Goal: Task Accomplishment & Management: Manage account settings

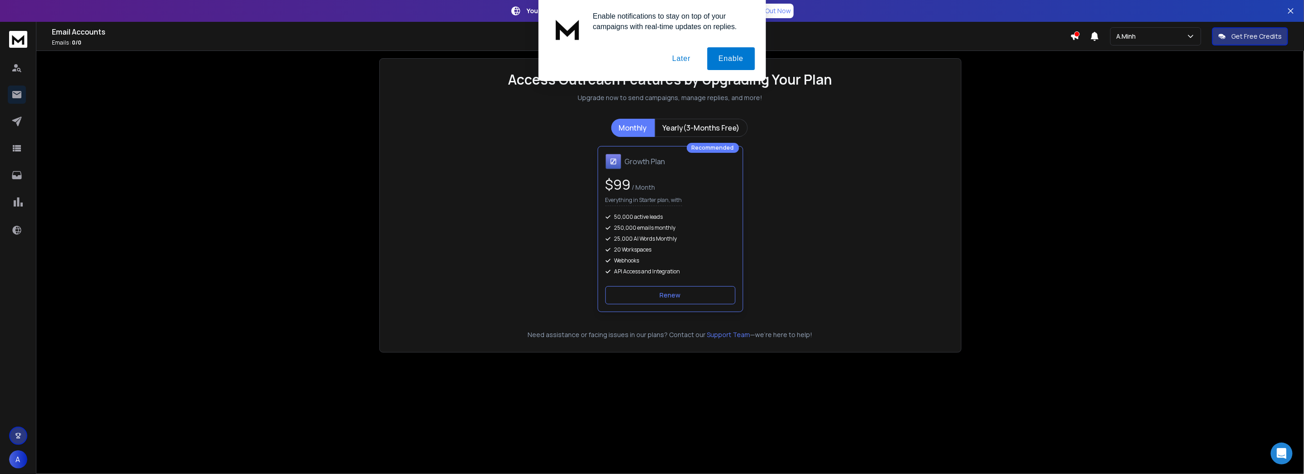
click at [688, 58] on button "Later" at bounding box center [681, 58] width 41 height 23
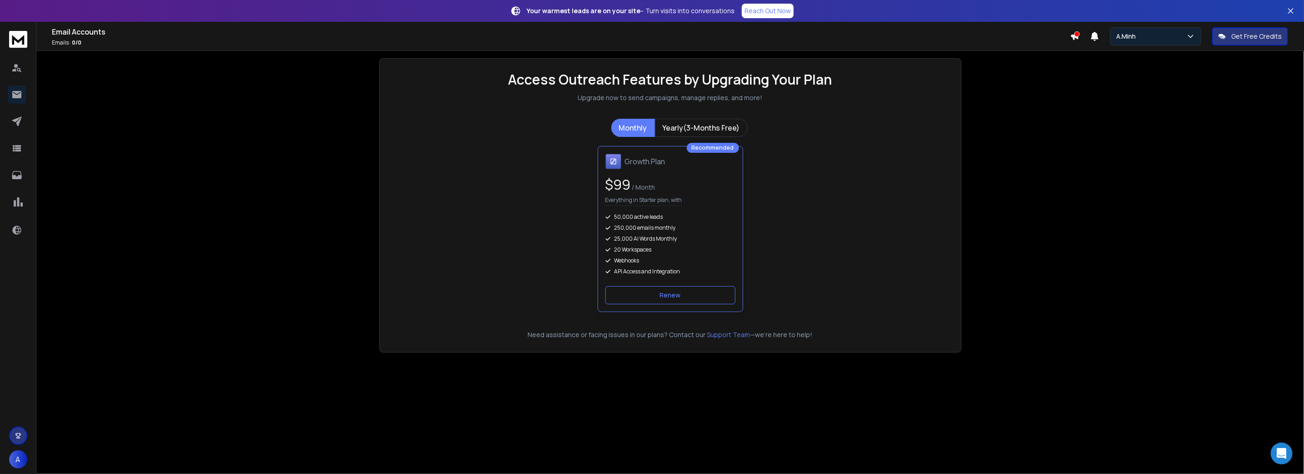
click at [1195, 33] on icon "button" at bounding box center [1190, 36] width 9 height 9
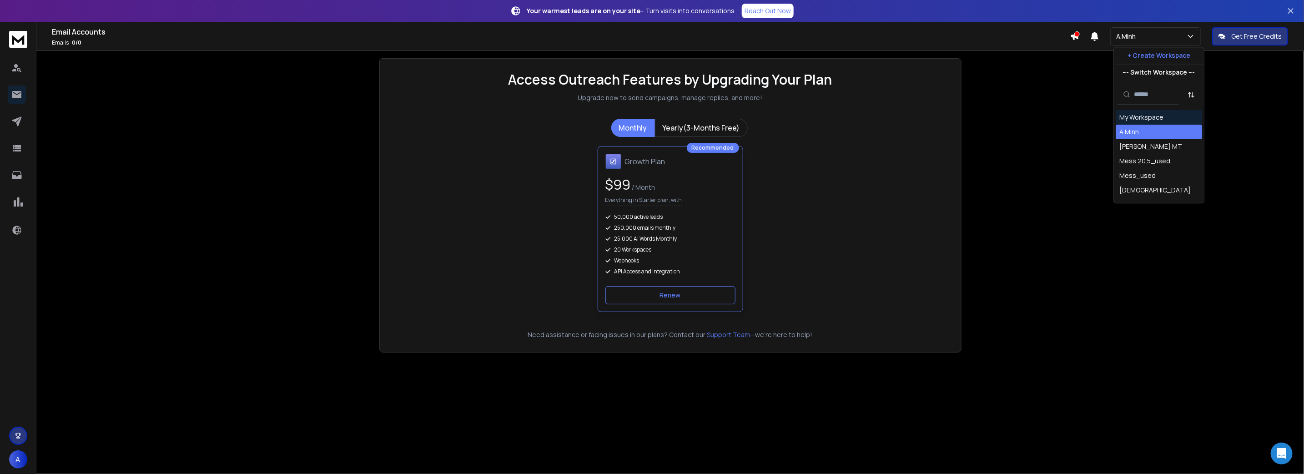
click at [1014, 104] on div "Access Outreach Features by Upgrading Your Plan Upgrade now to send campaigns, …" at bounding box center [652, 191] width 1304 height 338
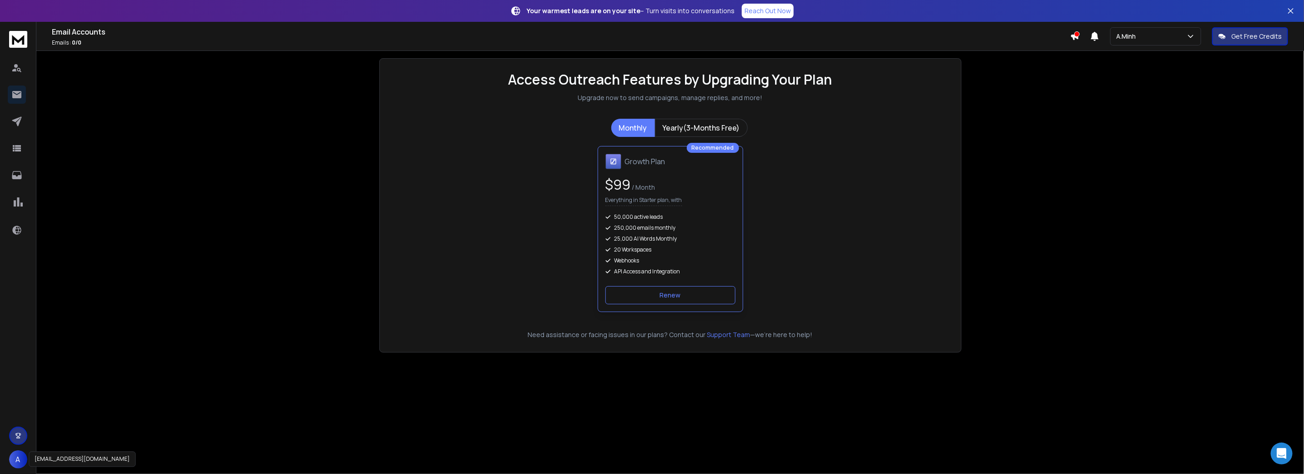
click at [17, 457] on span "A" at bounding box center [18, 459] width 18 height 18
click at [80, 445] on div "Settings" at bounding box center [83, 445] width 86 height 15
click at [911, 207] on div "Recommended Growth Plan $ 99 / Month Everything in Starter plan, with 50,000 ac…" at bounding box center [671, 233] width 556 height 175
click at [632, 124] on button "Monthly" at bounding box center [633, 128] width 44 height 18
click at [702, 124] on button "Yearly(3-Months Free)" at bounding box center [701, 128] width 93 height 18
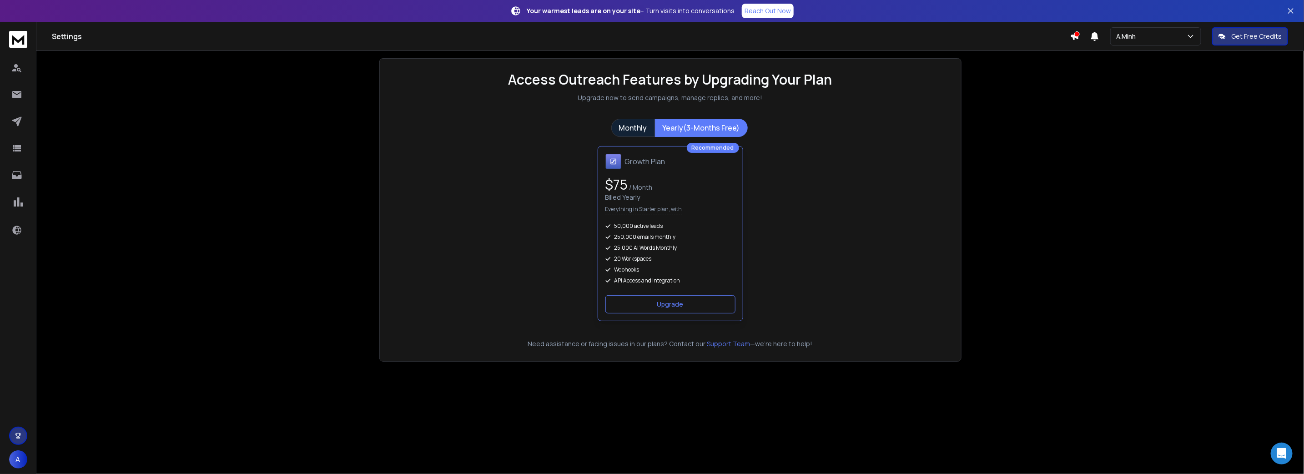
click at [630, 126] on button "Monthly" at bounding box center [633, 128] width 44 height 18
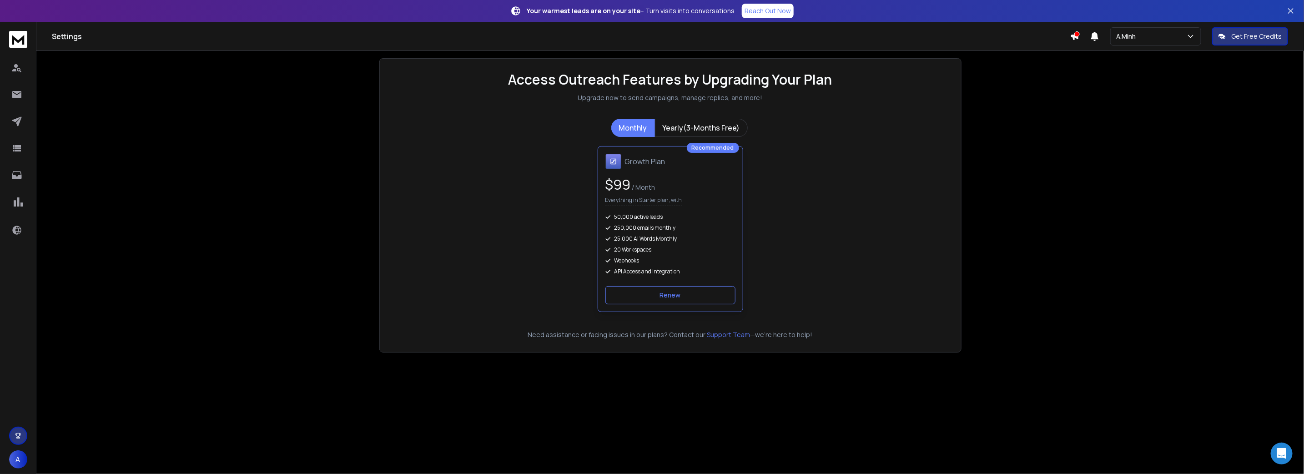
click at [686, 285] on div "Growth Plan $ 99 / Month Everything in Starter plan, with 50,000 active leads 2…" at bounding box center [670, 229] width 130 height 151
click at [680, 291] on button "Renew" at bounding box center [670, 295] width 130 height 18
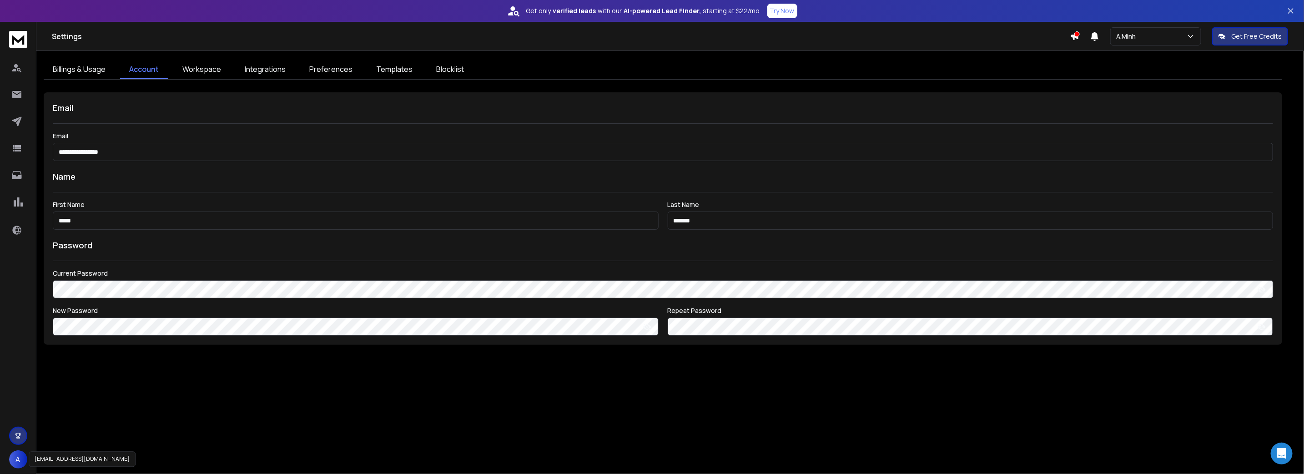
click at [13, 460] on span "A" at bounding box center [18, 459] width 18 height 18
click at [79, 442] on icon at bounding box center [76, 445] width 8 height 8
click at [14, 94] on icon at bounding box center [16, 94] width 9 height 7
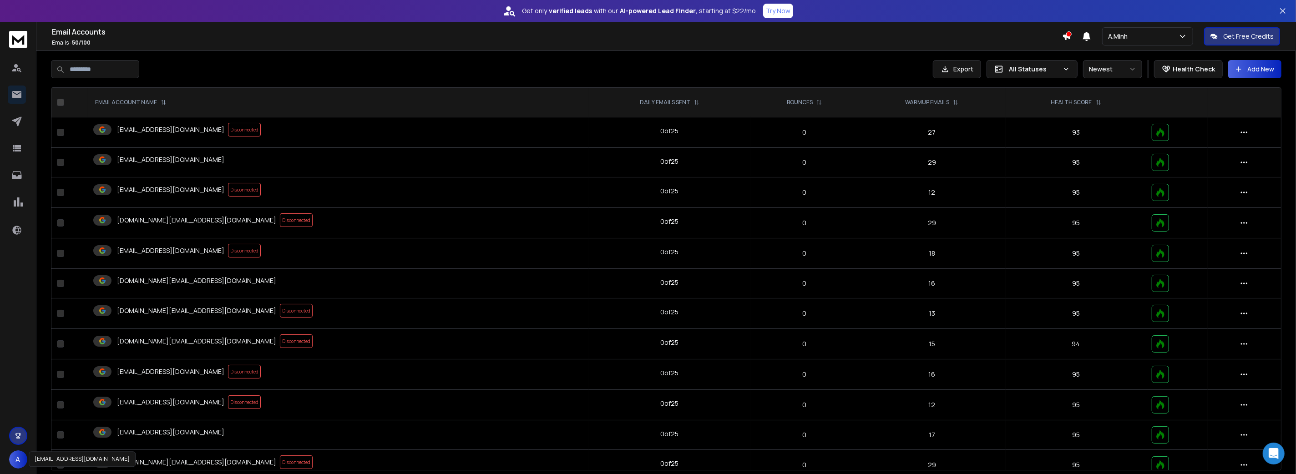
click at [20, 463] on span "A" at bounding box center [18, 459] width 18 height 18
click at [65, 446] on p "Settings" at bounding box center [56, 444] width 25 height 9
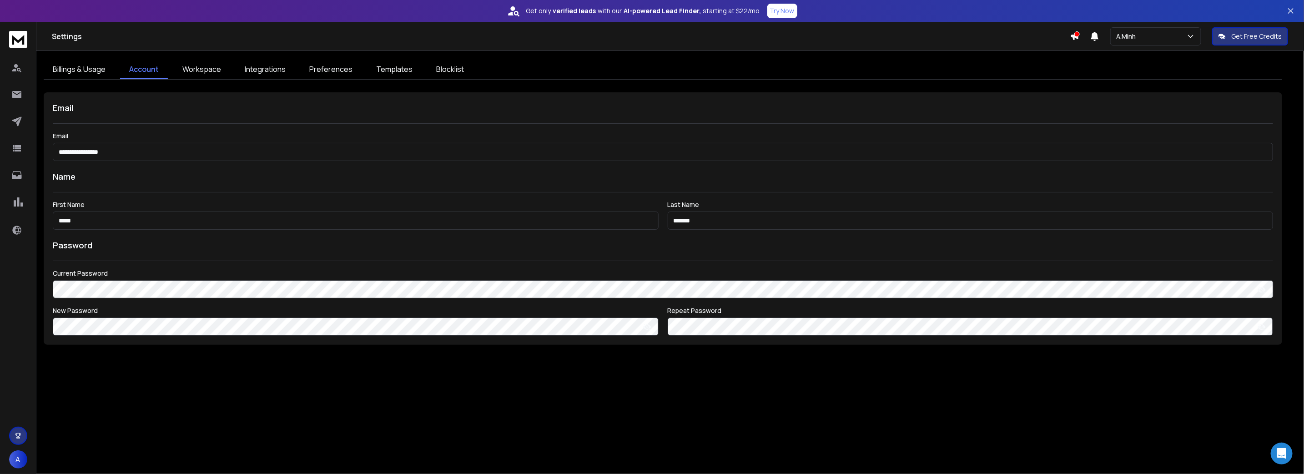
click at [213, 69] on link "Workspace" at bounding box center [201, 69] width 57 height 19
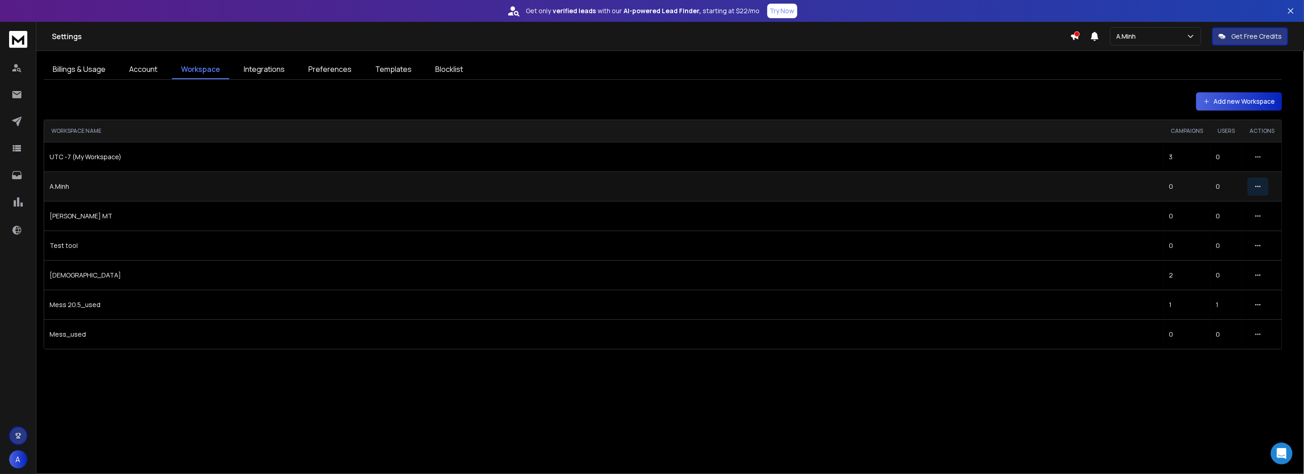
click at [1261, 187] on icon "button" at bounding box center [1258, 186] width 6 height 6
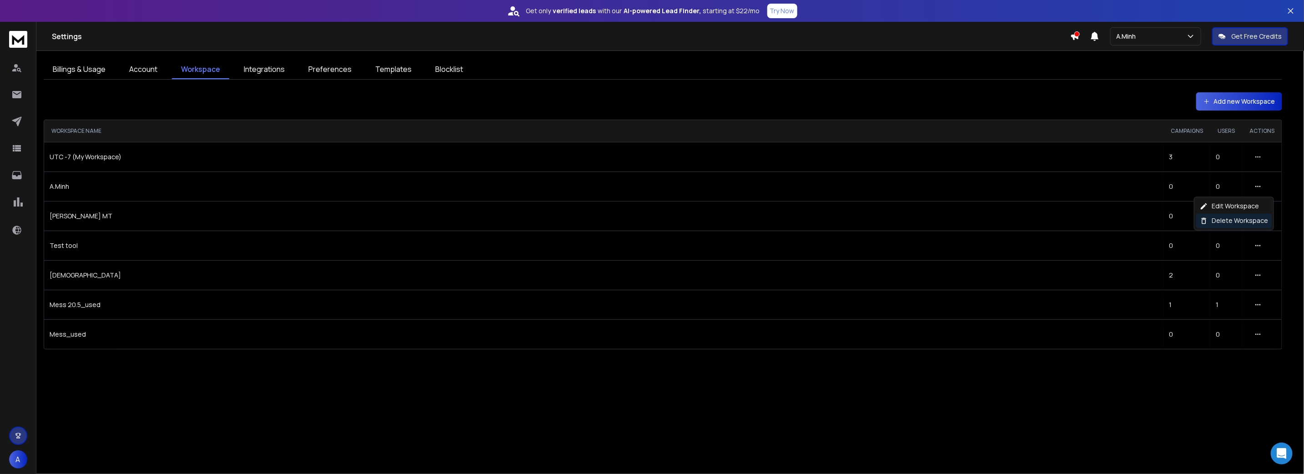
click at [1235, 219] on p "Delete Workspace" at bounding box center [1240, 221] width 56 height 9
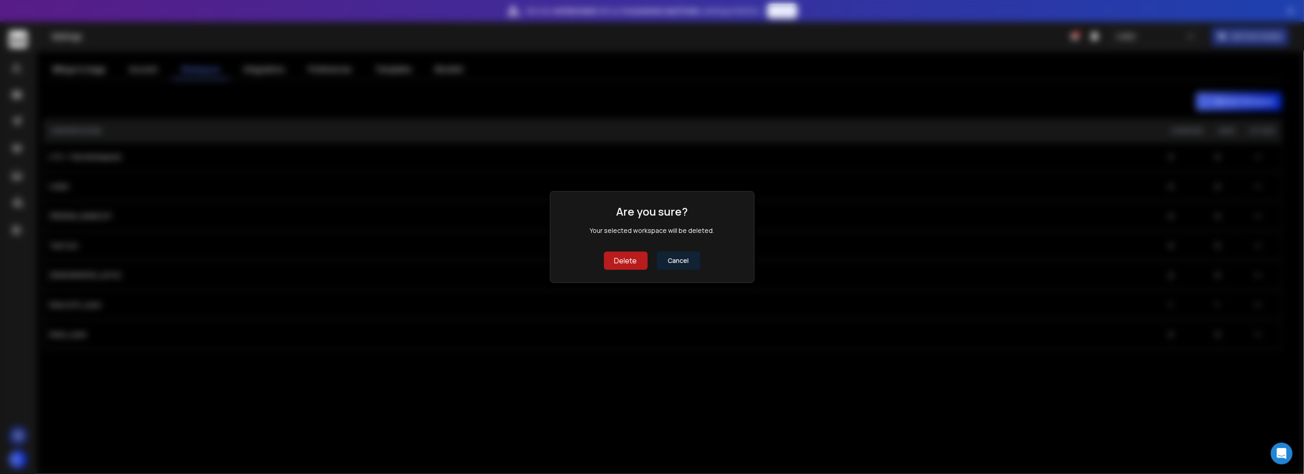
click at [634, 260] on button "Delete" at bounding box center [626, 261] width 44 height 18
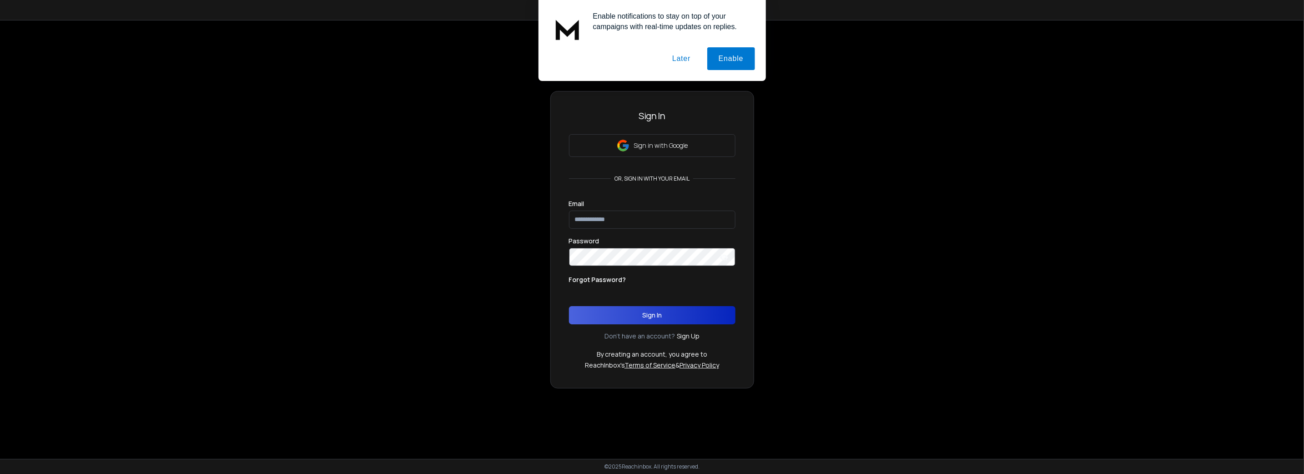
click at [631, 224] on input "email" at bounding box center [652, 220] width 166 height 18
type input "**********"
click at [569, 306] on button "Sign In" at bounding box center [652, 315] width 166 height 18
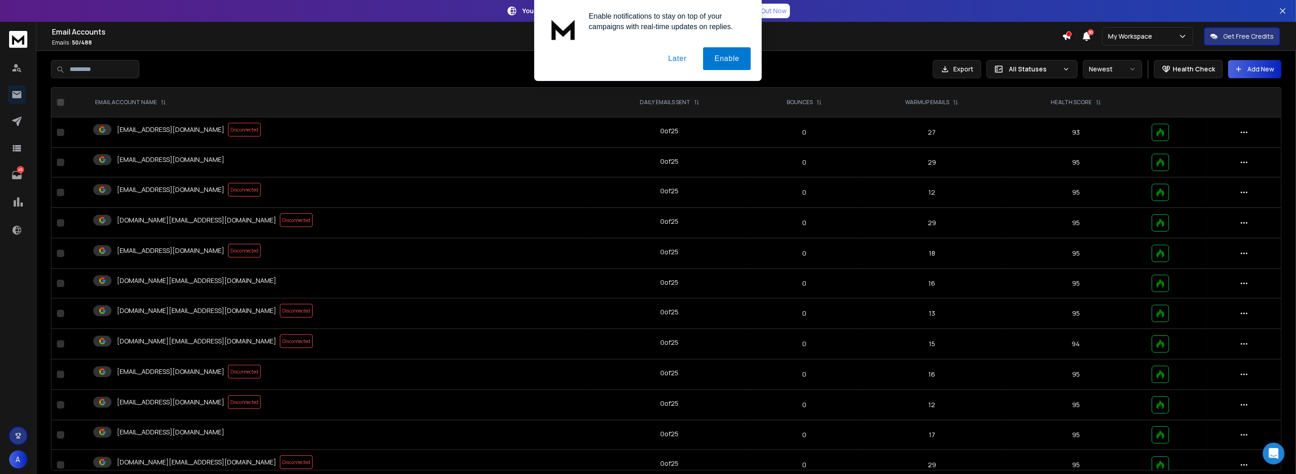
click at [681, 58] on button "Later" at bounding box center [676, 58] width 41 height 23
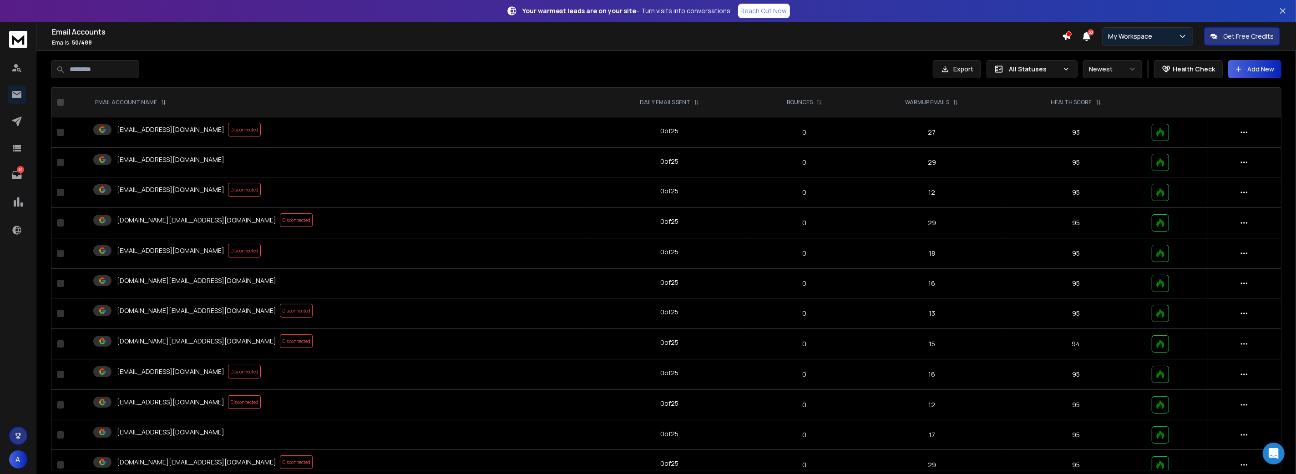
click at [1180, 35] on div "My Workspace" at bounding box center [1147, 36] width 79 height 9
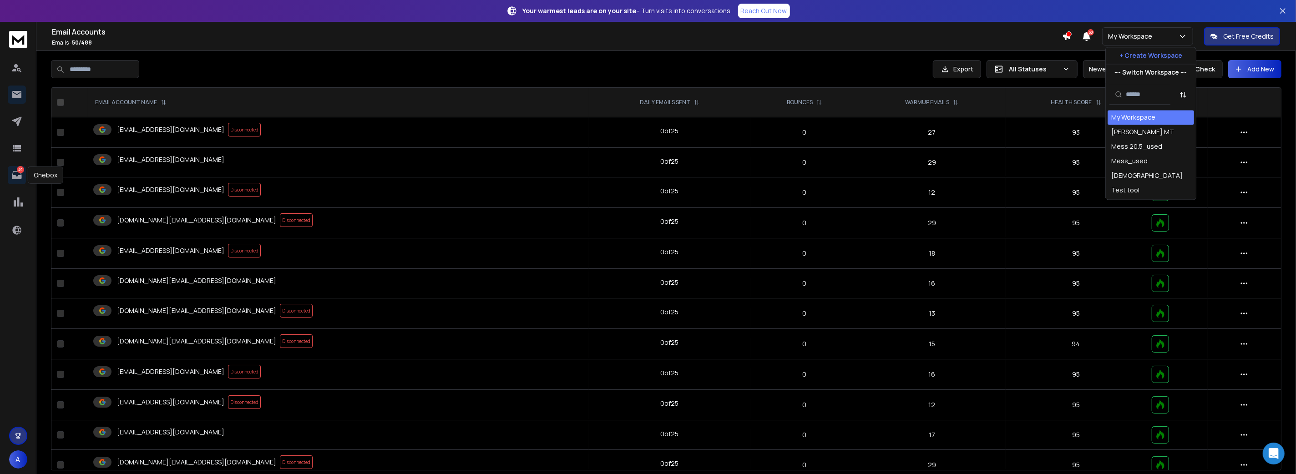
click at [17, 172] on icon at bounding box center [16, 175] width 11 height 11
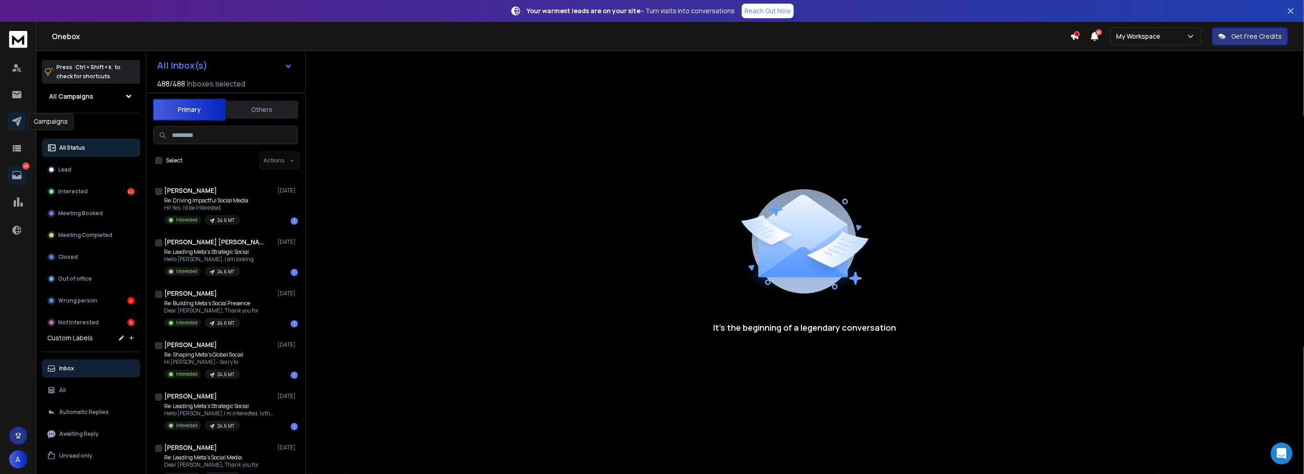
click at [18, 116] on icon at bounding box center [16, 121] width 11 height 11
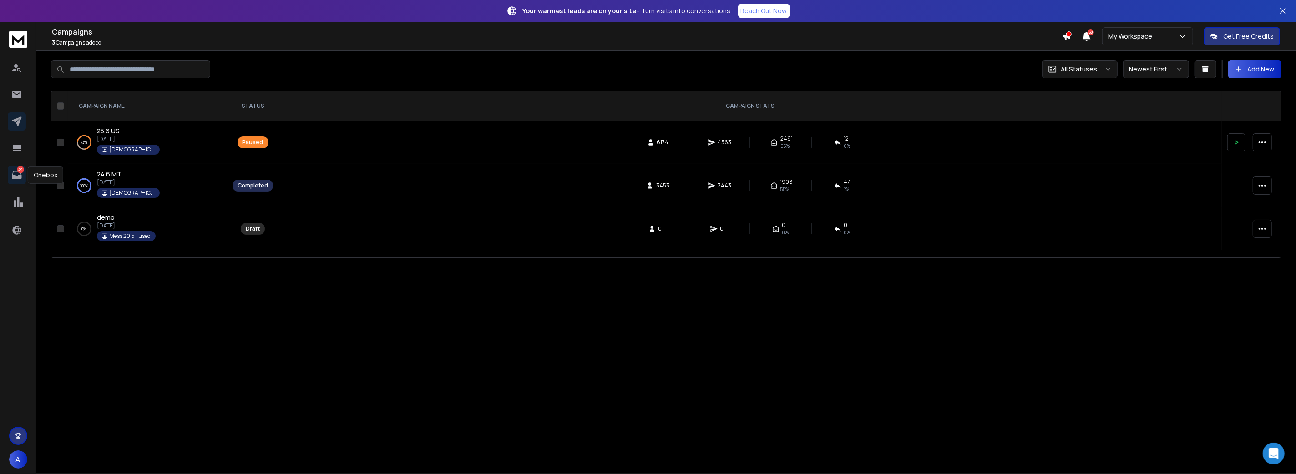
click at [19, 173] on p "49" at bounding box center [20, 169] width 7 height 7
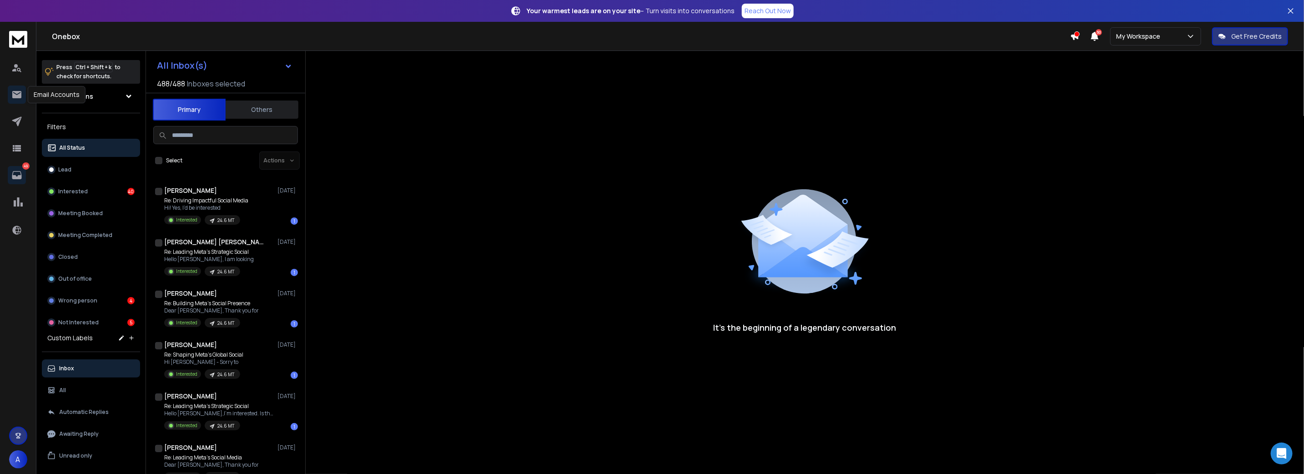
click at [18, 88] on link at bounding box center [17, 95] width 18 height 18
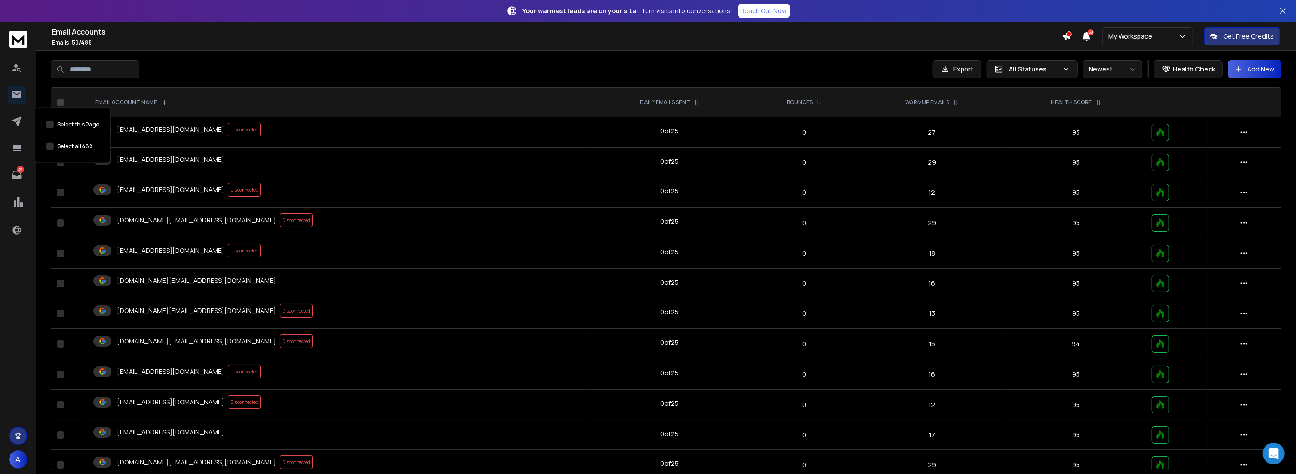
click at [52, 145] on button "Select this Page" at bounding box center [49, 146] width 7 height 7
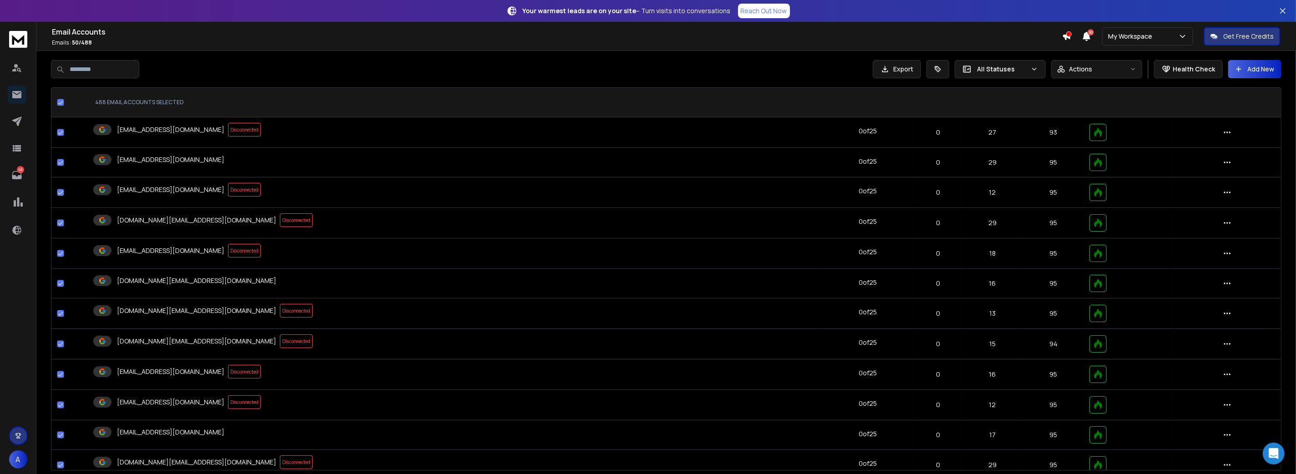
click at [684, 65] on div at bounding box center [459, 69] width 816 height 18
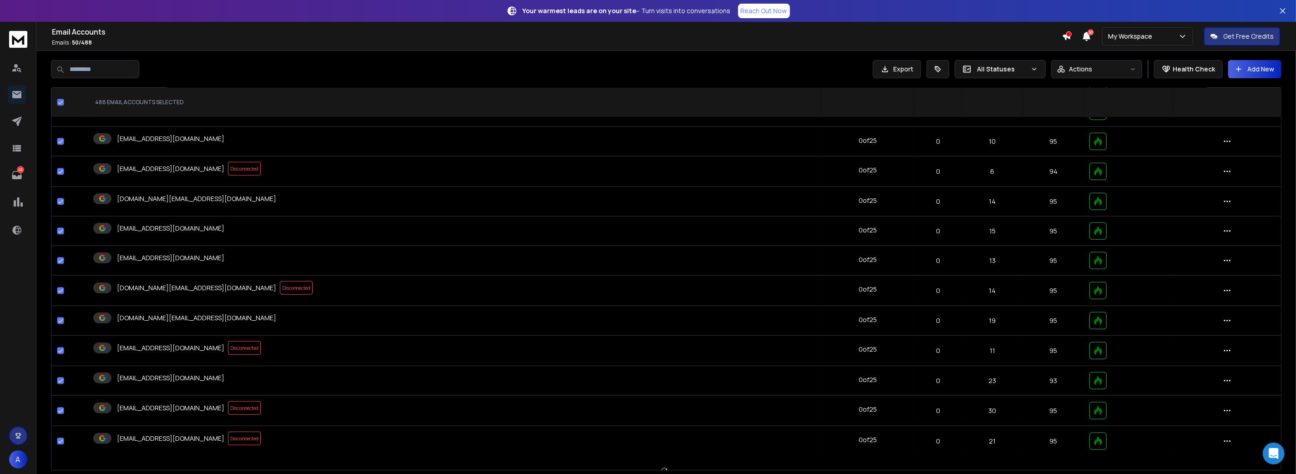
scroll to position [933, 0]
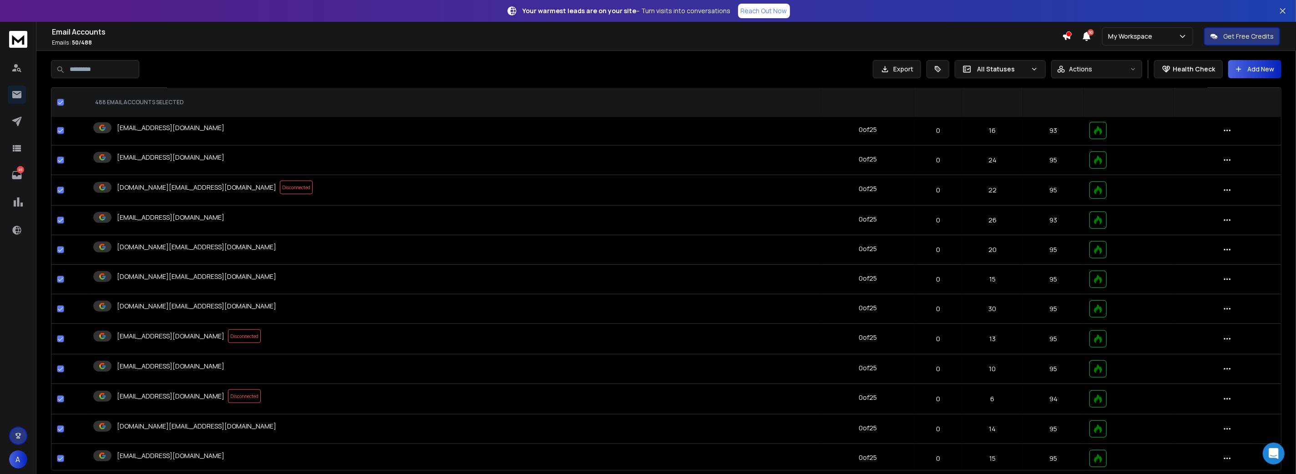
click at [187, 242] on p "corp.hr@mtcareersresource.com" at bounding box center [196, 246] width 159 height 9
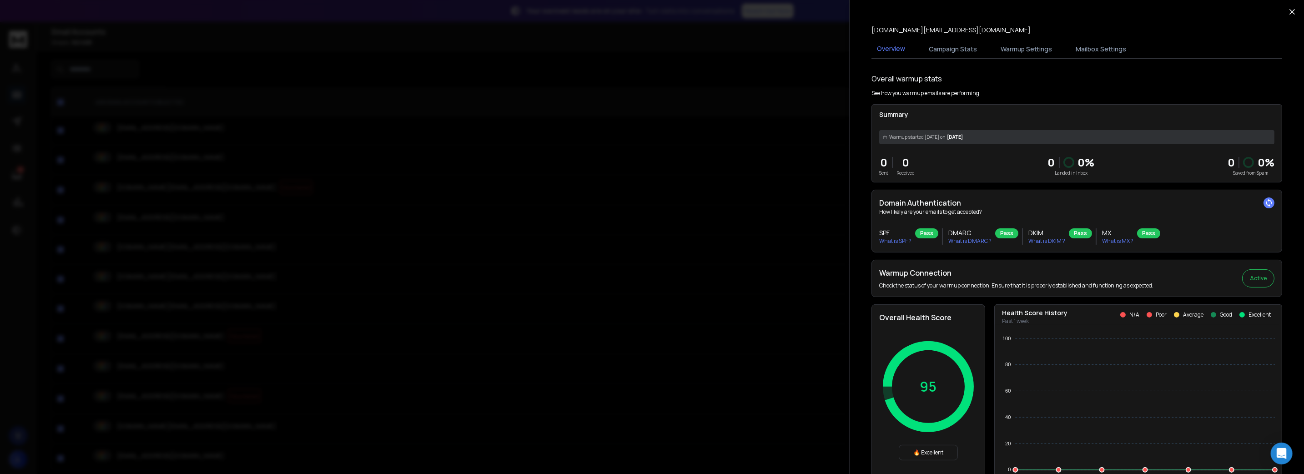
click at [1289, 13] on icon "button" at bounding box center [1292, 11] width 9 height 9
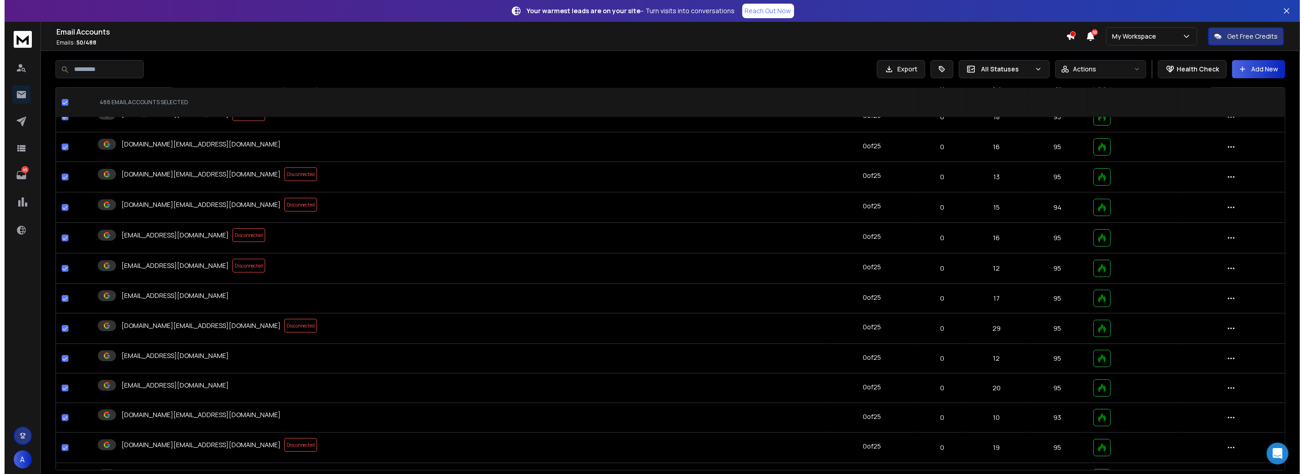
scroll to position [0, 0]
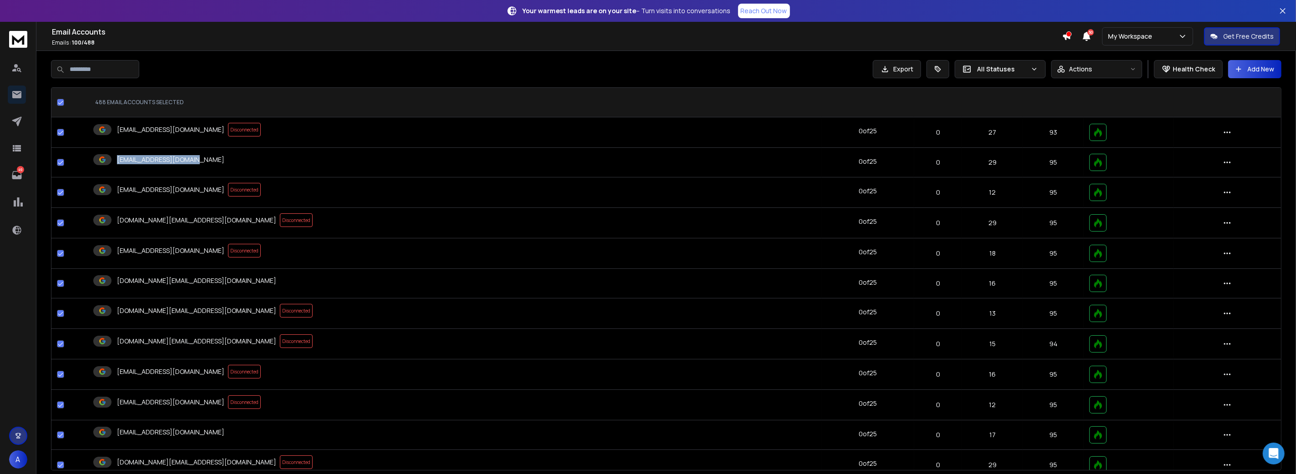
drag, startPoint x: 192, startPoint y: 157, endPoint x: 116, endPoint y: 165, distance: 76.9
click at [116, 165] on td "hr@mtcareerstalent.com" at bounding box center [454, 163] width 733 height 30
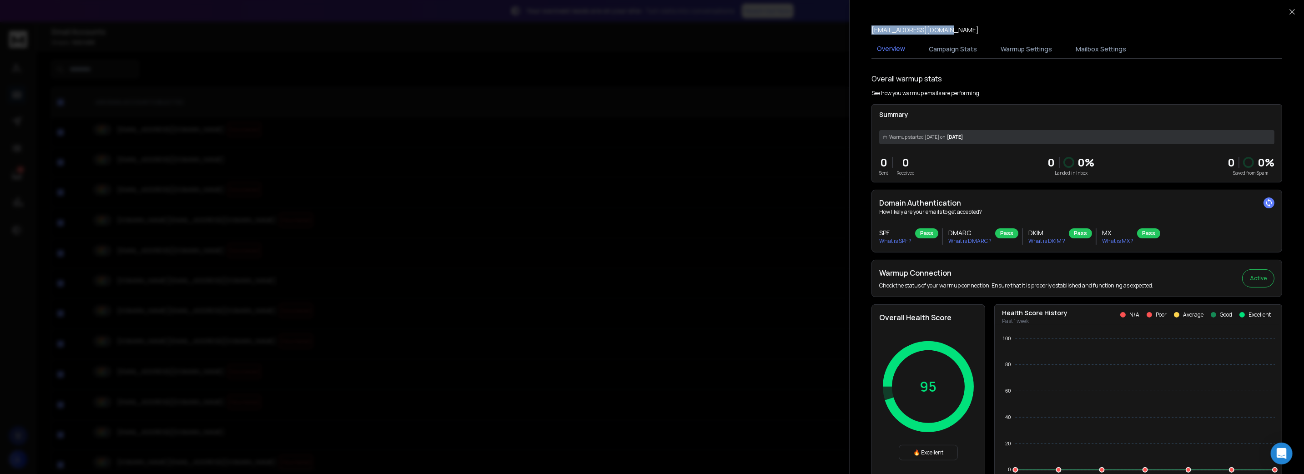
drag, startPoint x: 960, startPoint y: 26, endPoint x: 870, endPoint y: 32, distance: 89.8
click at [870, 32] on div "hr@mtcareerstalent.com Overview Campaign Stats Warmup Settings Mailbox Settings…" at bounding box center [1077, 361] width 433 height 700
copy p "hr@mtcareerstalent.com"
click at [1290, 10] on icon "button" at bounding box center [1292, 11] width 9 height 9
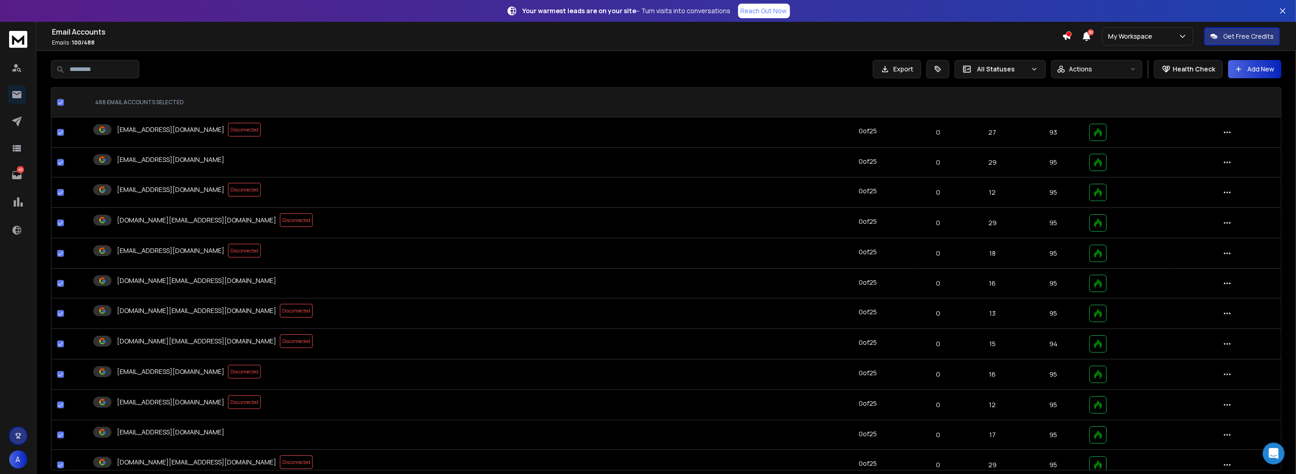
click at [1013, 71] on p "All Statuses" at bounding box center [1002, 69] width 50 height 9
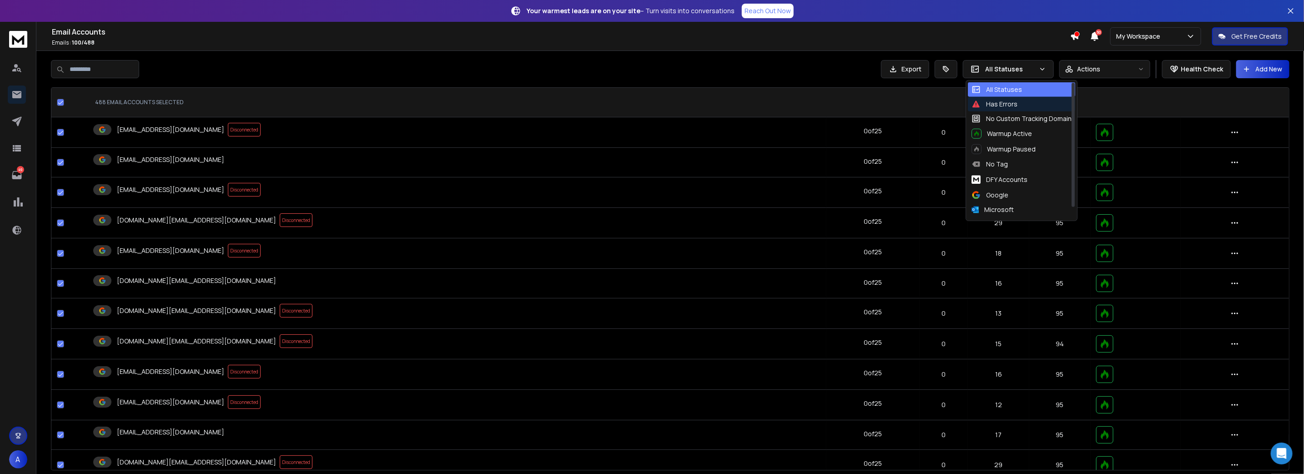
click at [1007, 103] on div "Has Errors" at bounding box center [995, 104] width 46 height 9
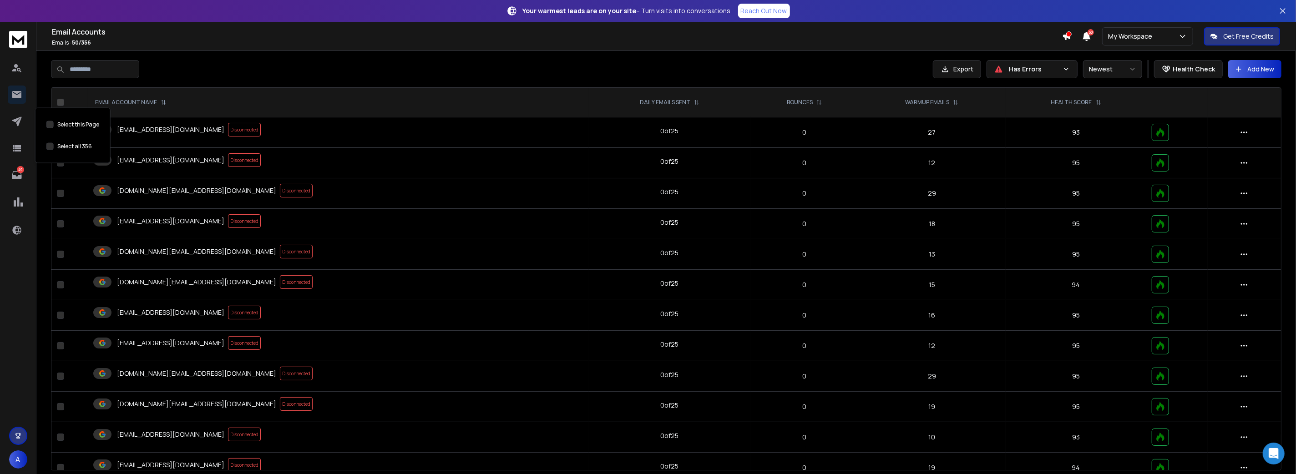
click at [48, 146] on button "Select this Page" at bounding box center [49, 146] width 7 height 7
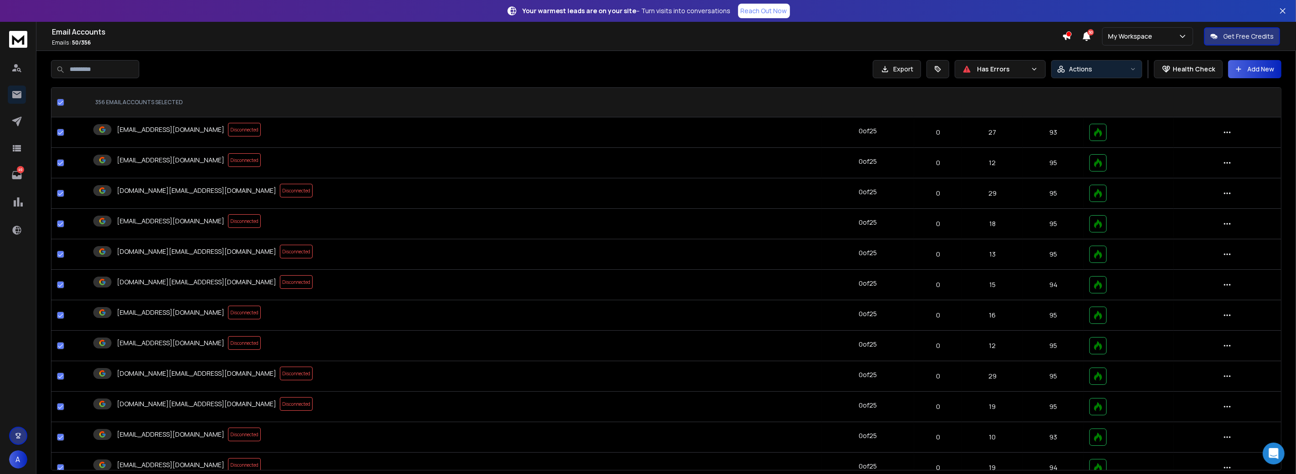
click at [1131, 71] on button "Actions" at bounding box center [1096, 69] width 91 height 18
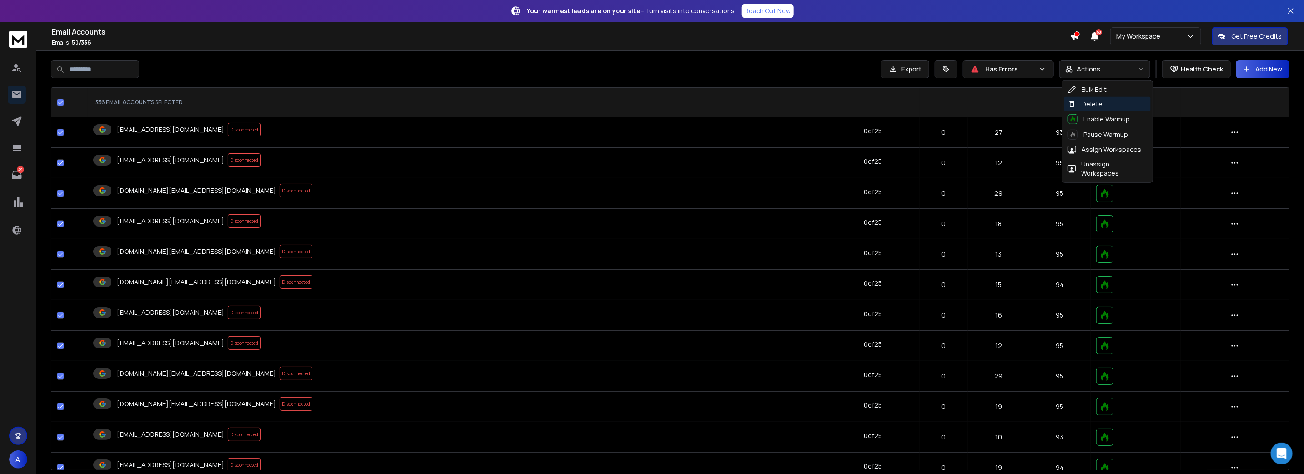
click at [1092, 101] on div "Delete" at bounding box center [1085, 104] width 35 height 9
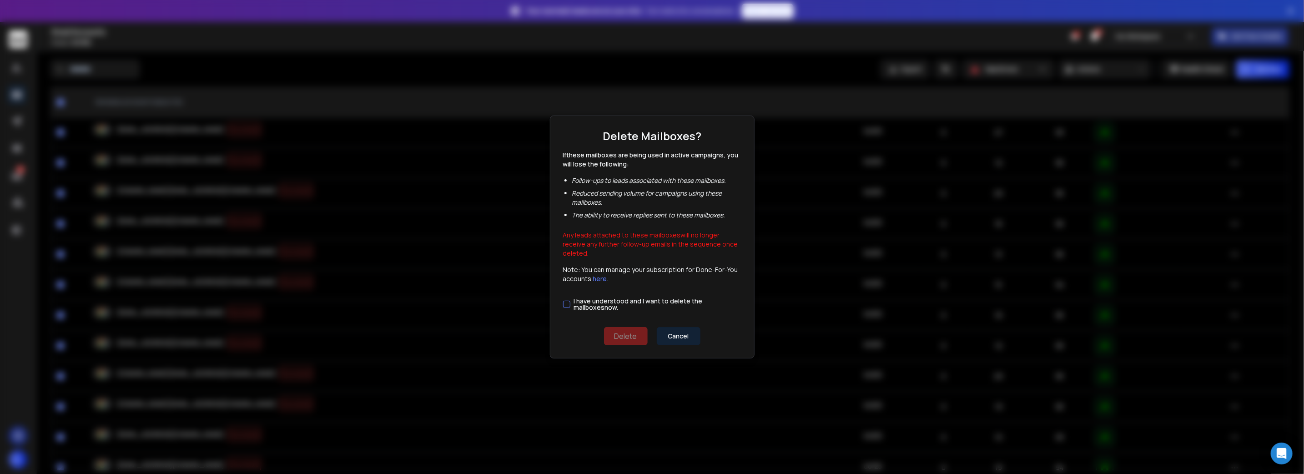
click at [565, 301] on button "I have understood and I want to delete the mailbox es now." at bounding box center [566, 304] width 7 height 7
click at [632, 331] on button "Delete" at bounding box center [626, 336] width 44 height 18
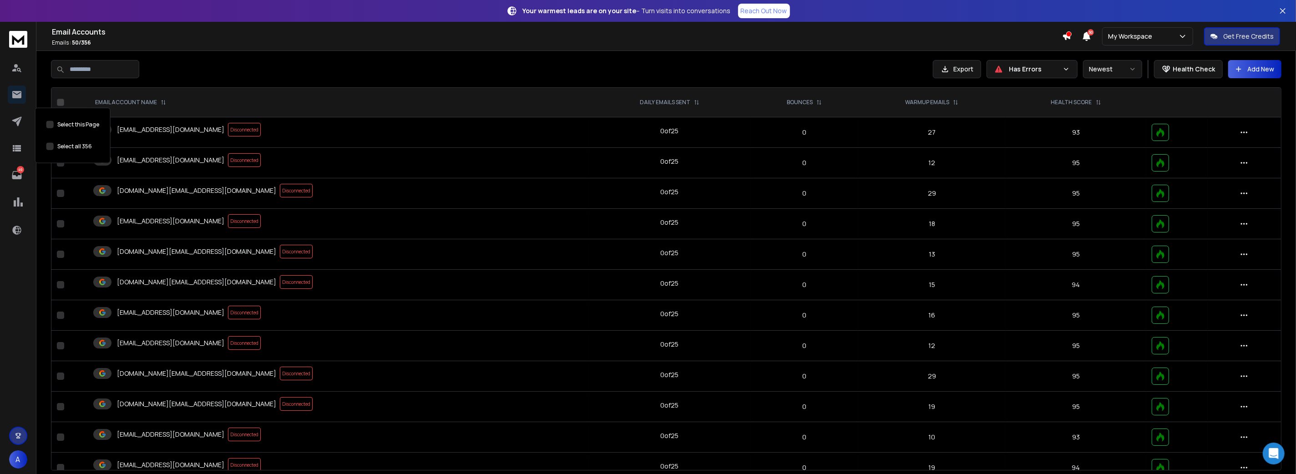
click at [50, 144] on button "Select this Page" at bounding box center [49, 146] width 7 height 7
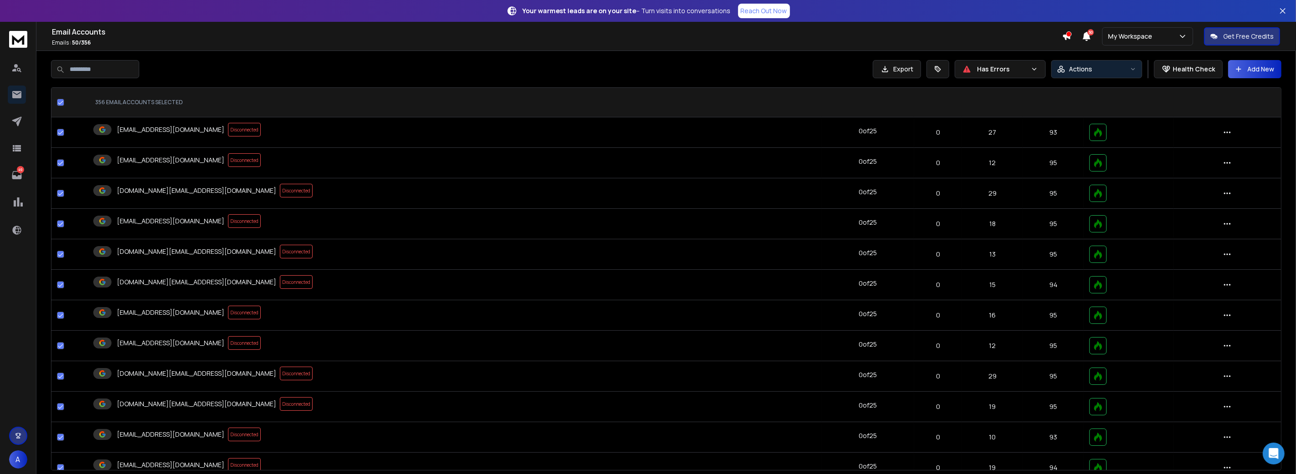
click at [1078, 69] on p "Actions" at bounding box center [1080, 69] width 23 height 9
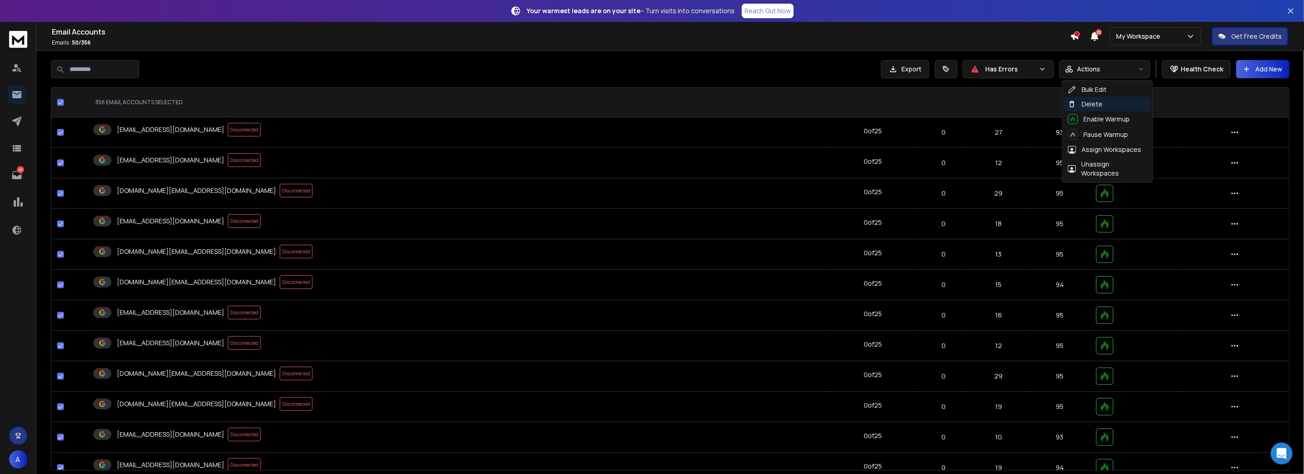
click at [1085, 102] on div "Delete" at bounding box center [1085, 104] width 35 height 9
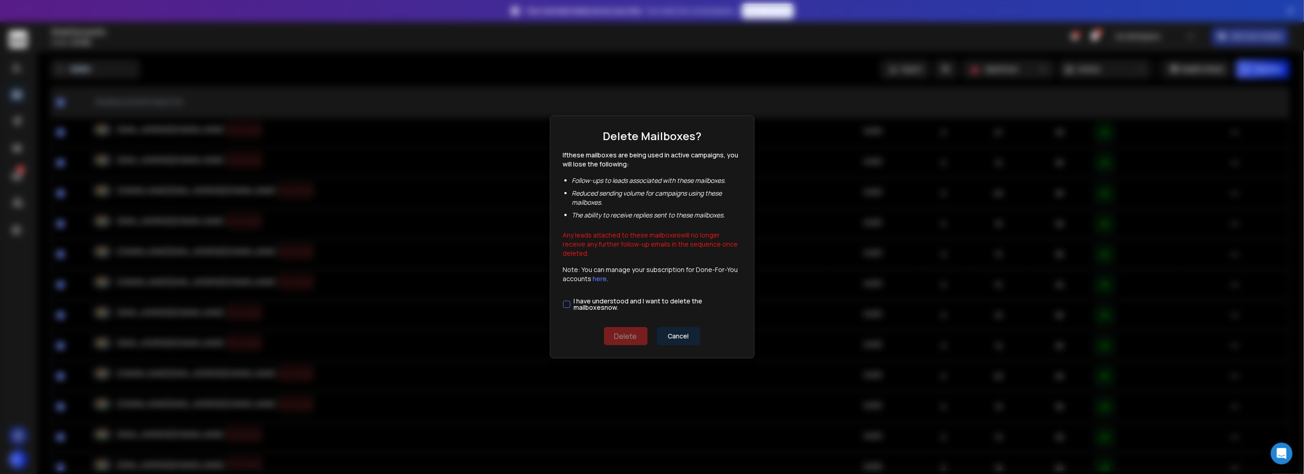
click at [563, 302] on button "I have understood and I want to delete the mailbox es now." at bounding box center [566, 304] width 7 height 7
click at [622, 330] on button "Delete" at bounding box center [626, 336] width 44 height 18
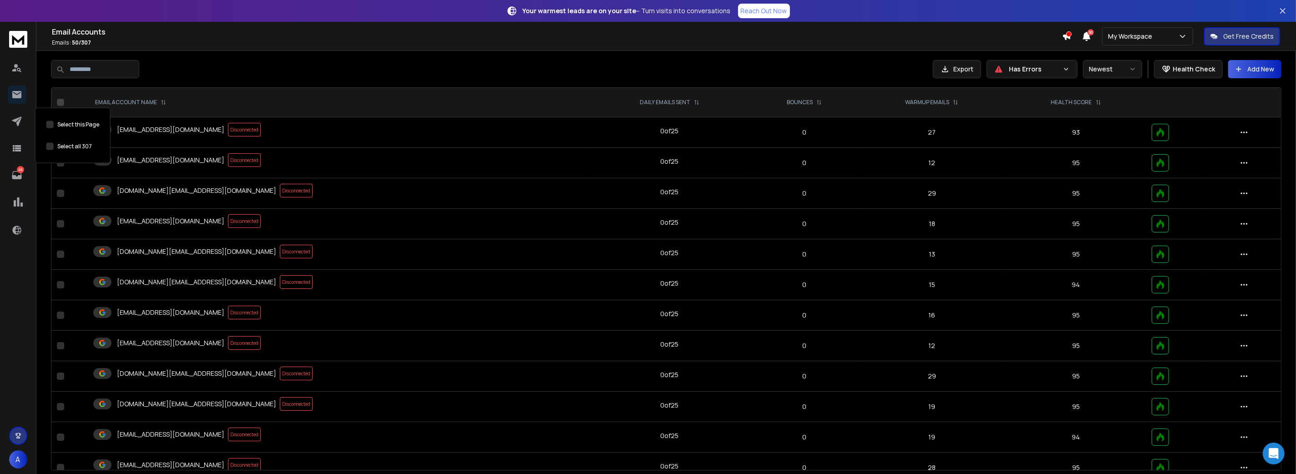
click at [61, 101] on button "Select this Page" at bounding box center [60, 102] width 7 height 7
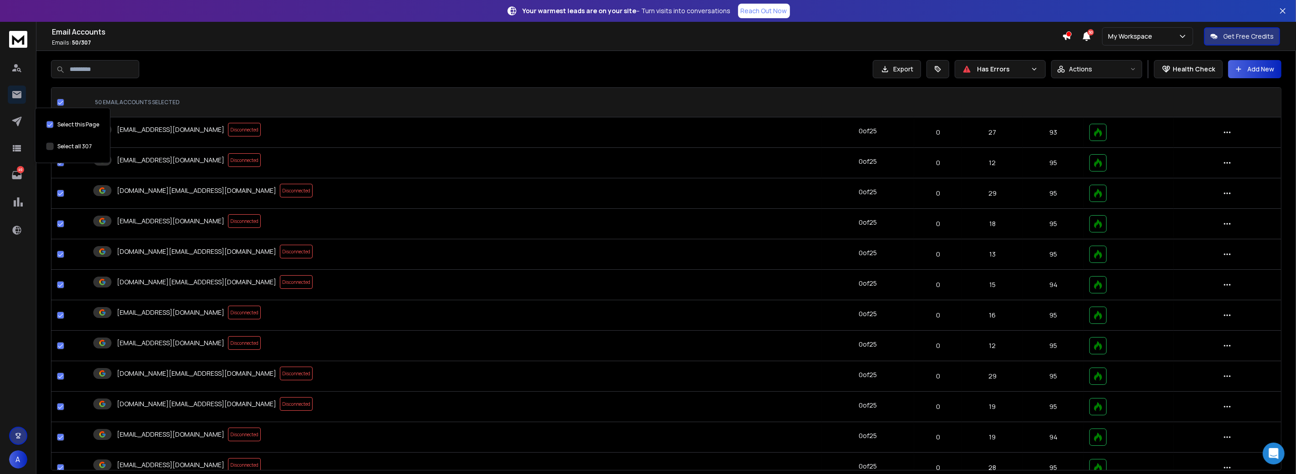
click at [50, 146] on button "Select this Page" at bounding box center [49, 146] width 7 height 7
click at [1084, 66] on p "Actions" at bounding box center [1080, 69] width 23 height 9
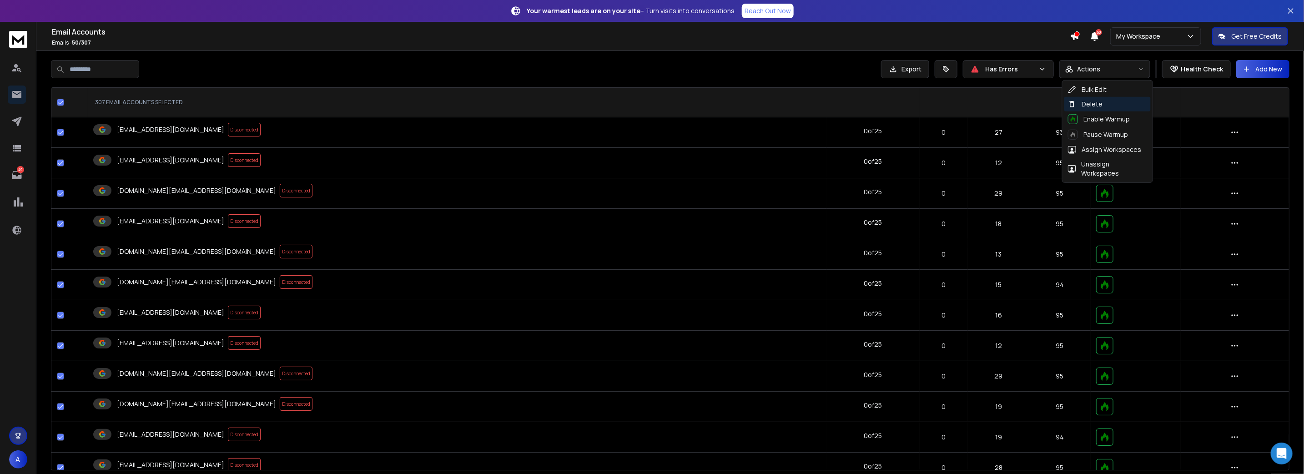
click at [1097, 106] on div "Delete" at bounding box center [1085, 104] width 35 height 9
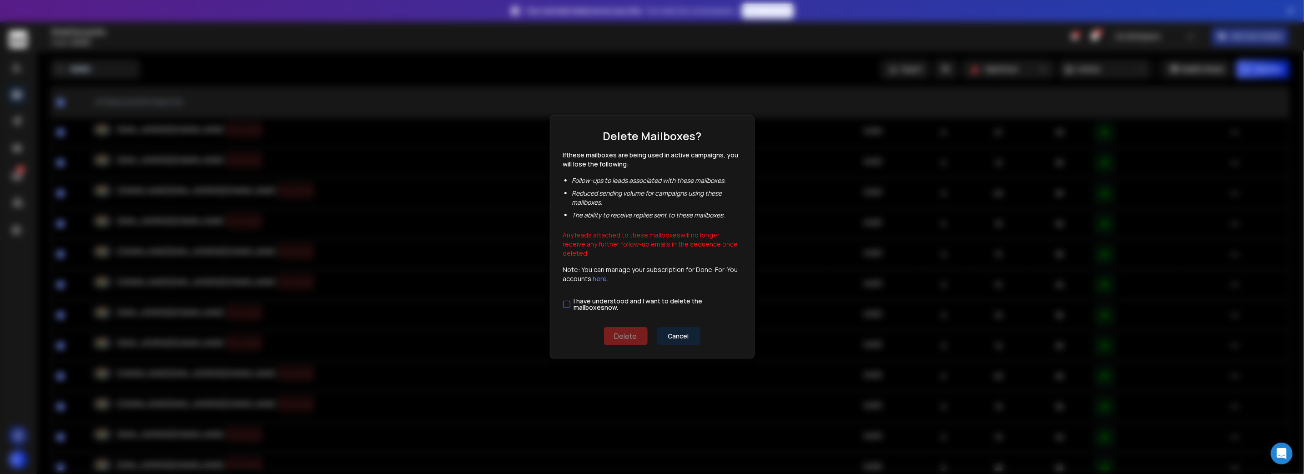
click at [599, 298] on label "I have understood and I want to delete the mailbox es now." at bounding box center [657, 304] width 167 height 13
click at [570, 301] on button "I have understood and I want to delete the mailbox es now." at bounding box center [566, 304] width 7 height 7
click at [623, 330] on button "Delete" at bounding box center [626, 336] width 44 height 18
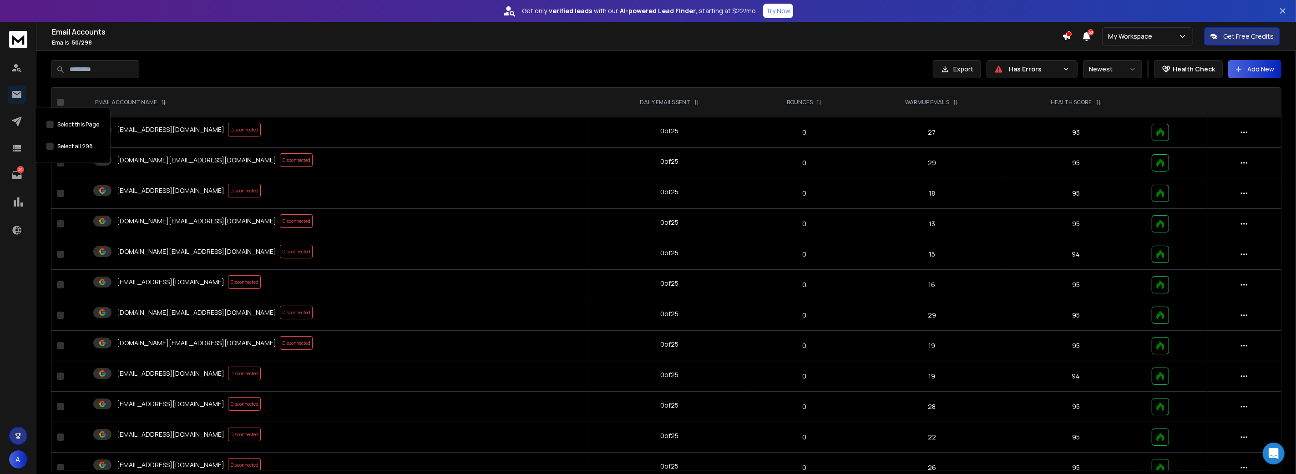
click at [51, 146] on button "Select this Page" at bounding box center [49, 146] width 7 height 7
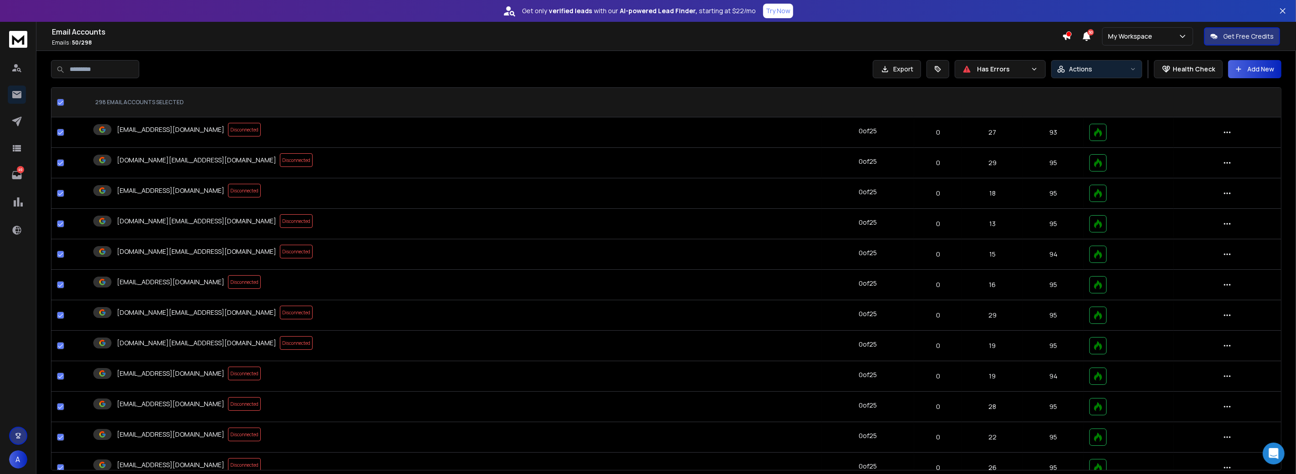
click at [1097, 72] on div "Actions" at bounding box center [1091, 69] width 69 height 9
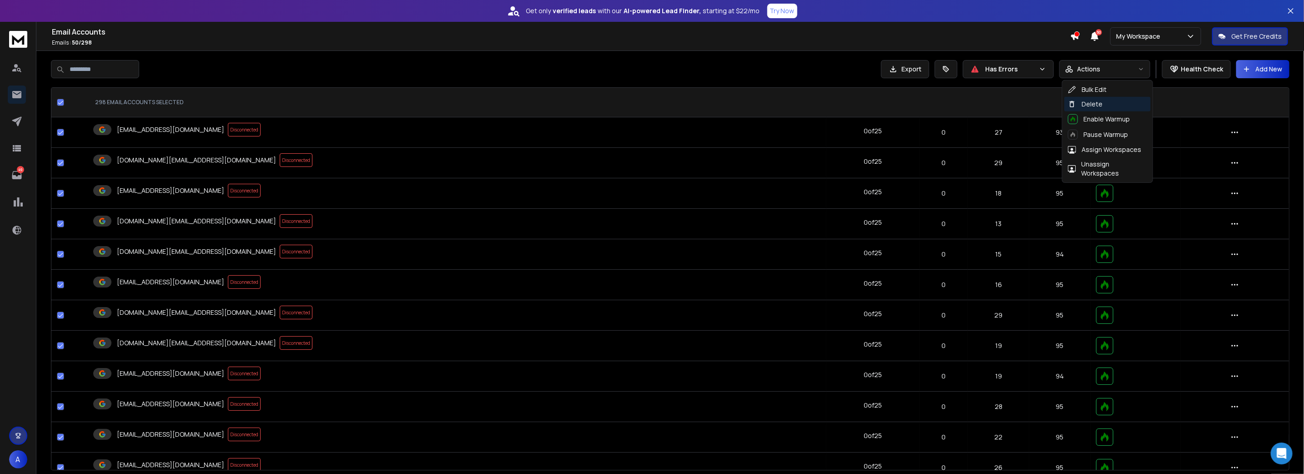
click at [1089, 103] on div "Delete" at bounding box center [1085, 104] width 35 height 9
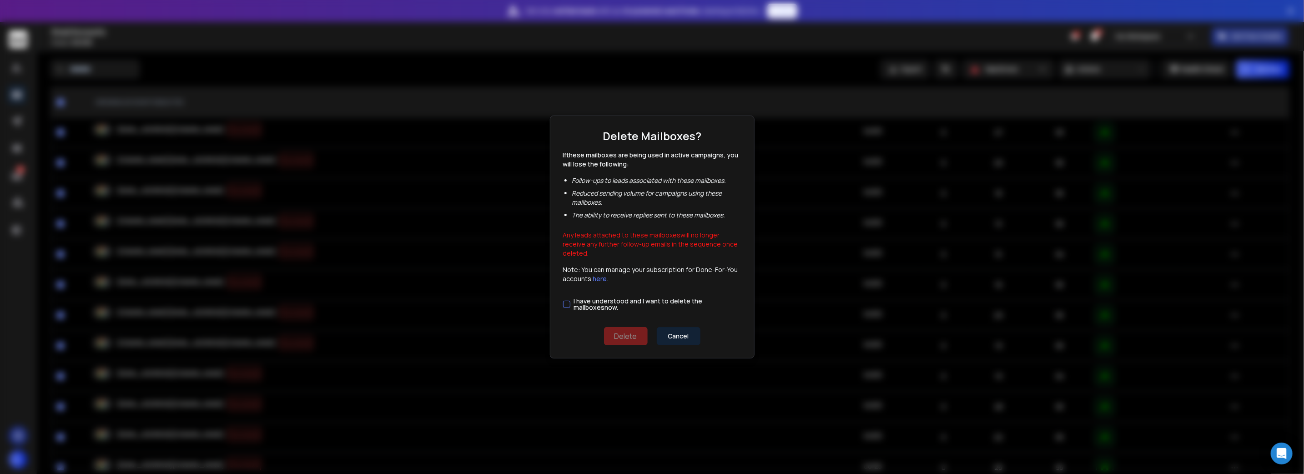
click at [568, 301] on button "I have understood and I want to delete the mailbox es now." at bounding box center [566, 304] width 7 height 7
click at [628, 333] on button "Delete" at bounding box center [626, 336] width 44 height 18
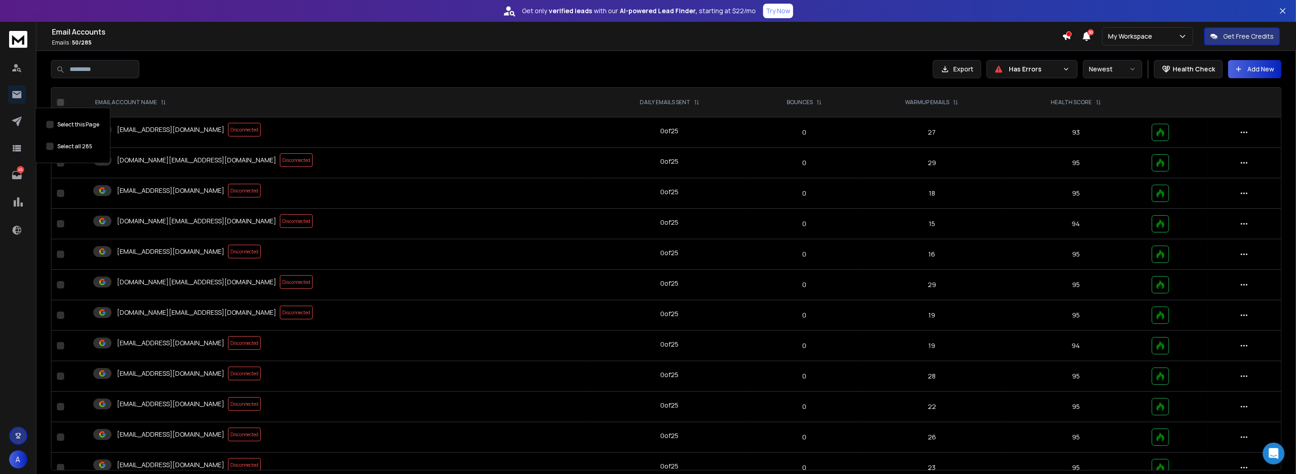
click at [61, 101] on button "Select this Page" at bounding box center [60, 102] width 7 height 7
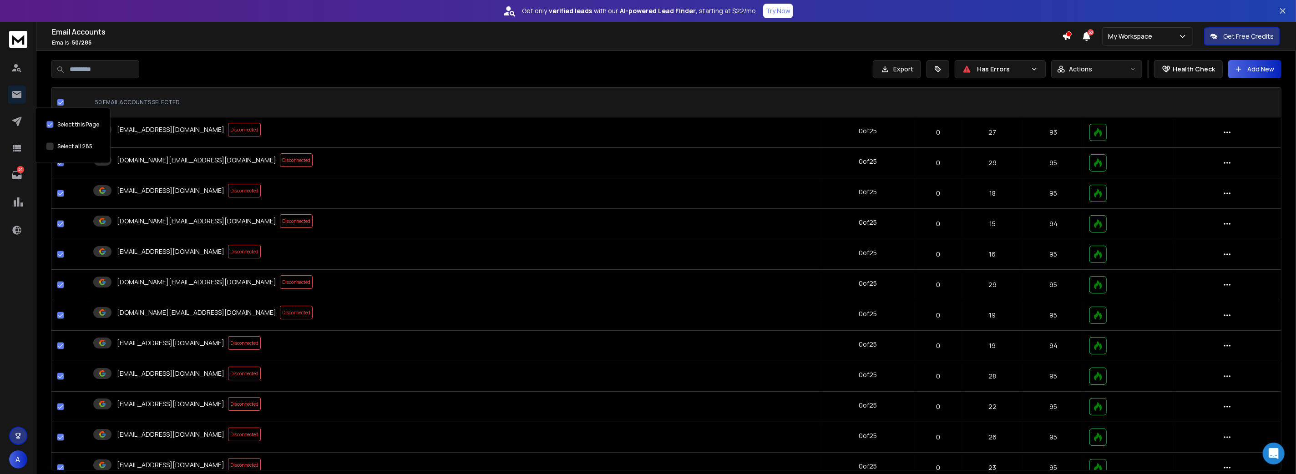
click at [50, 148] on button "Select this Page" at bounding box center [49, 146] width 7 height 7
click at [1110, 70] on div "Actions" at bounding box center [1091, 69] width 69 height 9
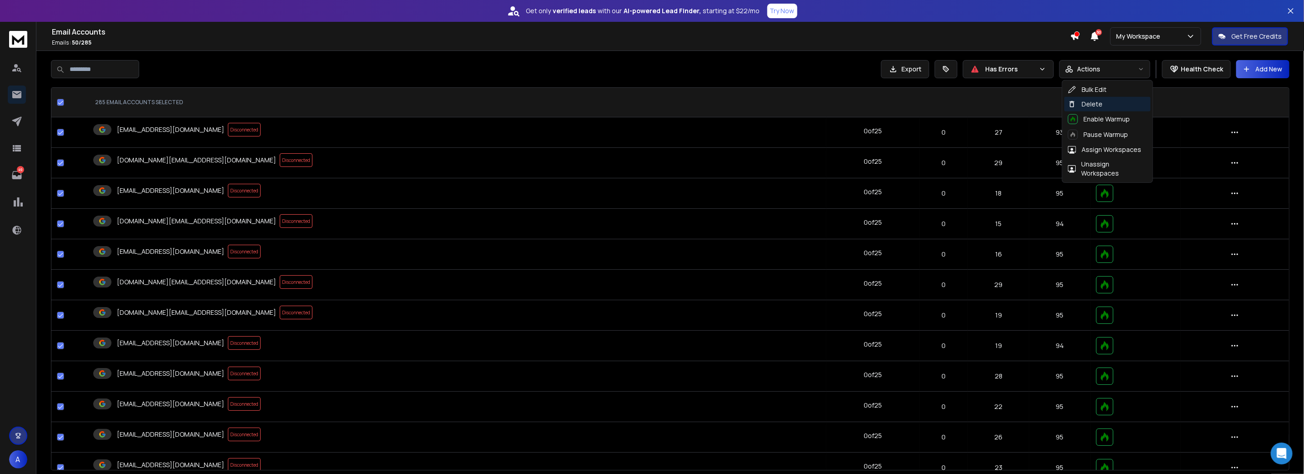
click at [1087, 105] on div "Delete" at bounding box center [1085, 104] width 35 height 9
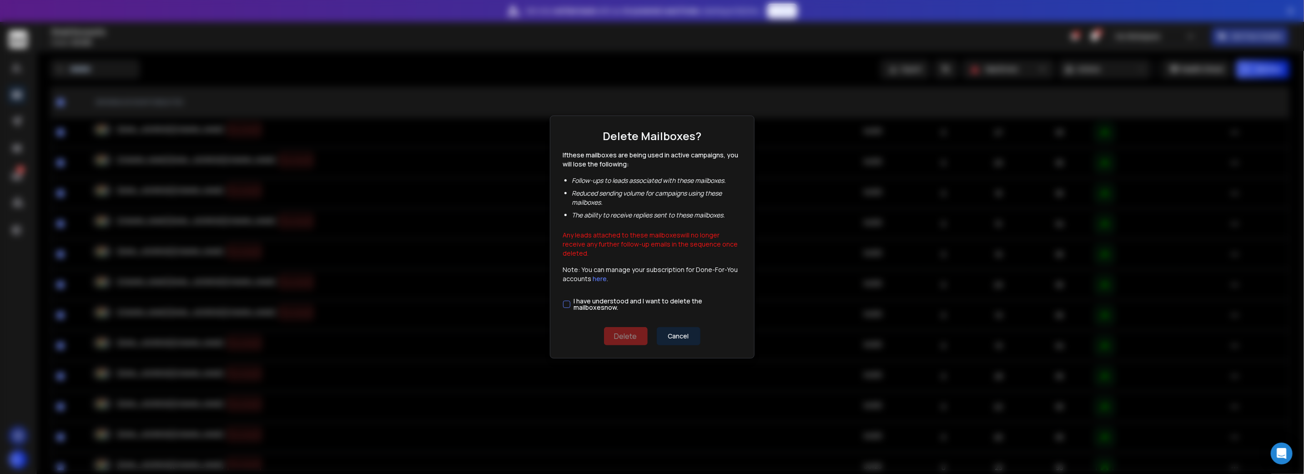
click at [563, 302] on button "I have understood and I want to delete the mailbox es now." at bounding box center [566, 304] width 7 height 7
click at [639, 333] on button "Delete" at bounding box center [626, 336] width 44 height 18
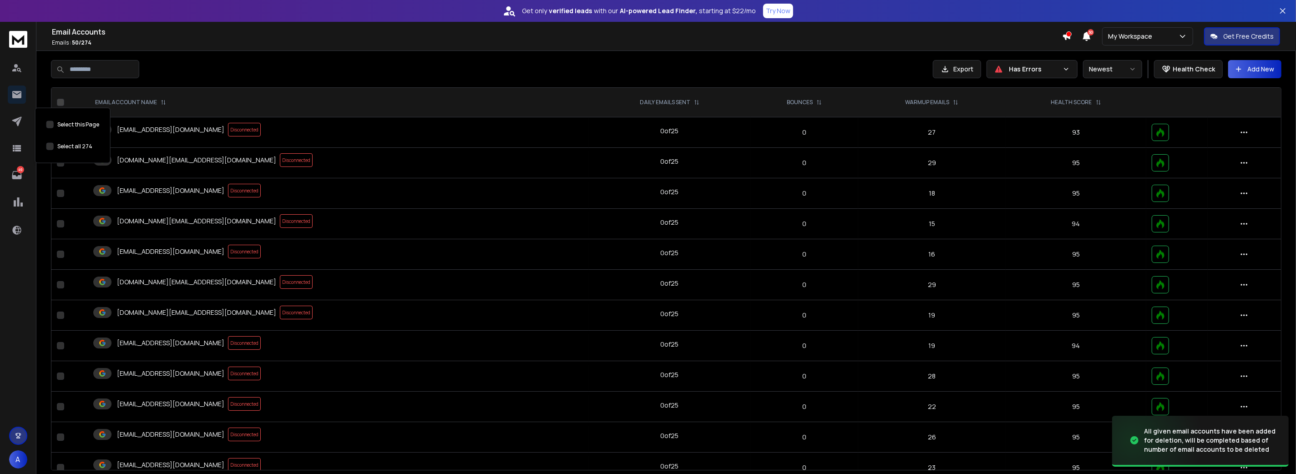
click at [51, 147] on button "Select this Page" at bounding box center [49, 146] width 7 height 7
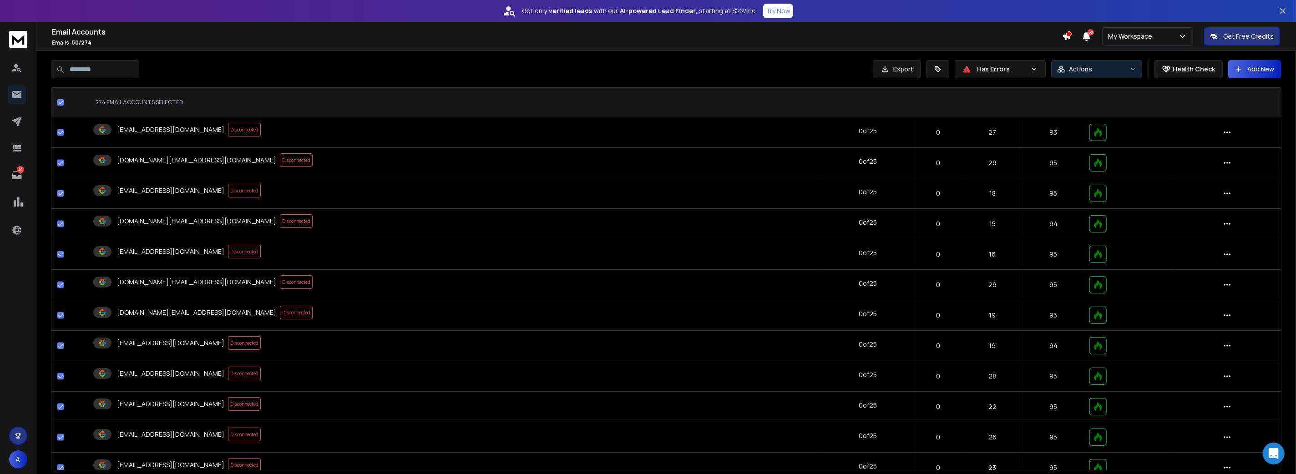
click at [1104, 67] on div "Actions" at bounding box center [1091, 69] width 69 height 9
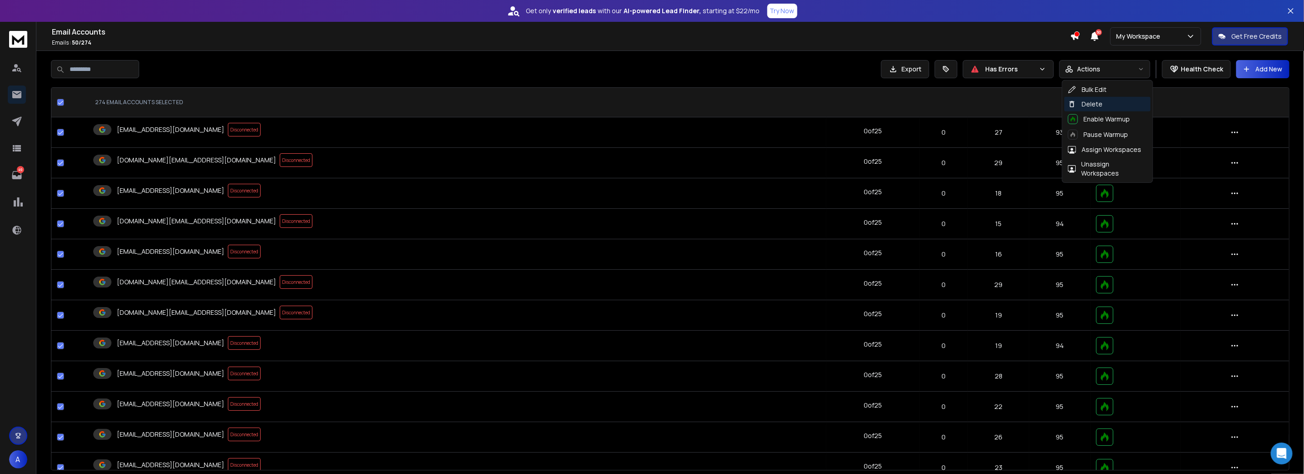
click at [1090, 102] on div "Delete" at bounding box center [1085, 104] width 35 height 9
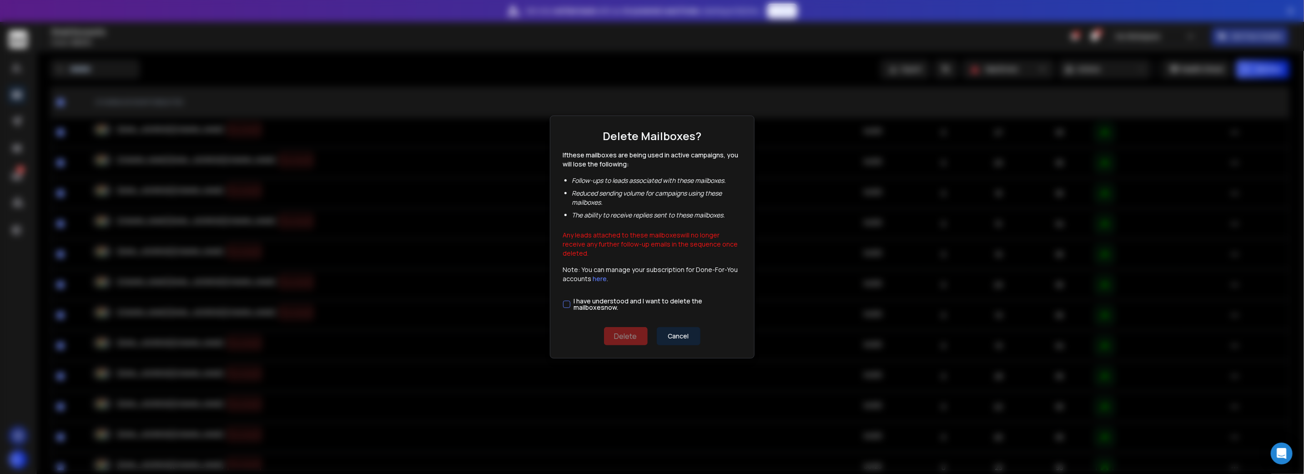
click at [571, 298] on div "I have understood and I want to delete the mailbox es now." at bounding box center [652, 301] width 178 height 20
click at [562, 298] on div "Delete Mailboxes? If these mailboxes are being used in active campaigns, you wi…" at bounding box center [652, 237] width 205 height 243
click at [565, 301] on button "I have understood and I want to delete the mailbox es now." at bounding box center [566, 304] width 7 height 7
click at [619, 327] on button "Delete" at bounding box center [626, 336] width 44 height 18
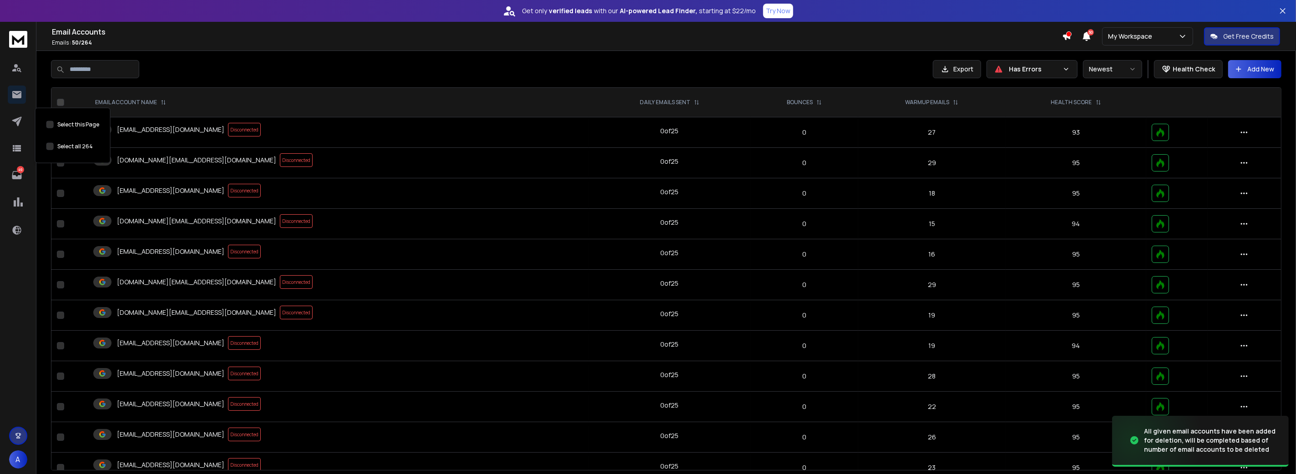
click at [59, 100] on button "Select this Page" at bounding box center [60, 102] width 7 height 7
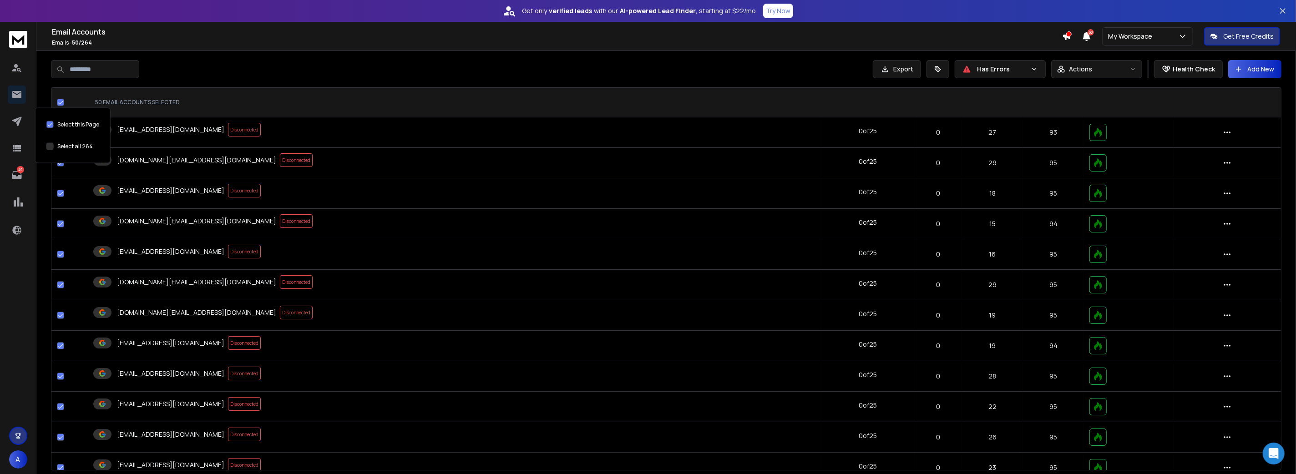
click at [49, 145] on button "Select this Page" at bounding box center [49, 146] width 7 height 7
click at [1137, 65] on button "Actions" at bounding box center [1096, 69] width 91 height 18
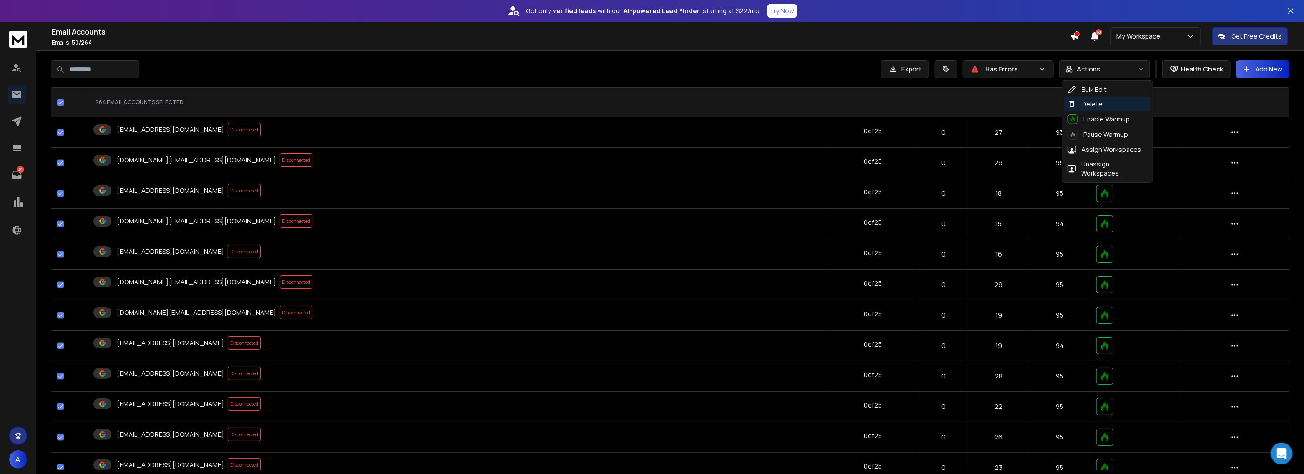
click at [1094, 106] on div "Delete" at bounding box center [1085, 104] width 35 height 9
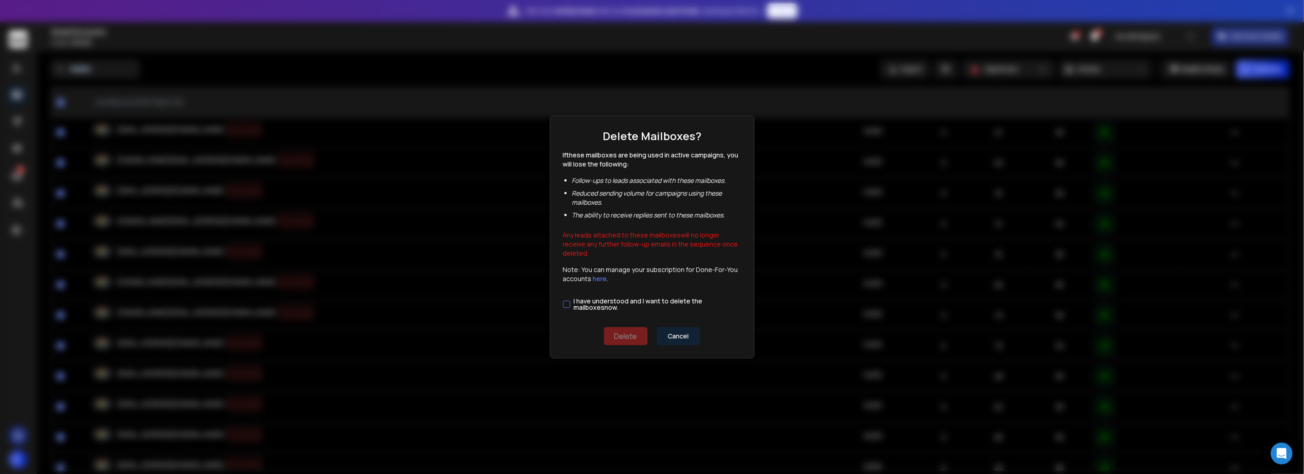
click at [566, 301] on button "I have understood and I want to delete the mailbox es now." at bounding box center [566, 304] width 7 height 7
click at [634, 332] on button "Delete" at bounding box center [626, 336] width 44 height 18
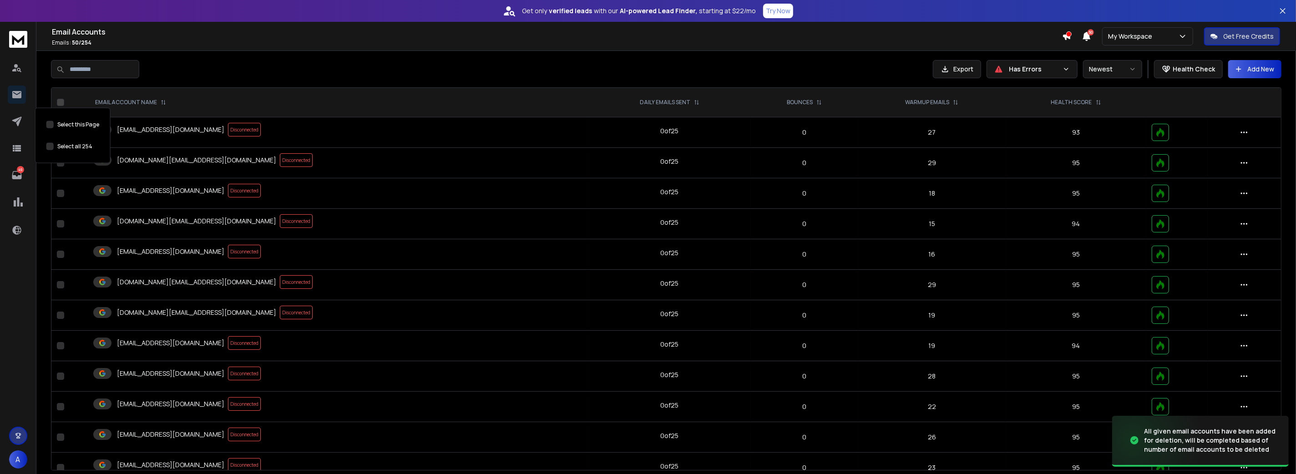
click at [61, 102] on button "Select this Page" at bounding box center [60, 102] width 7 height 7
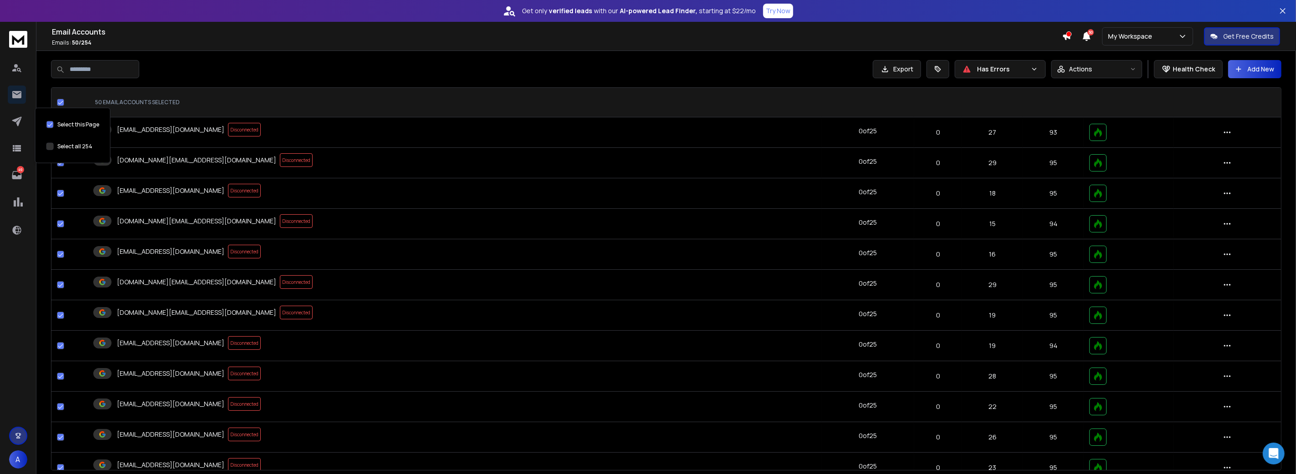
click at [51, 145] on button "Select this Page" at bounding box center [49, 146] width 7 height 7
click at [1126, 71] on div "Actions" at bounding box center [1091, 69] width 69 height 9
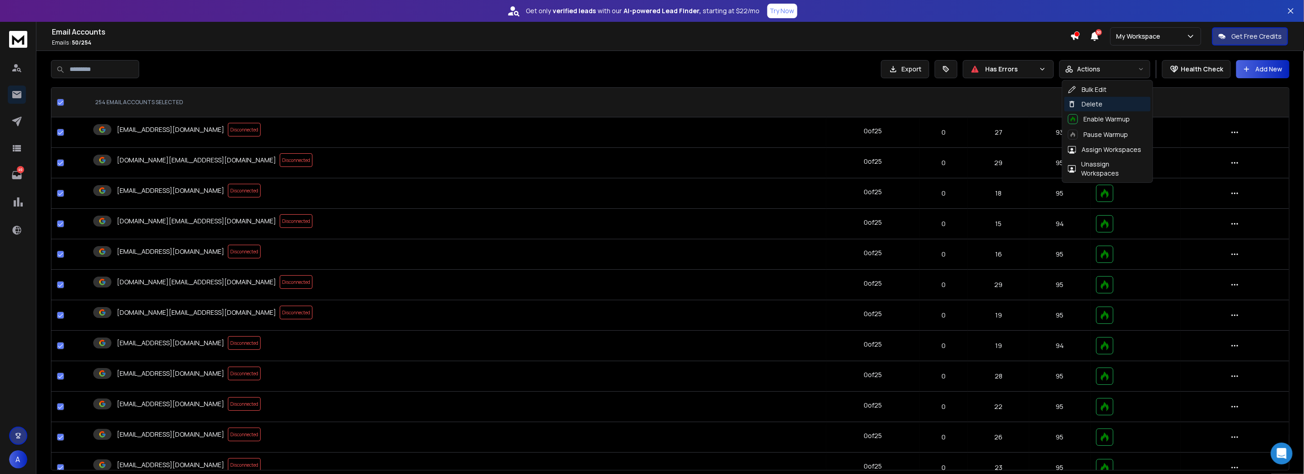
click at [1084, 106] on div "Delete" at bounding box center [1085, 104] width 35 height 9
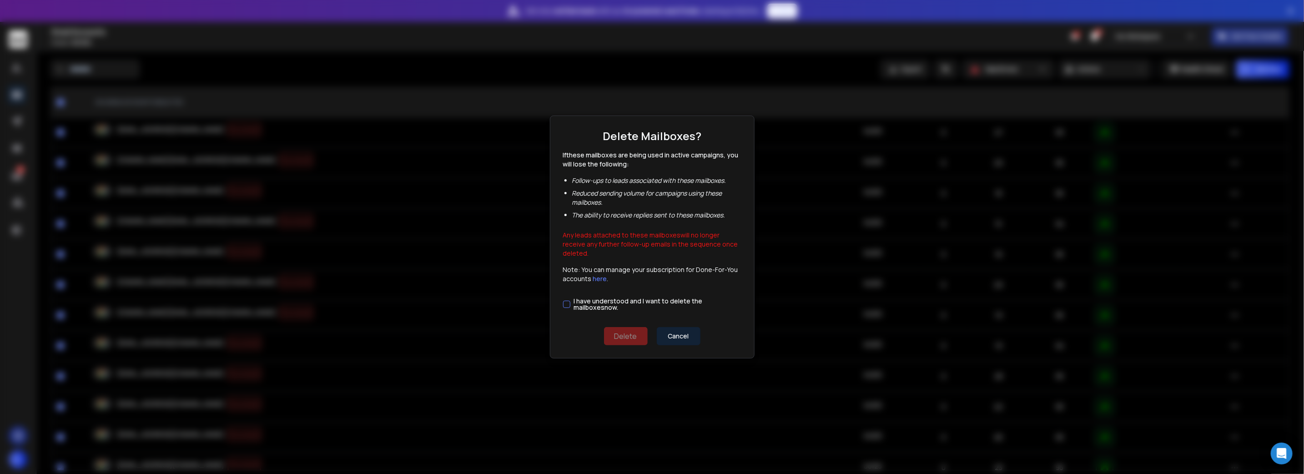
click at [570, 298] on div "I have understood and I want to delete the mailbox es now." at bounding box center [652, 301] width 178 height 20
click at [567, 301] on button "I have understood and I want to delete the mailbox es now." at bounding box center [566, 304] width 7 height 7
click at [630, 331] on button "Delete" at bounding box center [626, 336] width 44 height 18
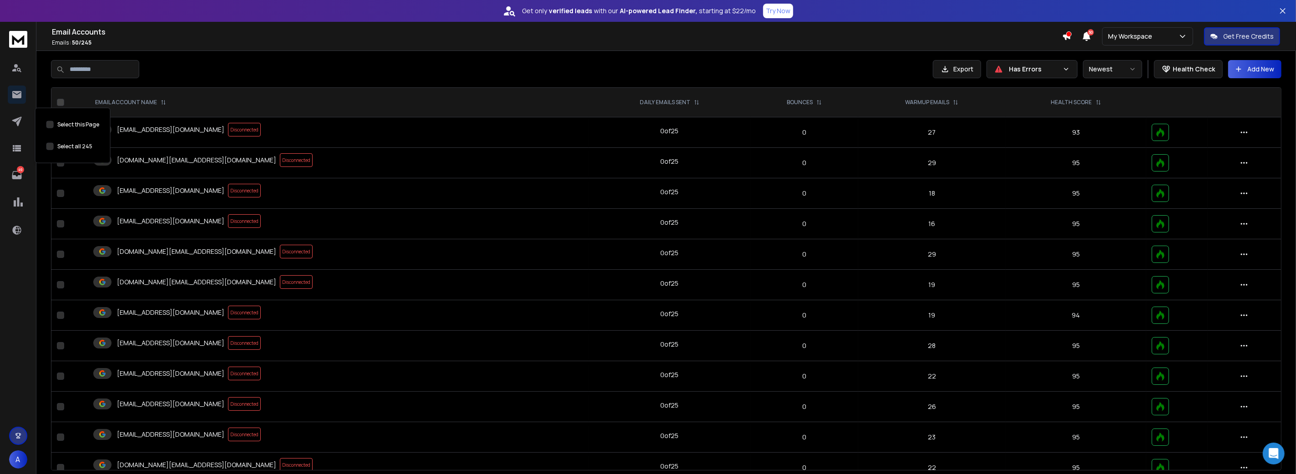
click at [51, 126] on button "Select this Page" at bounding box center [49, 124] width 7 height 7
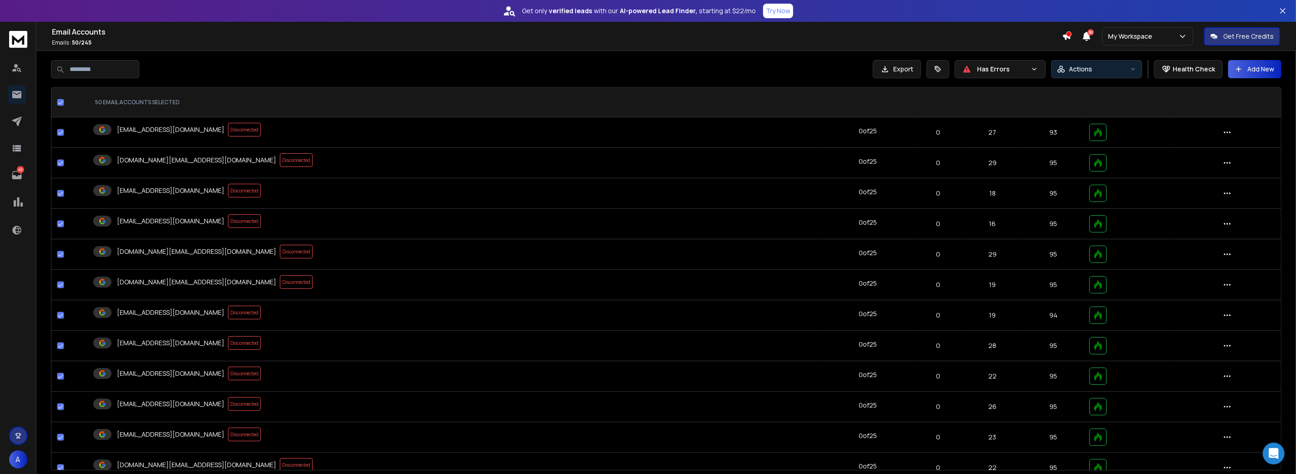
click at [1105, 67] on div "Actions" at bounding box center [1091, 69] width 69 height 9
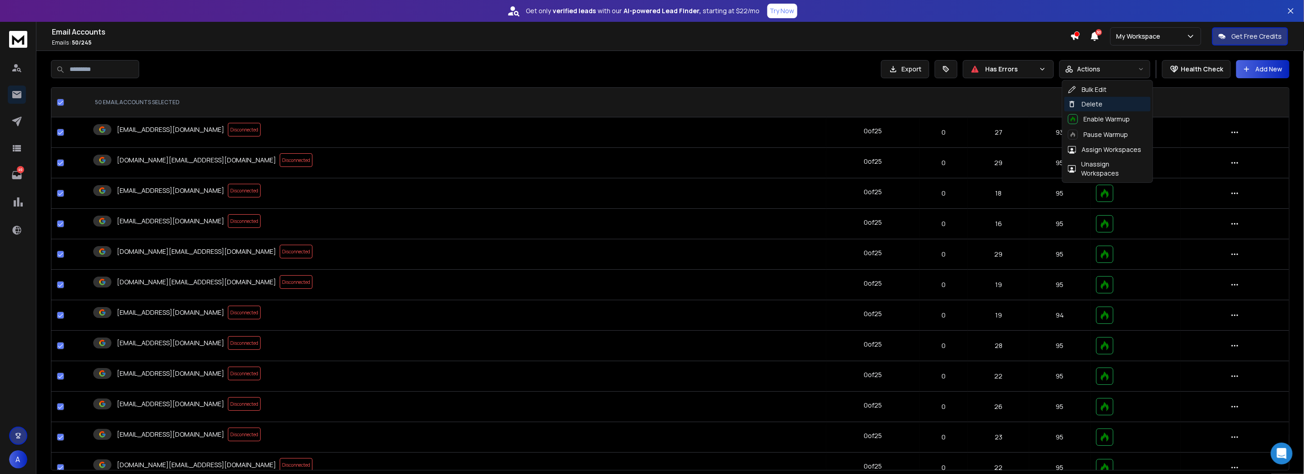
click at [1093, 103] on div "Delete" at bounding box center [1085, 104] width 35 height 9
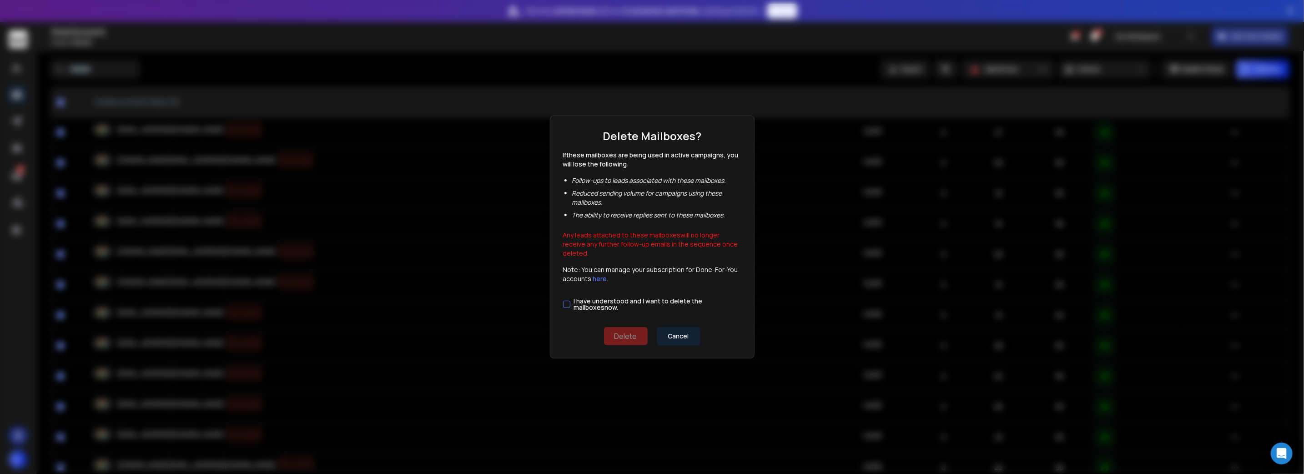
click at [571, 299] on div "I have understood and I want to delete the mailbox es now." at bounding box center [652, 301] width 178 height 20
click at [565, 301] on button "I have understood and I want to delete the mailbox es now." at bounding box center [566, 304] width 7 height 7
click at [620, 329] on button "Delete" at bounding box center [626, 336] width 44 height 18
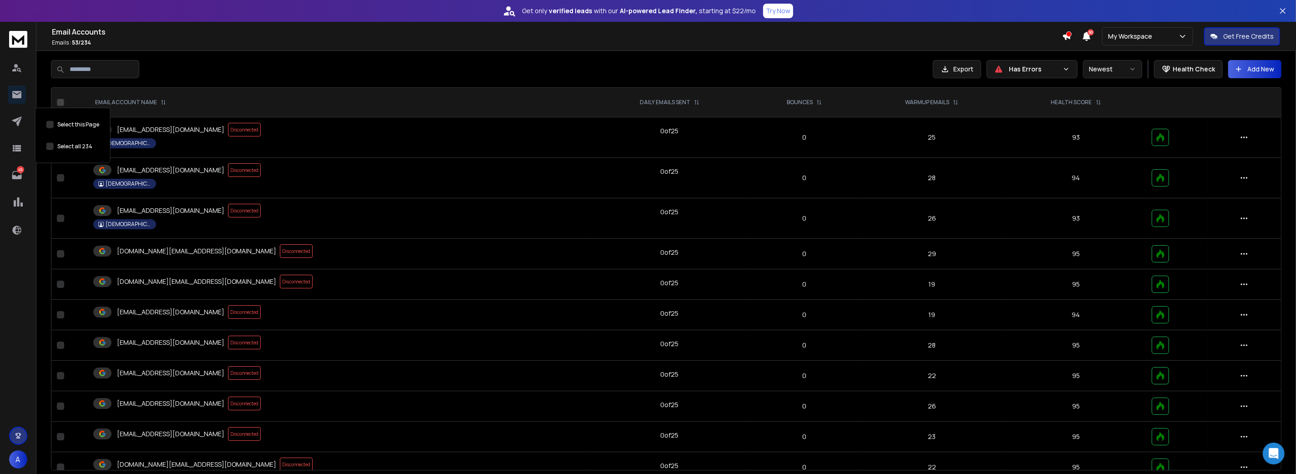
click at [60, 101] on button "Select this Page" at bounding box center [60, 102] width 7 height 7
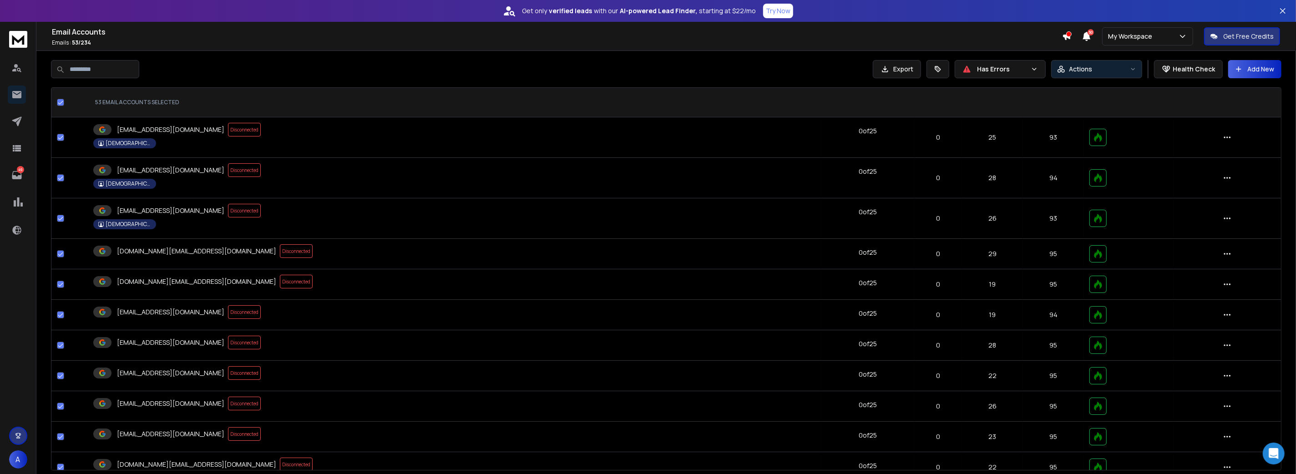
click at [1082, 71] on p "Actions" at bounding box center [1080, 69] width 23 height 9
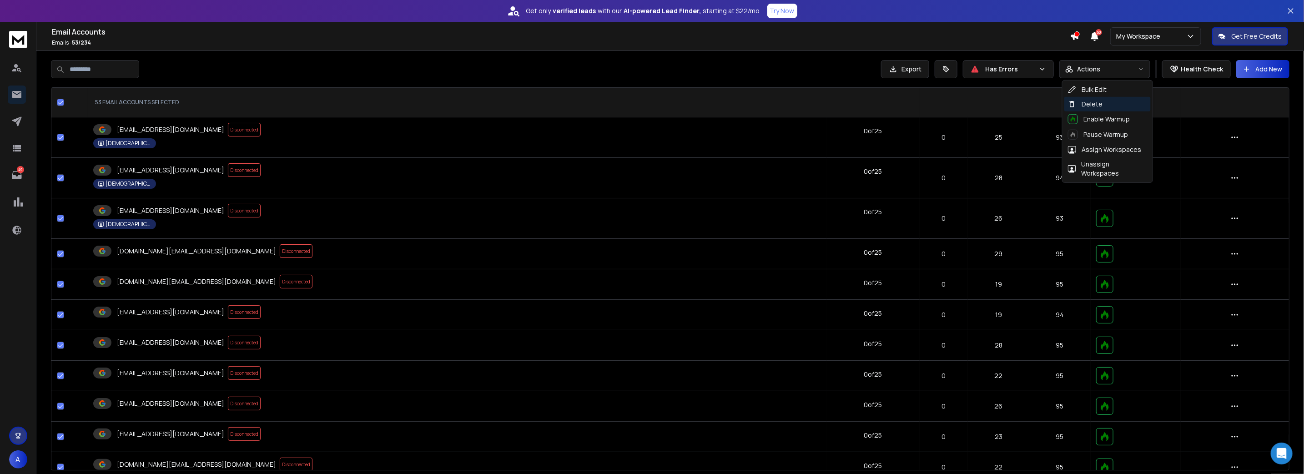
click at [1089, 105] on div "Delete" at bounding box center [1085, 104] width 35 height 9
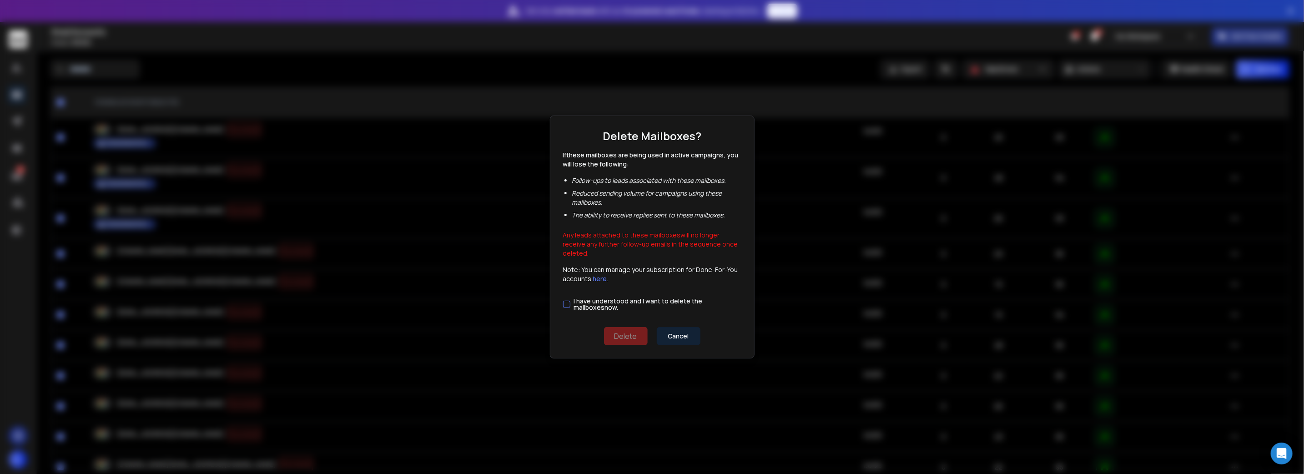
click at [566, 301] on button "I have understood and I want to delete the mailbox es now." at bounding box center [566, 304] width 7 height 7
click at [634, 332] on button "Delete" at bounding box center [626, 336] width 44 height 18
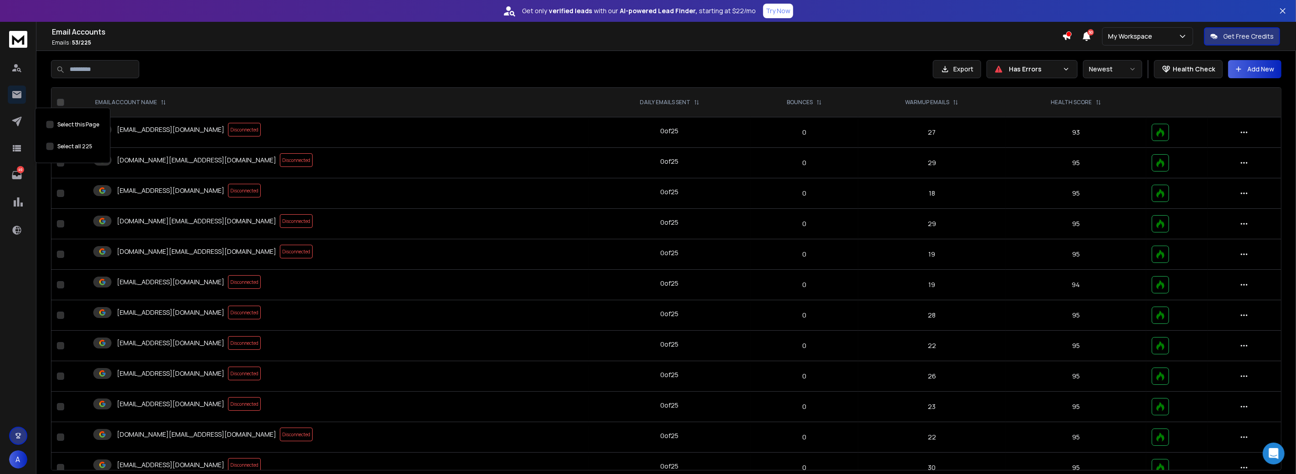
click at [60, 100] on button "Select this Page" at bounding box center [60, 102] width 7 height 7
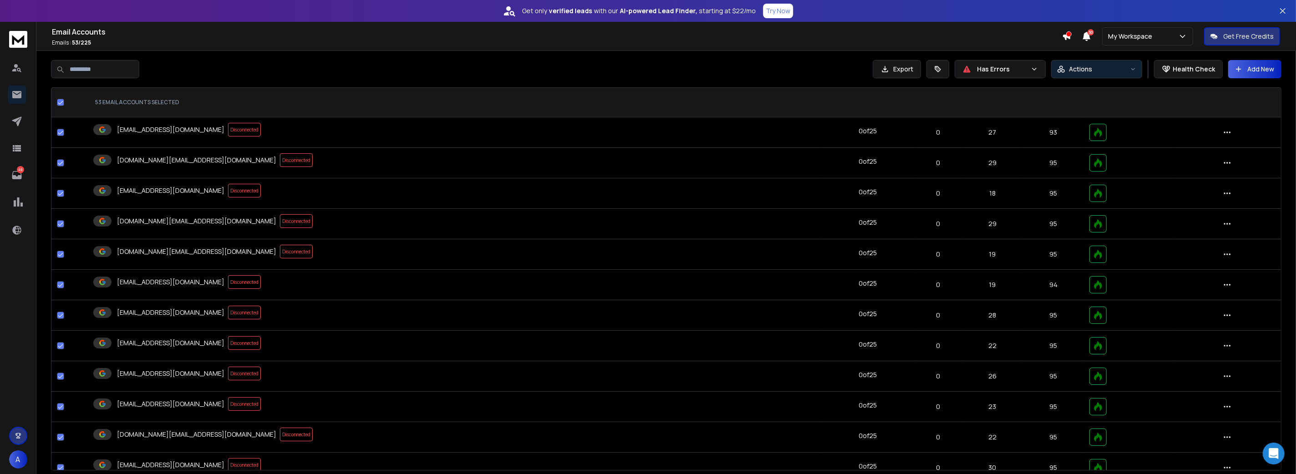
click at [1089, 71] on p "Actions" at bounding box center [1080, 69] width 23 height 9
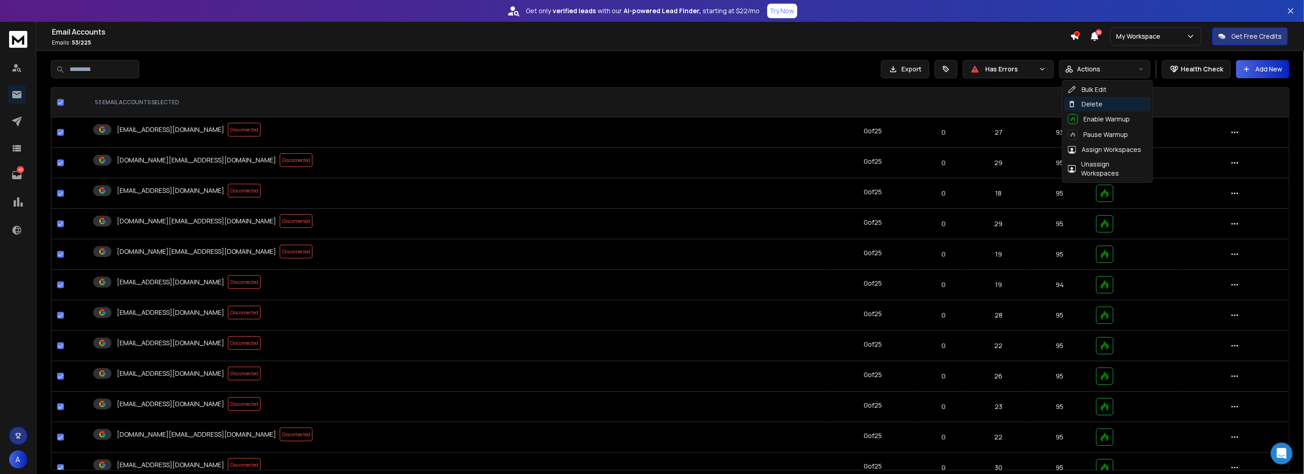
click at [1092, 103] on div "Delete" at bounding box center [1085, 104] width 35 height 9
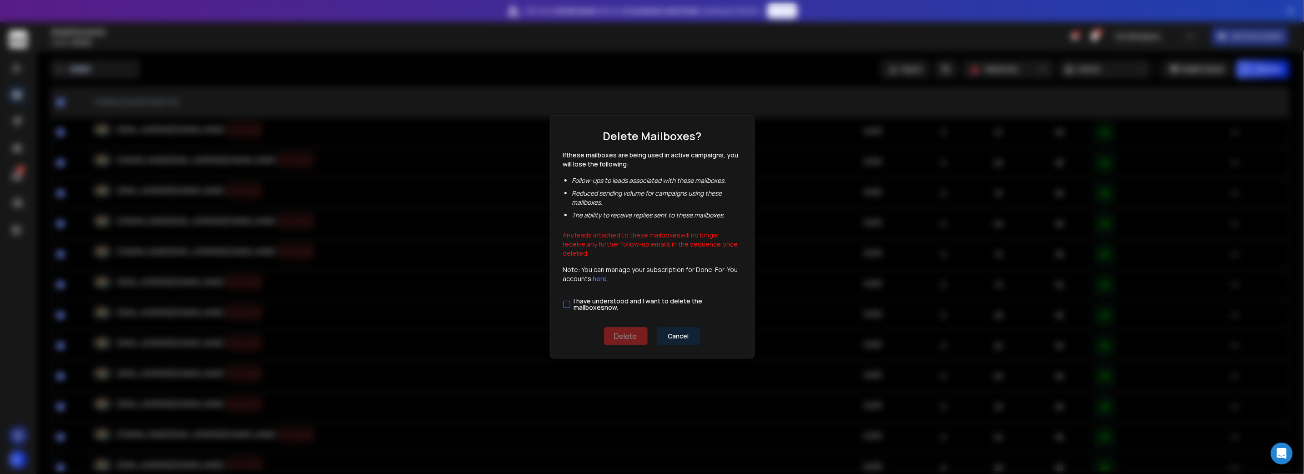
click at [566, 301] on button "I have understood and I want to delete the mailbox es now." at bounding box center [566, 304] width 7 height 7
click at [625, 329] on button "Delete" at bounding box center [626, 336] width 44 height 18
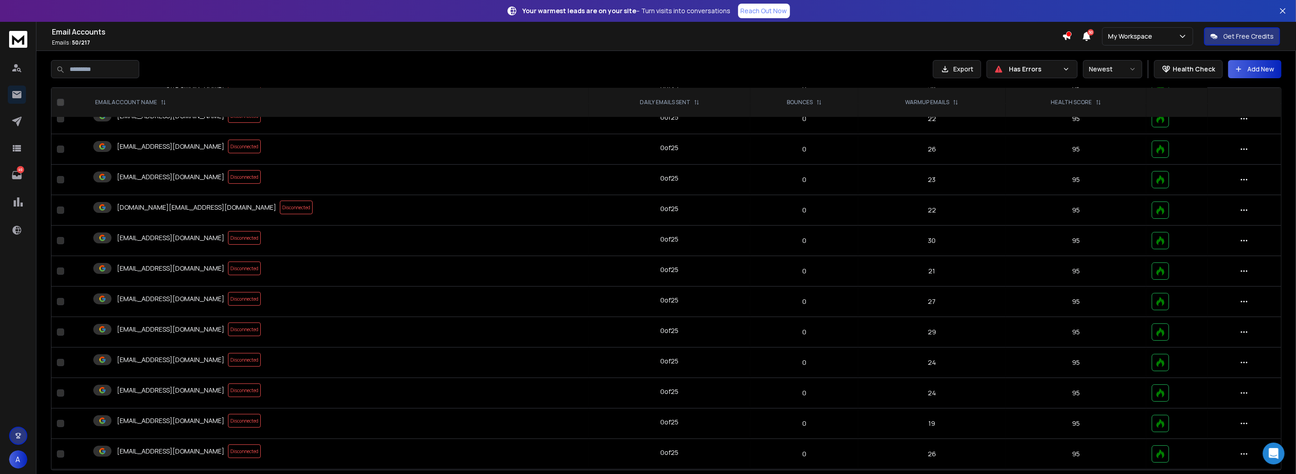
scroll to position [56, 0]
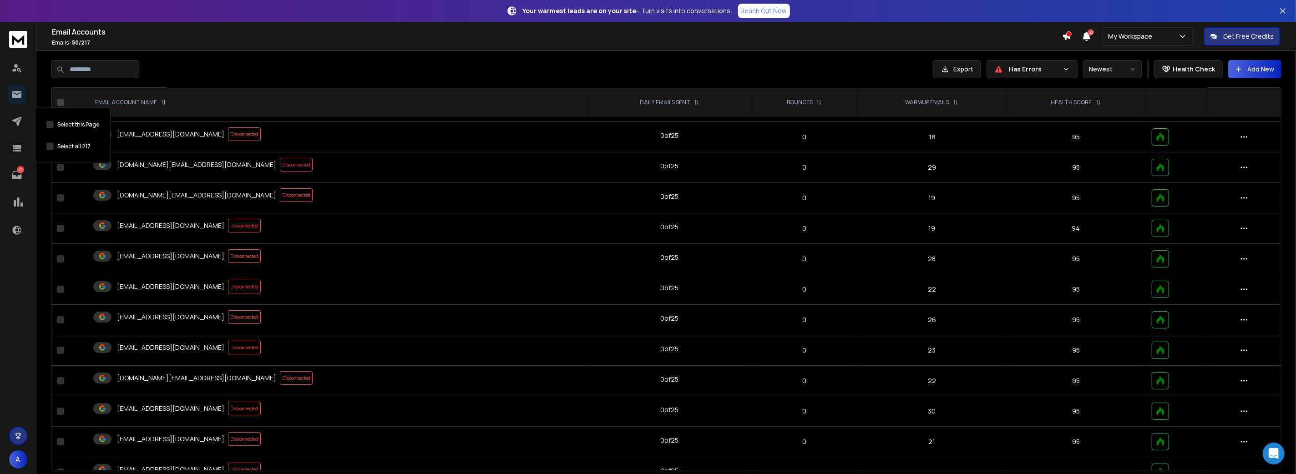
click at [57, 101] on button "Select this Page" at bounding box center [60, 102] width 7 height 7
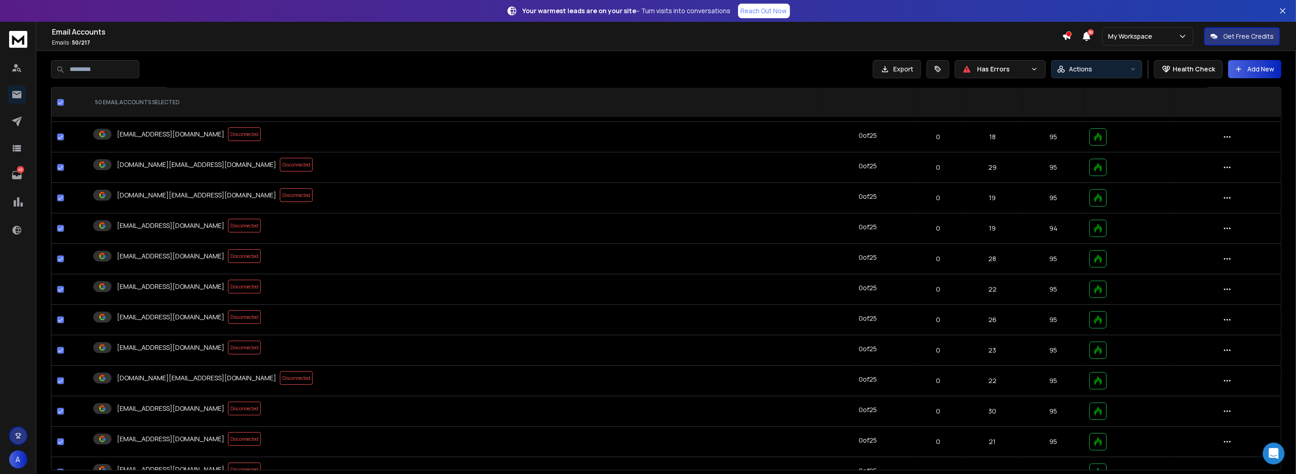
click at [1104, 74] on button "Actions" at bounding box center [1096, 69] width 91 height 18
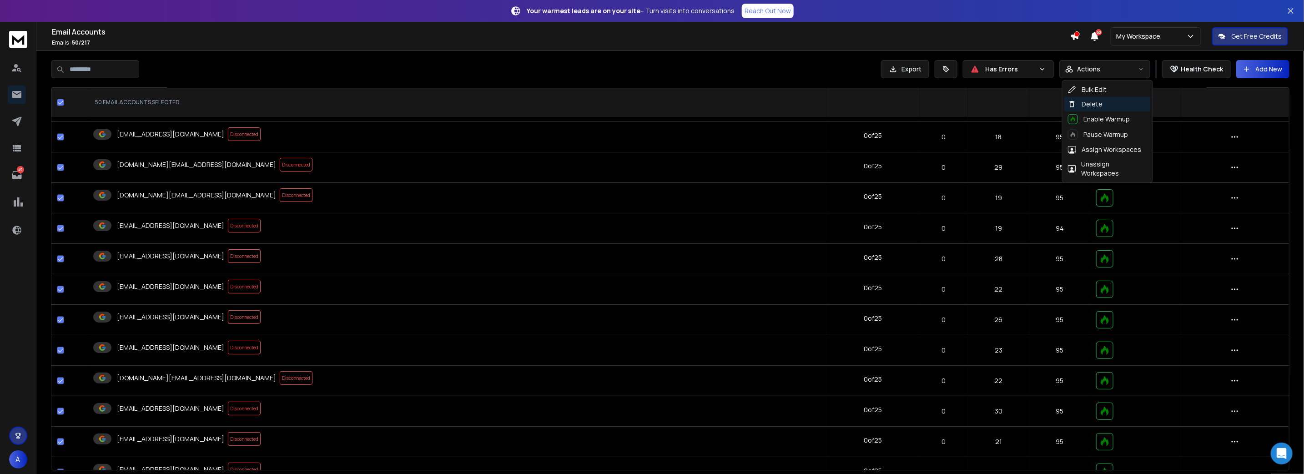
click at [1086, 104] on div "Delete" at bounding box center [1085, 104] width 35 height 9
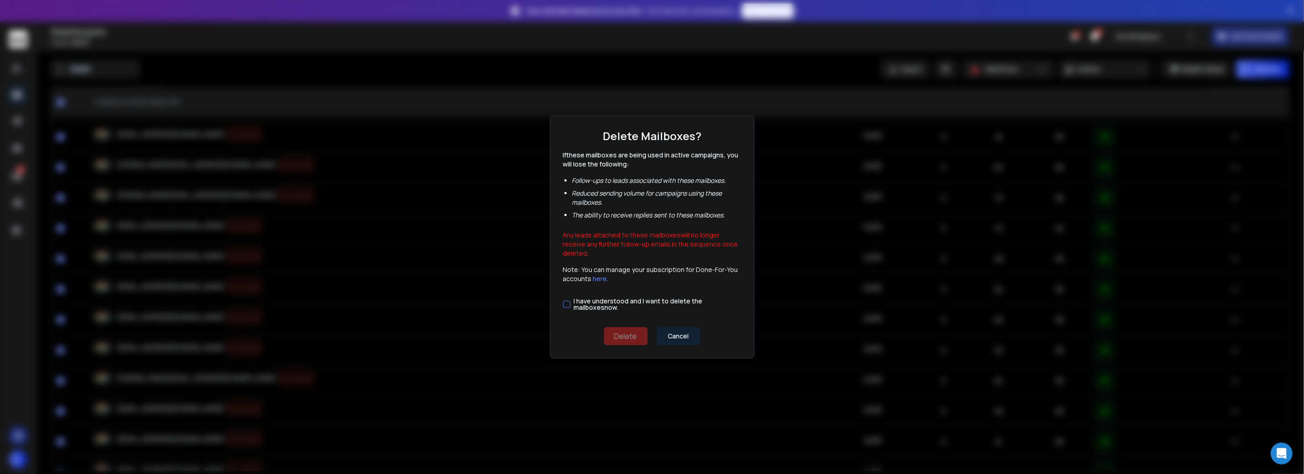
click at [566, 301] on button "I have understood and I want to delete the mailbox es now." at bounding box center [566, 304] width 7 height 7
click at [630, 330] on button "Delete" at bounding box center [626, 336] width 44 height 18
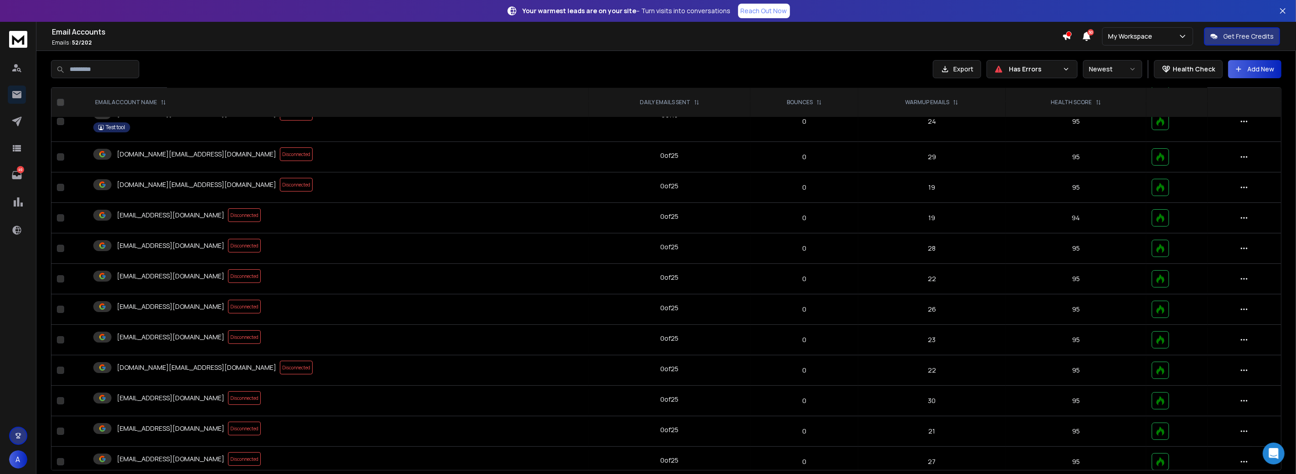
scroll to position [0, 0]
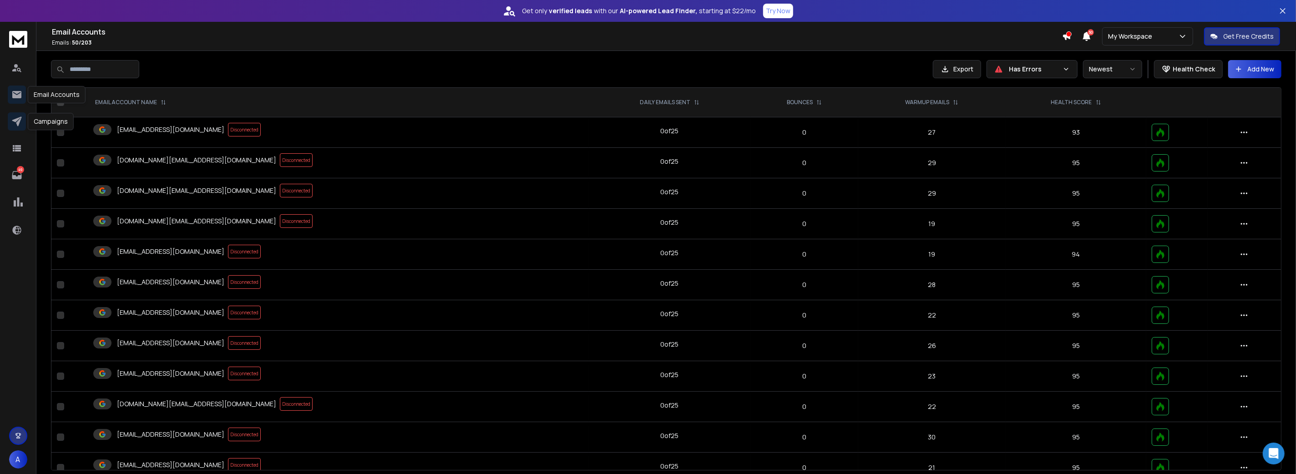
click at [18, 126] on icon at bounding box center [16, 121] width 11 height 11
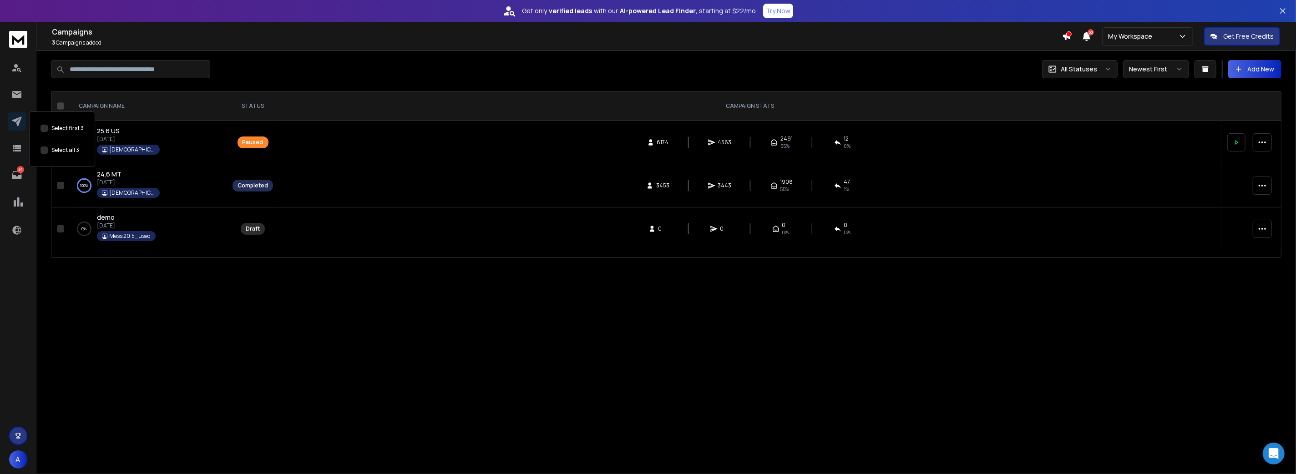
click at [61, 106] on button "Select first 3" at bounding box center [60, 105] width 7 height 7
click at [1163, 68] on button "Actions" at bounding box center [1159, 69] width 60 height 18
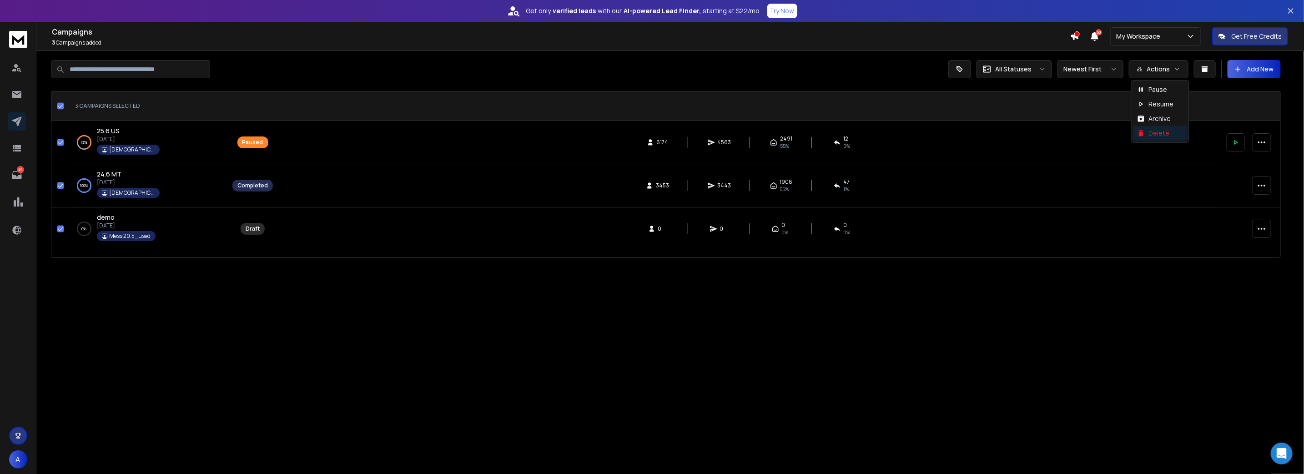
click at [1143, 131] on icon at bounding box center [1141, 133] width 5 height 6
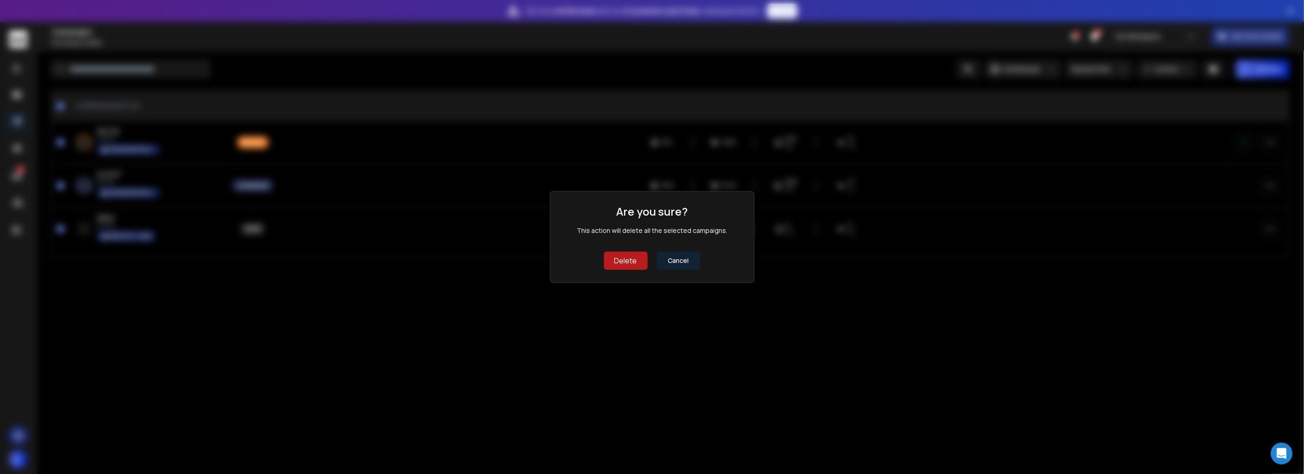
click at [627, 258] on p "delete" at bounding box center [626, 260] width 23 height 11
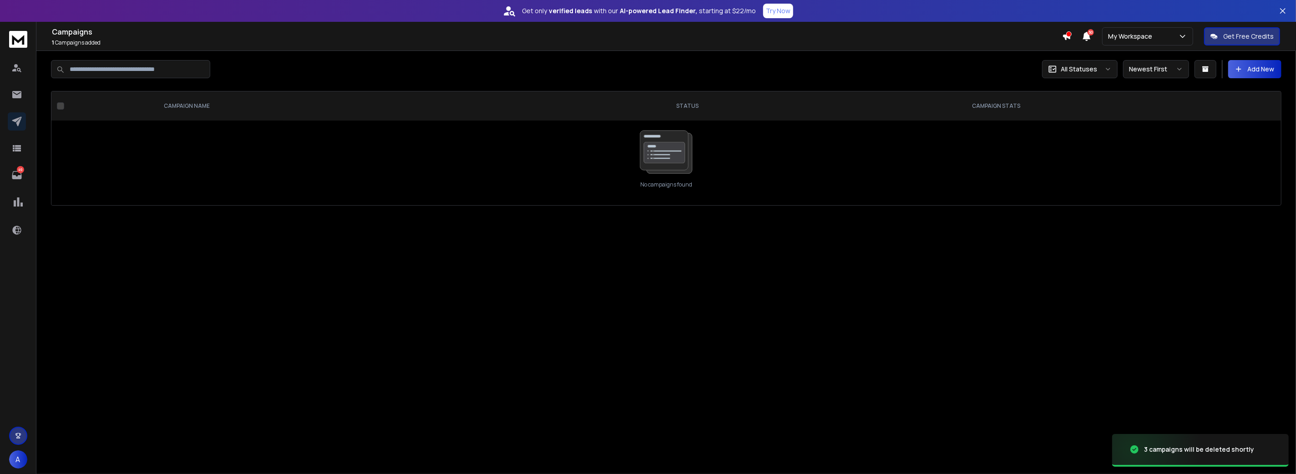
click at [26, 93] on div at bounding box center [18, 96] width 21 height 21
click at [16, 95] on icon at bounding box center [16, 94] width 9 height 7
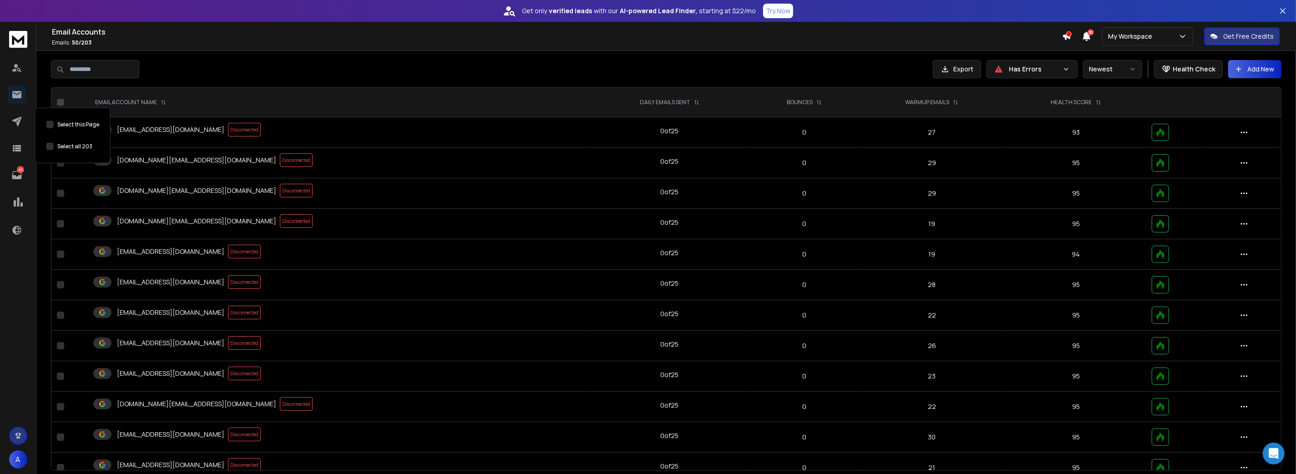
click at [59, 100] on button "Select this Page" at bounding box center [60, 102] width 7 height 7
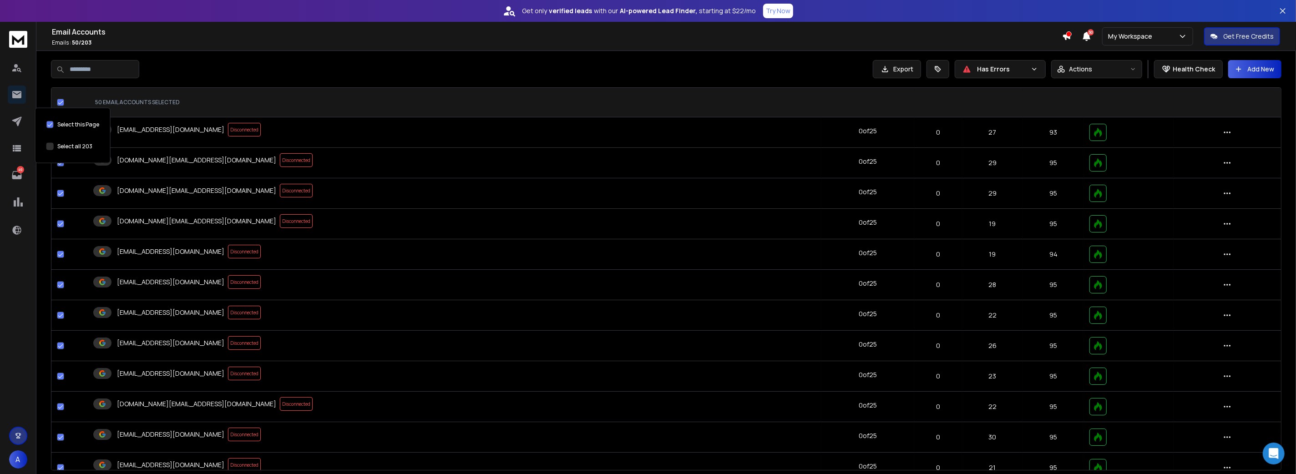
click at [48, 147] on button "Select this Page" at bounding box center [49, 146] width 7 height 7
click at [1096, 74] on button "Actions" at bounding box center [1096, 69] width 91 height 18
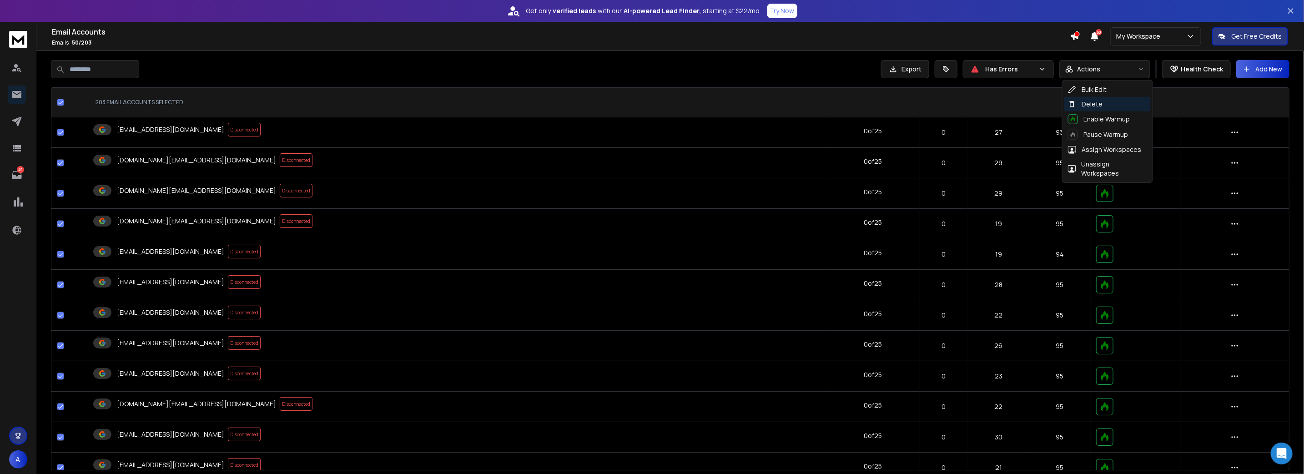
click at [1084, 104] on div "Delete" at bounding box center [1085, 104] width 35 height 9
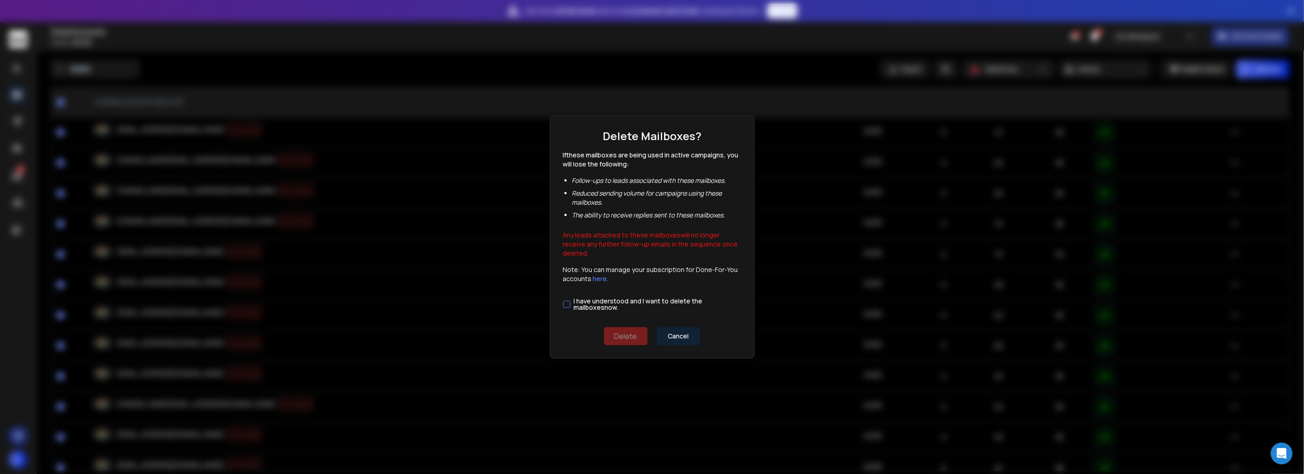
click at [566, 301] on button "I have understood and I want to delete the mailbox es now." at bounding box center [566, 304] width 7 height 7
click at [625, 330] on button "Delete" at bounding box center [626, 336] width 44 height 18
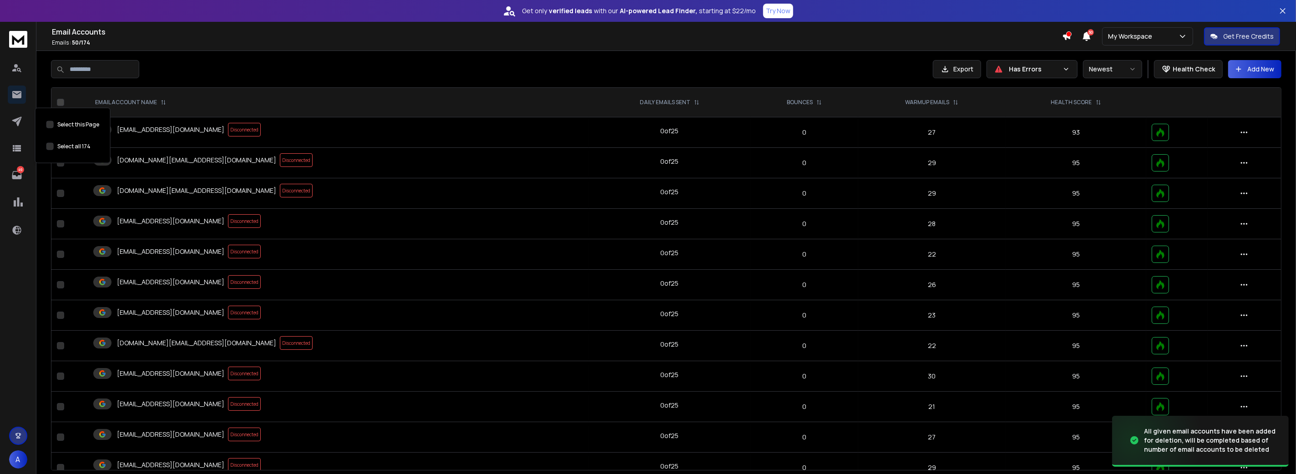
click at [60, 102] on button "Select this Page" at bounding box center [60, 102] width 7 height 7
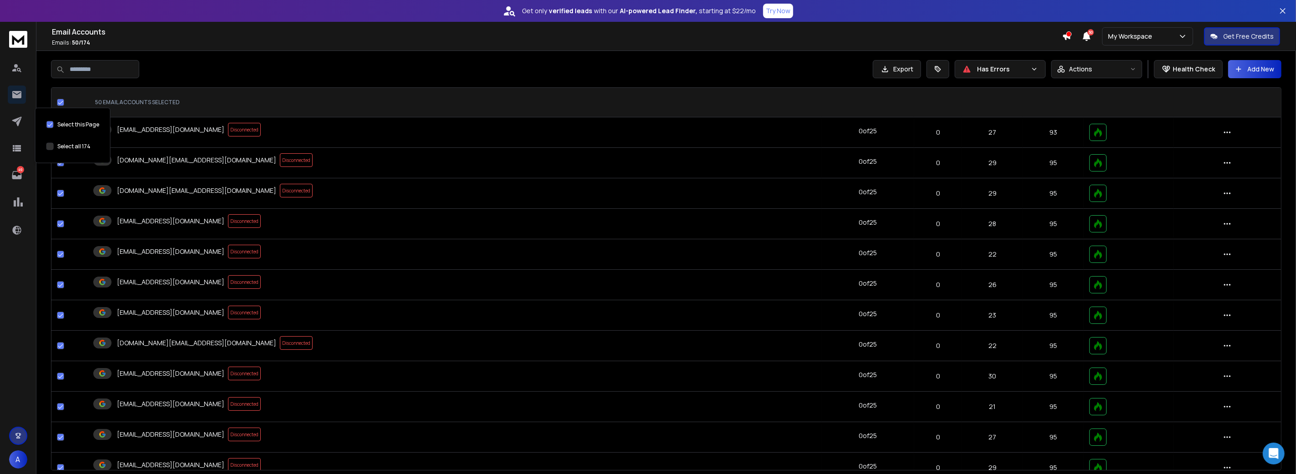
click at [48, 144] on button "Select this Page" at bounding box center [49, 146] width 7 height 7
click at [1098, 65] on div "Actions" at bounding box center [1091, 69] width 69 height 9
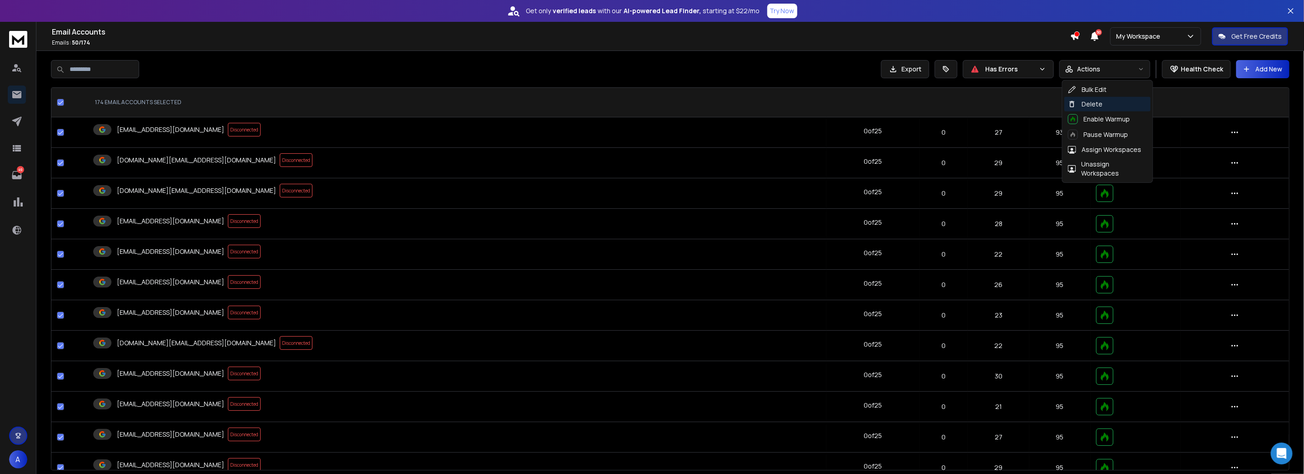
click at [1107, 104] on div "Delete" at bounding box center [1107, 104] width 86 height 15
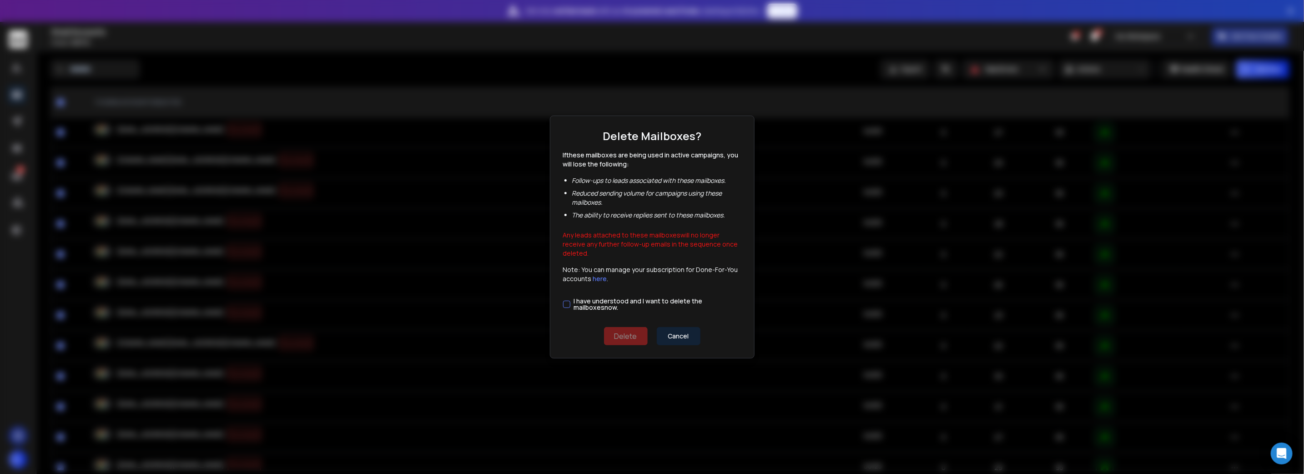
click at [582, 299] on label "I have understood and I want to delete the mailbox es now." at bounding box center [657, 304] width 167 height 13
click at [570, 301] on button "I have understood and I want to delete the mailbox es now." at bounding box center [566, 304] width 7 height 7
click at [628, 329] on button "Delete" at bounding box center [626, 336] width 44 height 18
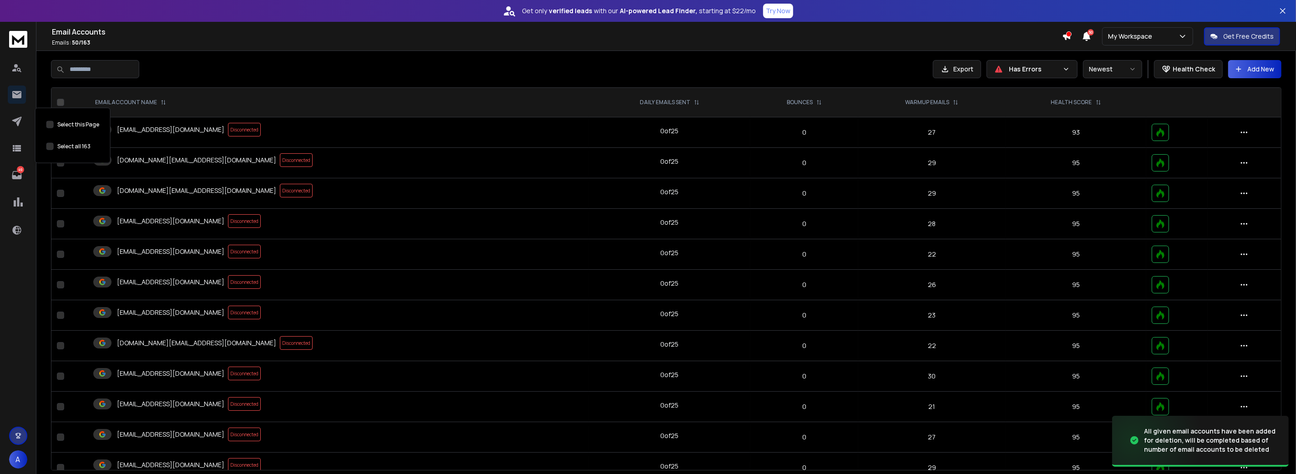
click at [51, 146] on button "Select this Page" at bounding box center [49, 146] width 7 height 7
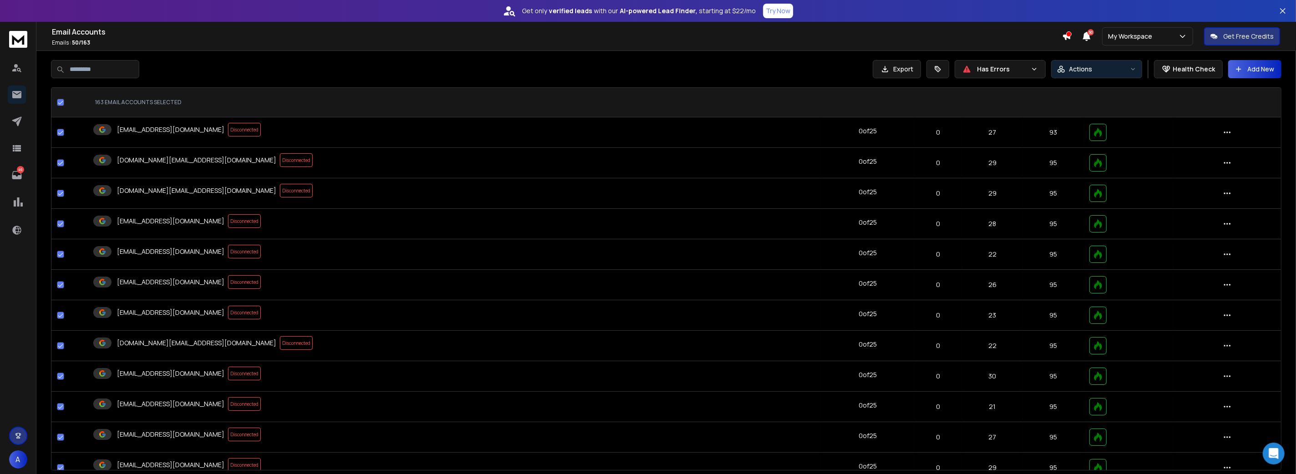
click at [1106, 71] on div "Actions" at bounding box center [1091, 69] width 69 height 9
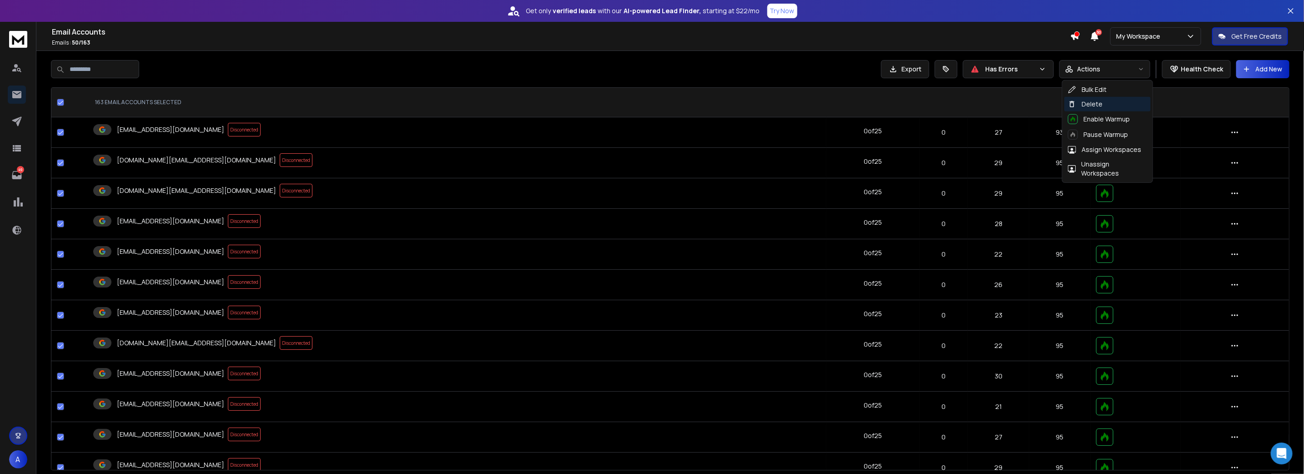
click at [1089, 105] on div "Delete" at bounding box center [1085, 104] width 35 height 9
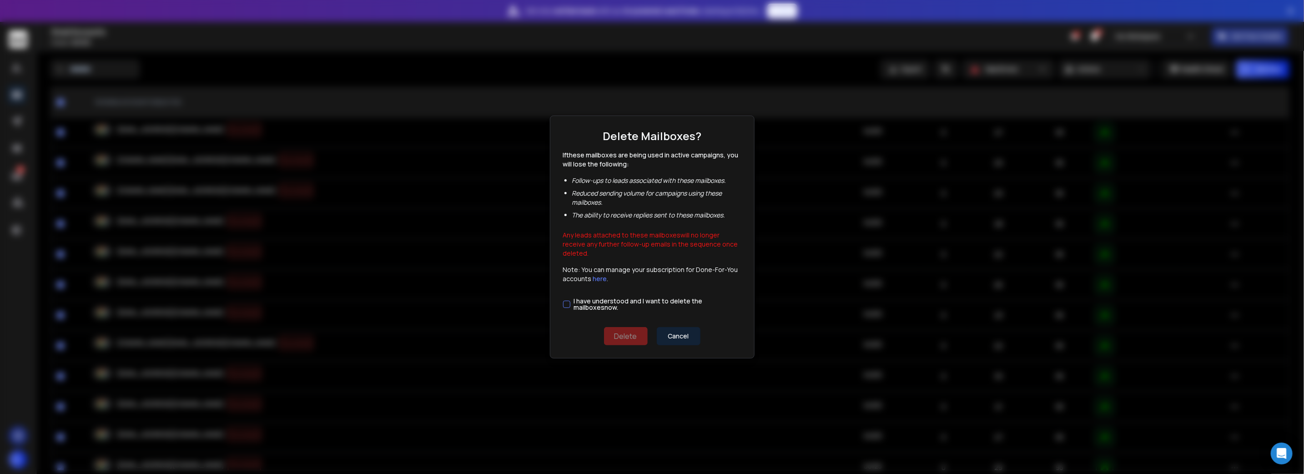
click at [568, 293] on div "I have understood and I want to delete the mailbox es now." at bounding box center [652, 301] width 178 height 20
click at [568, 301] on button "I have understood and I want to delete the mailbox es now." at bounding box center [566, 304] width 7 height 7
click at [620, 327] on button "Delete" at bounding box center [626, 336] width 44 height 18
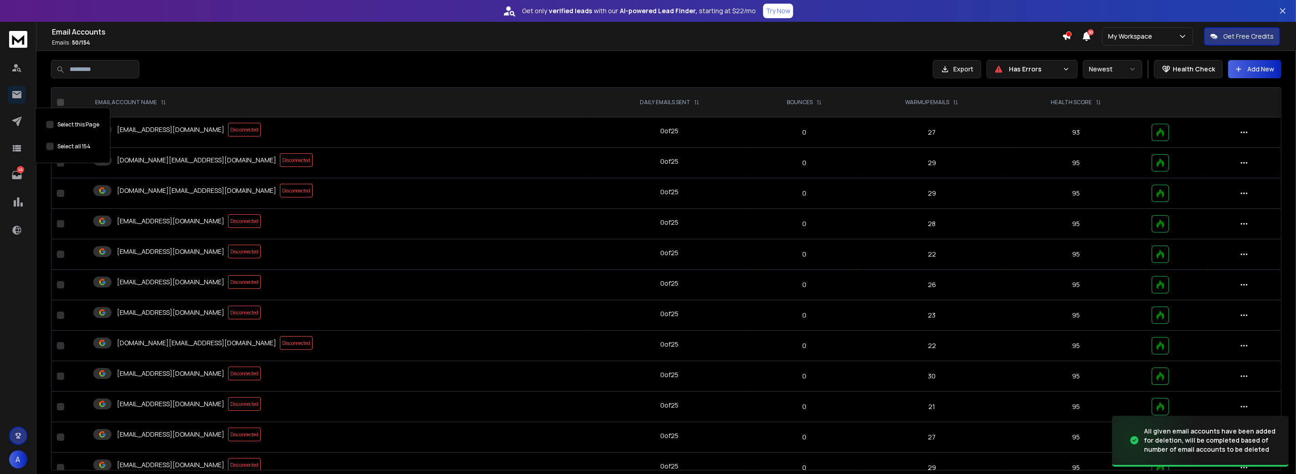
click at [60, 100] on button "Select this Page" at bounding box center [60, 102] width 7 height 7
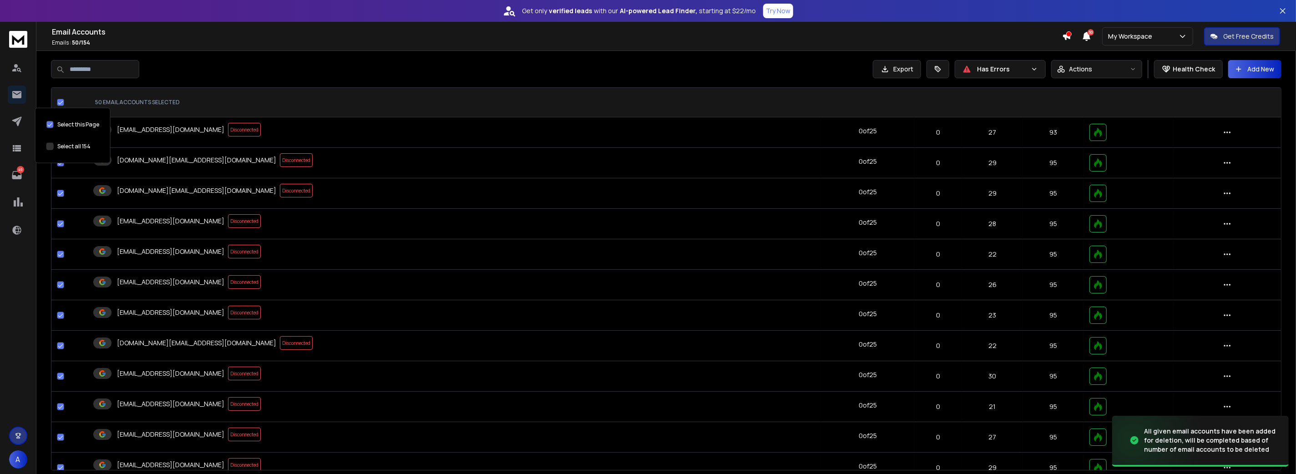
click at [50, 147] on button "Select this Page" at bounding box center [49, 146] width 7 height 7
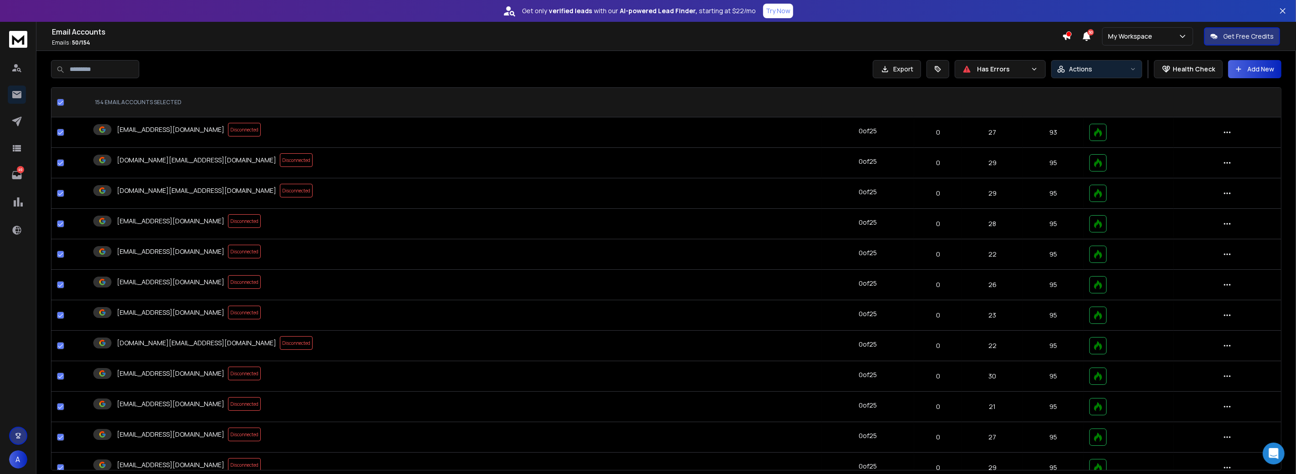
click at [1096, 66] on div "Actions" at bounding box center [1091, 69] width 69 height 9
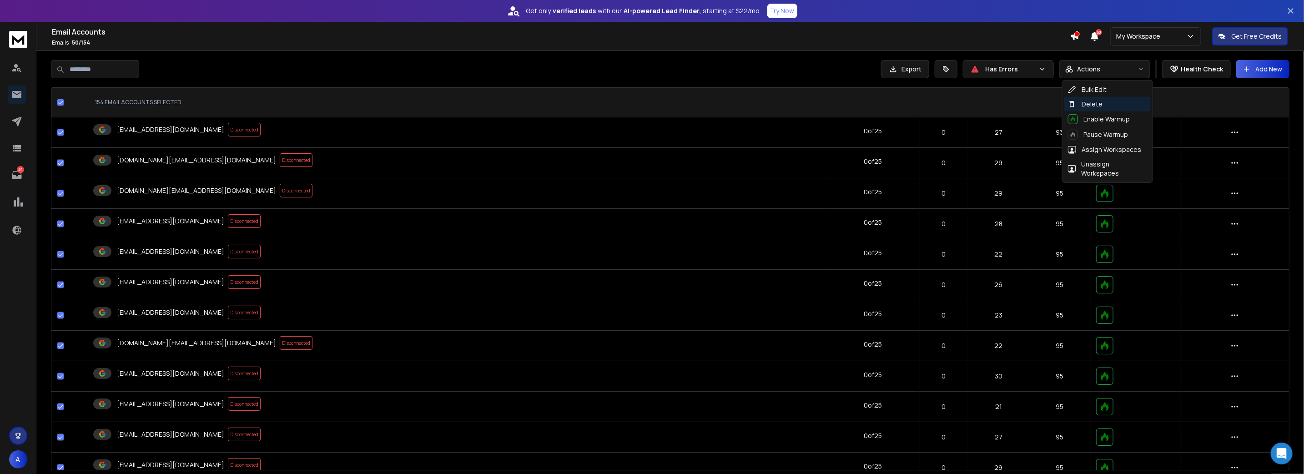
click at [1094, 104] on div "Delete" at bounding box center [1085, 104] width 35 height 9
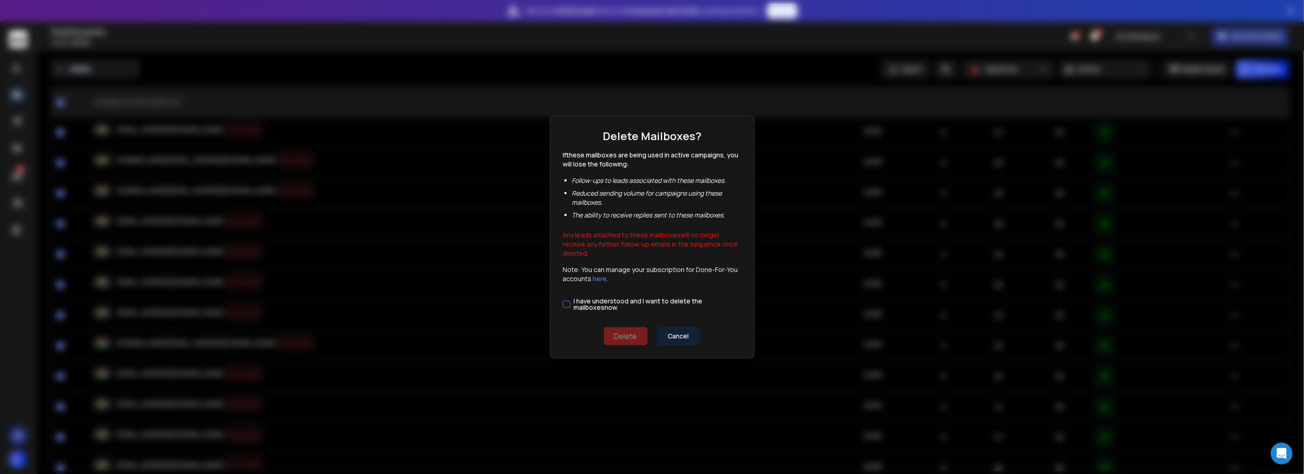
click at [573, 299] on div "I have understood and I want to delete the mailbox es now." at bounding box center [652, 301] width 178 height 20
click at [565, 301] on button "I have understood and I want to delete the mailbox es now." at bounding box center [566, 304] width 7 height 7
click at [614, 330] on button "Delete" at bounding box center [626, 336] width 44 height 18
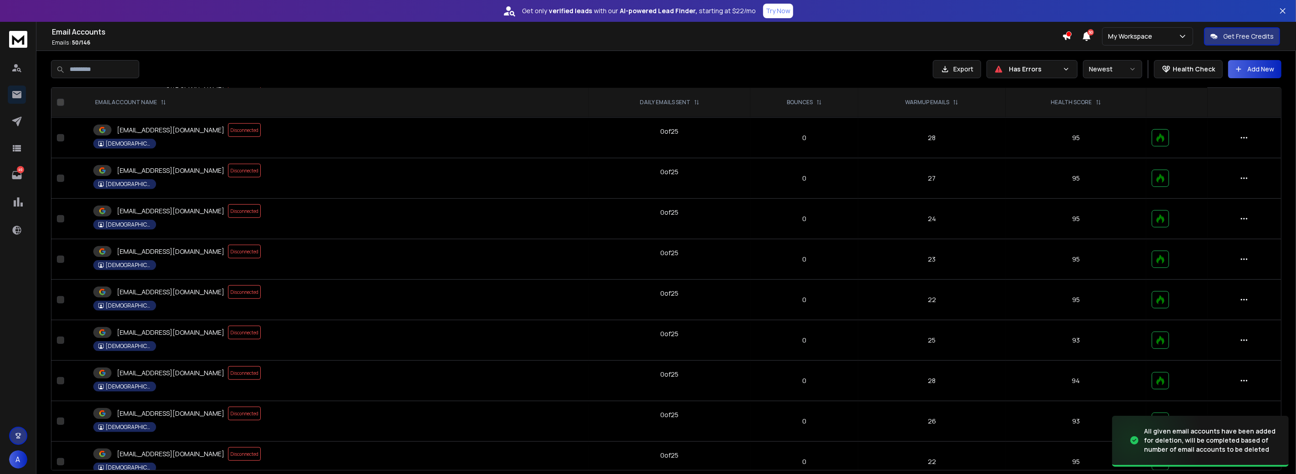
scroll to position [512, 0]
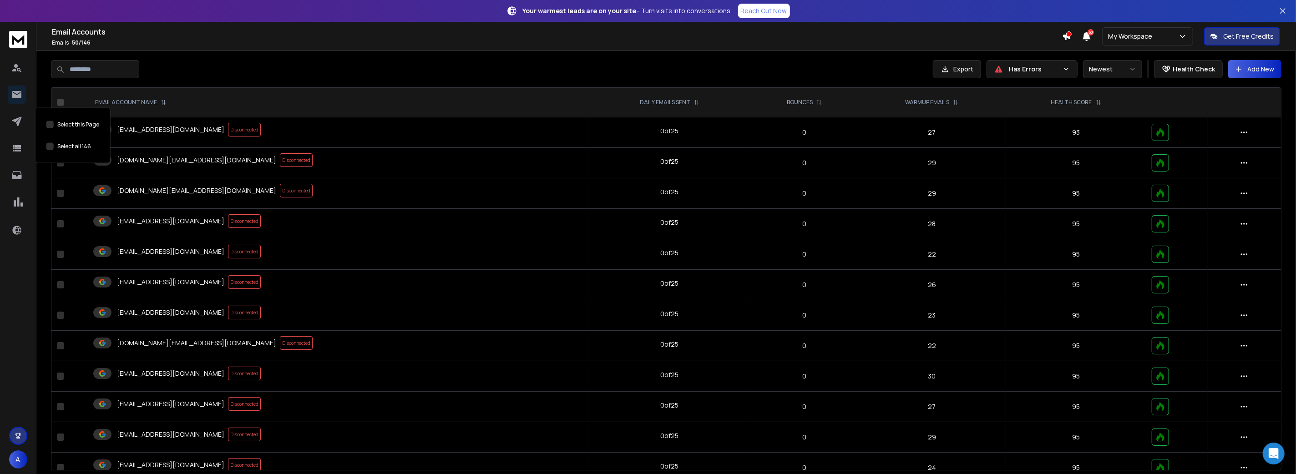
click at [51, 146] on button "Select this Page" at bounding box center [49, 146] width 7 height 7
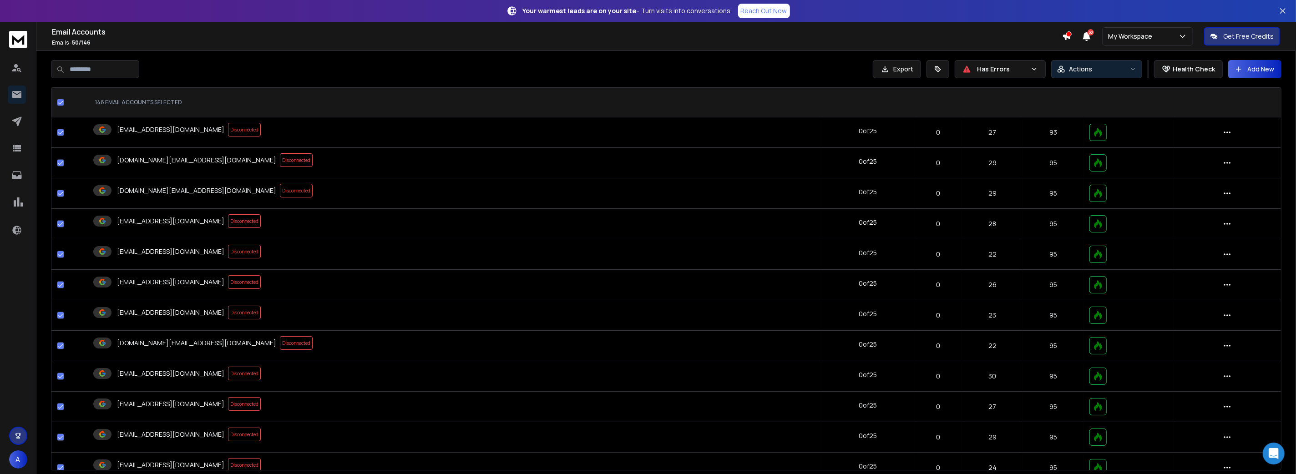
click at [1129, 71] on button "Actions" at bounding box center [1096, 69] width 91 height 18
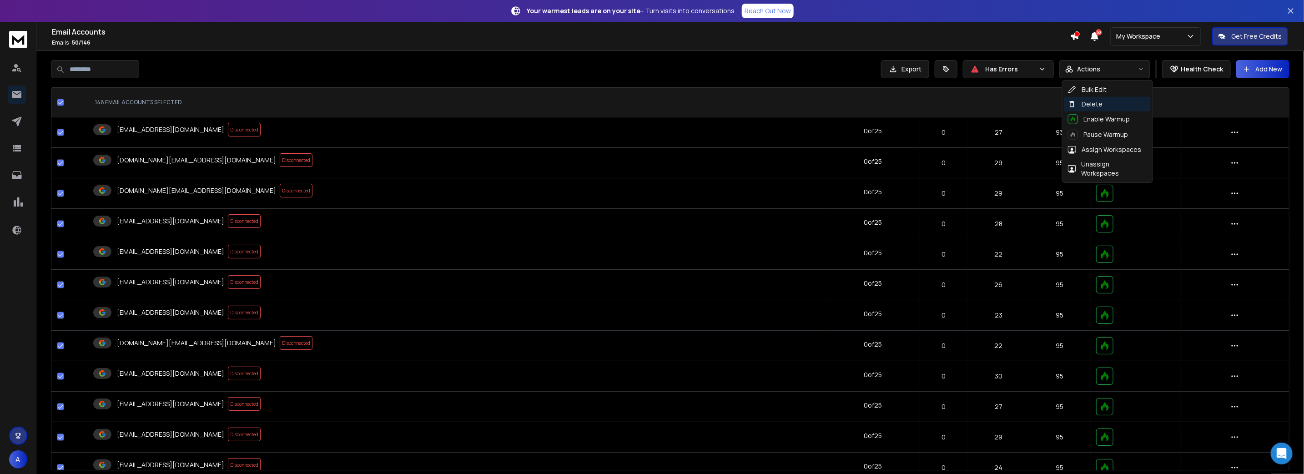
click at [1088, 103] on div "Delete" at bounding box center [1085, 104] width 35 height 9
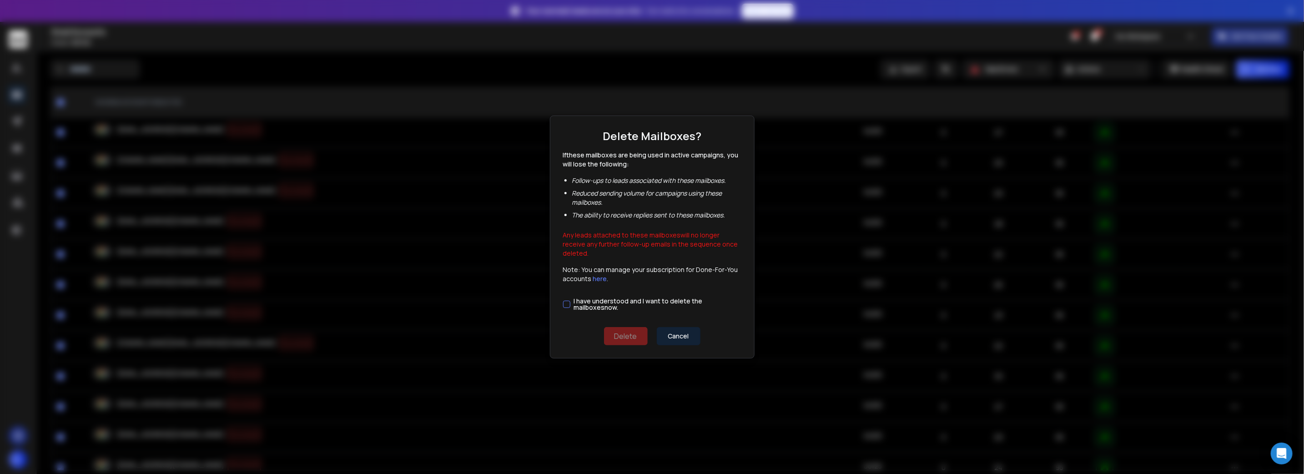
click at [592, 298] on label "I have understood and I want to delete the mailbox es now." at bounding box center [657, 304] width 167 height 13
click at [570, 301] on button "I have understood and I want to delete the mailbox es now." at bounding box center [566, 304] width 7 height 7
click at [625, 329] on button "Delete" at bounding box center [626, 336] width 44 height 18
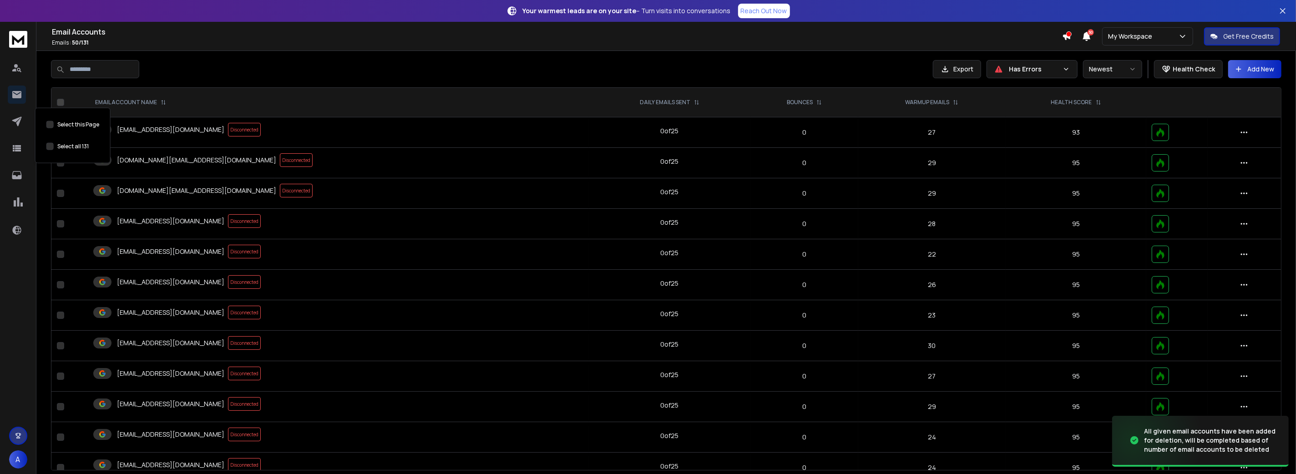
click at [59, 101] on button "Select this Page" at bounding box center [60, 102] width 7 height 7
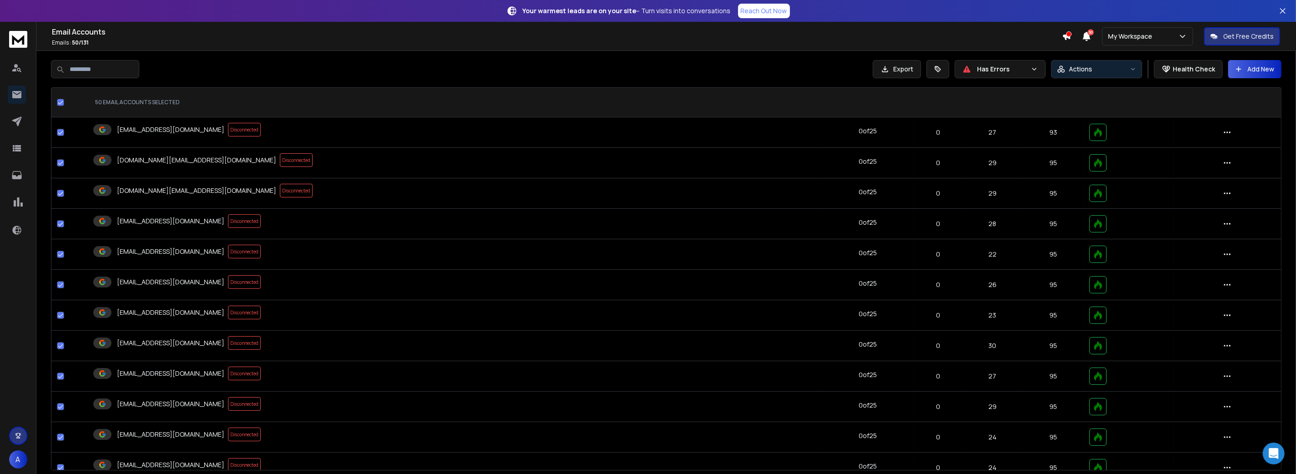
click at [1114, 69] on div "Actions" at bounding box center [1091, 69] width 69 height 9
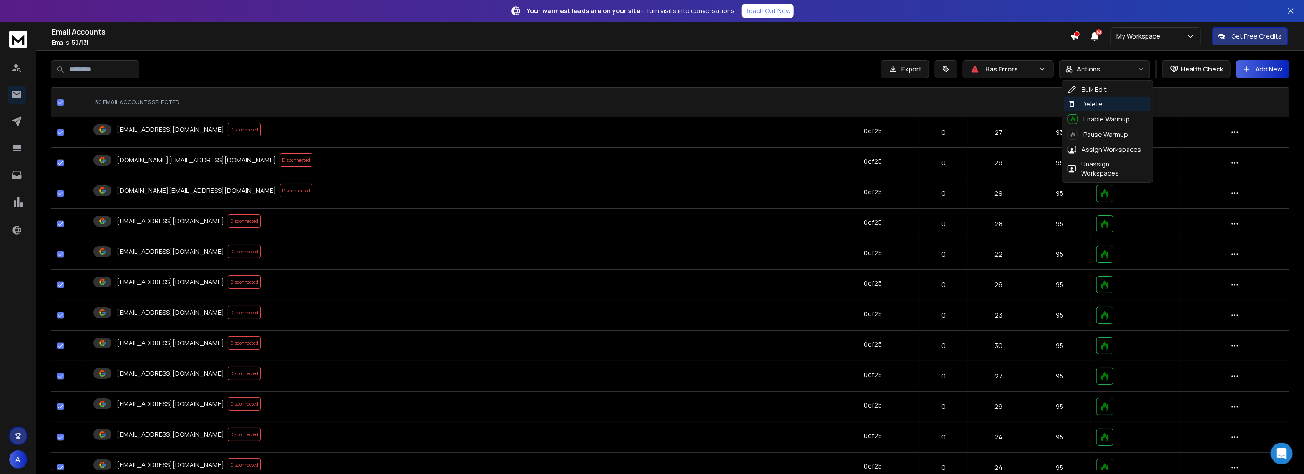
click at [1085, 101] on div "Delete" at bounding box center [1085, 104] width 35 height 9
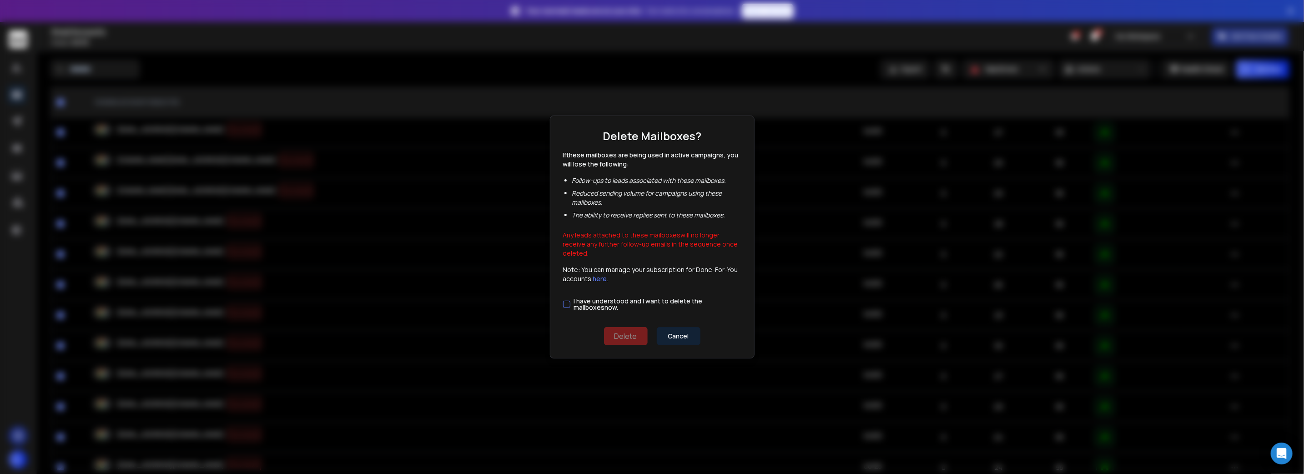
click at [567, 301] on button "I have understood and I want to delete the mailbox es now." at bounding box center [566, 304] width 7 height 7
click at [626, 330] on button "Delete" at bounding box center [626, 336] width 44 height 18
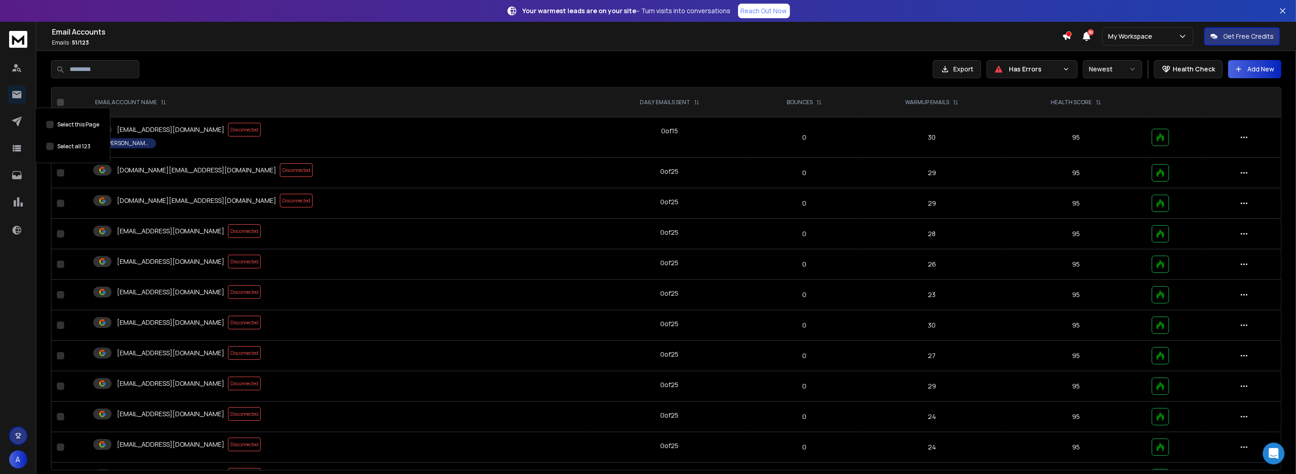
click at [60, 97] on th at bounding box center [69, 103] width 36 height 30
click at [59, 100] on button "Select this Page" at bounding box center [60, 102] width 7 height 7
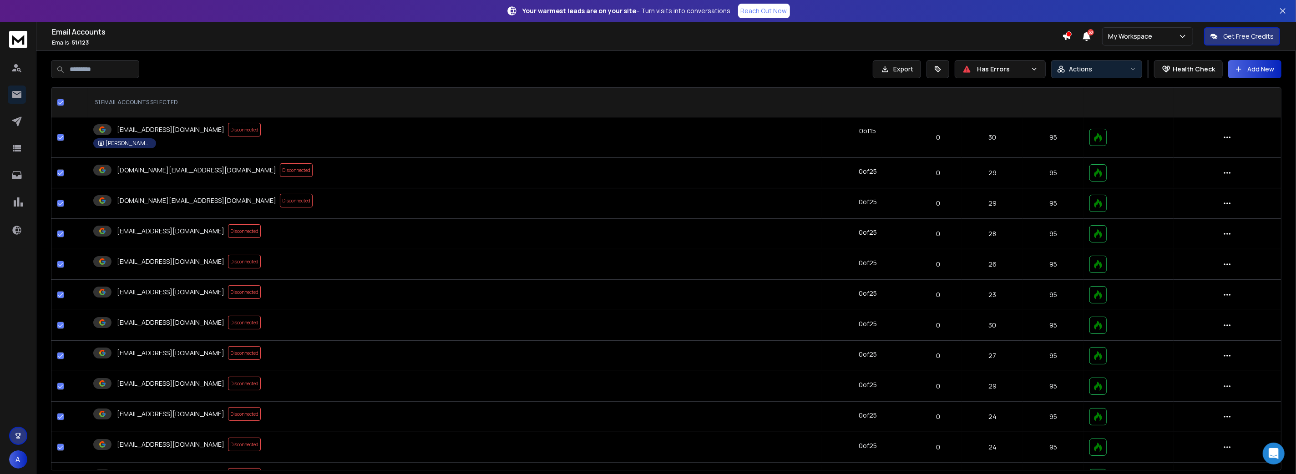
click at [1077, 67] on p "Actions" at bounding box center [1080, 69] width 23 height 9
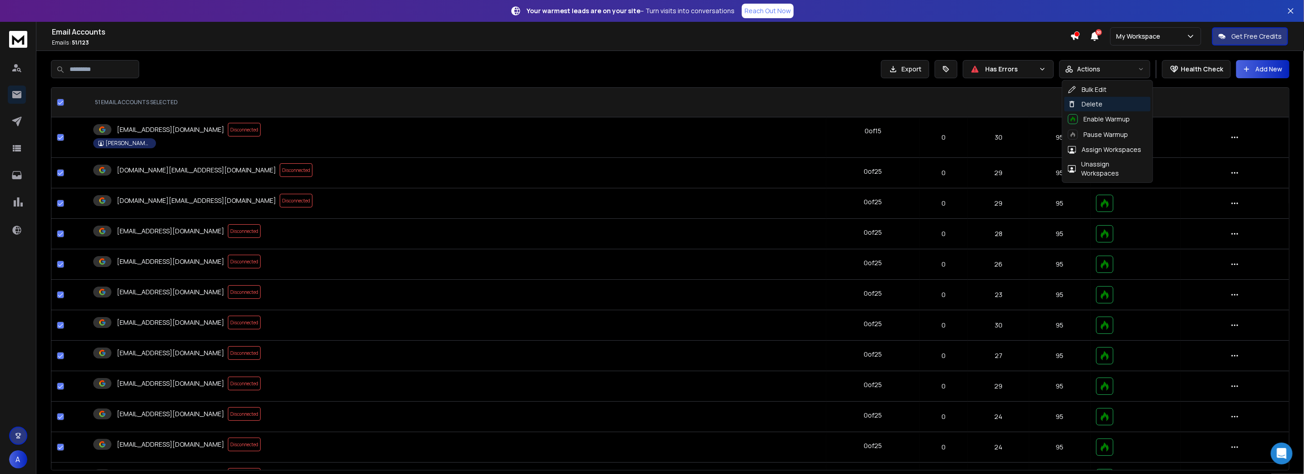
click at [1083, 103] on div "Delete" at bounding box center [1085, 104] width 35 height 9
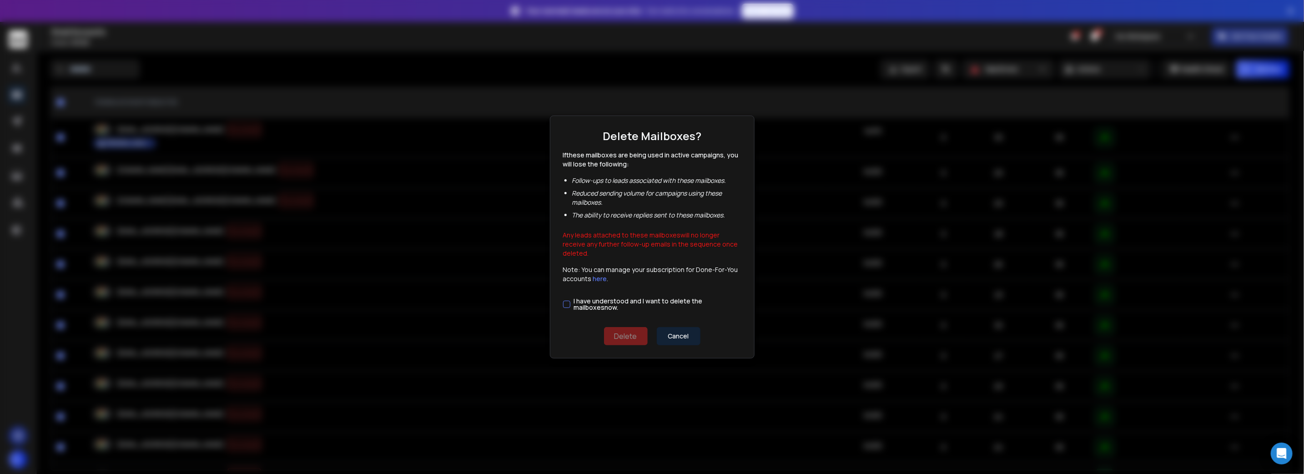
click at [577, 298] on label "I have understood and I want to delete the mailbox es now." at bounding box center [657, 304] width 167 height 13
click at [570, 301] on button "I have understood and I want to delete the mailbox es now." at bounding box center [566, 304] width 7 height 7
click at [629, 328] on button "Delete" at bounding box center [626, 336] width 44 height 18
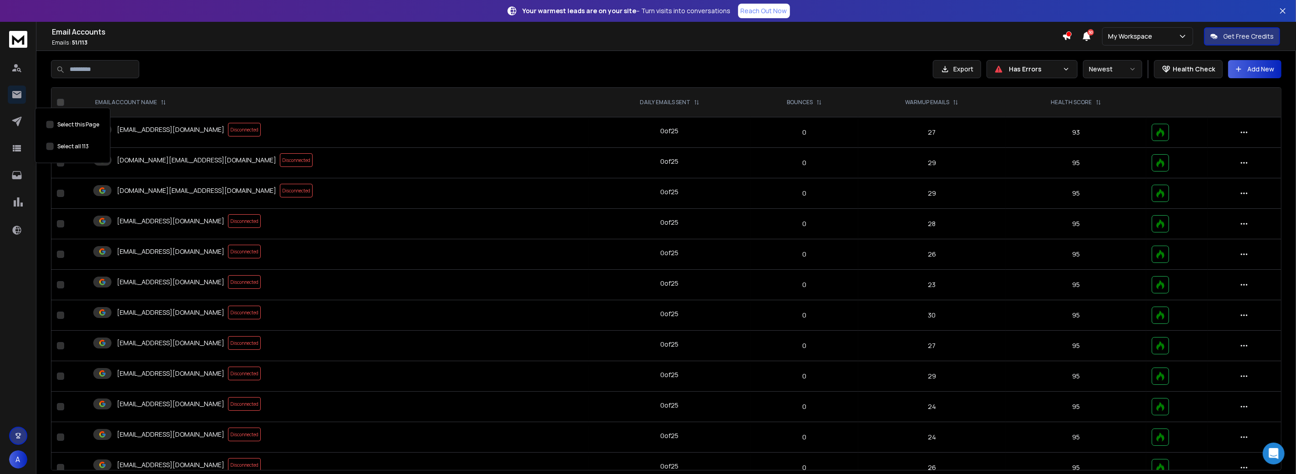
click at [61, 101] on button "Select this Page" at bounding box center [60, 102] width 7 height 7
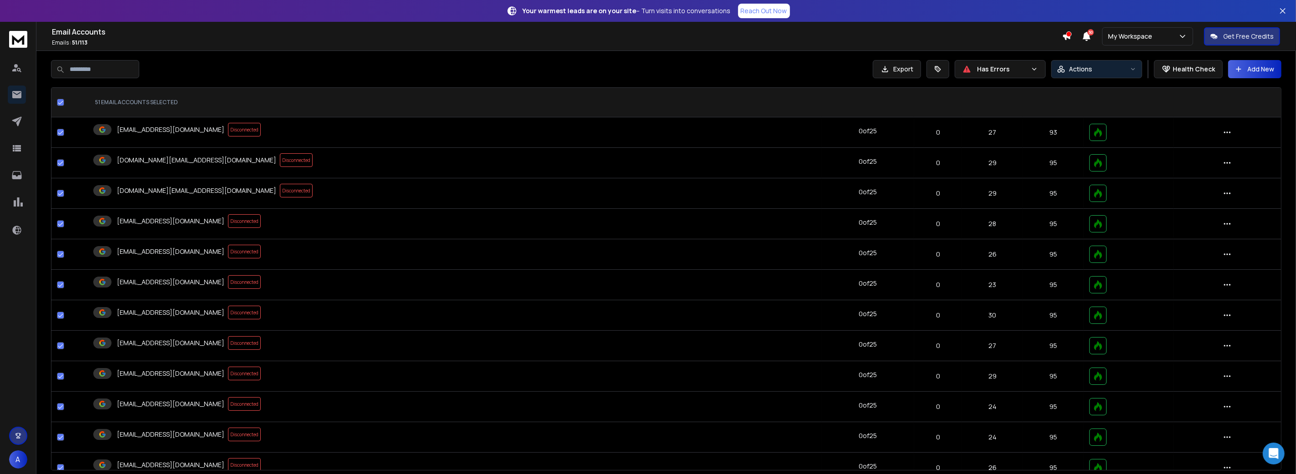
click at [1121, 66] on div "Actions" at bounding box center [1091, 69] width 69 height 9
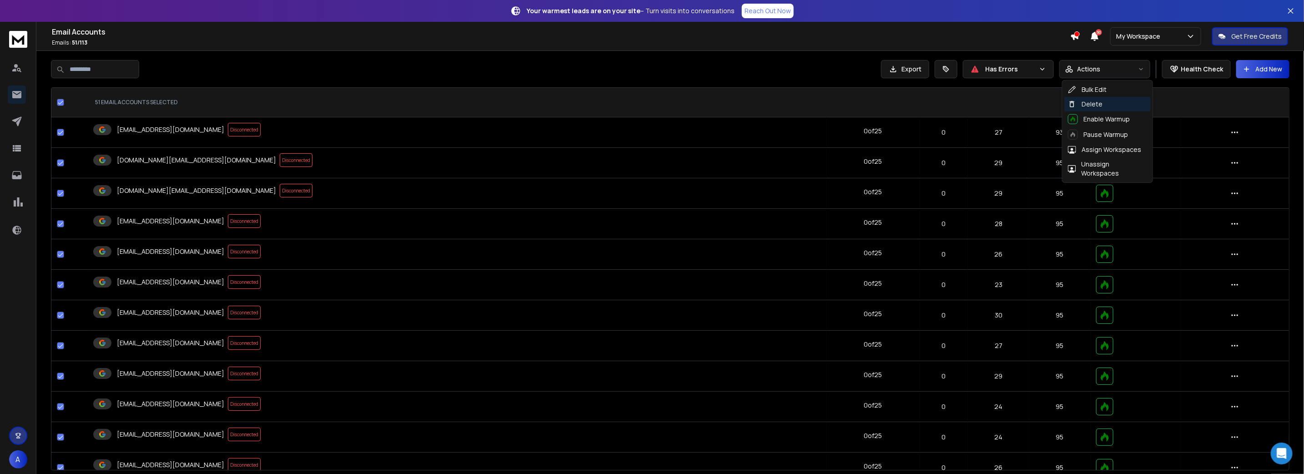
click at [1081, 103] on div "Delete" at bounding box center [1085, 104] width 35 height 9
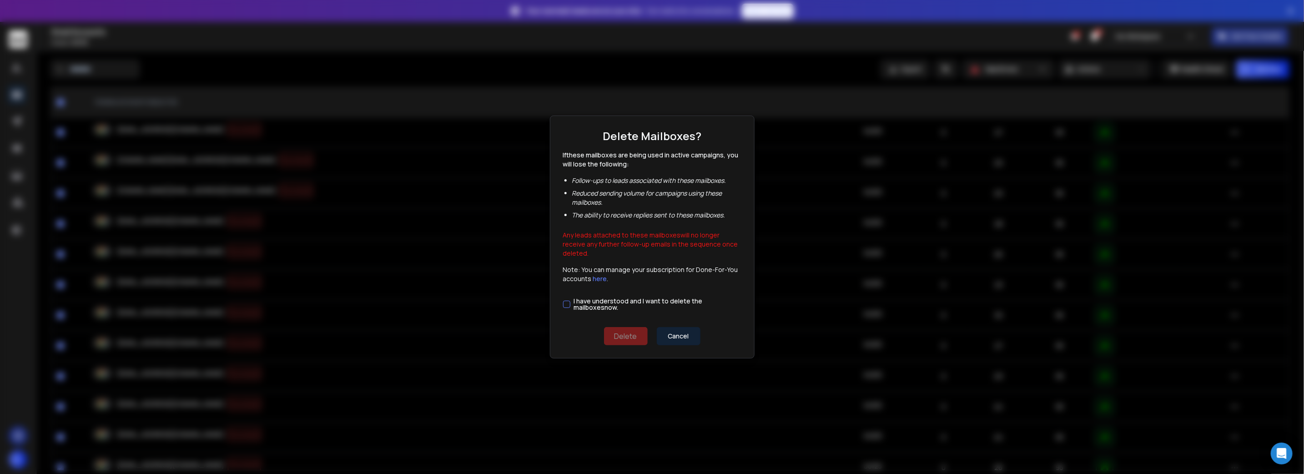
click at [578, 298] on label "I have understood and I want to delete the mailbox es now." at bounding box center [657, 304] width 167 height 13
click at [570, 301] on button "I have understood and I want to delete the mailbox es now." at bounding box center [566, 304] width 7 height 7
click at [631, 329] on button "Delete" at bounding box center [626, 336] width 44 height 18
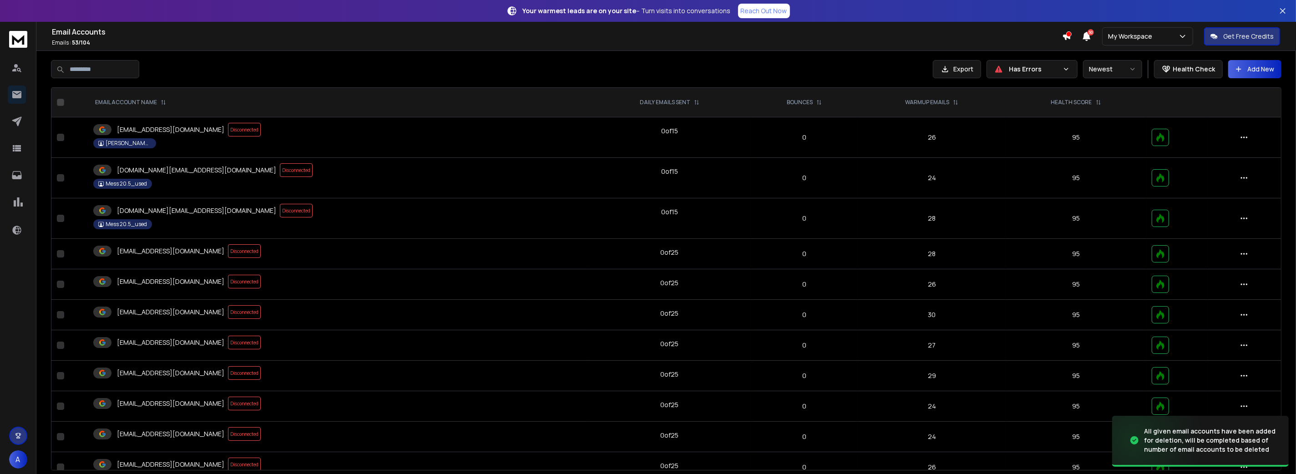
click at [59, 104] on button "button" at bounding box center [60, 102] width 7 height 7
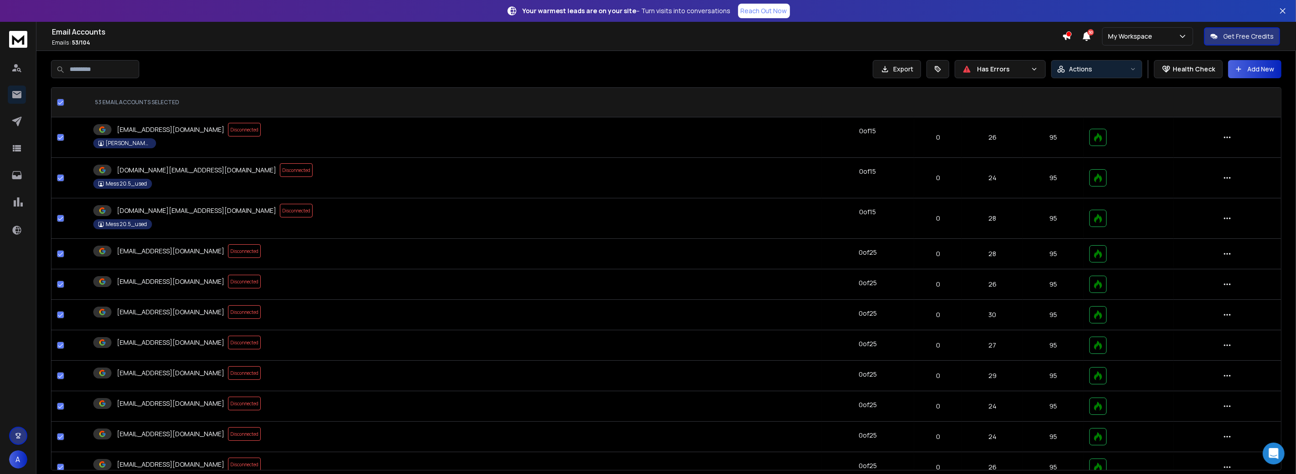
click at [1084, 69] on p "Actions" at bounding box center [1080, 69] width 23 height 9
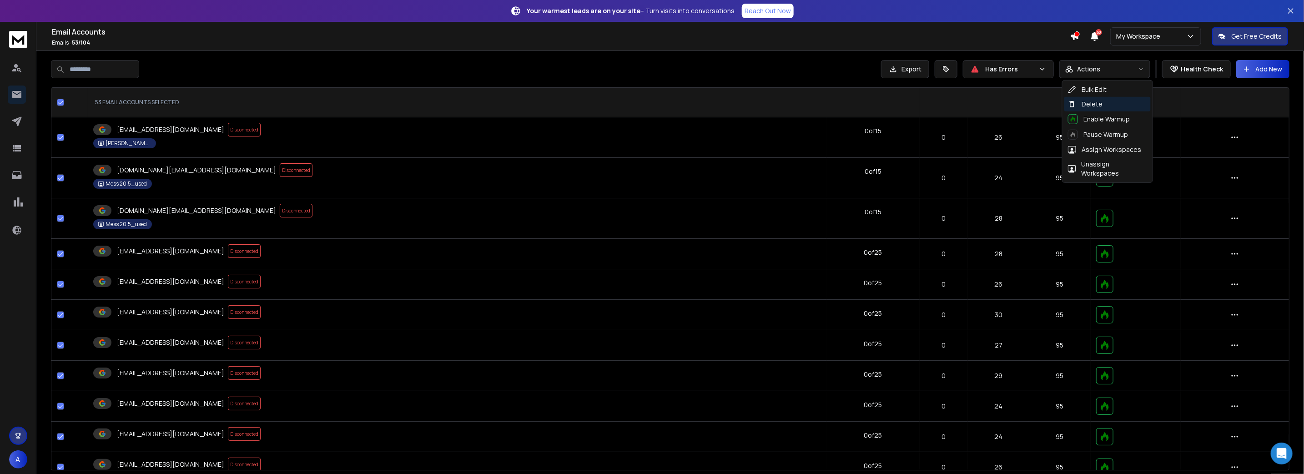
click at [1081, 106] on div "Delete" at bounding box center [1085, 104] width 35 height 9
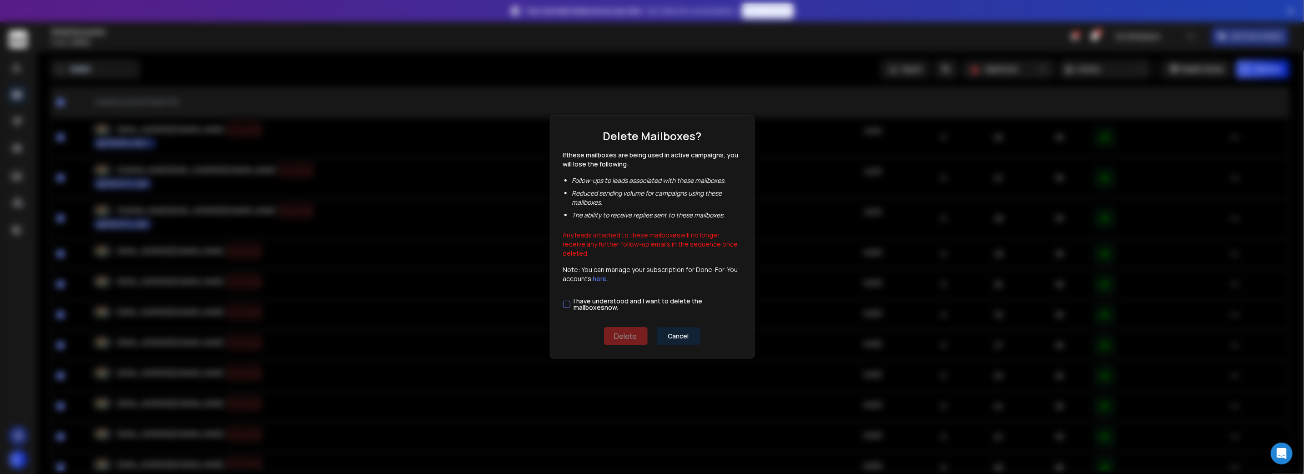
click at [580, 298] on label "I have understood and I want to delete the mailbox es now." at bounding box center [657, 304] width 167 height 13
click at [570, 301] on button "I have understood and I want to delete the mailbox es now." at bounding box center [566, 304] width 7 height 7
click at [625, 327] on button "Delete" at bounding box center [626, 336] width 44 height 18
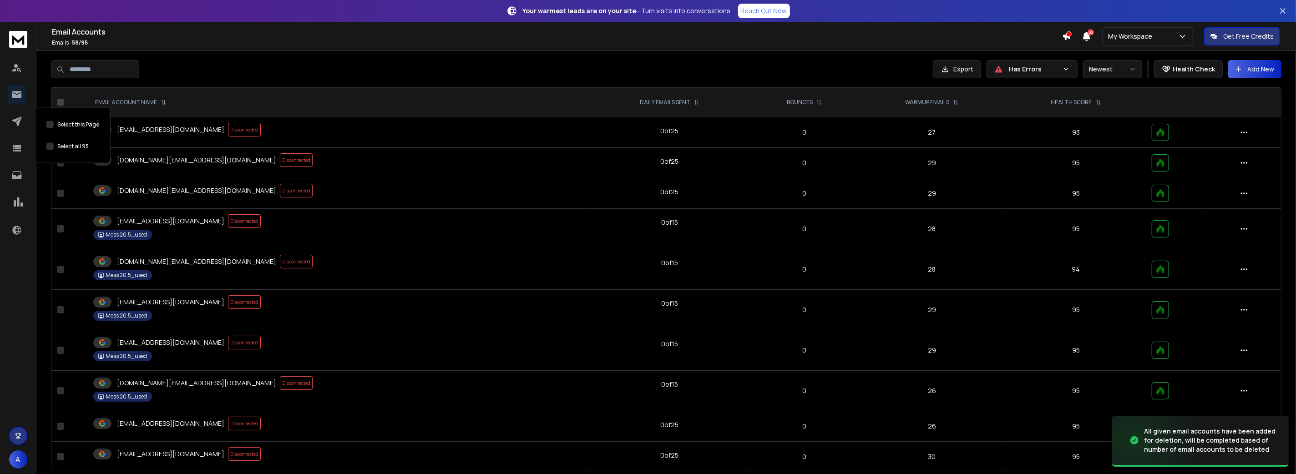
click at [61, 99] on button "Select this Page" at bounding box center [60, 102] width 7 height 7
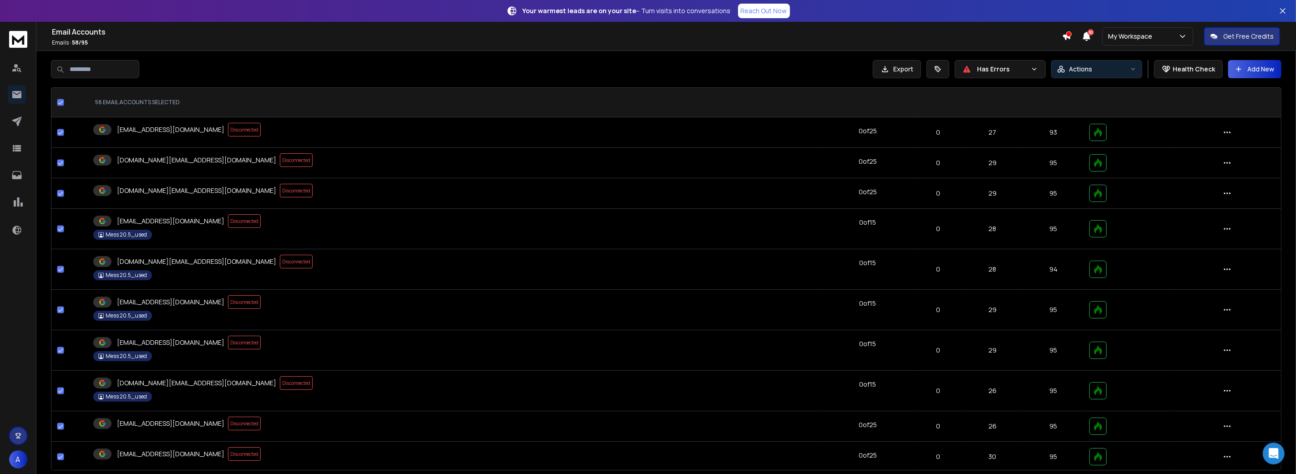
click at [1099, 69] on div "Actions" at bounding box center [1091, 69] width 69 height 9
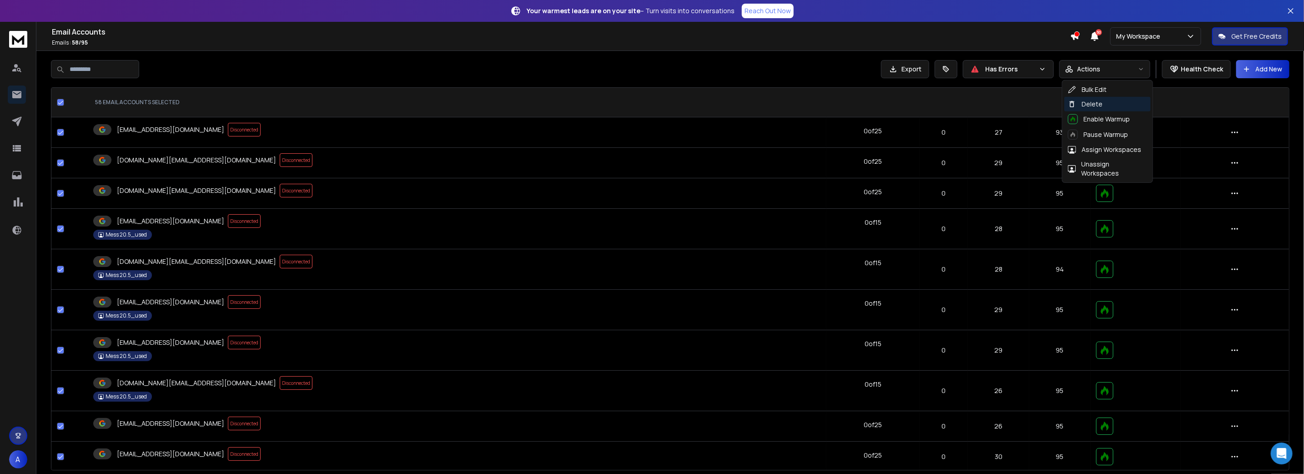
click at [1089, 104] on div "Delete" at bounding box center [1085, 104] width 35 height 9
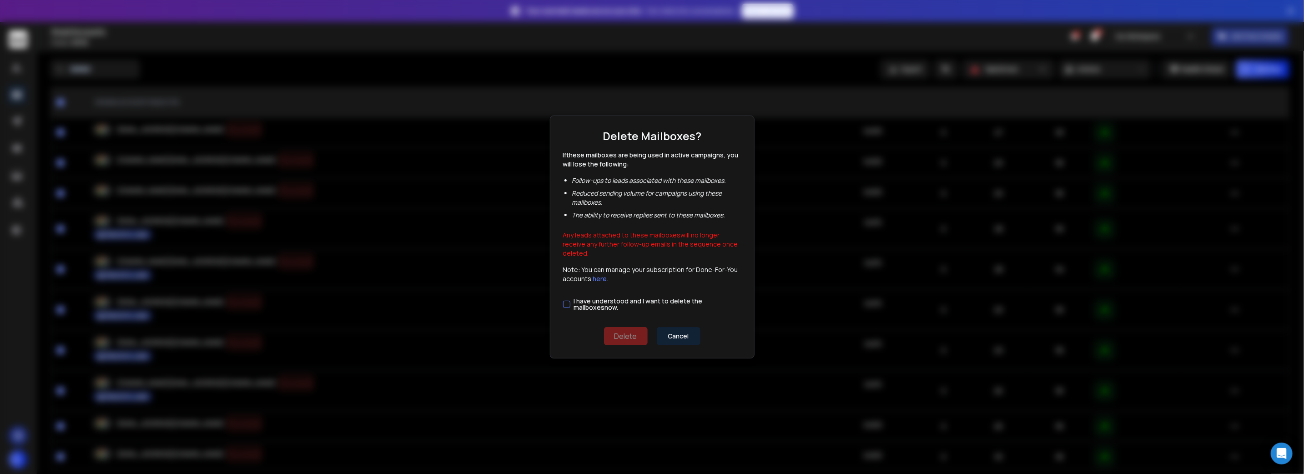
click at [568, 301] on button "I have understood and I want to delete the mailbox es now." at bounding box center [566, 304] width 7 height 7
click at [616, 327] on button "Delete" at bounding box center [626, 336] width 44 height 18
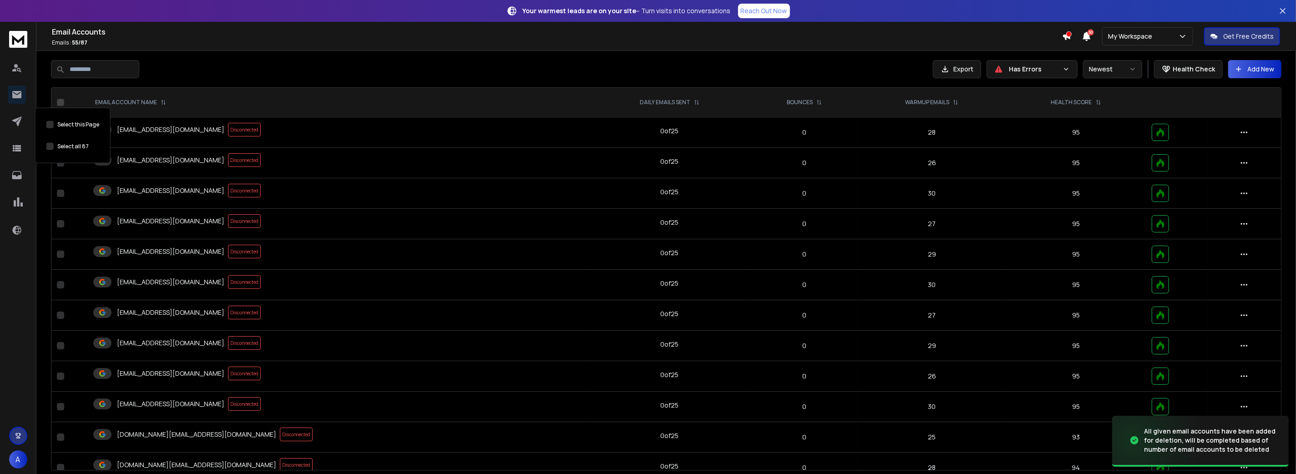
click at [58, 100] on button "Select this Page" at bounding box center [60, 102] width 7 height 7
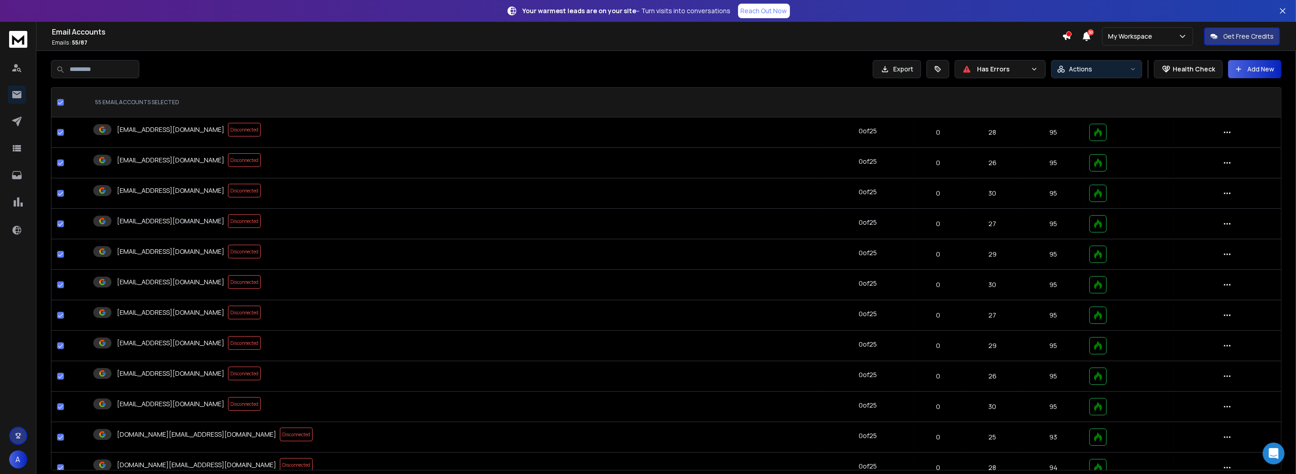
click at [1116, 65] on div "Actions" at bounding box center [1091, 69] width 69 height 9
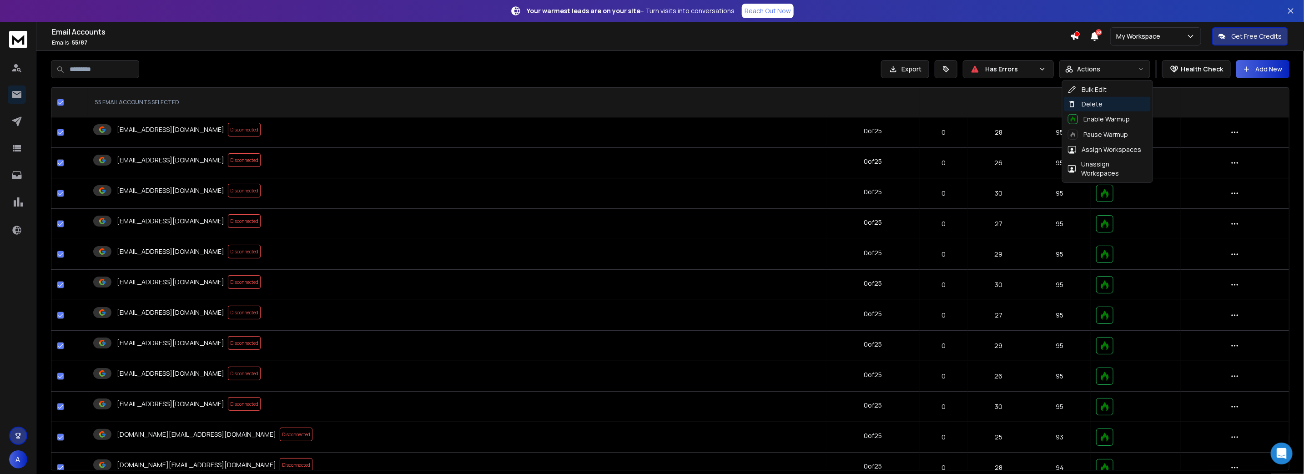
click at [1089, 105] on div "Delete" at bounding box center [1085, 104] width 35 height 9
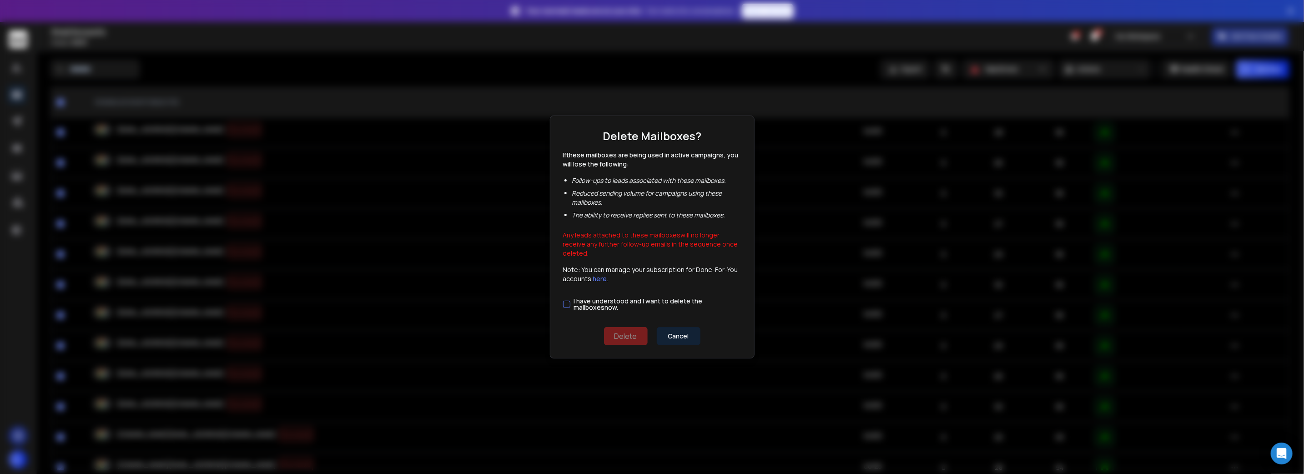
click at [577, 300] on label "I have understood and I want to delete the mailbox es now." at bounding box center [657, 304] width 167 height 13
click at [570, 301] on button "I have understood and I want to delete the mailbox es now." at bounding box center [566, 304] width 7 height 7
click at [624, 333] on button "Delete" at bounding box center [626, 336] width 44 height 18
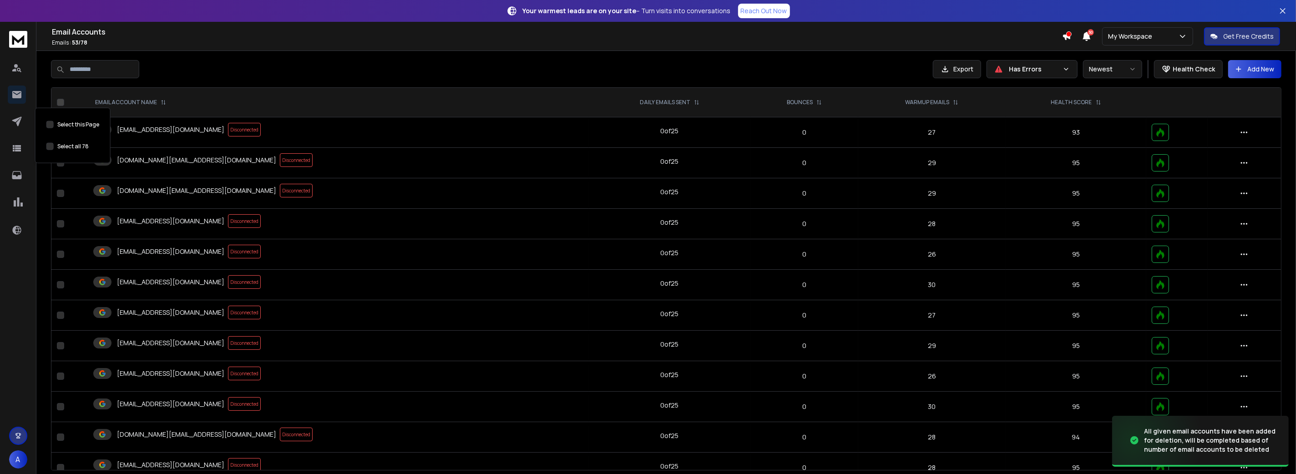
click at [61, 101] on button "Select this Page" at bounding box center [60, 102] width 7 height 7
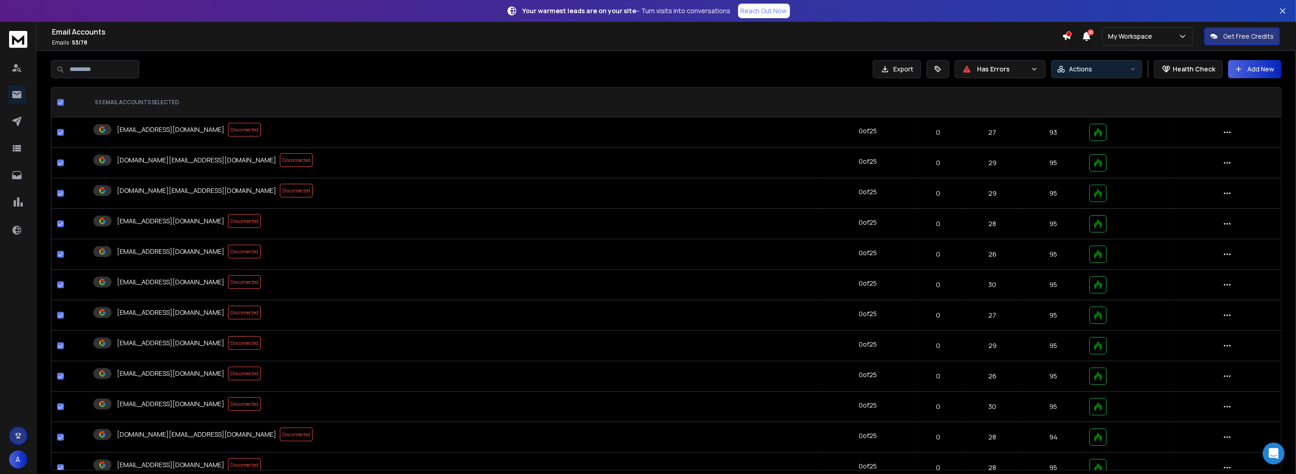
click at [1085, 62] on button "Actions" at bounding box center [1096, 69] width 91 height 18
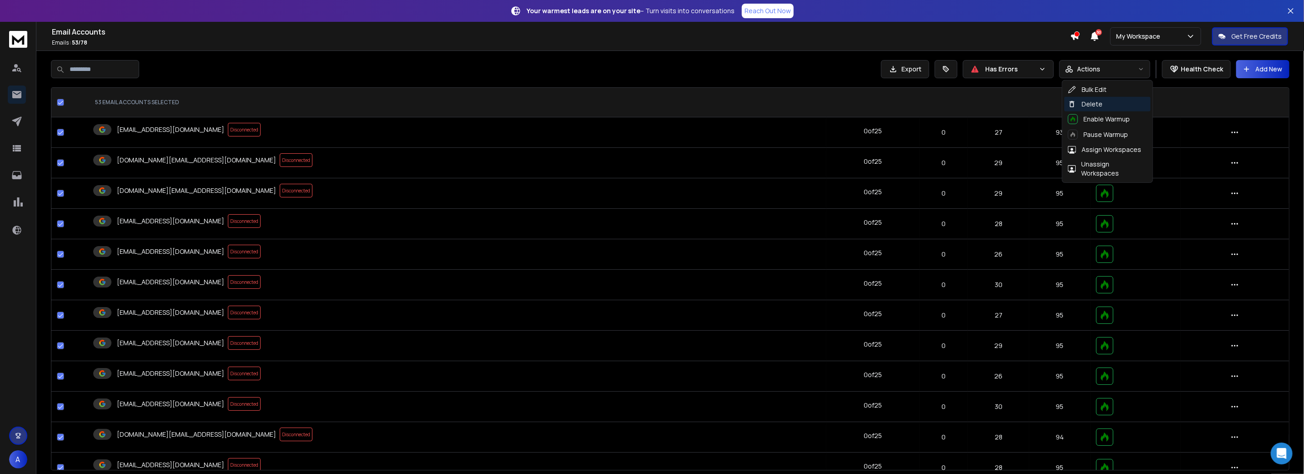
click at [1087, 106] on div "Delete" at bounding box center [1085, 104] width 35 height 9
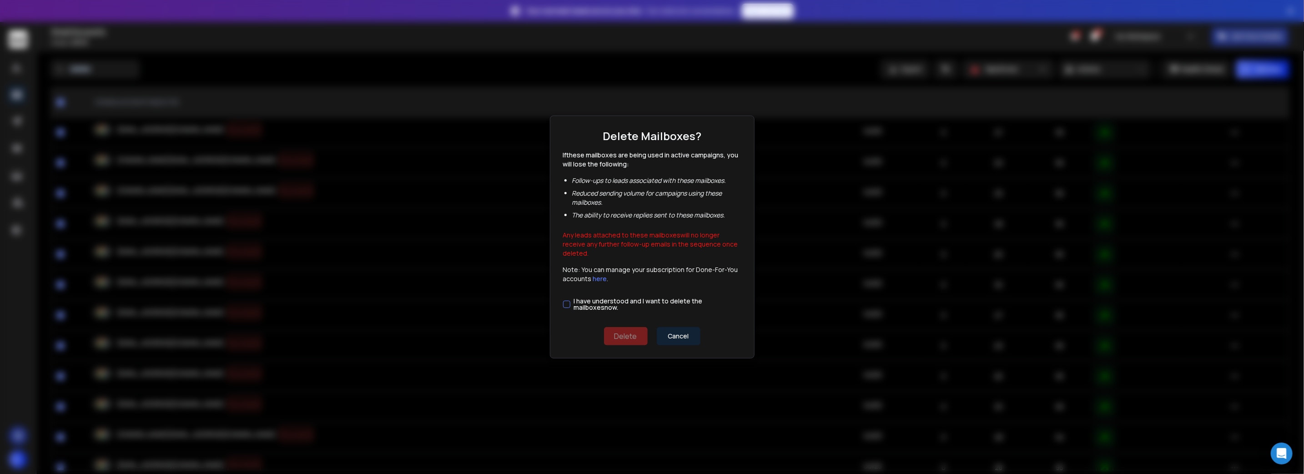
click at [574, 298] on label "I have understood and I want to delete the mailbox es now." at bounding box center [657, 304] width 167 height 13
click at [570, 301] on button "I have understood and I want to delete the mailbox es now." at bounding box center [566, 304] width 7 height 7
click at [619, 328] on button "Delete" at bounding box center [626, 336] width 44 height 18
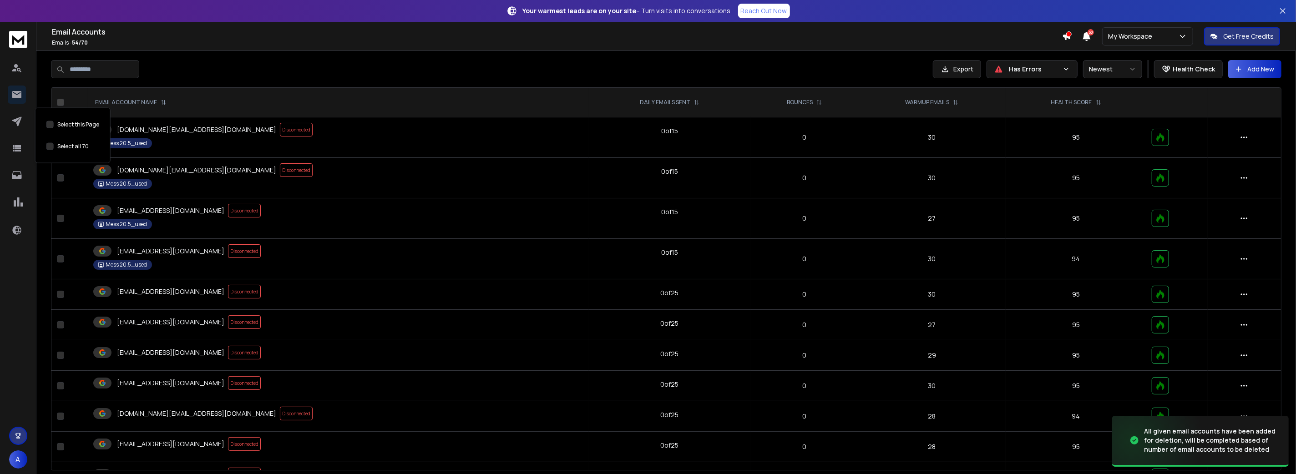
click at [60, 103] on button "Select this Page" at bounding box center [60, 102] width 7 height 7
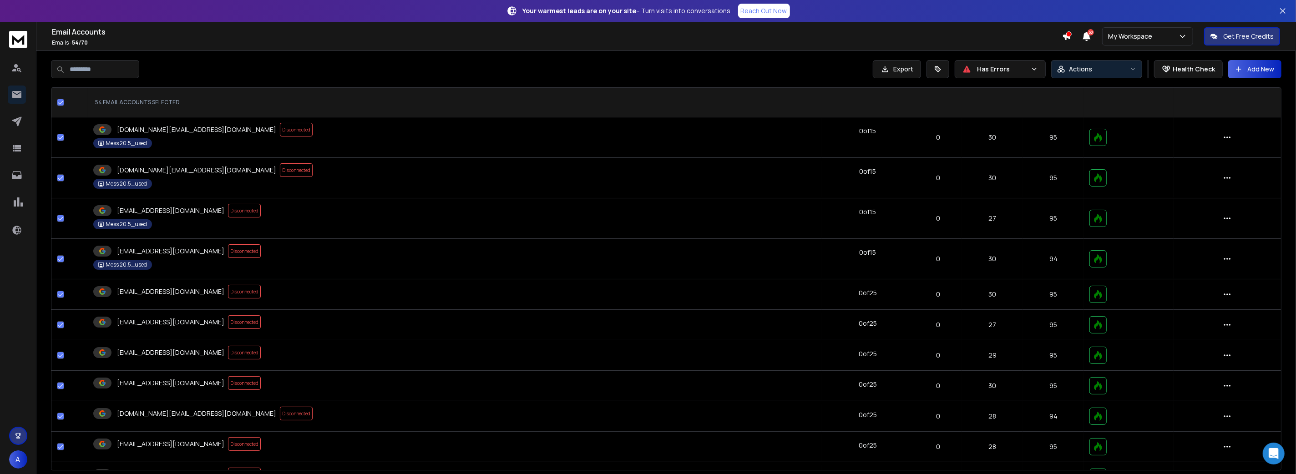
click at [1096, 66] on div "Actions" at bounding box center [1091, 69] width 69 height 9
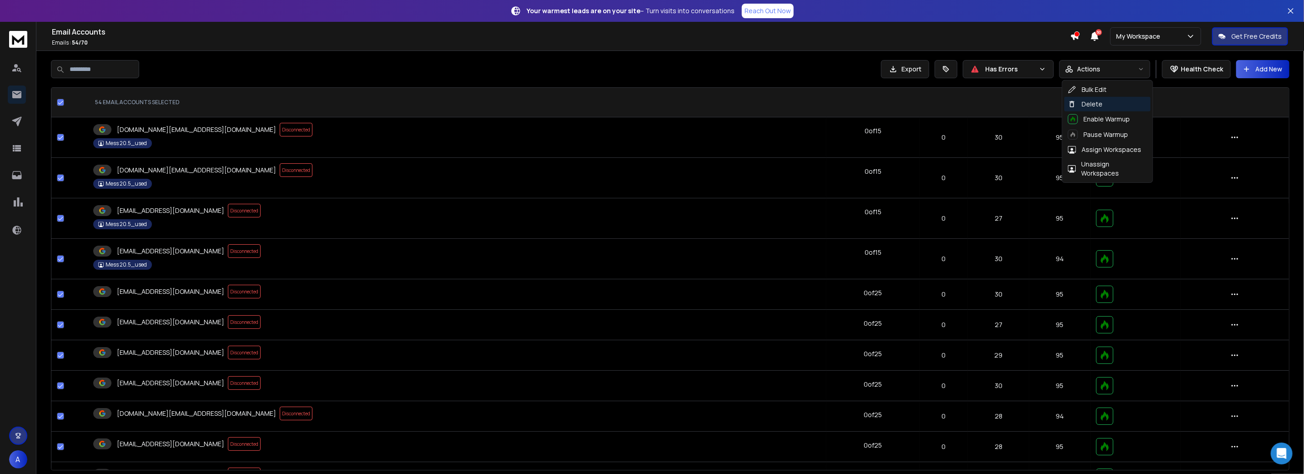
click at [1087, 102] on div "Delete" at bounding box center [1085, 104] width 35 height 9
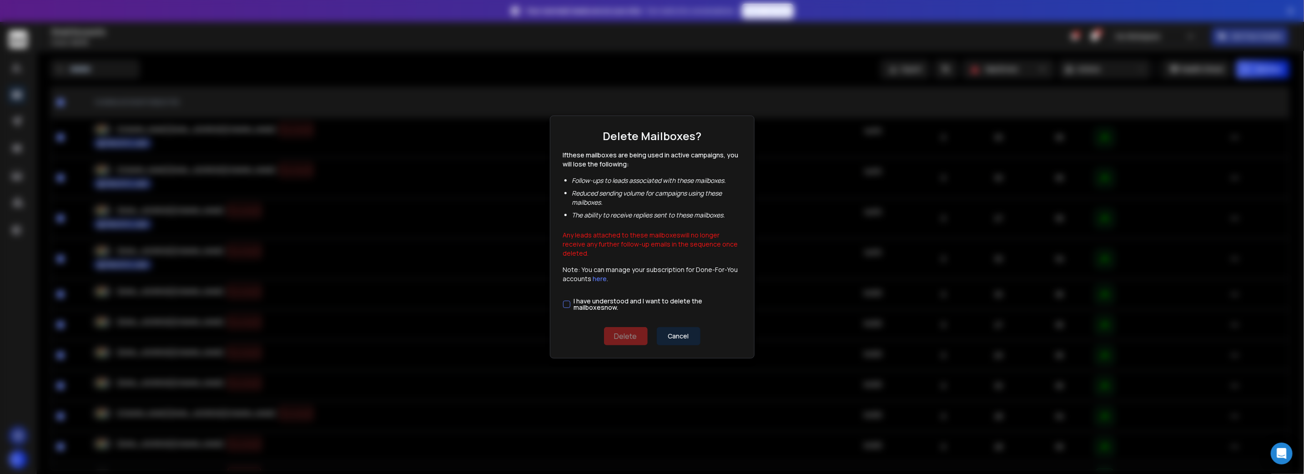
click at [576, 298] on label "I have understood and I want to delete the mailbox es now." at bounding box center [657, 304] width 167 height 13
click at [570, 301] on button "I have understood and I want to delete the mailbox es now." at bounding box center [566, 304] width 7 height 7
click at [620, 328] on button "Delete" at bounding box center [626, 336] width 44 height 18
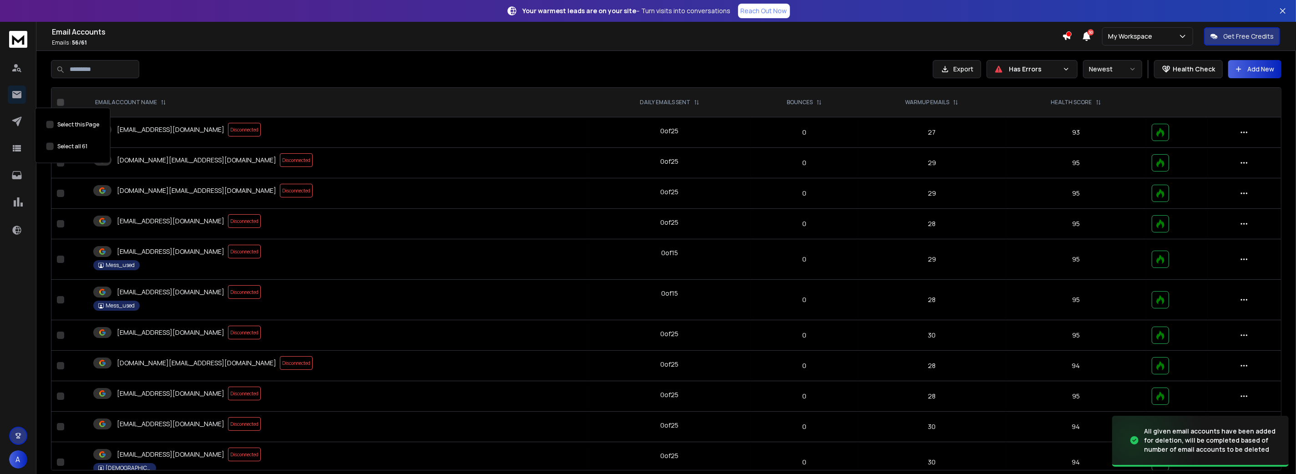
click at [59, 99] on button "Select this Page" at bounding box center [60, 102] width 7 height 7
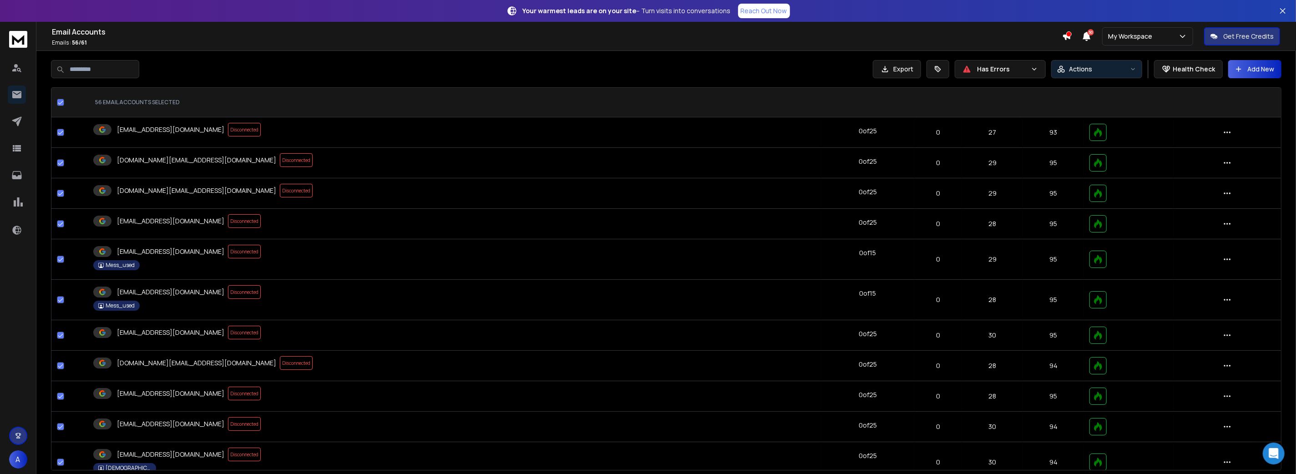
click at [1109, 69] on div "Actions" at bounding box center [1091, 69] width 69 height 9
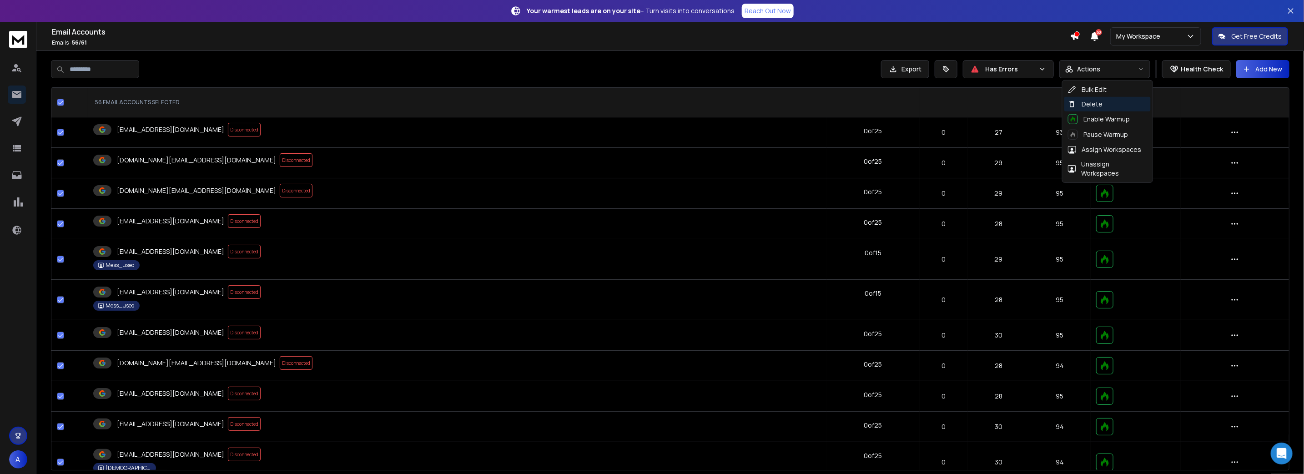
click at [1095, 101] on div "Delete" at bounding box center [1085, 104] width 35 height 9
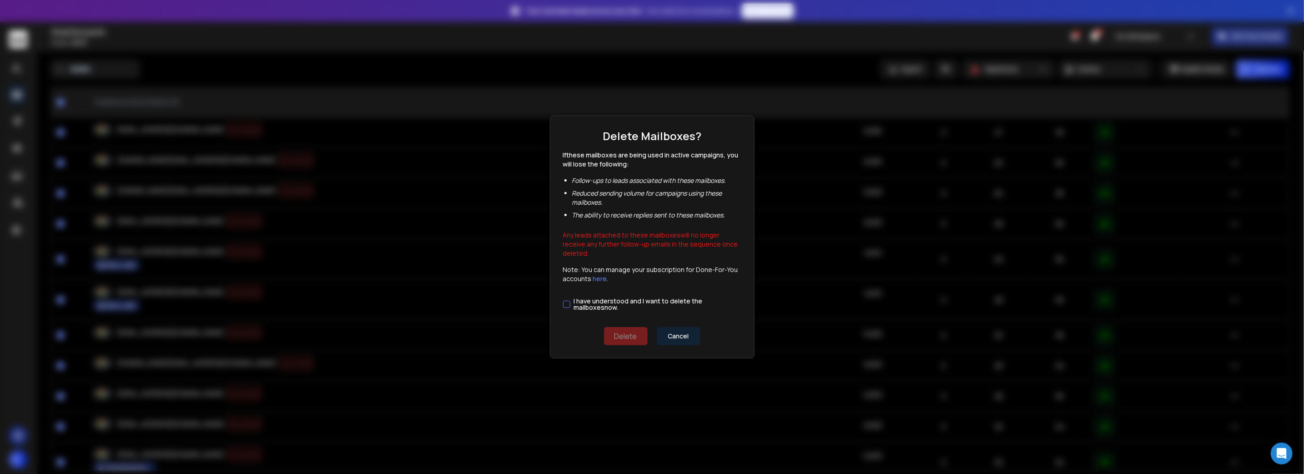
click at [601, 298] on label "I have understood and I want to delete the mailbox es now." at bounding box center [657, 304] width 167 height 13
click at [570, 301] on button "I have understood and I want to delete the mailbox es now." at bounding box center [566, 304] width 7 height 7
click at [625, 327] on button "Delete" at bounding box center [626, 336] width 44 height 18
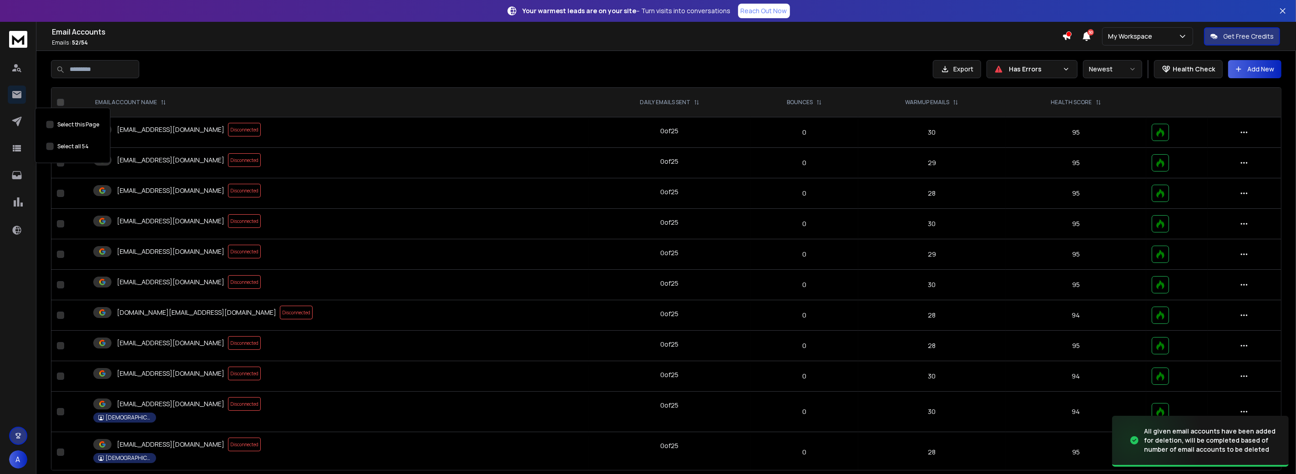
click at [60, 101] on button "Select this Page" at bounding box center [60, 102] width 7 height 7
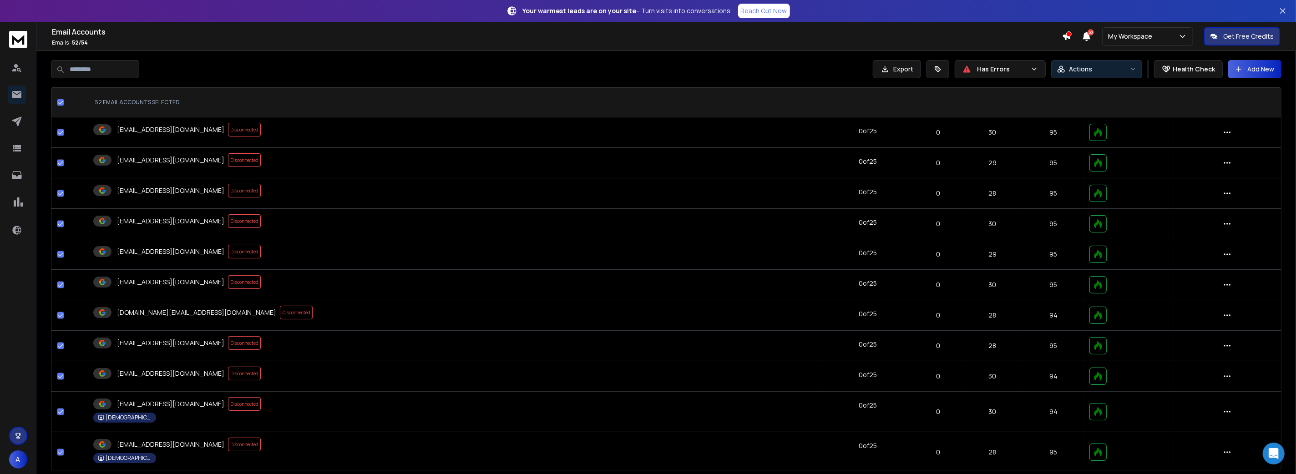
click at [1092, 68] on p "Actions" at bounding box center [1080, 69] width 23 height 9
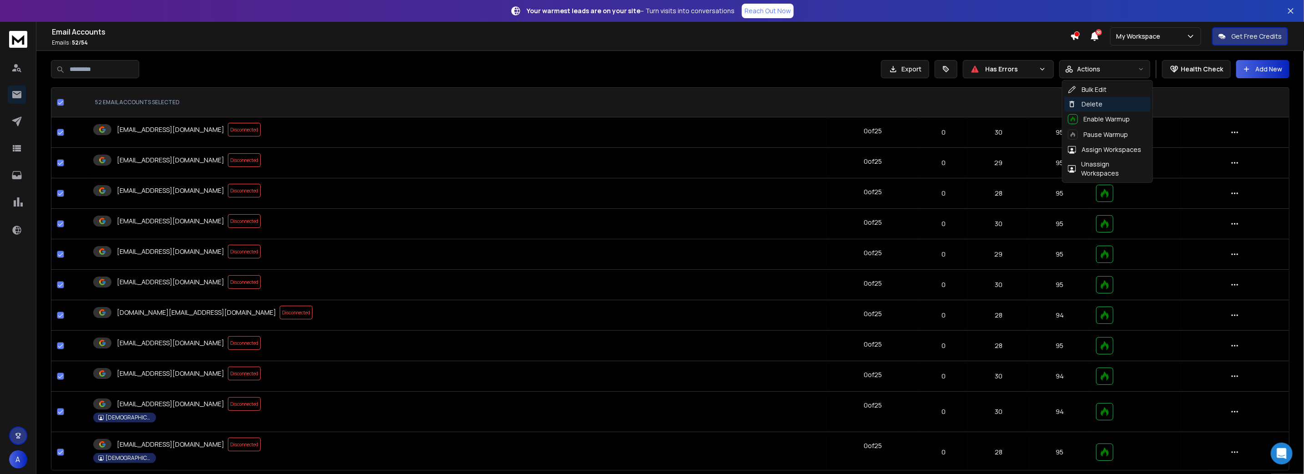
click at [1086, 102] on div "Delete" at bounding box center [1085, 104] width 35 height 9
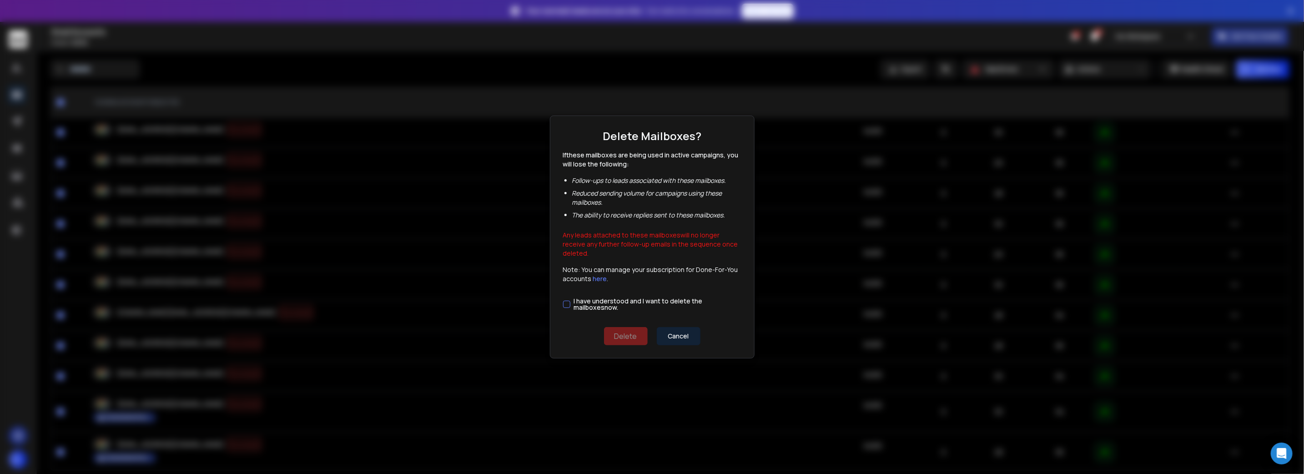
click at [565, 294] on div "I have understood and I want to delete the mailbox es now." at bounding box center [652, 301] width 178 height 20
click at [565, 301] on button "I have understood and I want to delete the mailbox es now." at bounding box center [566, 304] width 7 height 7
click at [621, 331] on button "Delete" at bounding box center [626, 336] width 44 height 18
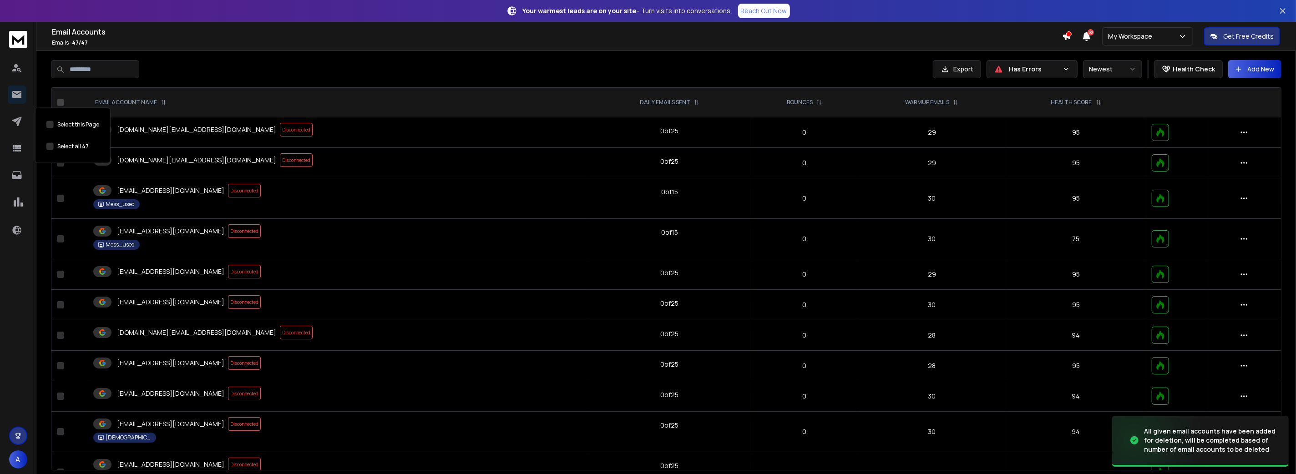
click at [60, 101] on button "Select this Page" at bounding box center [60, 102] width 7 height 7
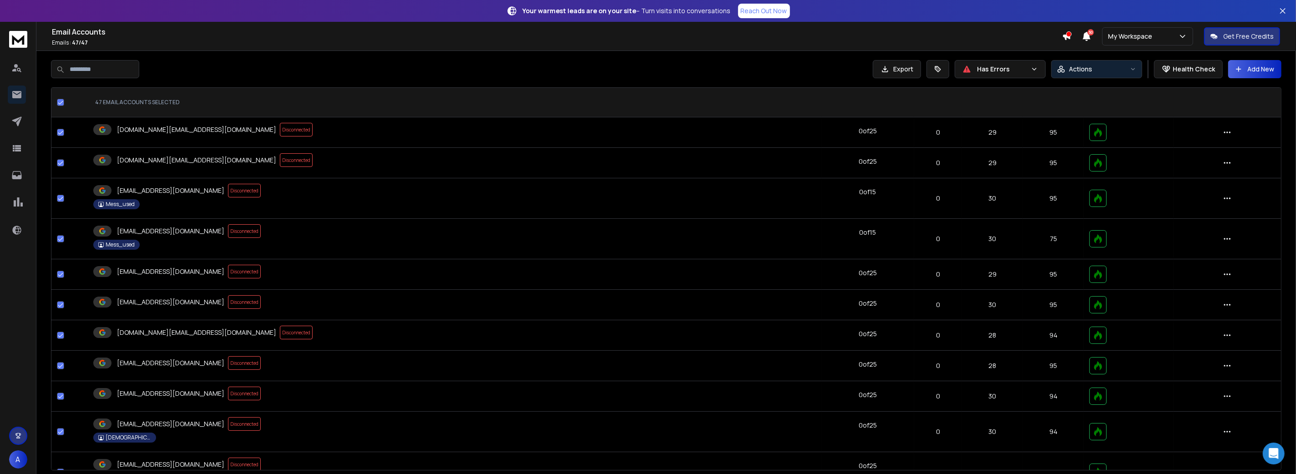
click at [1104, 69] on div "Actions" at bounding box center [1091, 69] width 69 height 9
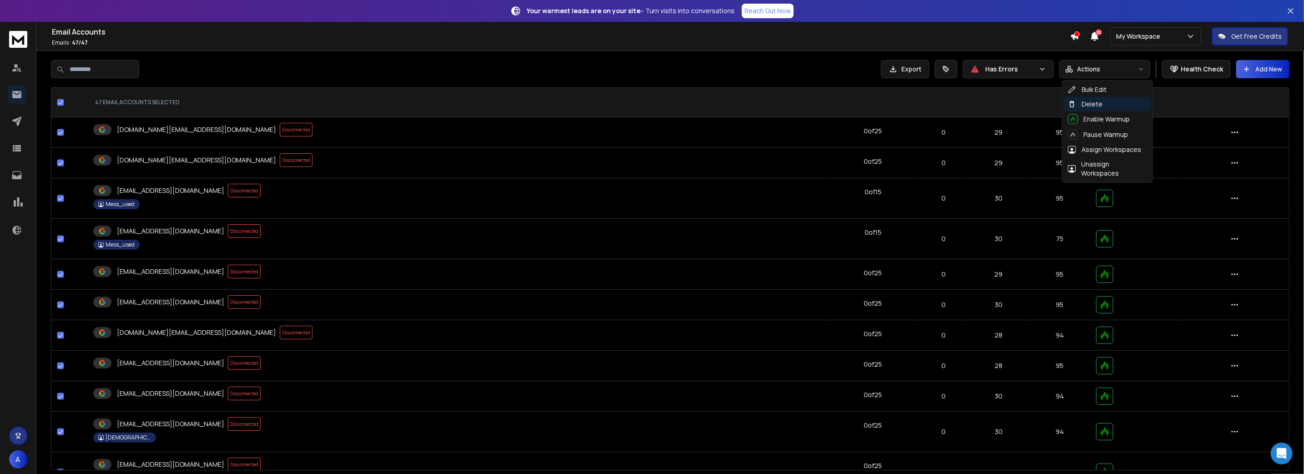
click at [1083, 102] on div "Delete" at bounding box center [1085, 104] width 35 height 9
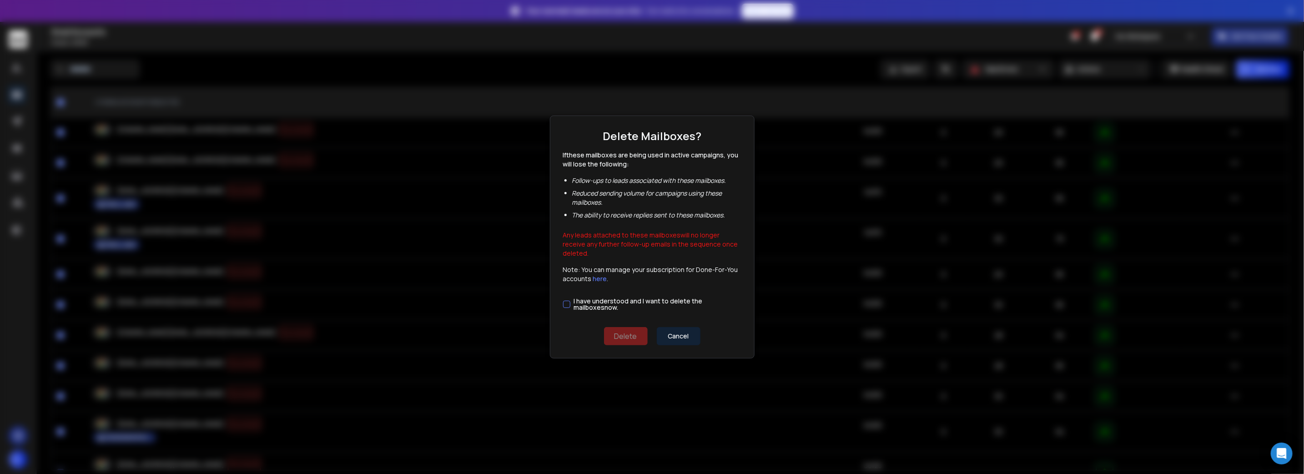
click at [587, 298] on label "I have understood and I want to delete the mailbox es now." at bounding box center [657, 304] width 167 height 13
click at [570, 301] on button "I have understood and I want to delete the mailbox es now." at bounding box center [566, 304] width 7 height 7
click at [615, 328] on button "Delete" at bounding box center [626, 336] width 44 height 18
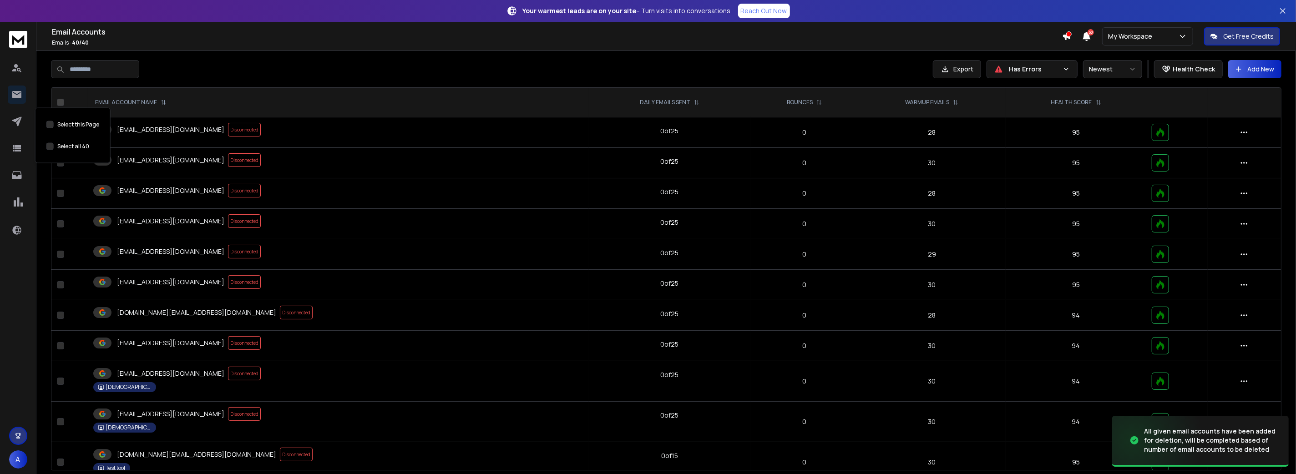
click at [58, 101] on button "Select this Page" at bounding box center [60, 102] width 7 height 7
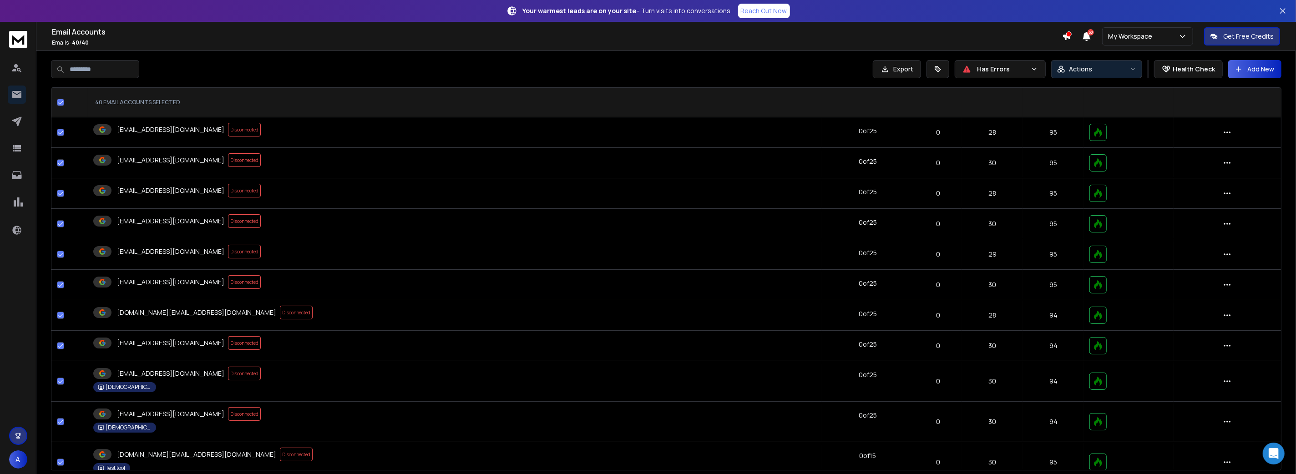
click at [1101, 66] on div "Actions" at bounding box center [1091, 69] width 69 height 9
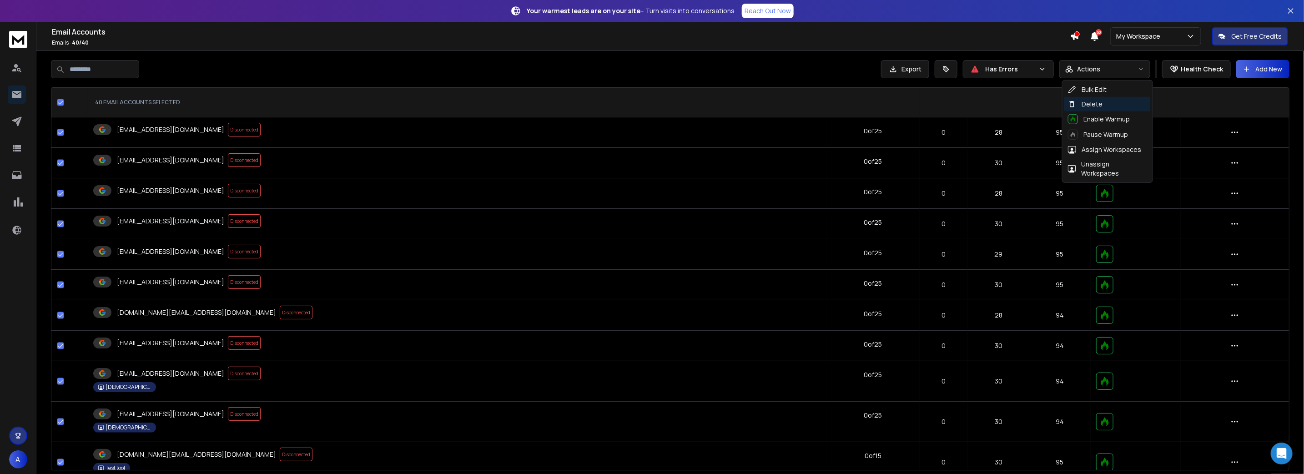
click at [1085, 105] on div "Delete" at bounding box center [1085, 104] width 35 height 9
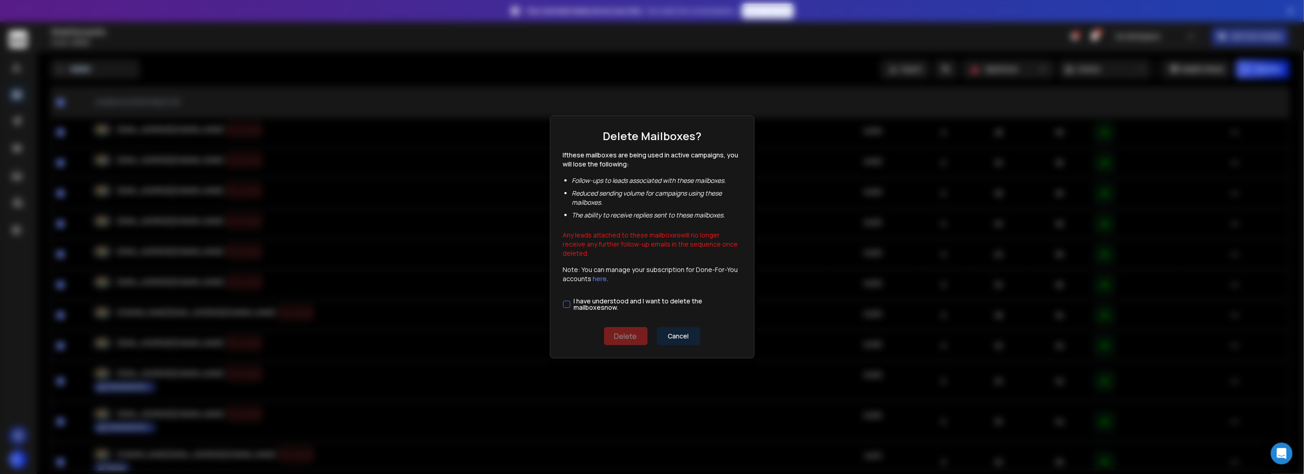
click at [566, 301] on button "I have understood and I want to delete the mailbox es now." at bounding box center [566, 304] width 7 height 7
click at [636, 335] on button "Delete" at bounding box center [626, 336] width 44 height 18
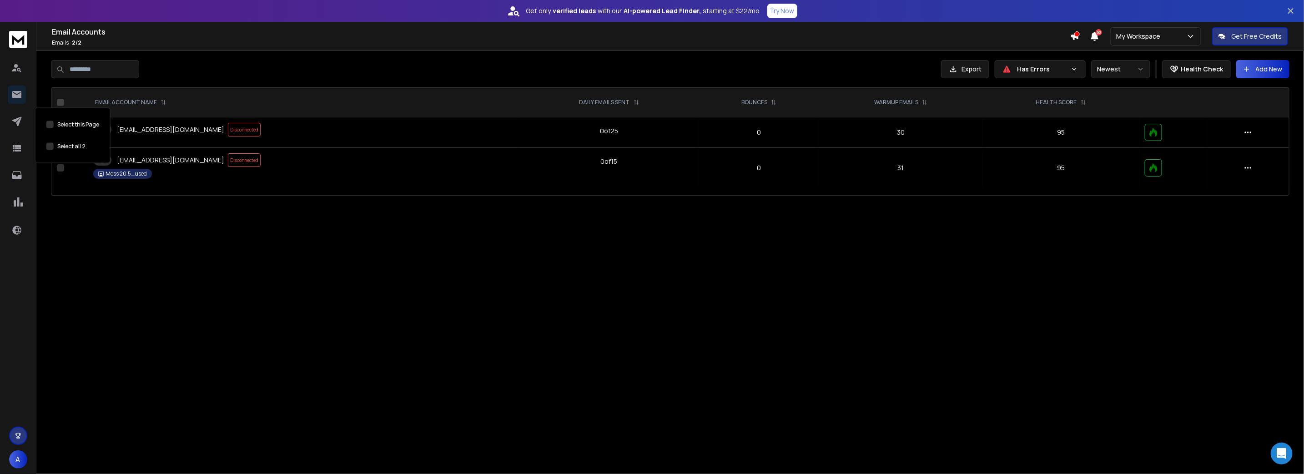
click at [58, 98] on th at bounding box center [69, 103] width 36 height 30
click at [58, 103] on button "Select this Page" at bounding box center [60, 102] width 7 height 7
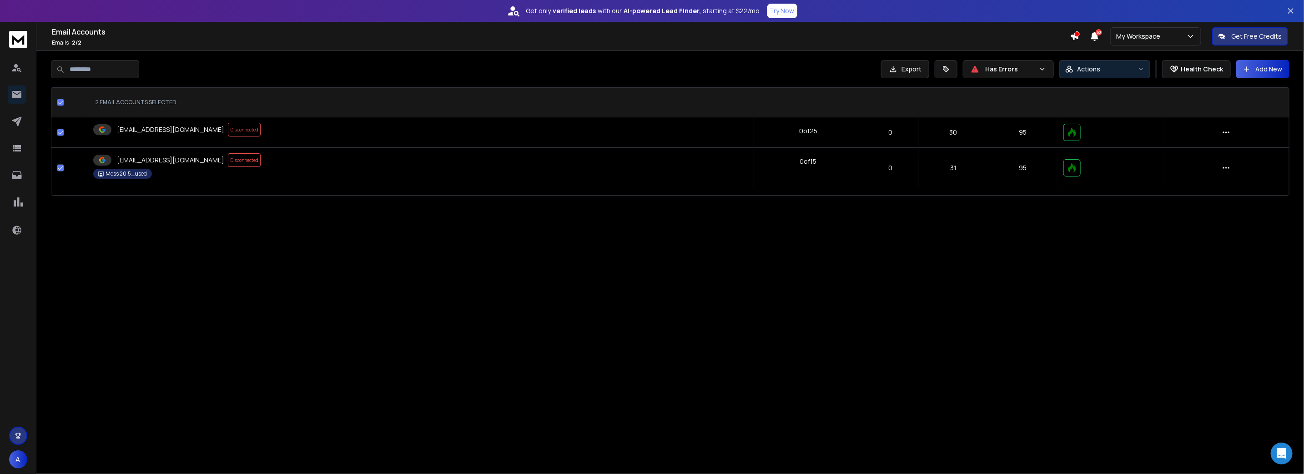
click at [1093, 69] on p "Actions" at bounding box center [1088, 69] width 23 height 9
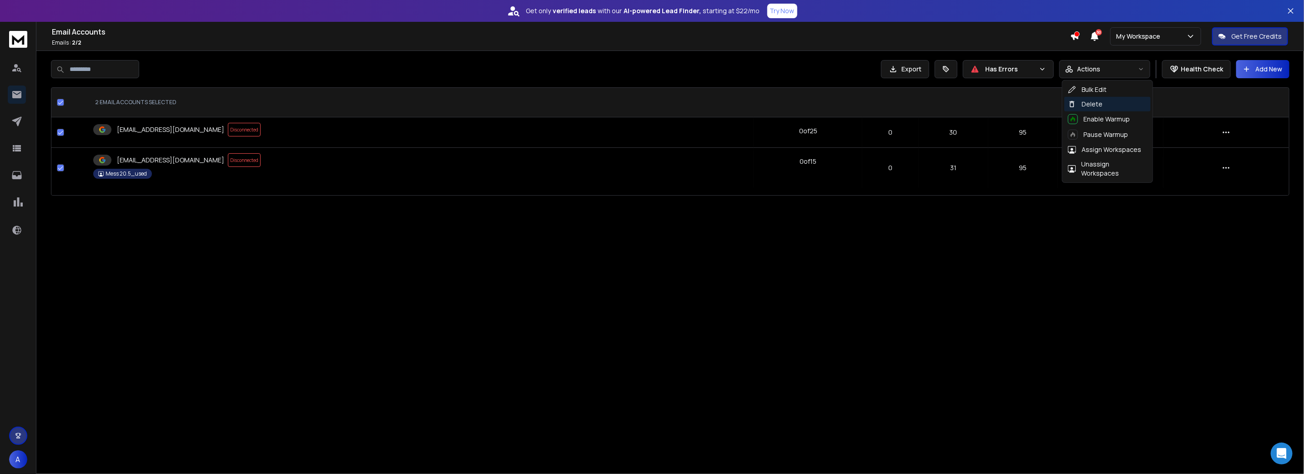
click at [1092, 106] on div "Delete" at bounding box center [1085, 104] width 35 height 9
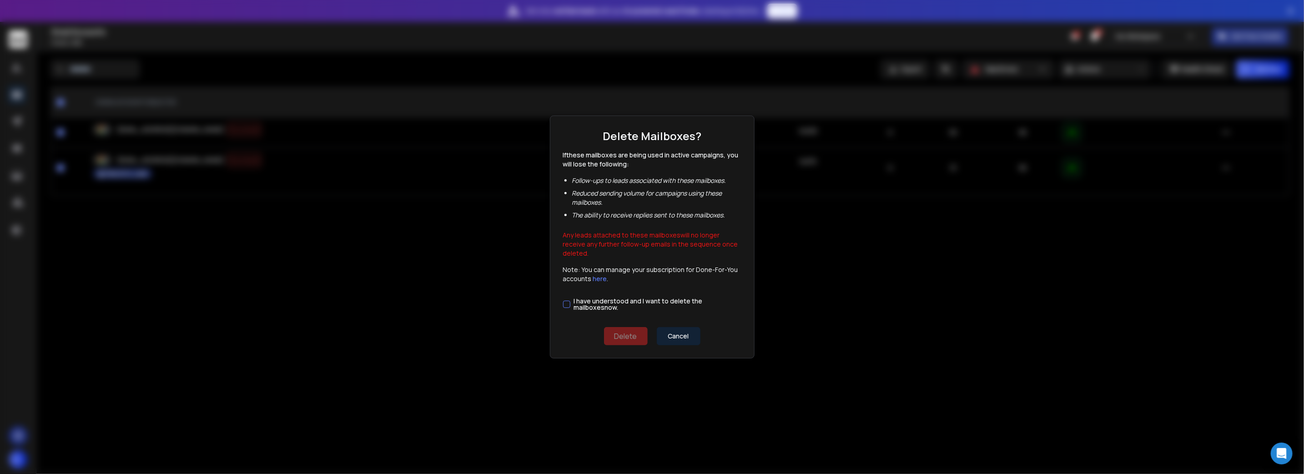
click at [582, 298] on label "I have understood and I want to delete the mailbox es now." at bounding box center [657, 304] width 167 height 13
click at [570, 301] on button "I have understood and I want to delete the mailbox es now." at bounding box center [566, 304] width 7 height 7
click at [629, 335] on button "Delete" at bounding box center [626, 336] width 44 height 18
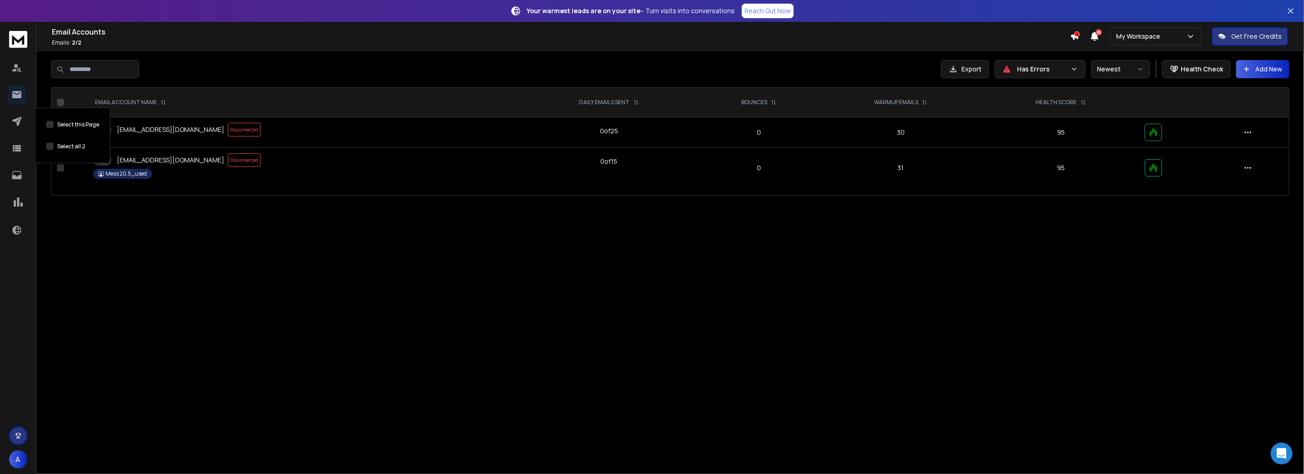
click at [63, 101] on button "Select this Page" at bounding box center [60, 102] width 7 height 7
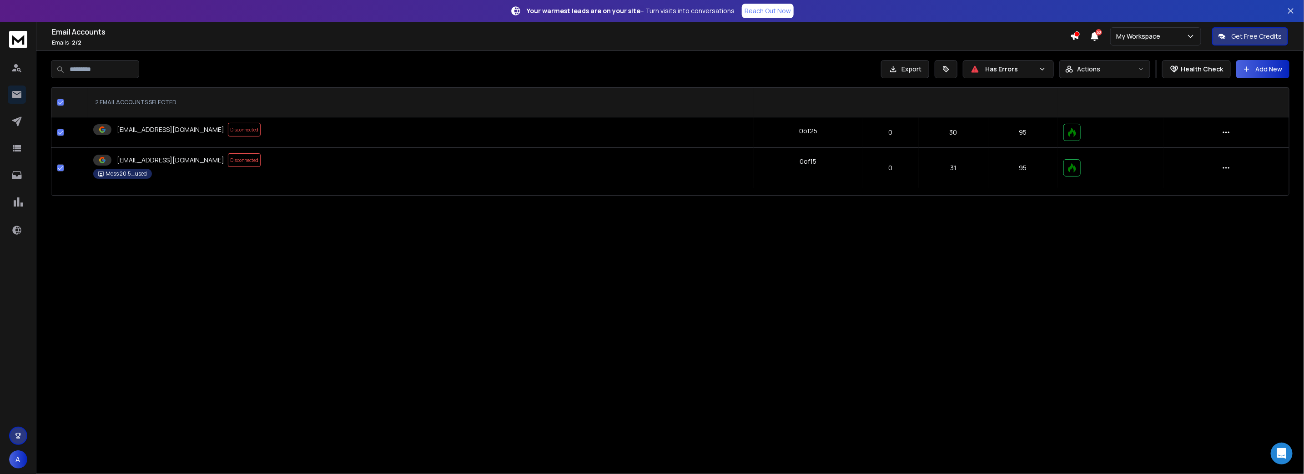
click at [1035, 73] on p "Has Errors" at bounding box center [1010, 69] width 50 height 9
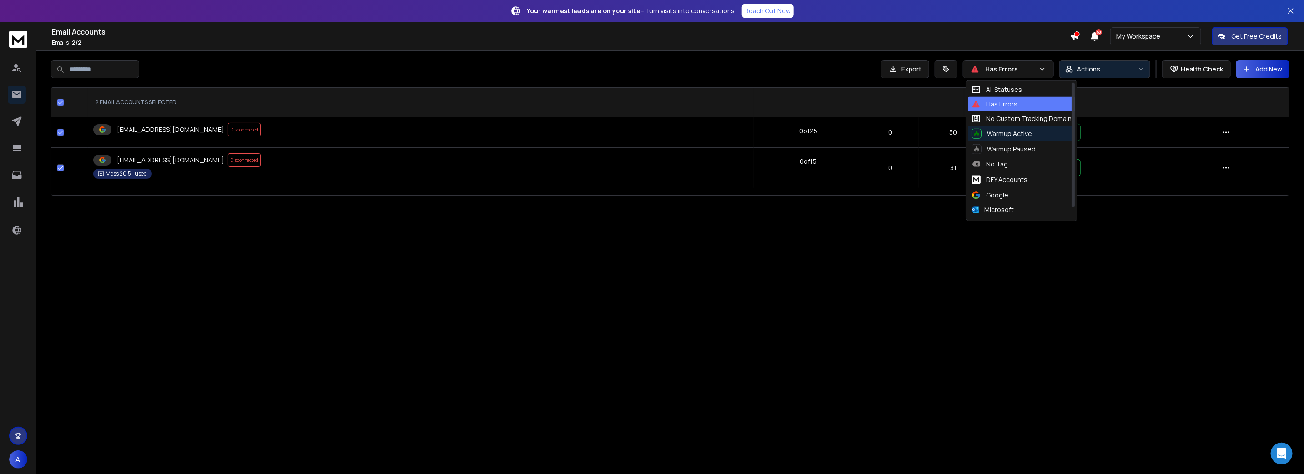
click at [1114, 67] on div "Actions" at bounding box center [1099, 69] width 69 height 9
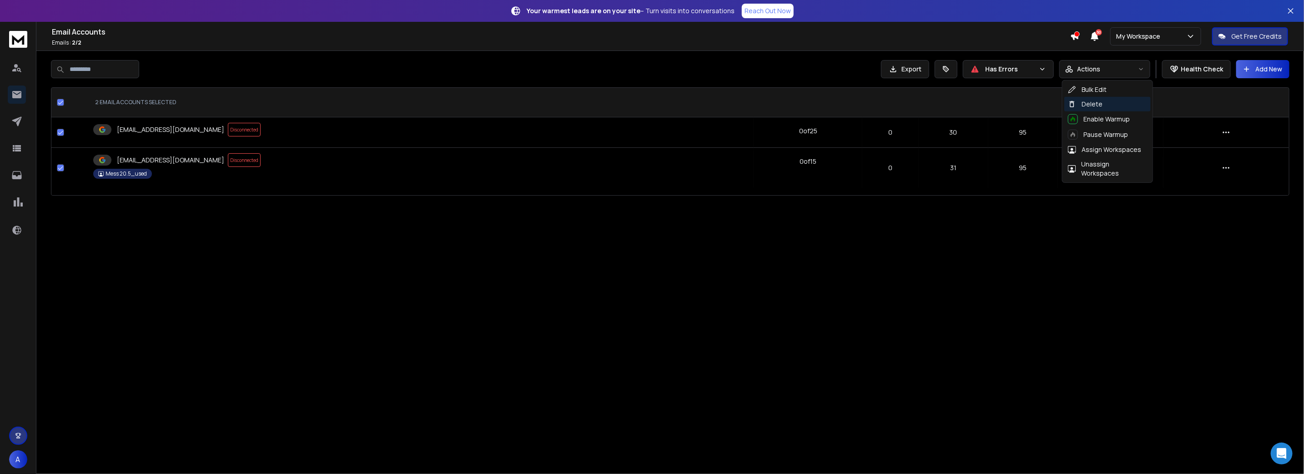
click at [1089, 104] on div "Delete" at bounding box center [1085, 104] width 35 height 9
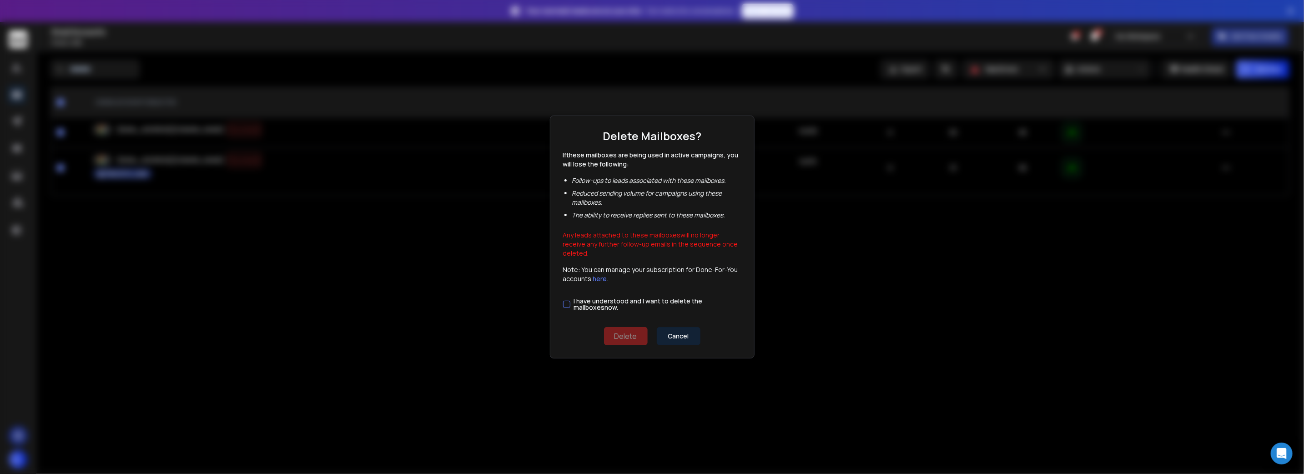
click at [608, 298] on label "I have understood and I want to delete the mailbox es now." at bounding box center [657, 304] width 167 height 13
click at [570, 301] on button "I have understood and I want to delete the mailbox es now." at bounding box center [566, 304] width 7 height 7
click at [621, 327] on button "Delete" at bounding box center [626, 336] width 44 height 18
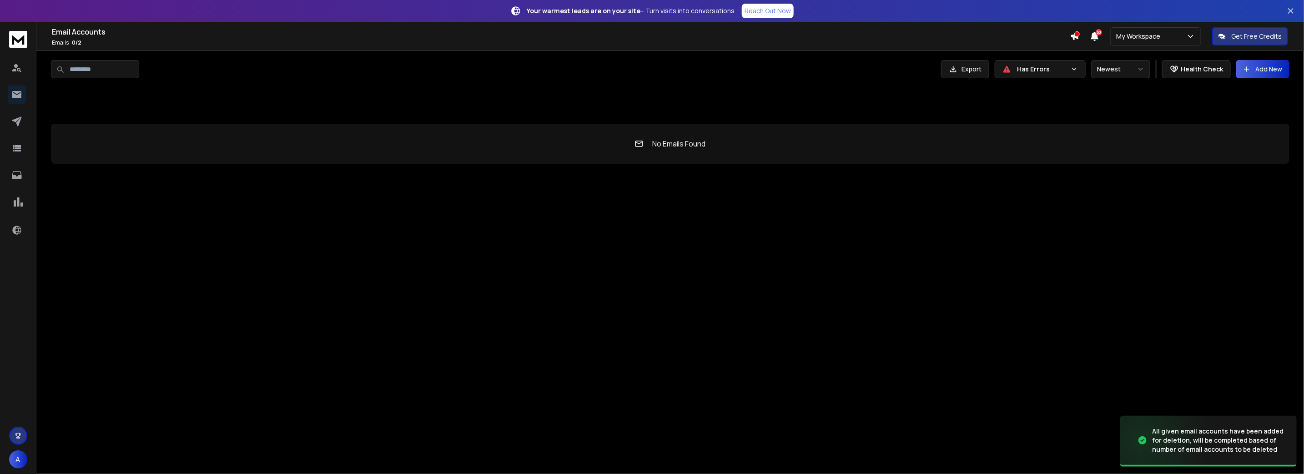
click at [1063, 70] on p "Has Errors" at bounding box center [1042, 69] width 50 height 9
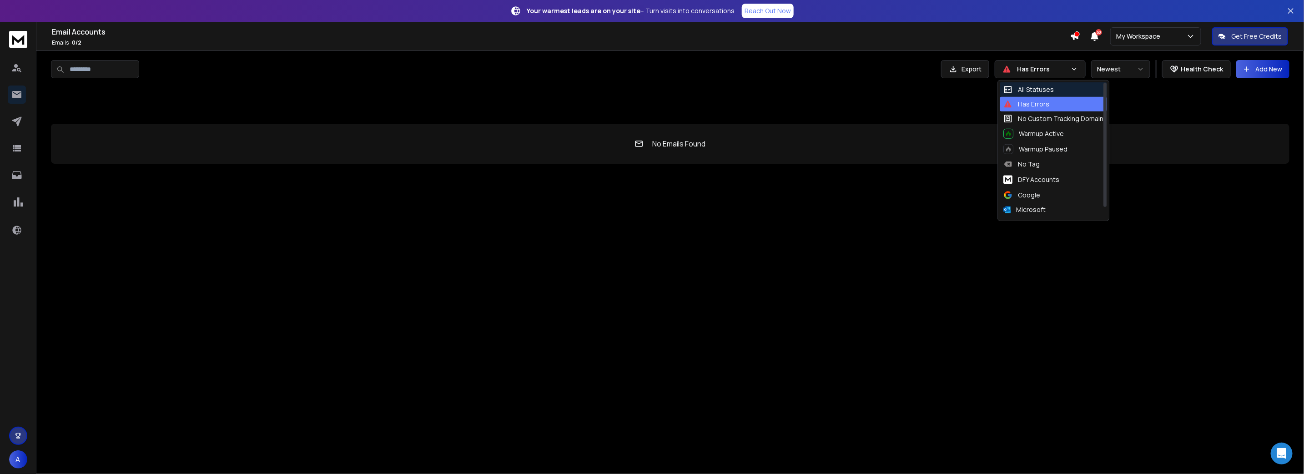
click at [1034, 88] on div "All Statuses" at bounding box center [1028, 89] width 50 height 9
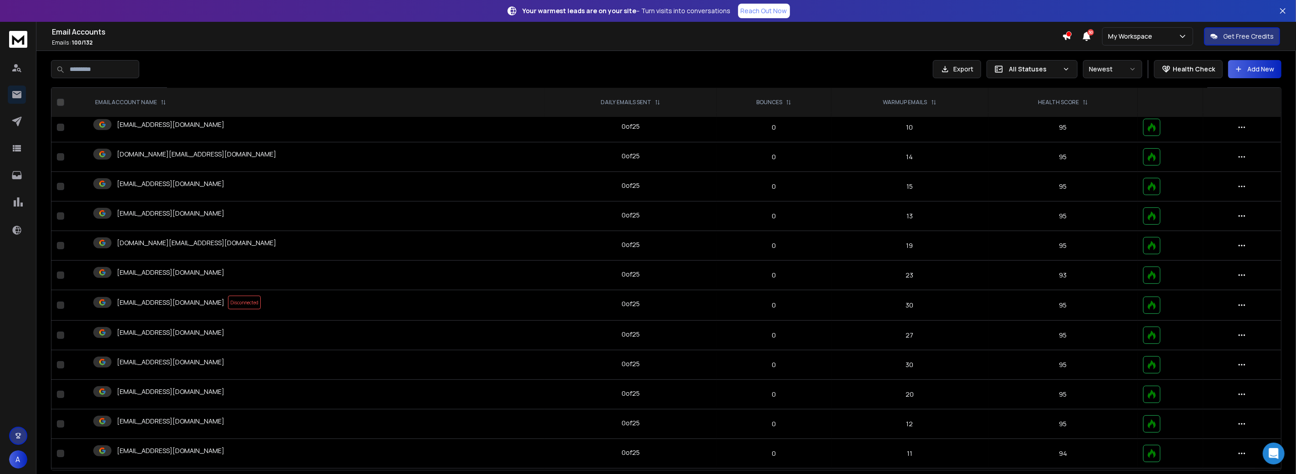
scroll to position [682, 0]
click at [1044, 69] on p "All Statuses" at bounding box center [1034, 69] width 50 height 9
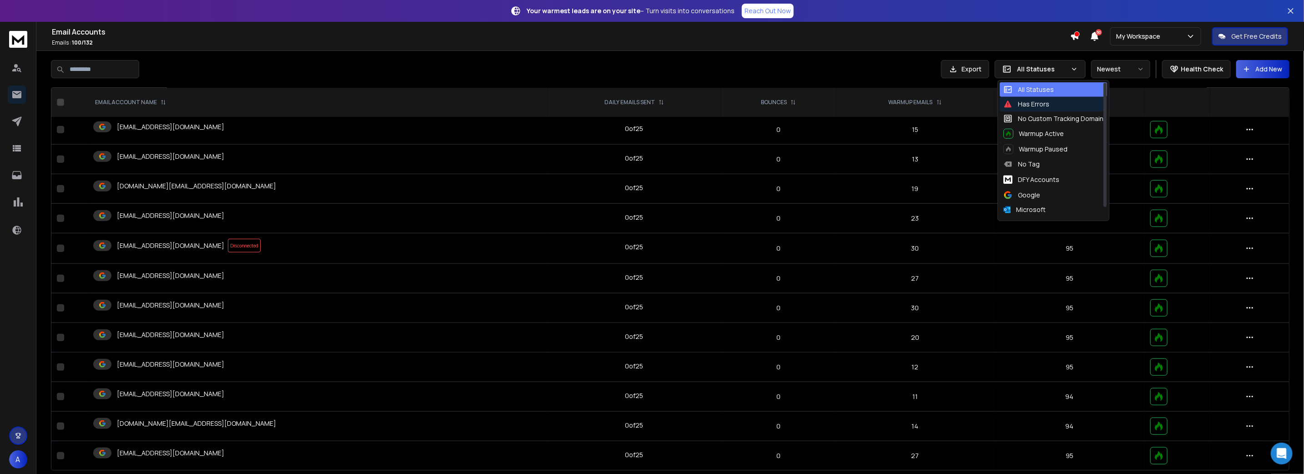
click at [1033, 106] on div "Has Errors" at bounding box center [1026, 104] width 46 height 9
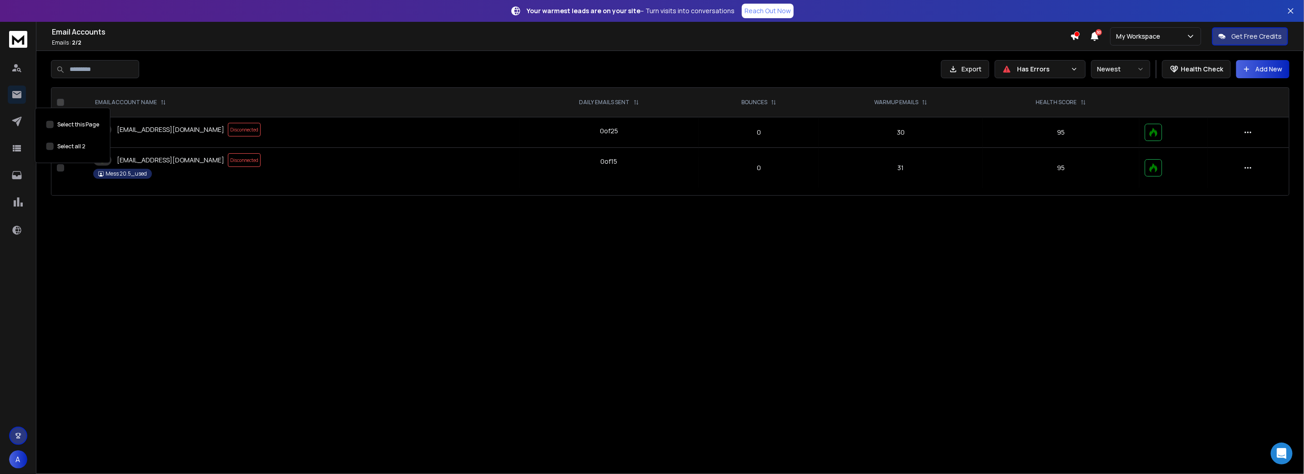
click at [58, 102] on button "Select this Page" at bounding box center [60, 102] width 7 height 7
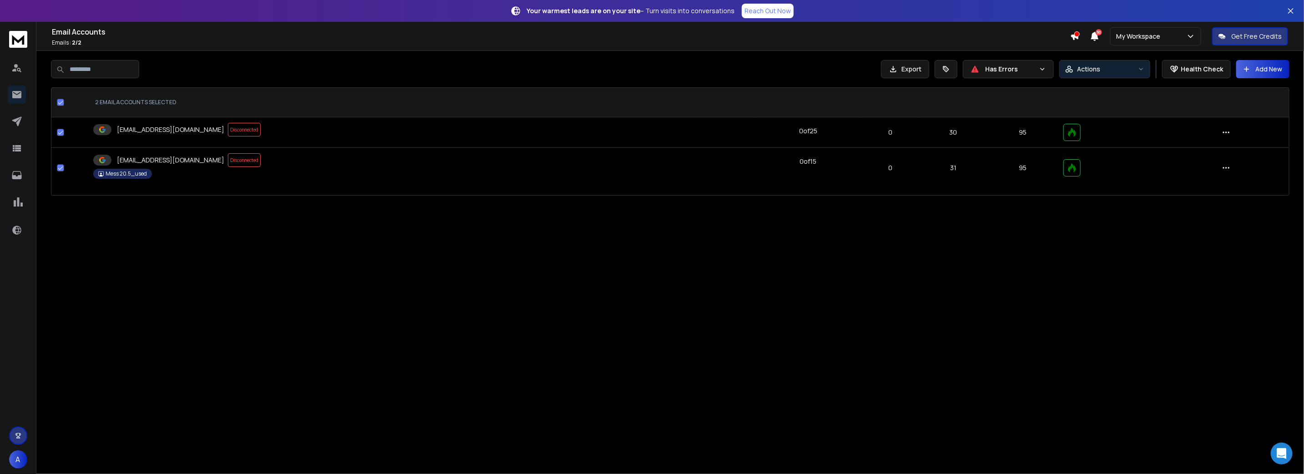
click at [1108, 71] on div "Actions" at bounding box center [1099, 69] width 69 height 9
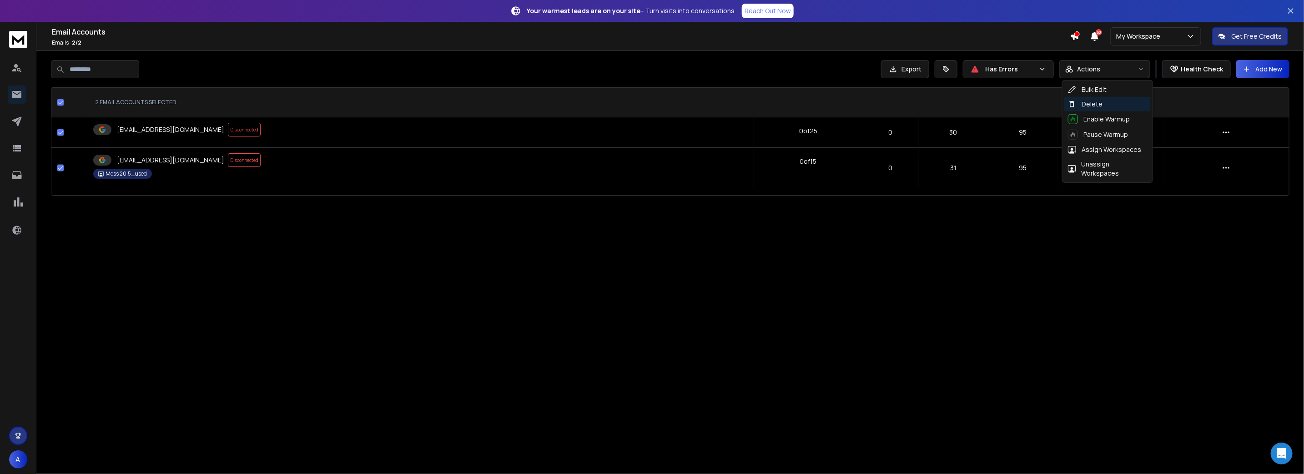
click at [1091, 103] on div "Delete" at bounding box center [1085, 104] width 35 height 9
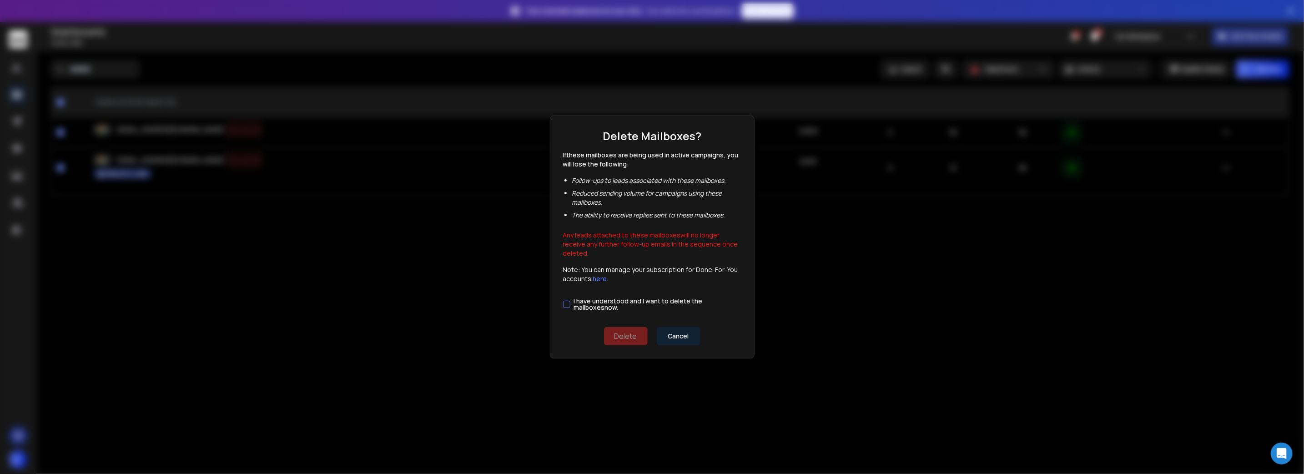
click at [566, 301] on button "I have understood and I want to delete the mailbox es now." at bounding box center [566, 304] width 7 height 7
click at [629, 330] on button "Delete" at bounding box center [626, 336] width 44 height 18
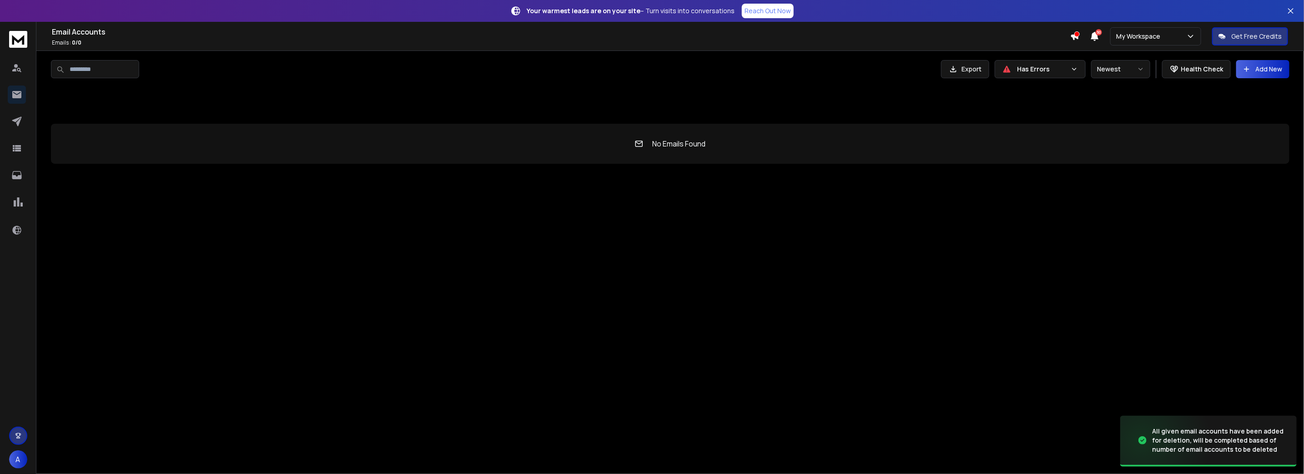
click at [1046, 68] on p "Has Errors" at bounding box center [1042, 69] width 50 height 9
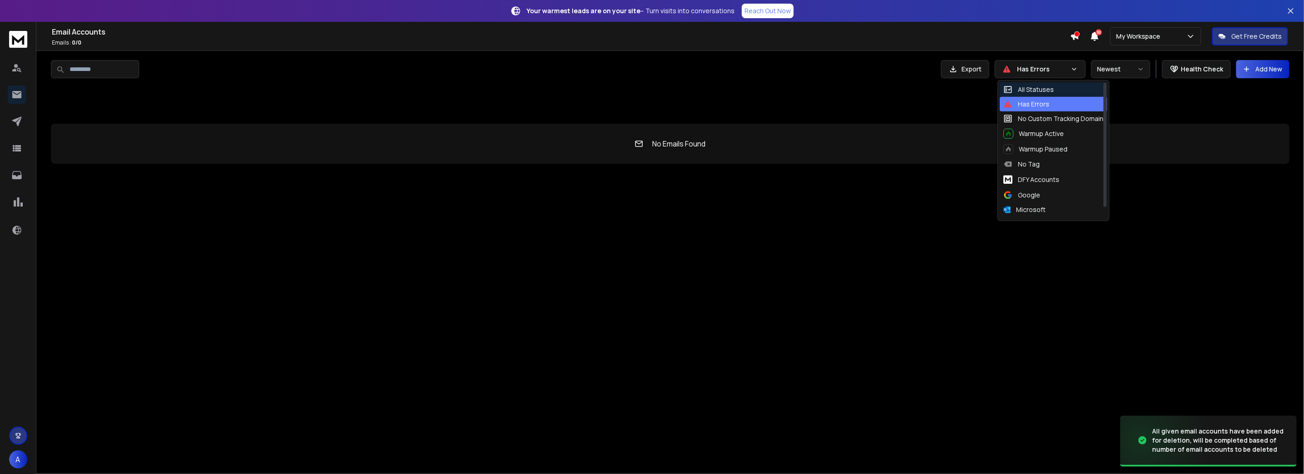
click at [1034, 85] on div "All Statuses" at bounding box center [1028, 89] width 50 height 9
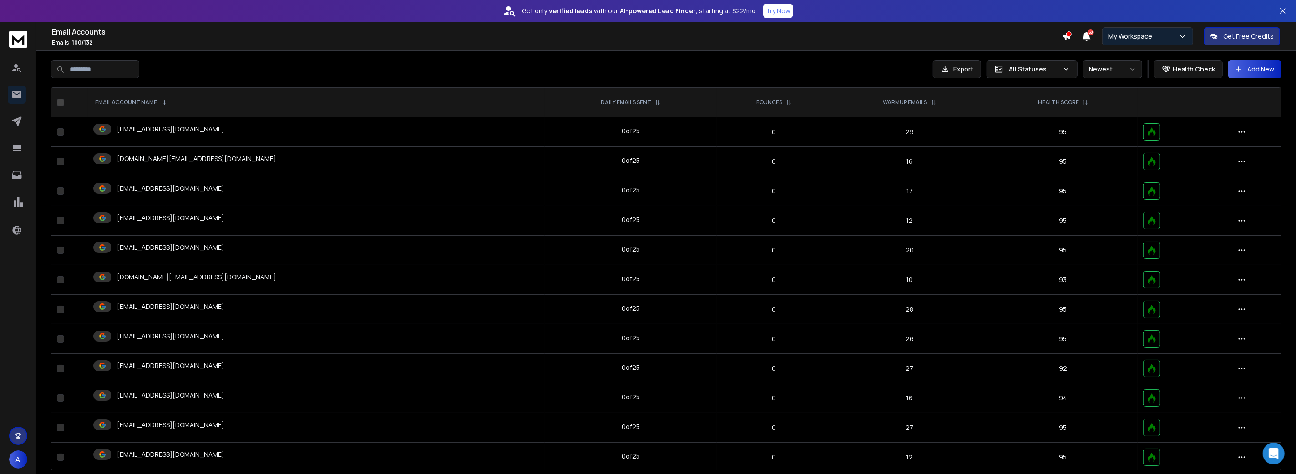
click at [1182, 33] on icon "button" at bounding box center [1182, 36] width 9 height 9
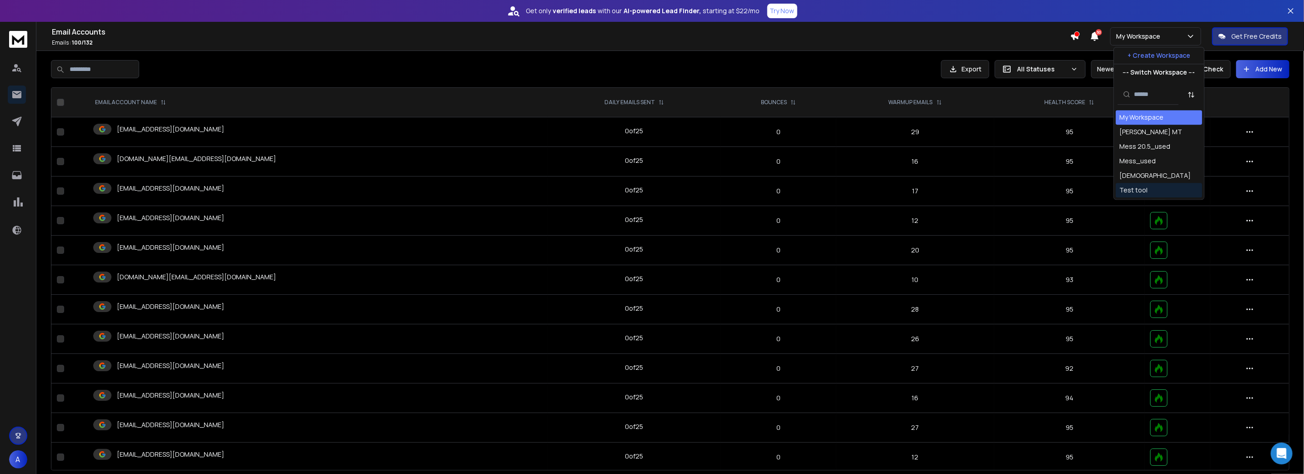
click at [1136, 191] on div "Test tool" at bounding box center [1133, 190] width 28 height 9
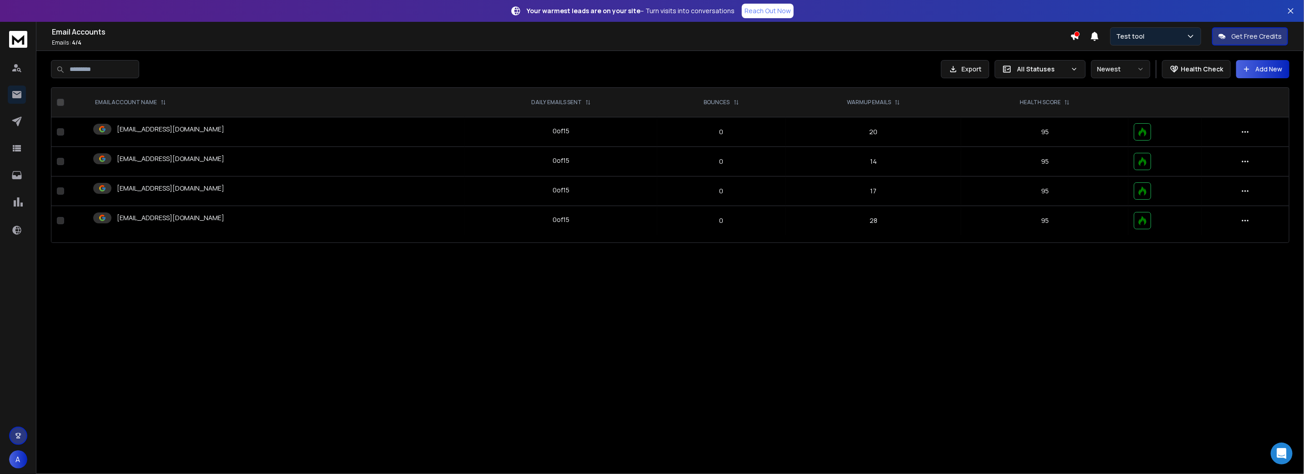
click at [1186, 34] on div "Test tool" at bounding box center [1155, 36] width 79 height 9
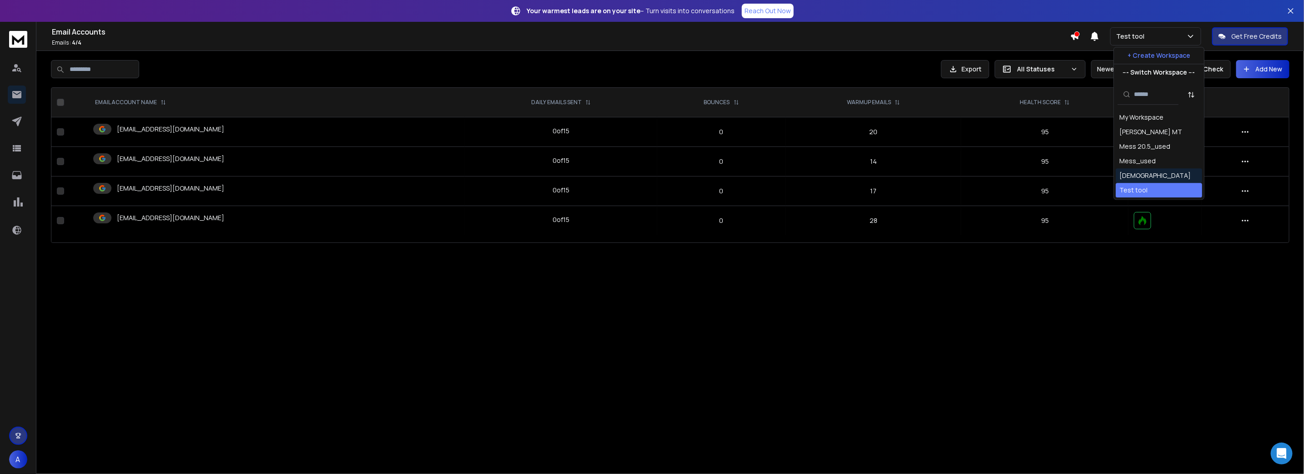
click at [1136, 173] on div "[DEMOGRAPHIC_DATA]" at bounding box center [1154, 175] width 71 height 9
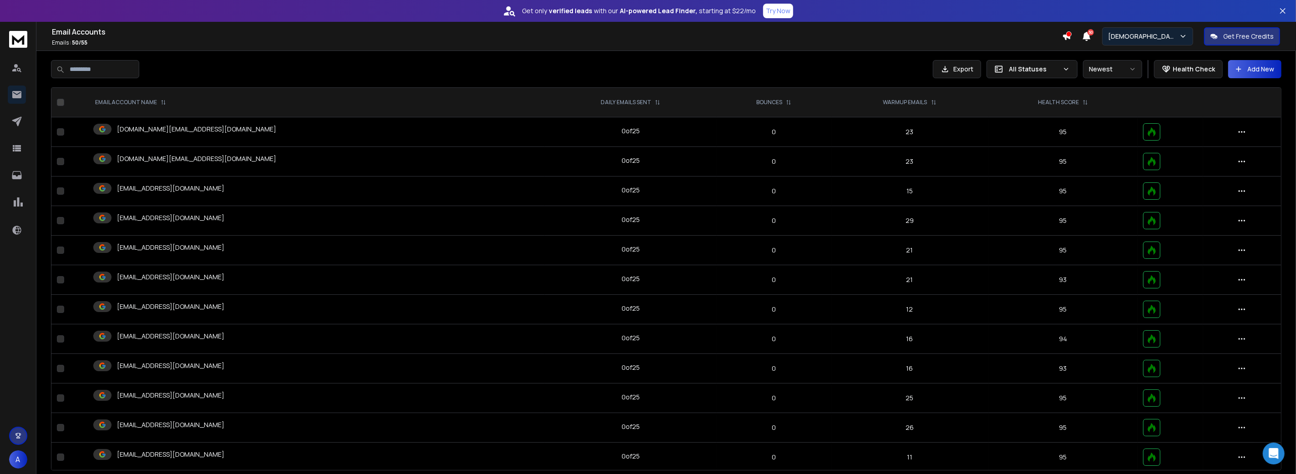
click at [1176, 38] on div "[DEMOGRAPHIC_DATA]" at bounding box center [1147, 36] width 79 height 9
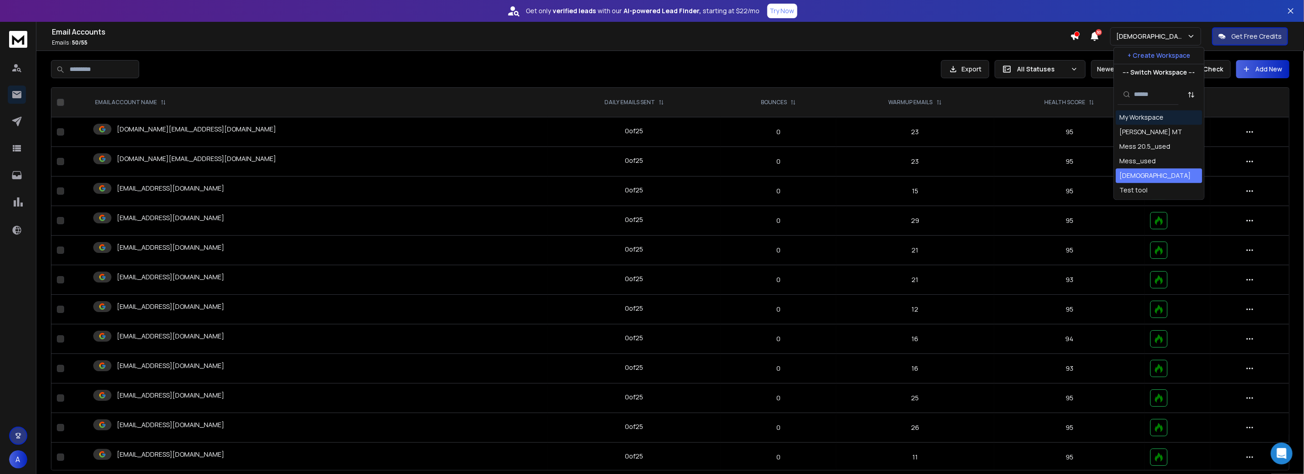
click at [1136, 119] on div "My Workspace" at bounding box center [1141, 117] width 44 height 9
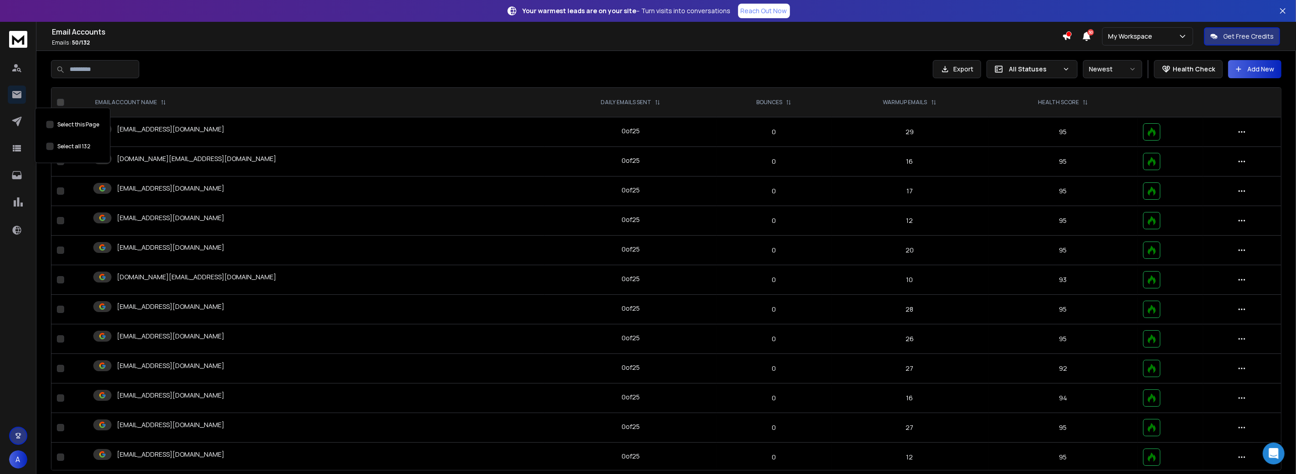
click at [47, 146] on button "Select this Page" at bounding box center [49, 146] width 7 height 7
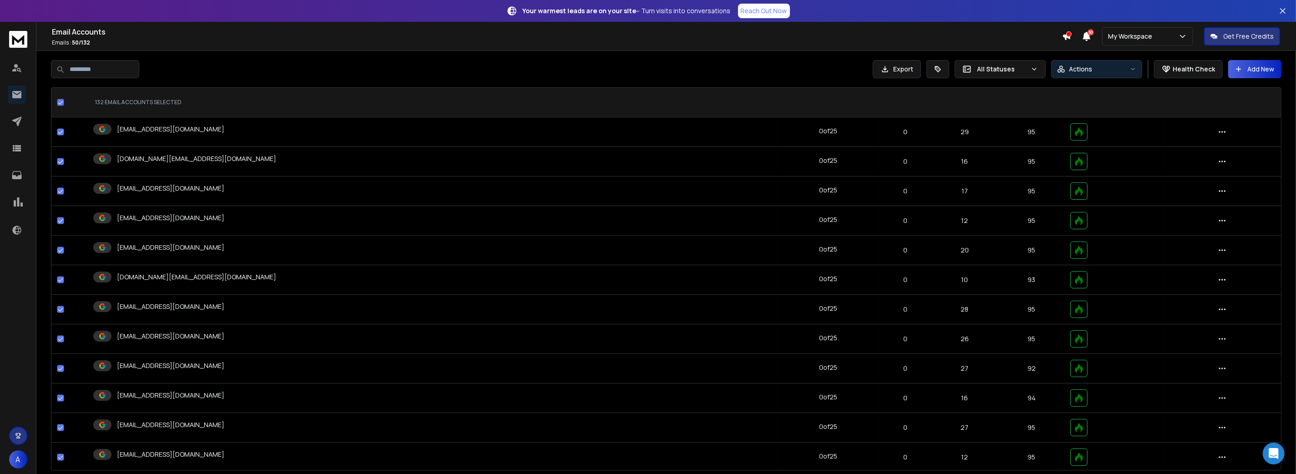
click at [1126, 69] on div "Actions" at bounding box center [1091, 69] width 69 height 9
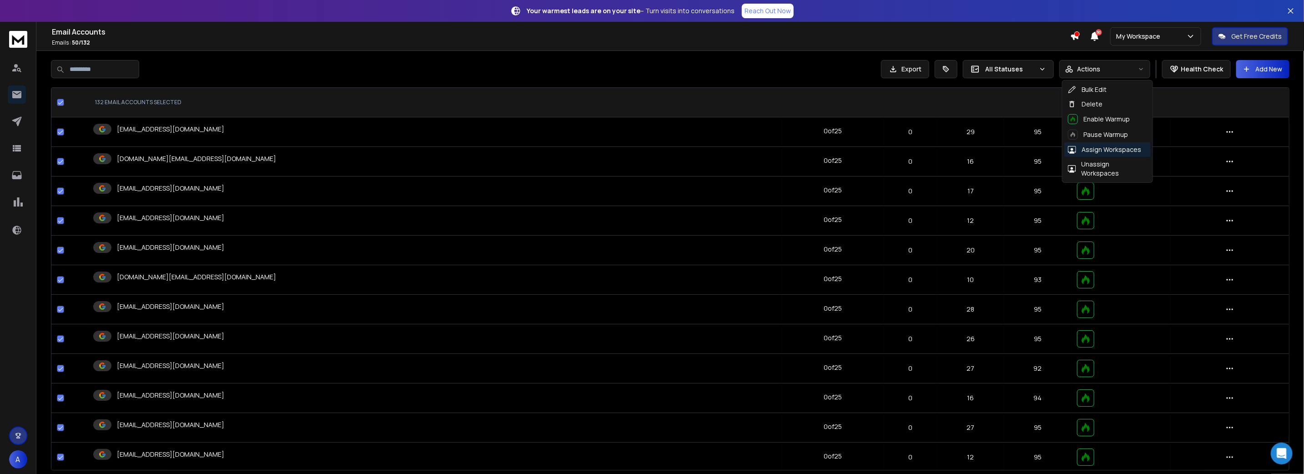
click at [1112, 151] on div "Assign Workspaces" at bounding box center [1104, 149] width 73 height 9
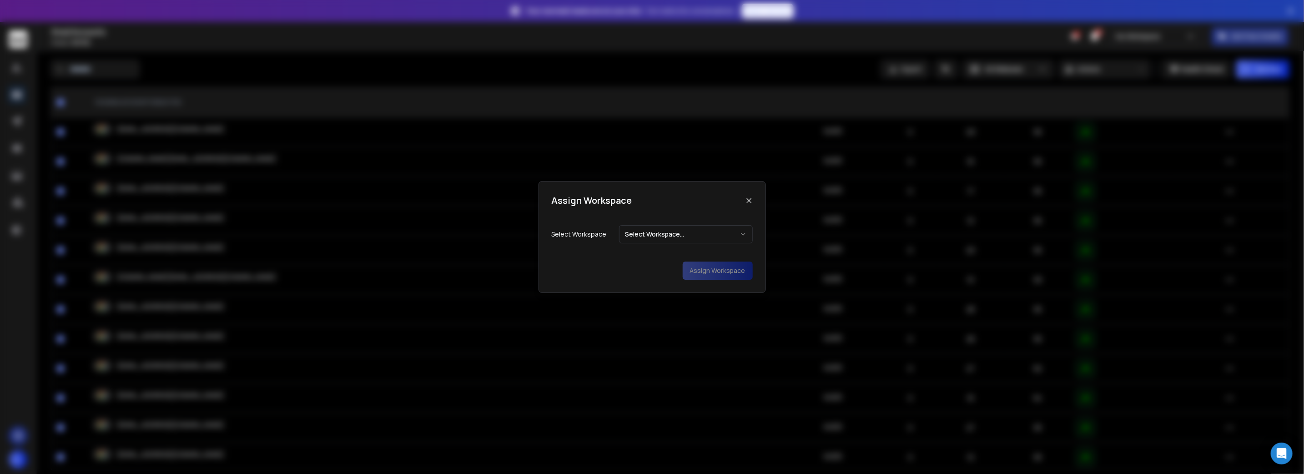
click at [730, 229] on button "Select Workspace..." at bounding box center [685, 234] width 133 height 18
click at [722, 269] on button "Assign Workspace" at bounding box center [718, 271] width 70 height 18
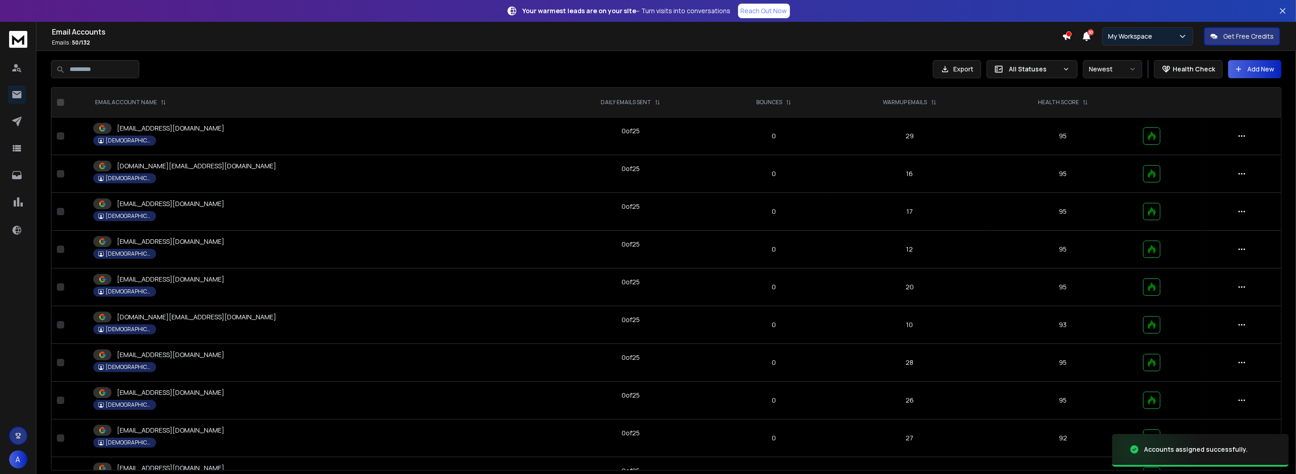
click at [1174, 40] on button "My Workspace" at bounding box center [1147, 36] width 91 height 18
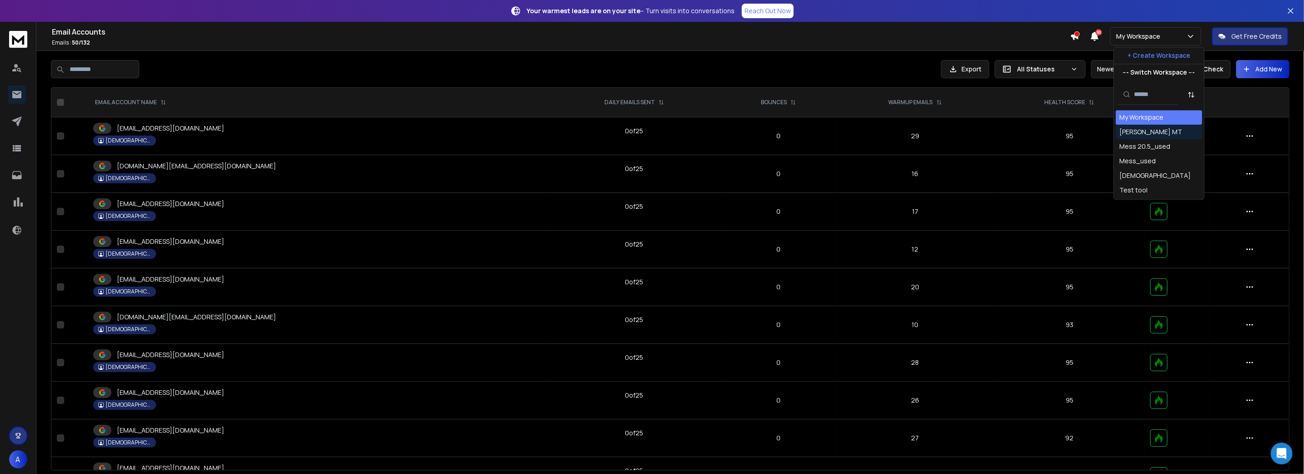
click at [1132, 133] on div "[PERSON_NAME] MT" at bounding box center [1150, 131] width 63 height 9
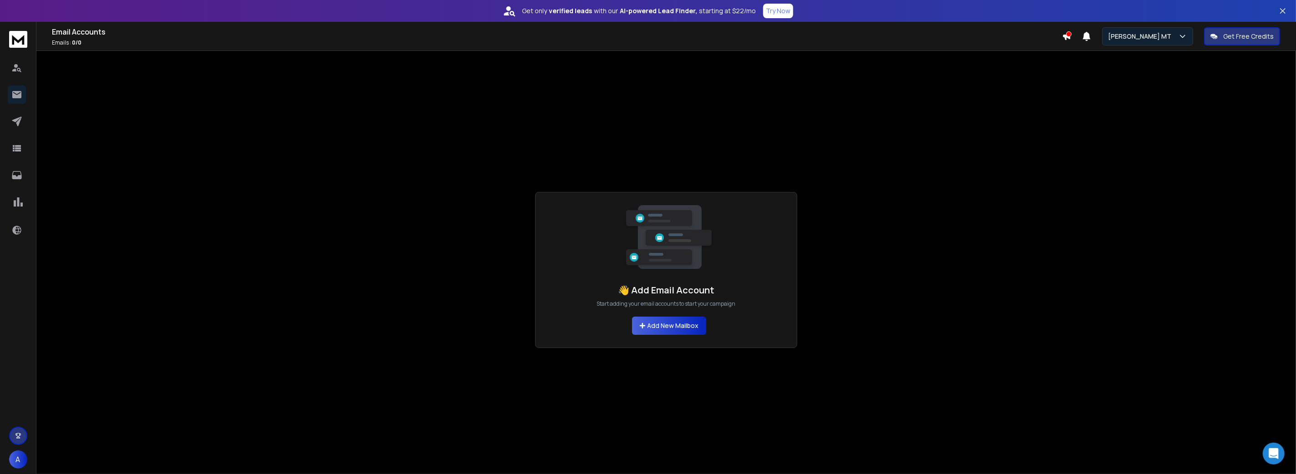
click at [1155, 36] on div "[PERSON_NAME] MT" at bounding box center [1147, 36] width 79 height 9
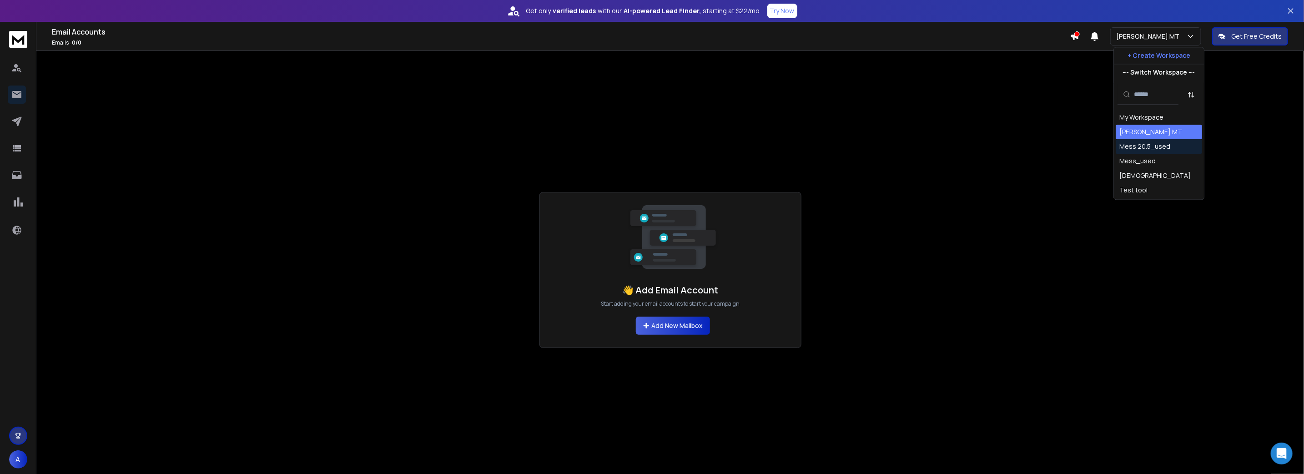
click at [1140, 144] on div "Mess 20.5_used" at bounding box center [1144, 146] width 51 height 9
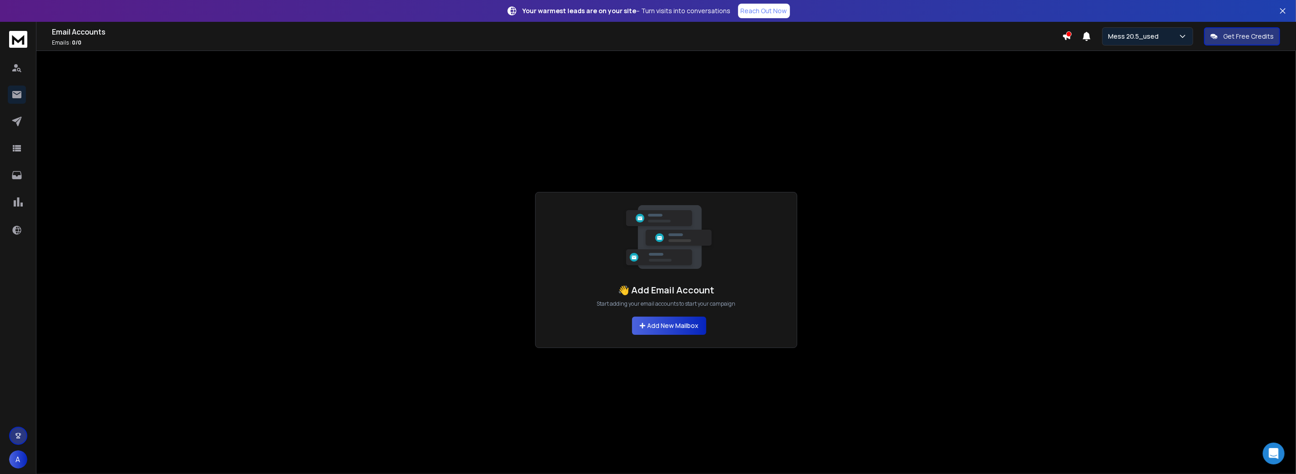
click at [1174, 38] on div "Mess 20.5_used" at bounding box center [1147, 36] width 79 height 9
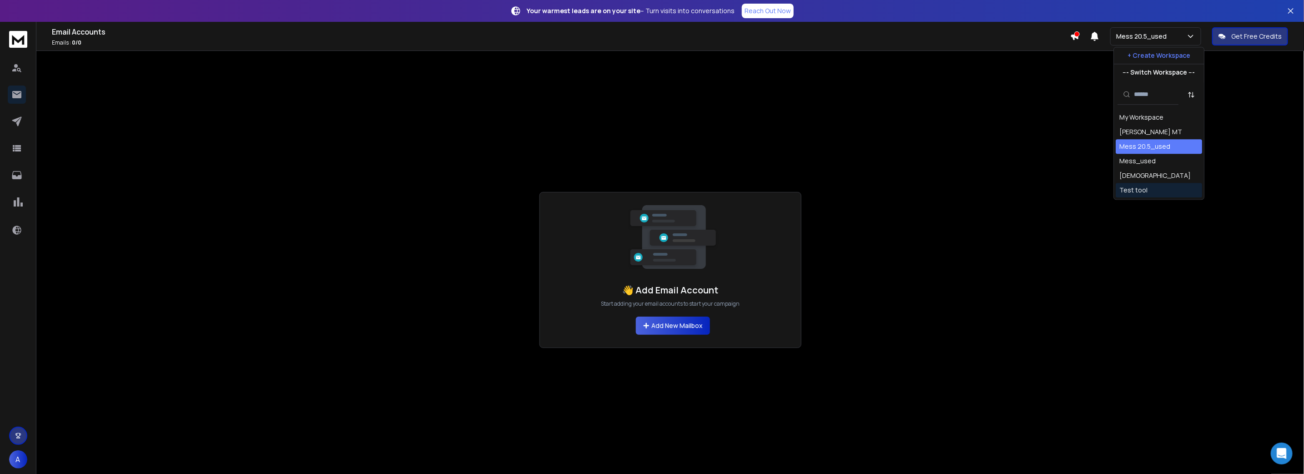
click at [1127, 189] on div "Test tool" at bounding box center [1133, 190] width 28 height 9
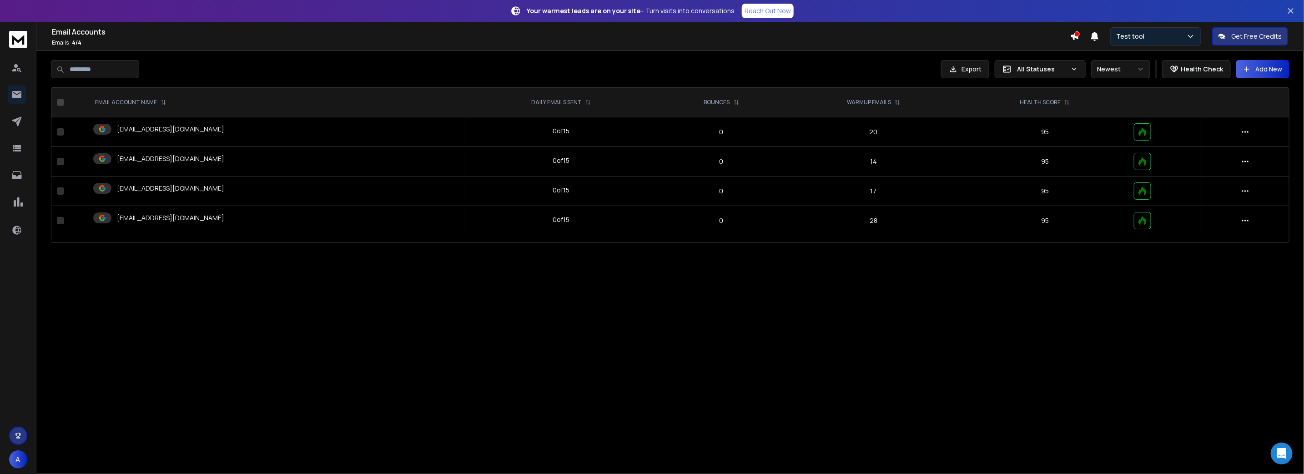
click at [1148, 38] on p "Test tool" at bounding box center [1132, 36] width 32 height 9
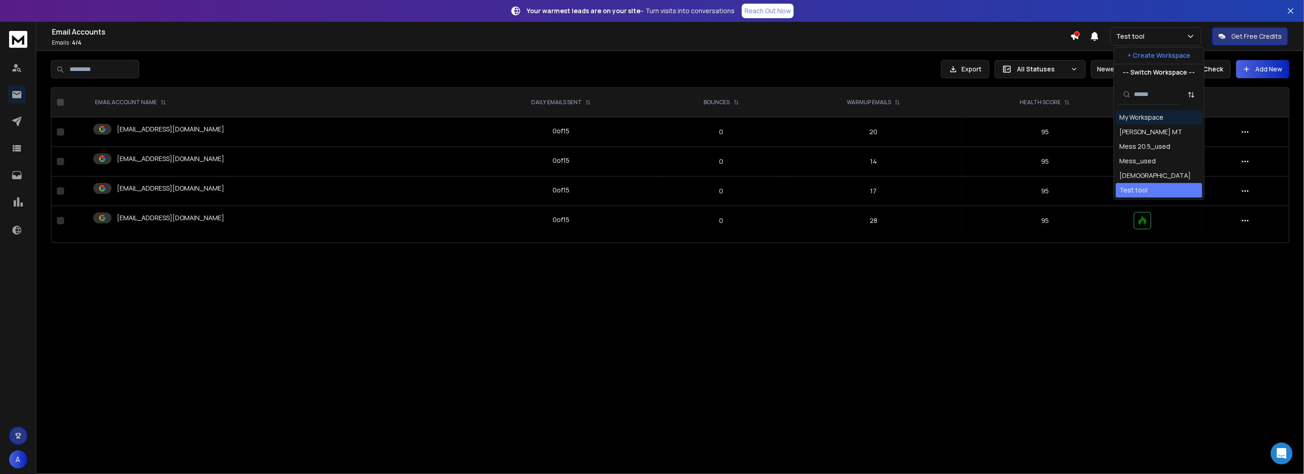
click at [1143, 116] on div "My Workspace" at bounding box center [1141, 117] width 44 height 9
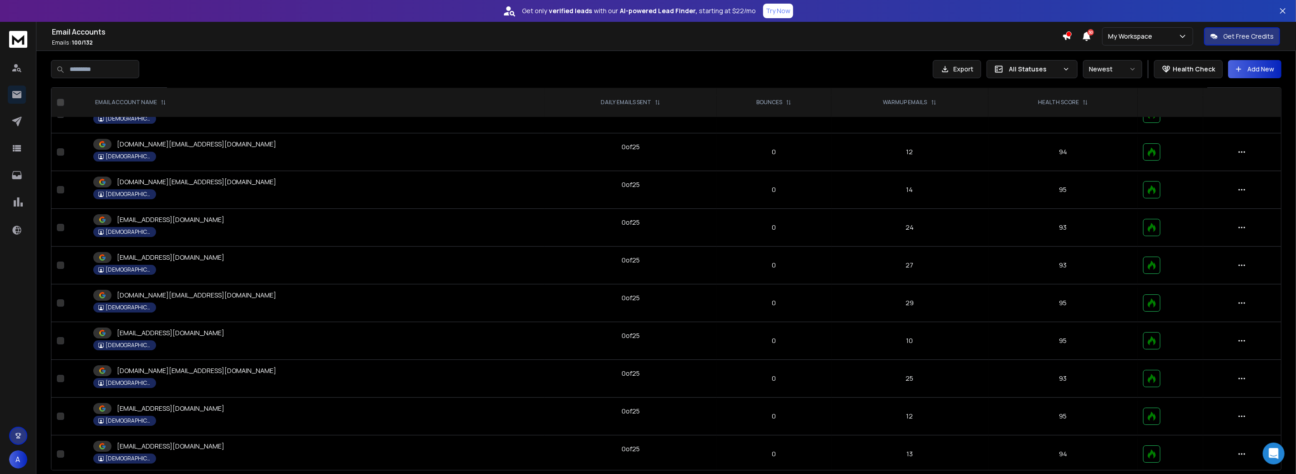
scroll to position [3419, 0]
click at [1055, 66] on p "All Statuses" at bounding box center [1034, 69] width 50 height 9
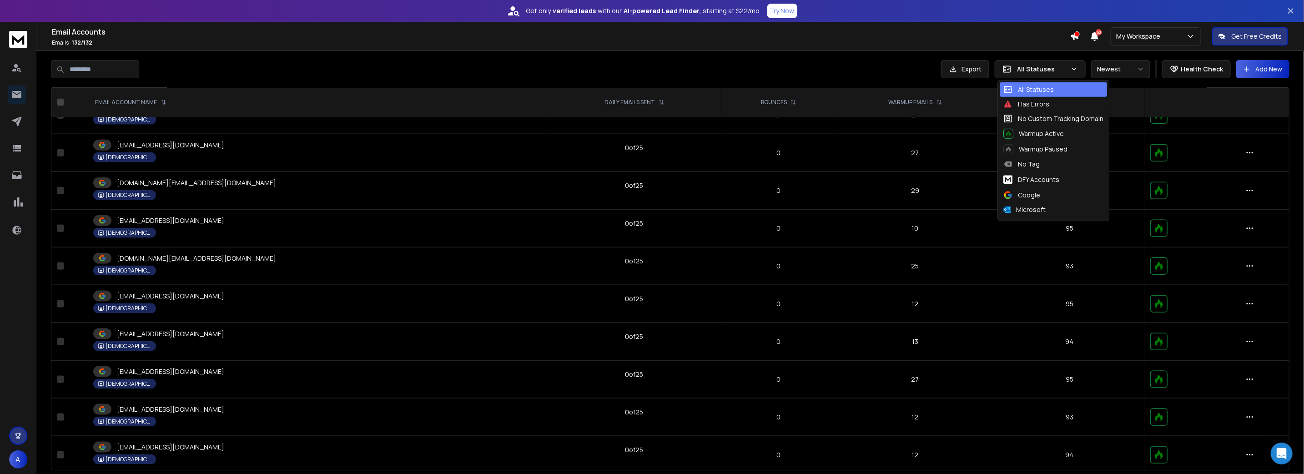
click at [1055, 66] on p "All Statuses" at bounding box center [1042, 69] width 50 height 9
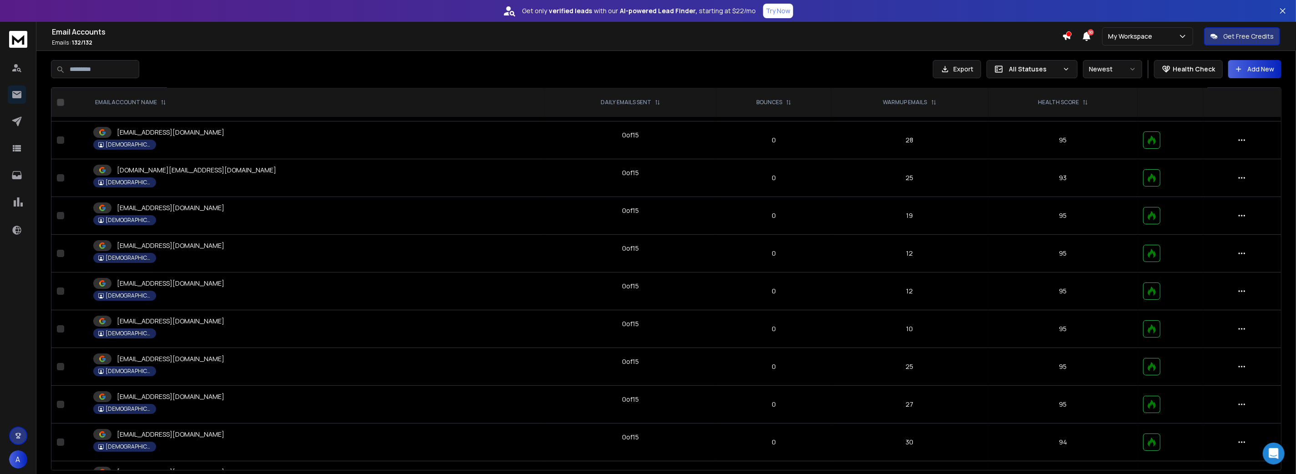
scroll to position [3638, 0]
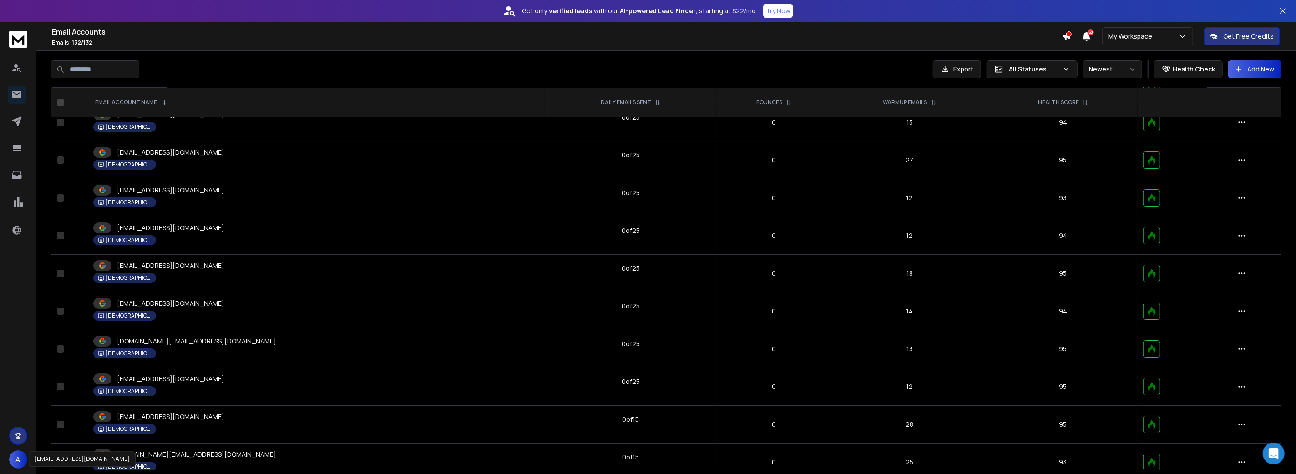
click at [23, 458] on span "A" at bounding box center [18, 459] width 18 height 18
click at [55, 443] on p "Settings" at bounding box center [56, 444] width 25 height 9
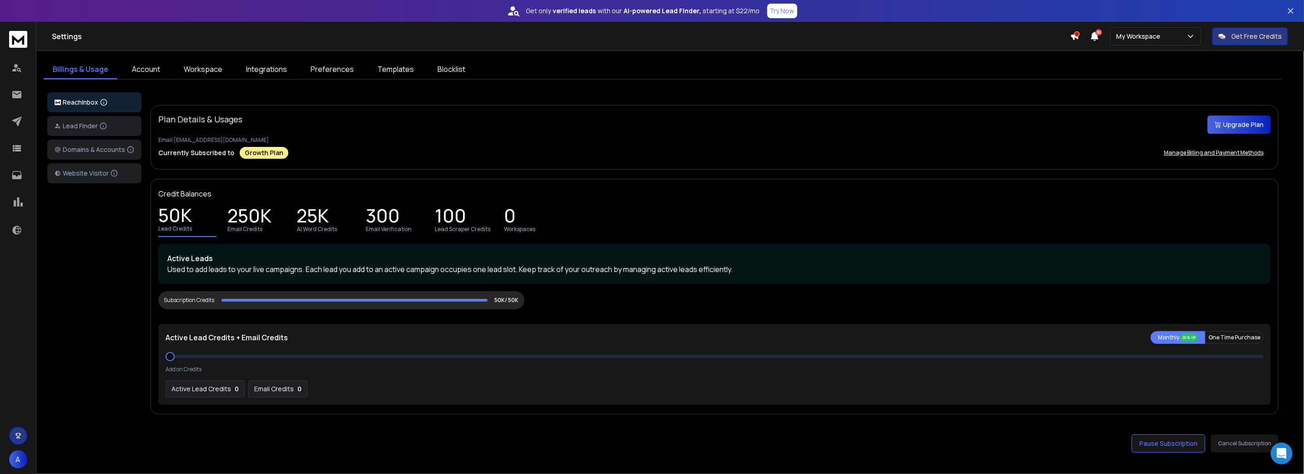
click at [205, 69] on link "Workspace" at bounding box center [203, 69] width 57 height 19
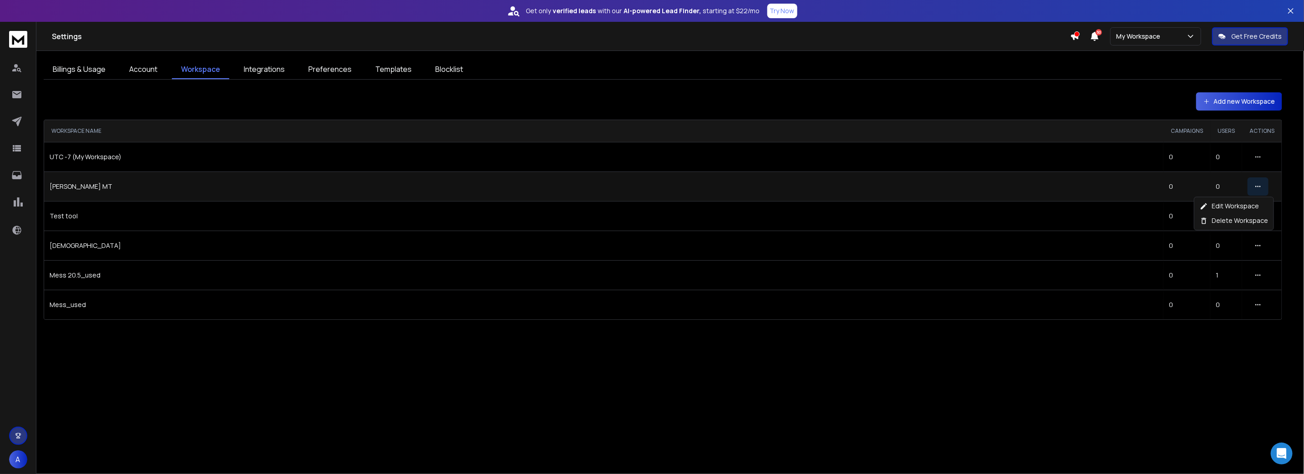
click at [1261, 187] on icon "button" at bounding box center [1258, 186] width 6 height 6
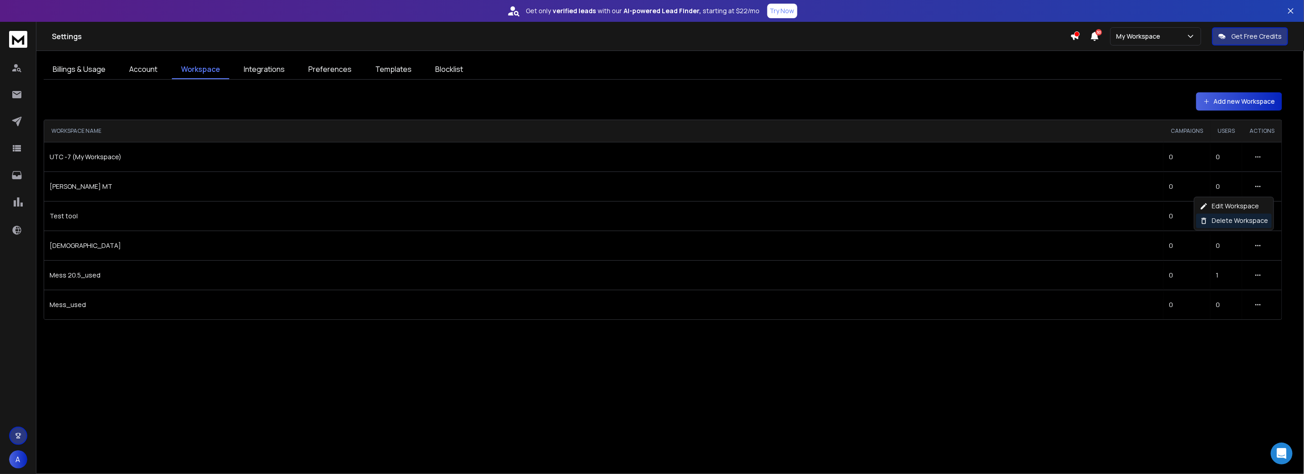
click at [1228, 217] on p "Delete Workspace" at bounding box center [1240, 221] width 56 height 9
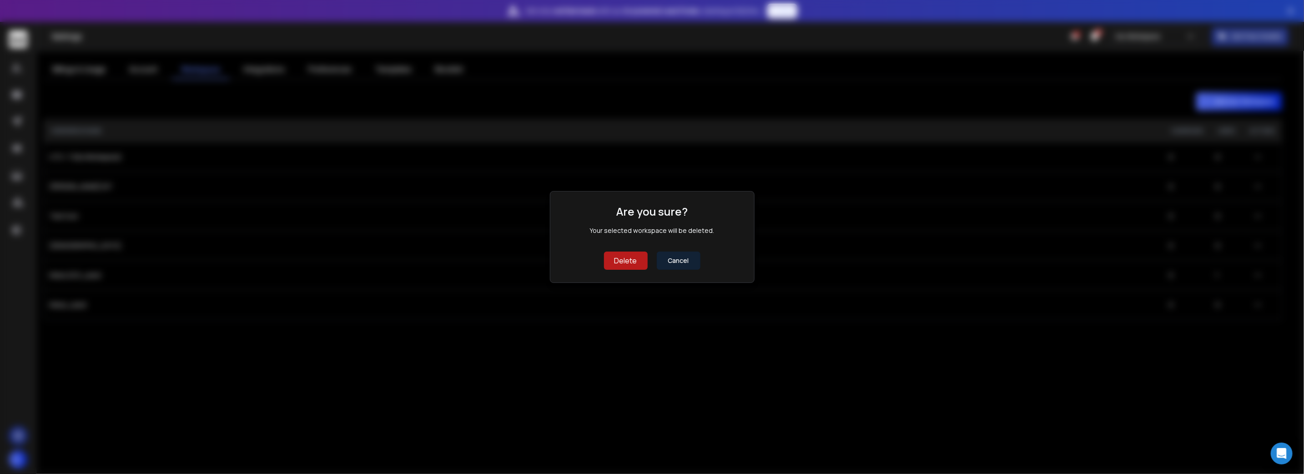
click at [623, 263] on button "Delete" at bounding box center [626, 261] width 44 height 18
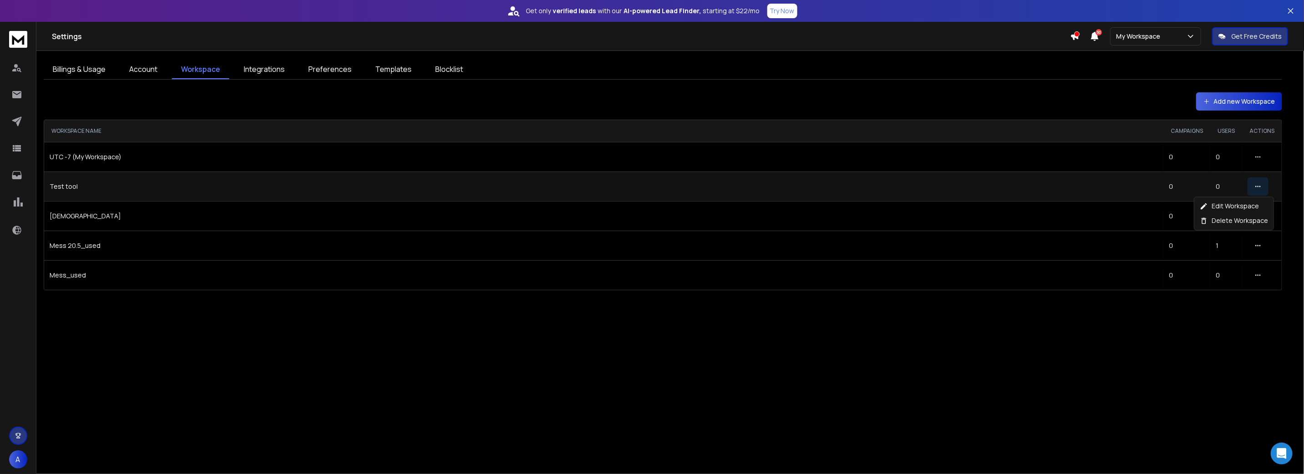
click at [1264, 183] on button "button" at bounding box center [1258, 186] width 21 height 18
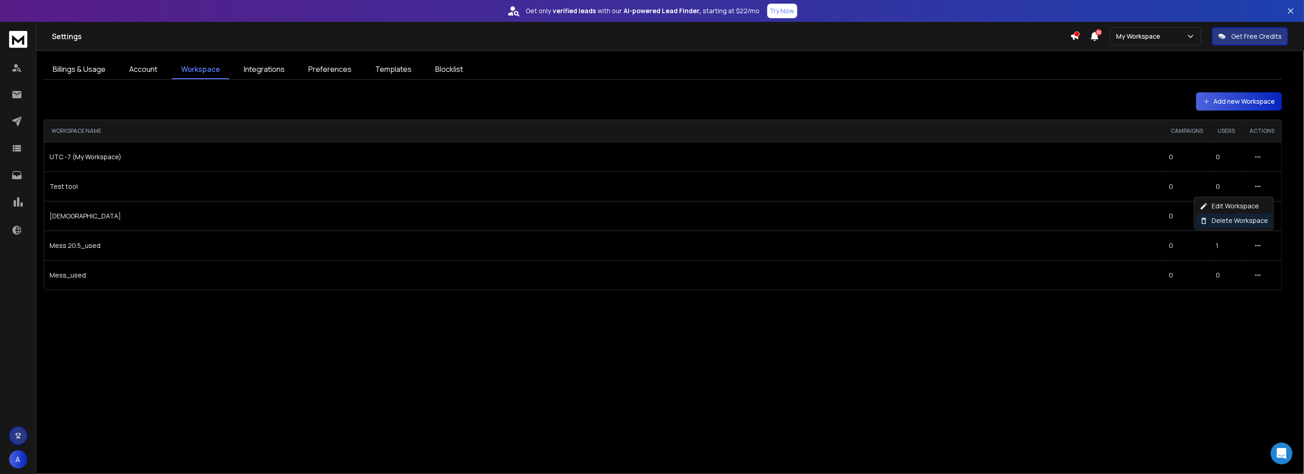
click at [1223, 220] on p "Delete Workspace" at bounding box center [1240, 221] width 56 height 9
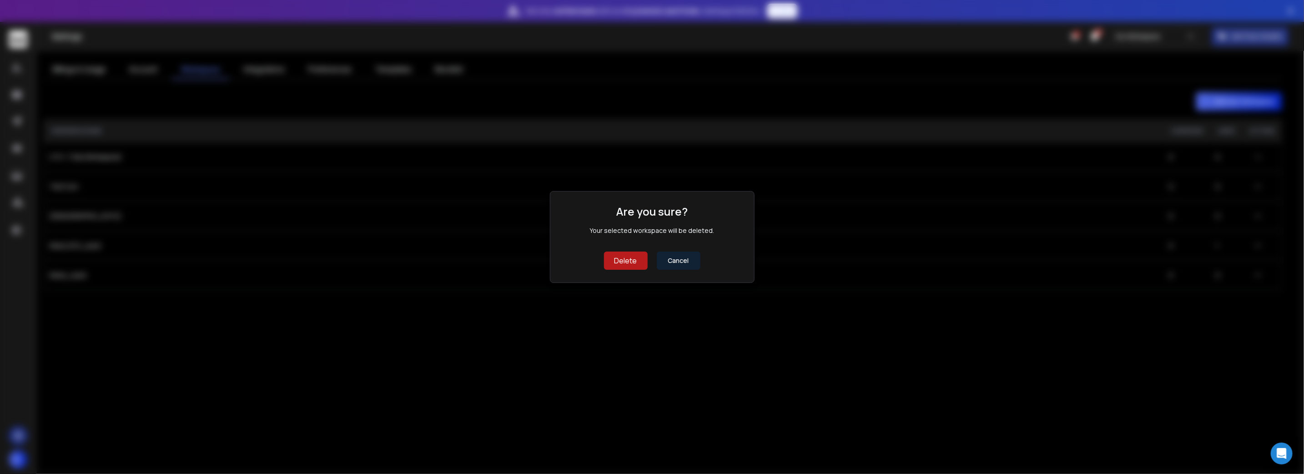
click at [635, 257] on button "Delete" at bounding box center [626, 261] width 44 height 18
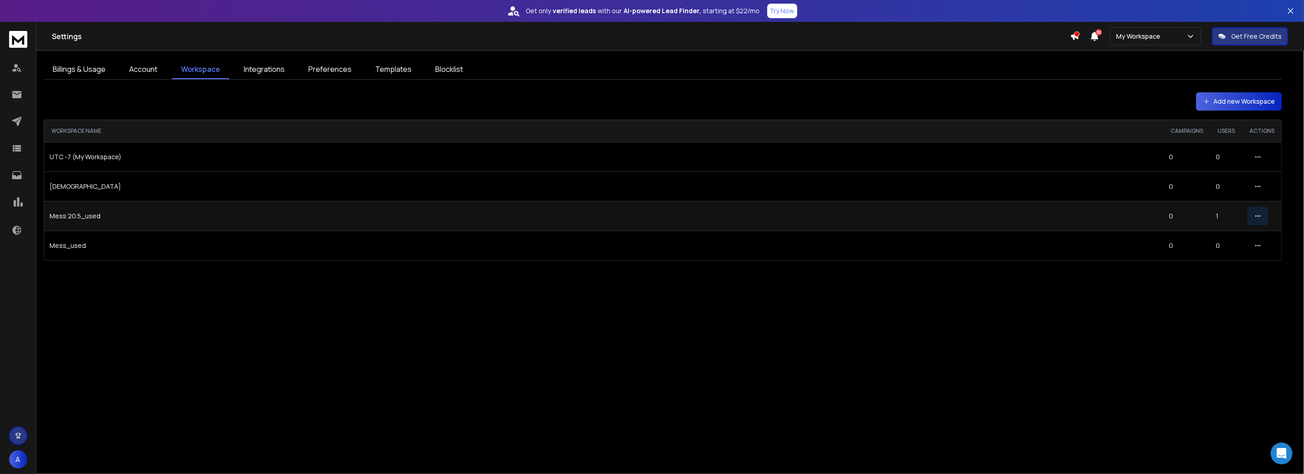
click at [1260, 216] on icon "button" at bounding box center [1258, 216] width 6 height 6
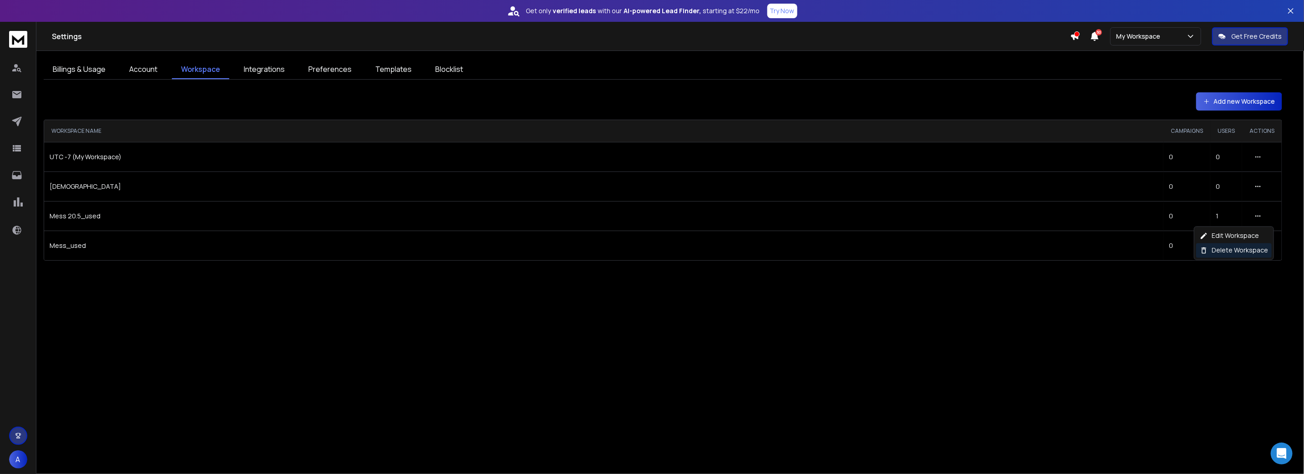
click at [1220, 248] on p "Delete Workspace" at bounding box center [1240, 250] width 56 height 9
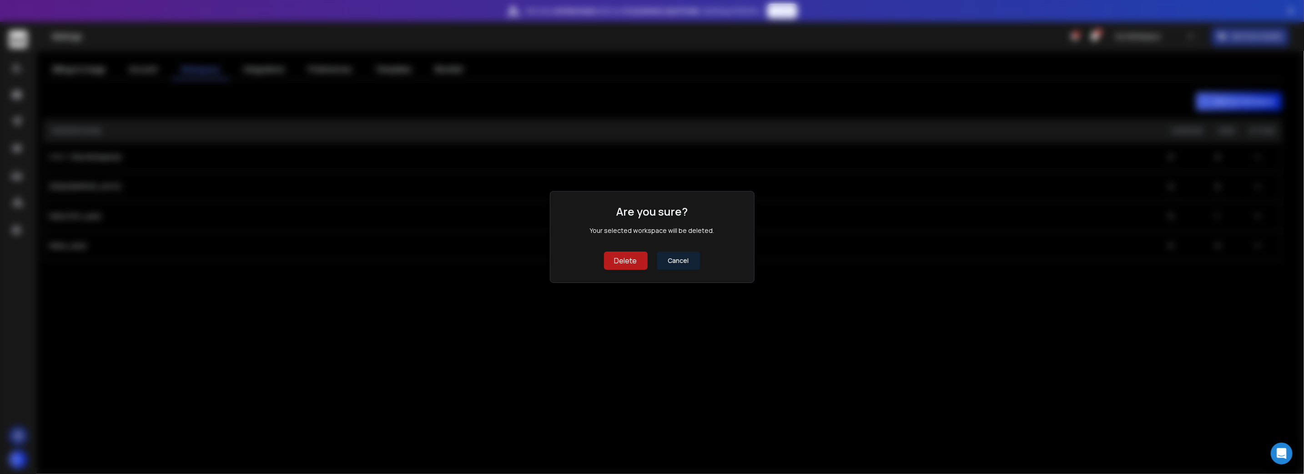
click at [642, 257] on button "Delete" at bounding box center [626, 261] width 44 height 18
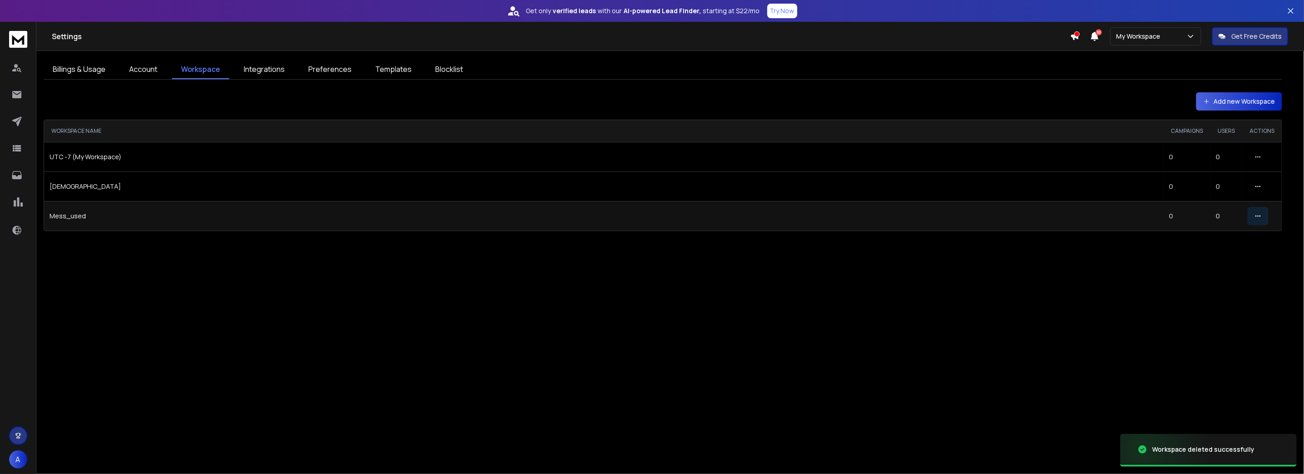
click at [1265, 217] on button "button" at bounding box center [1258, 216] width 21 height 18
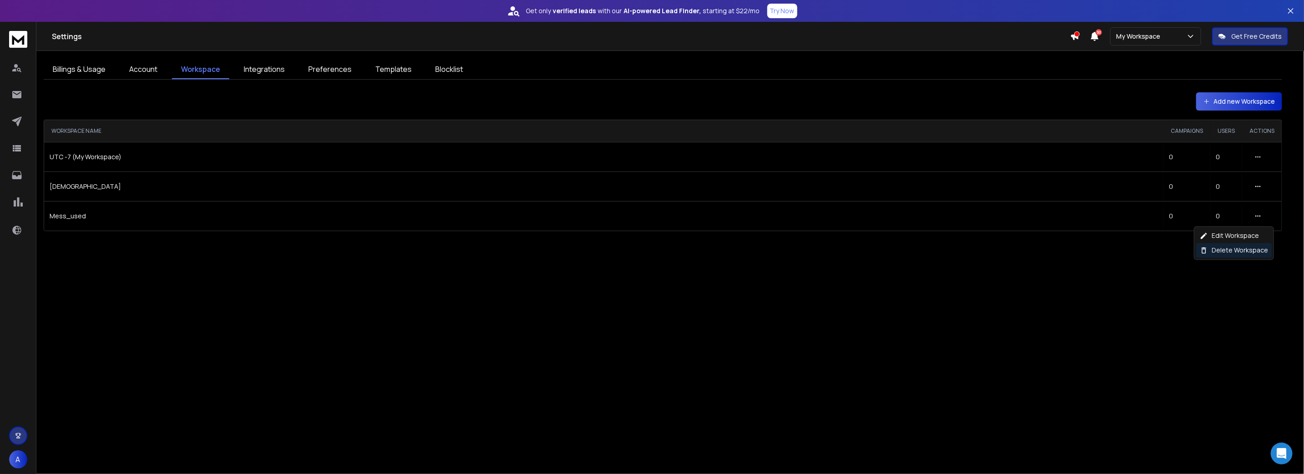
click at [1216, 252] on p "Delete Workspace" at bounding box center [1240, 250] width 56 height 9
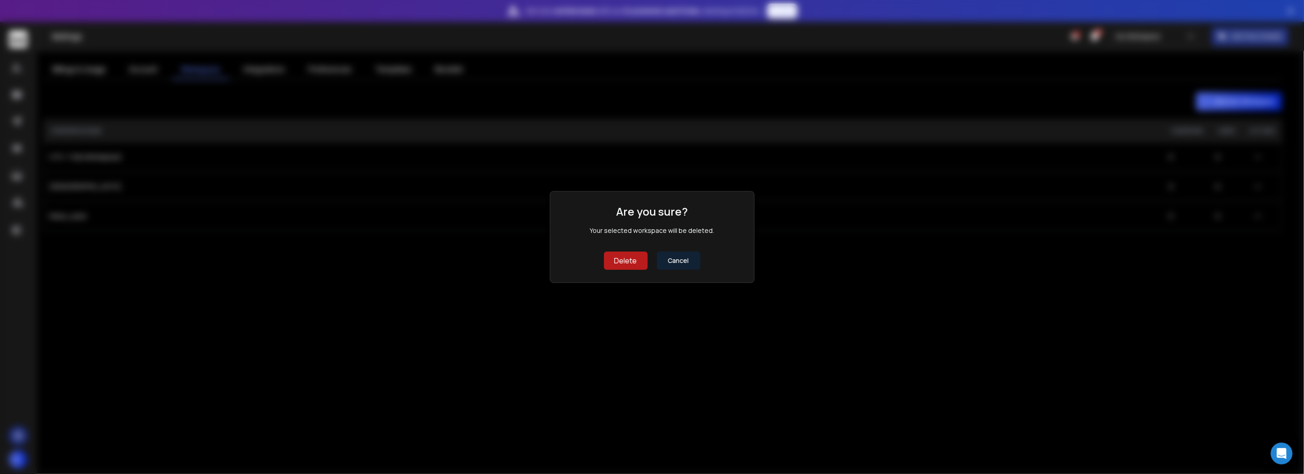
click at [632, 259] on button "Delete" at bounding box center [626, 261] width 44 height 18
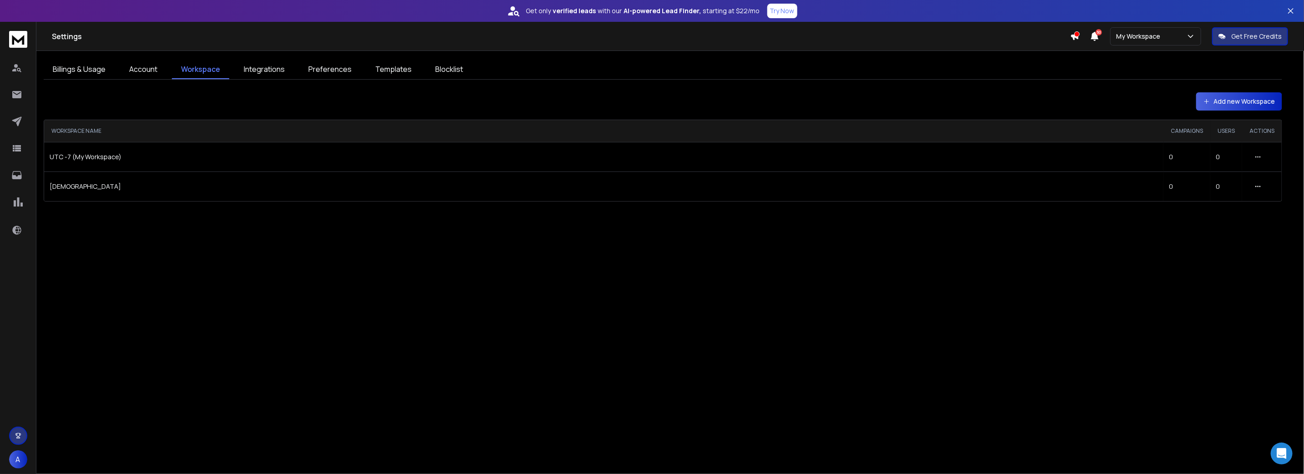
click at [1242, 105] on button "Add new Workspace" at bounding box center [1239, 101] width 86 height 18
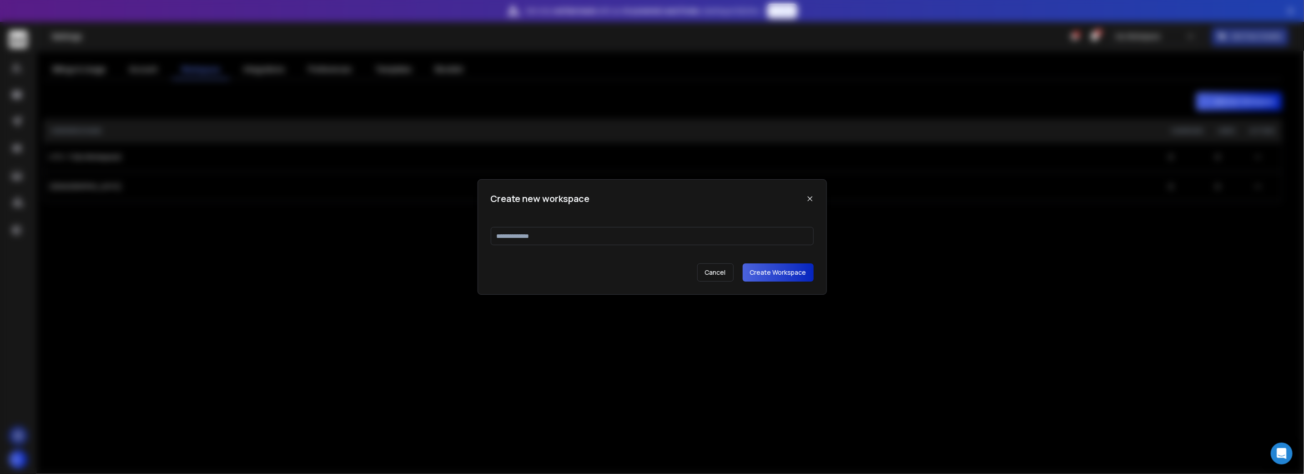
click at [627, 233] on input at bounding box center [652, 236] width 323 height 18
type input "*******"
click at [778, 272] on button "Create Workspace" at bounding box center [778, 272] width 71 height 18
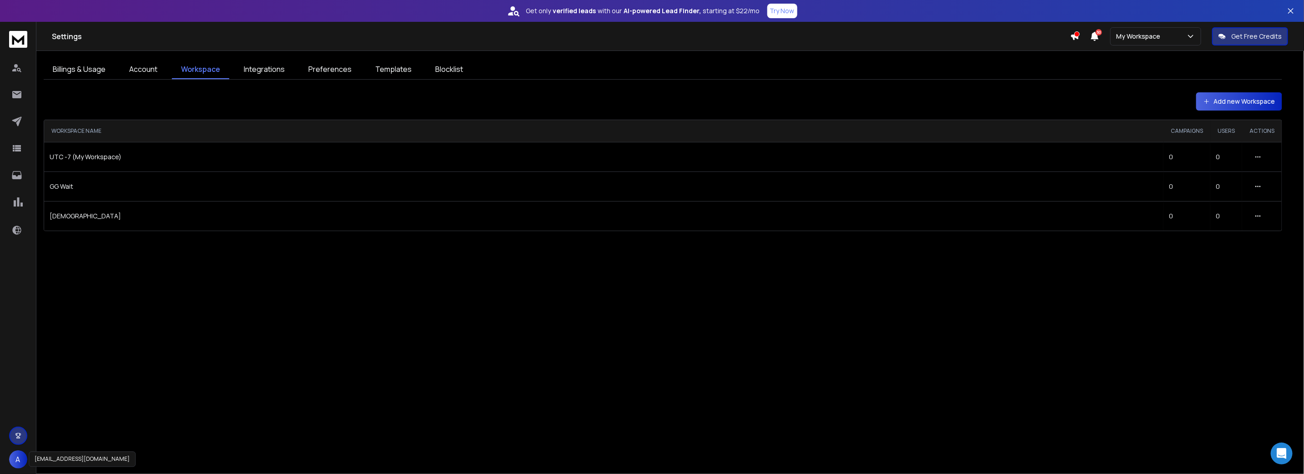
click at [18, 456] on span "A" at bounding box center [18, 459] width 18 height 18
click at [74, 442] on icon at bounding box center [76, 445] width 8 height 8
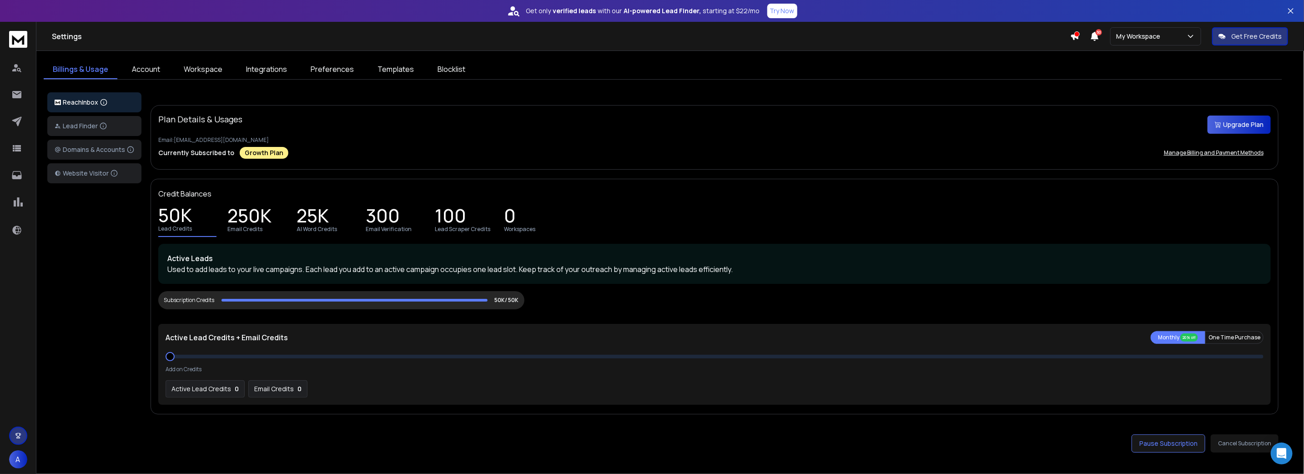
click at [151, 65] on link "Account" at bounding box center [146, 69] width 46 height 19
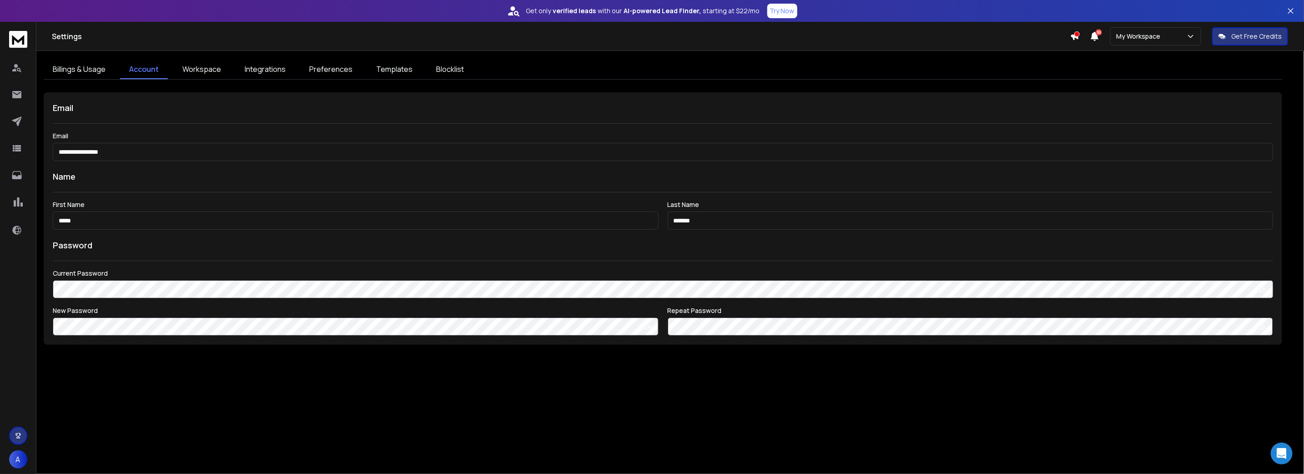
click at [227, 145] on input "**********" at bounding box center [663, 152] width 1220 height 18
click at [222, 150] on input "**********" at bounding box center [663, 152] width 1220 height 18
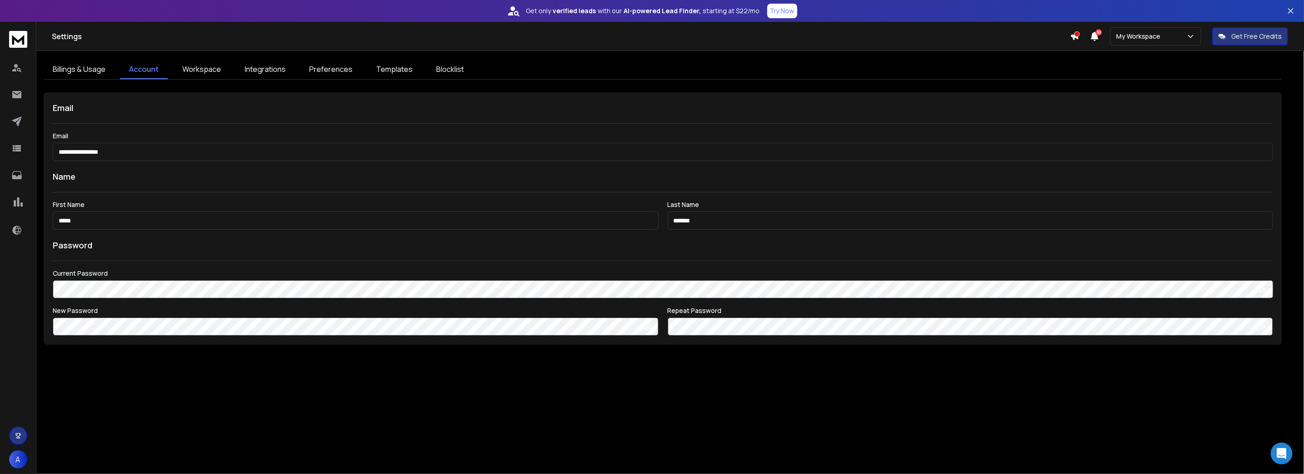
click at [222, 150] on input "**********" at bounding box center [663, 152] width 1220 height 18
type input "**********"
click at [1250, 152] on button "Send OTP" at bounding box center [1252, 152] width 42 height 16
click at [188, 151] on input "**********" at bounding box center [640, 152] width 1175 height 18
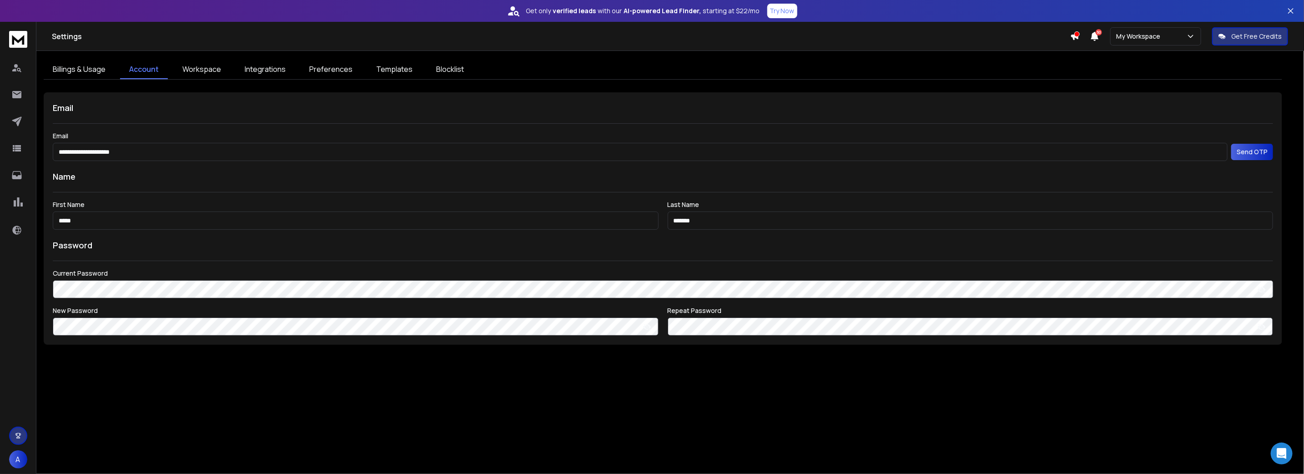
click at [188, 151] on input "**********" at bounding box center [640, 152] width 1175 height 18
paste input "****"
type input "**********"
click at [1247, 151] on button "Send OTP" at bounding box center [1252, 152] width 42 height 16
click at [180, 156] on input "**********" at bounding box center [640, 152] width 1175 height 18
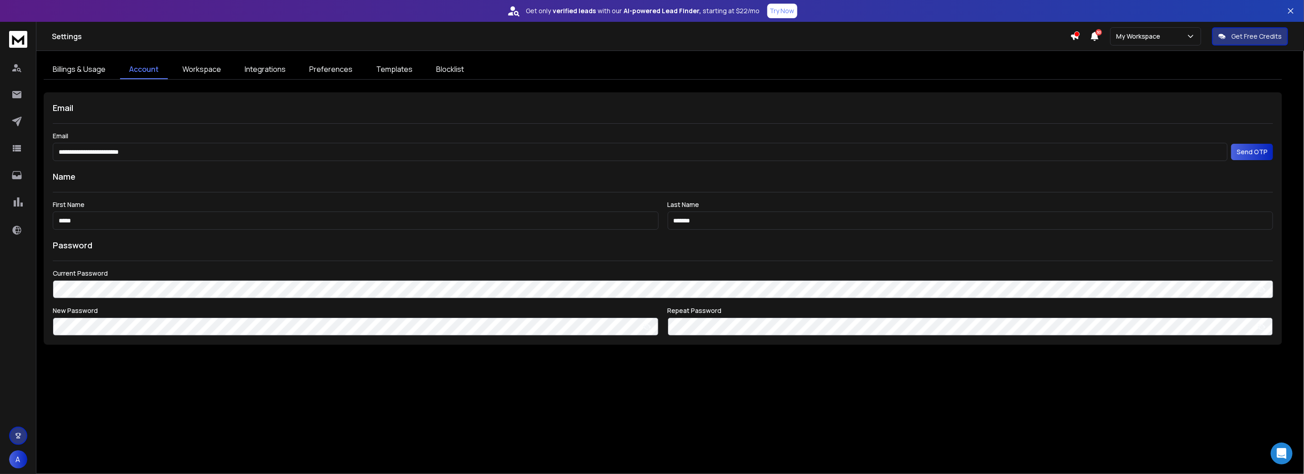
click at [180, 156] on input "**********" at bounding box center [640, 152] width 1175 height 18
click at [16, 95] on icon at bounding box center [16, 94] width 9 height 7
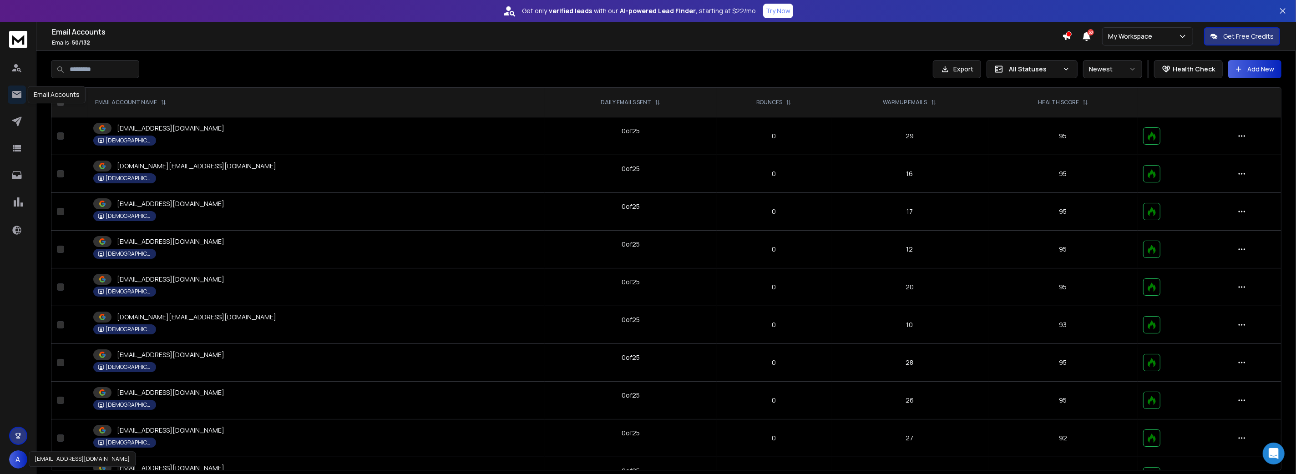
click at [21, 456] on span "A" at bounding box center [18, 459] width 18 height 18
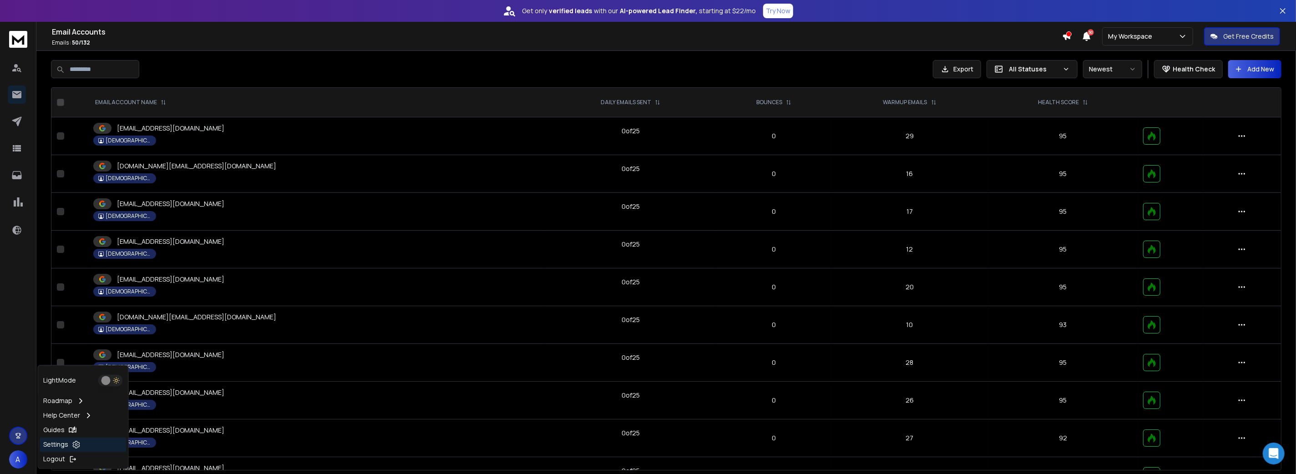
click at [62, 441] on p "Settings" at bounding box center [56, 444] width 25 height 9
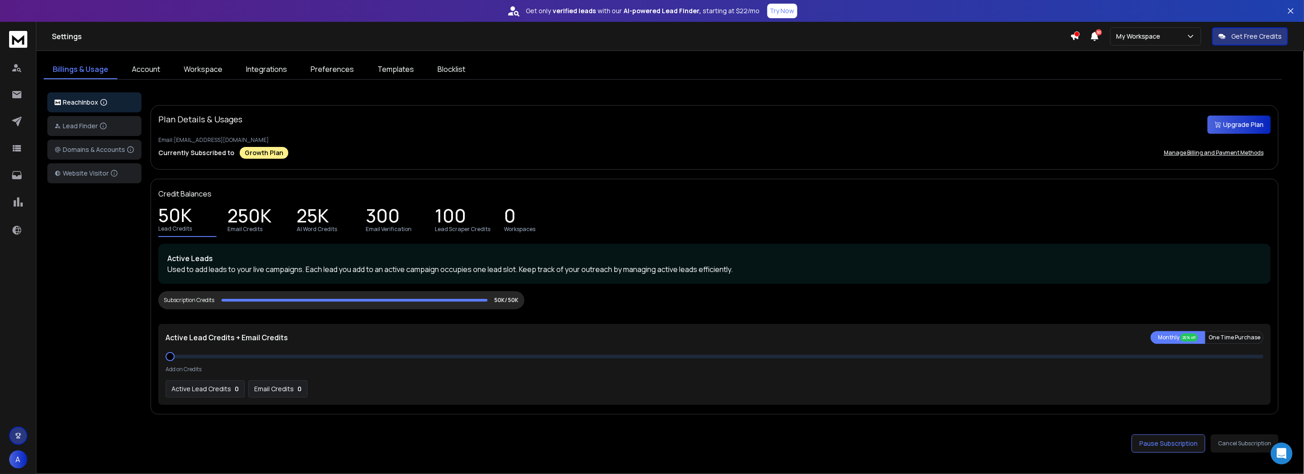
click at [141, 68] on link "Account" at bounding box center [146, 69] width 46 height 19
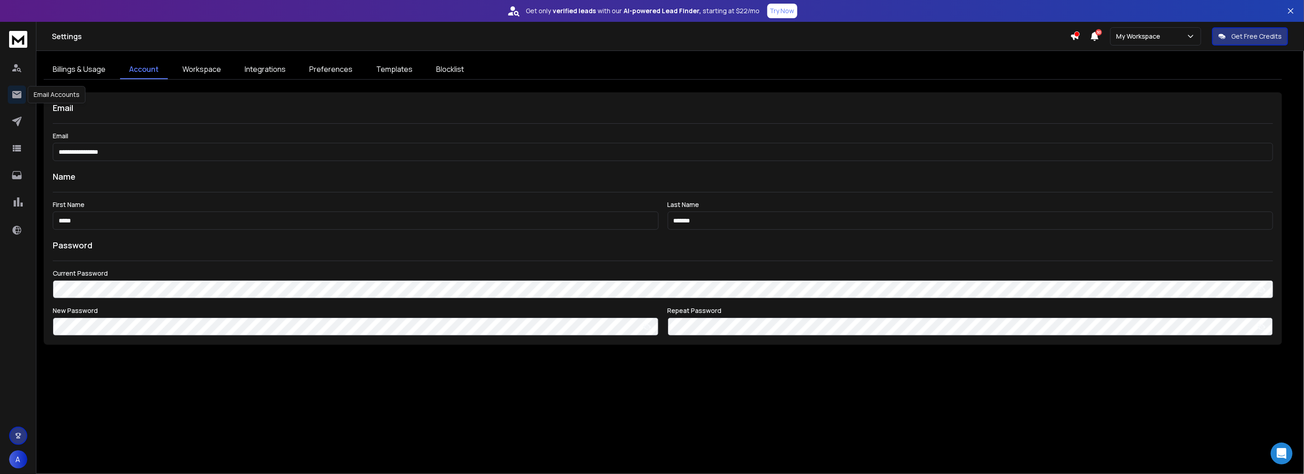
click at [22, 94] on link at bounding box center [17, 95] width 18 height 18
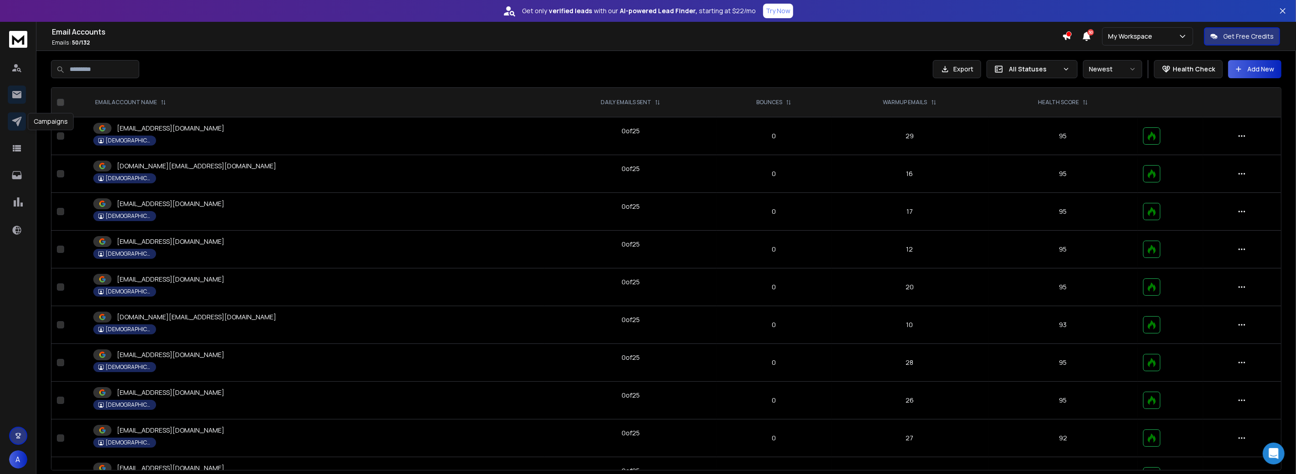
click at [16, 117] on icon at bounding box center [16, 121] width 11 height 11
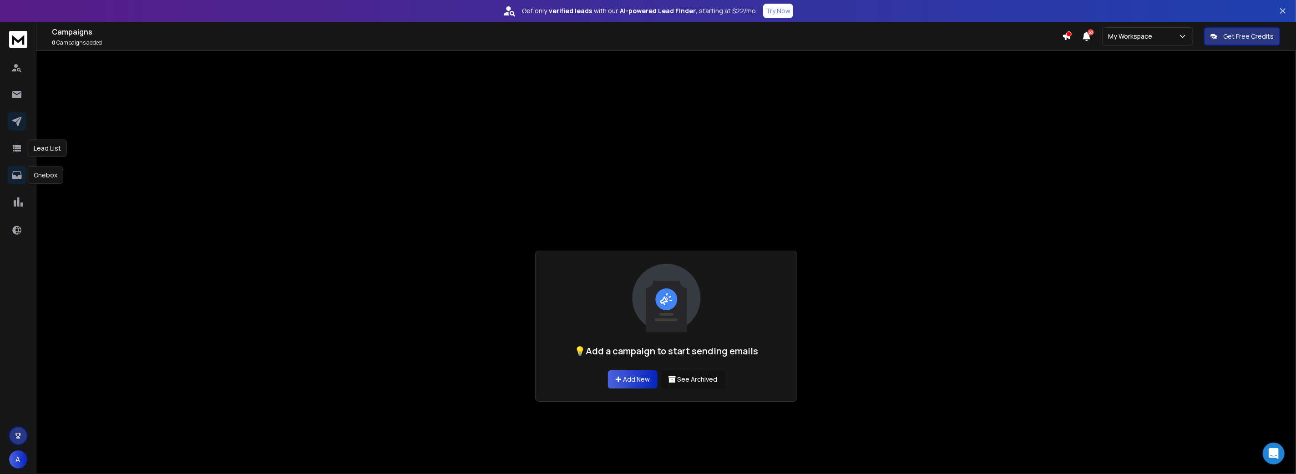
click at [14, 176] on icon at bounding box center [17, 175] width 10 height 8
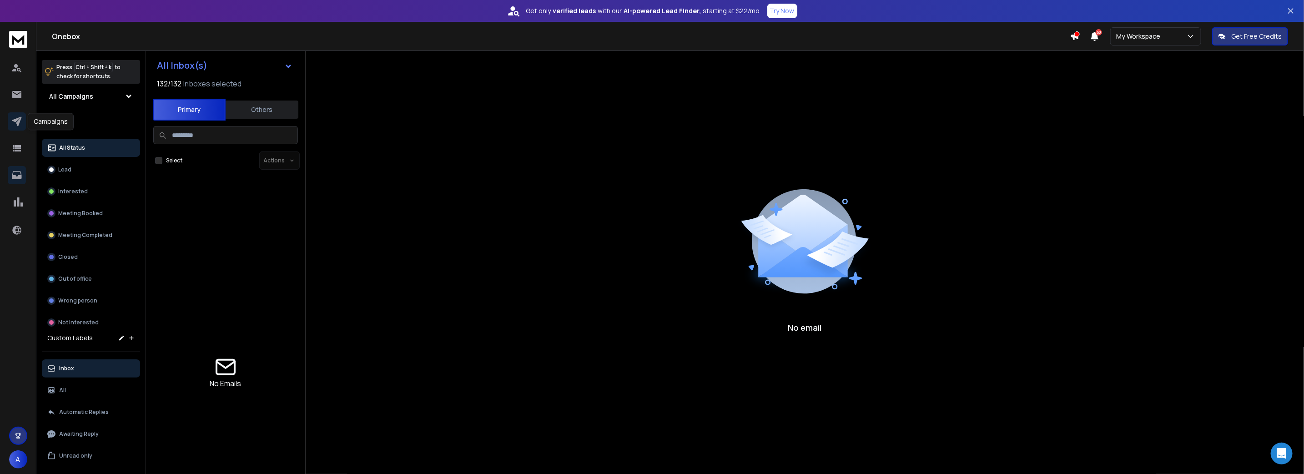
click at [20, 124] on icon at bounding box center [16, 121] width 11 height 11
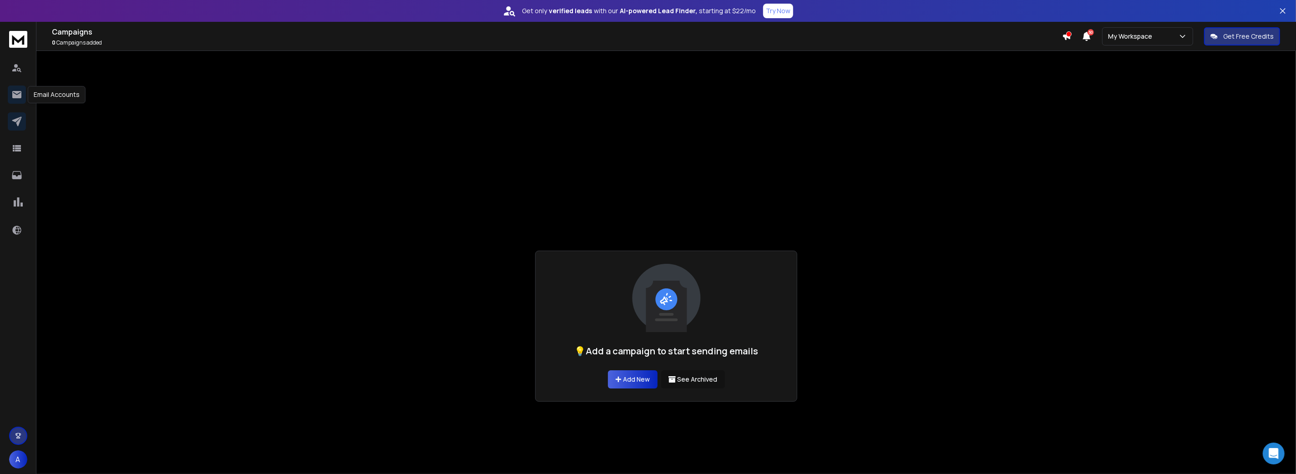
click at [15, 93] on icon at bounding box center [16, 94] width 11 height 11
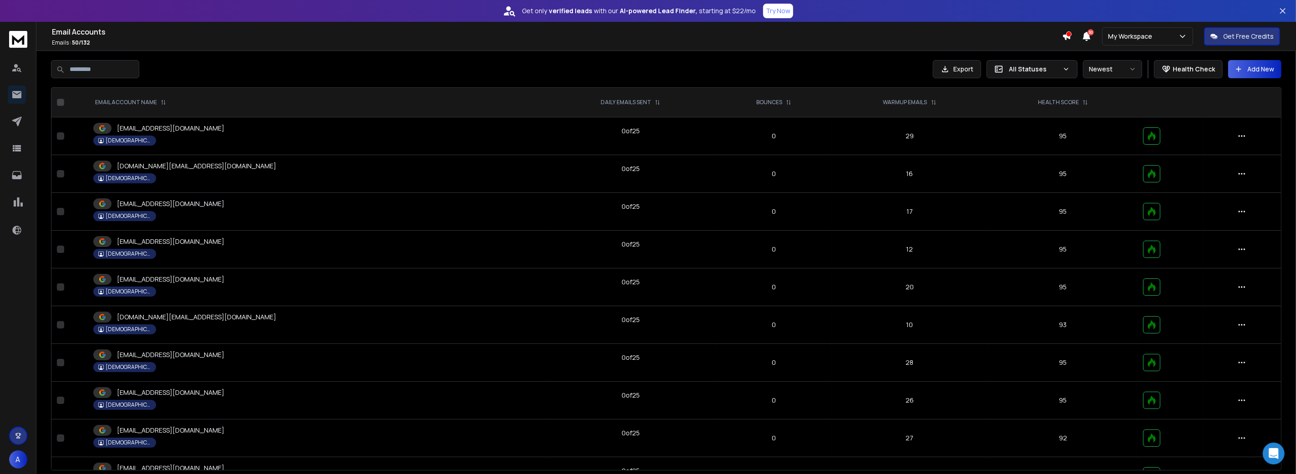
click at [580, 133] on td "0 of 25" at bounding box center [630, 129] width 171 height 24
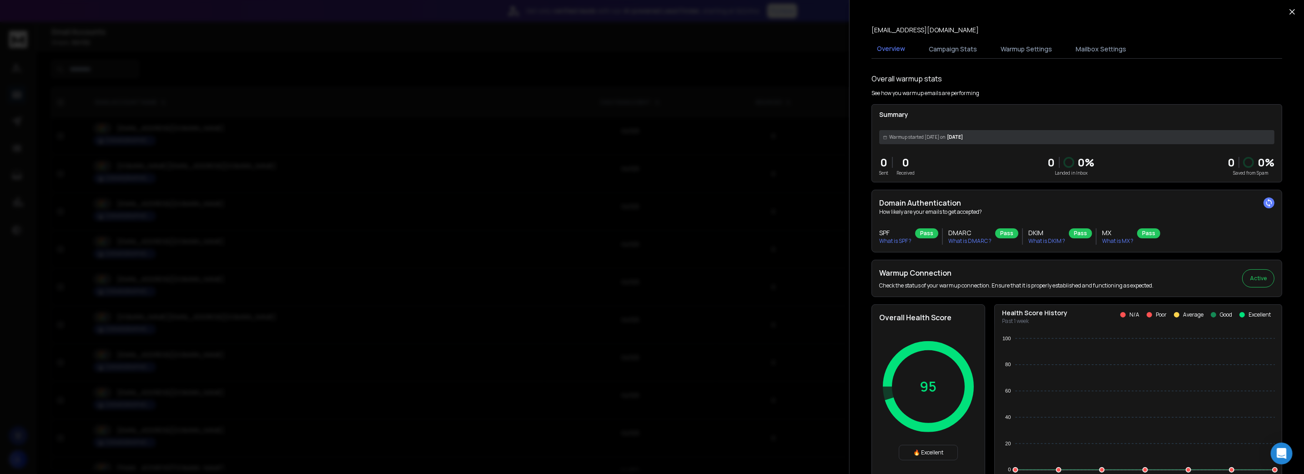
click at [1288, 13] on icon "button" at bounding box center [1292, 11] width 9 height 9
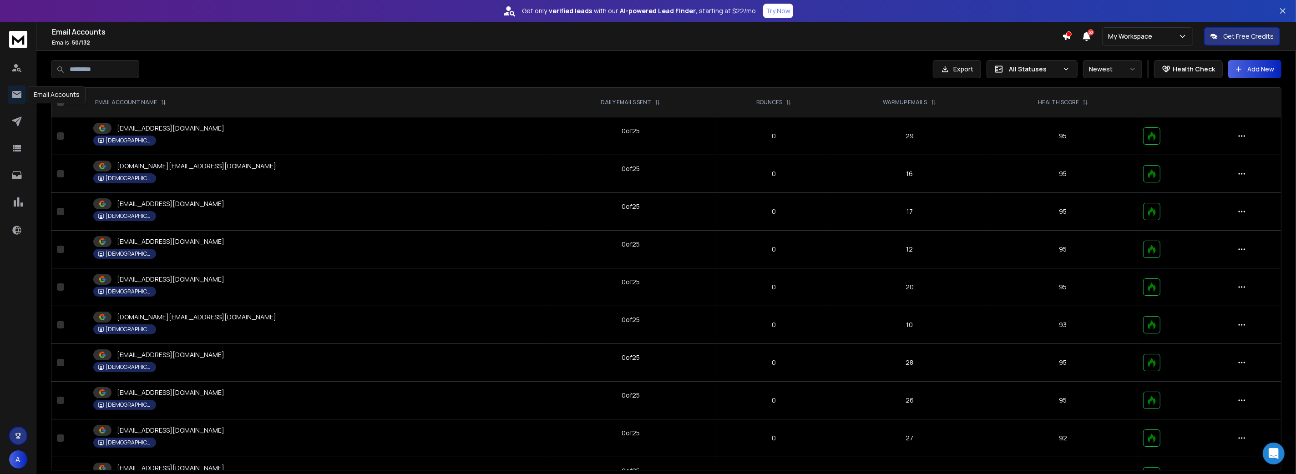
click at [18, 91] on icon at bounding box center [16, 94] width 9 height 7
click at [19, 37] on img at bounding box center [18, 39] width 18 height 17
